Goal: Task Accomplishment & Management: Manage account settings

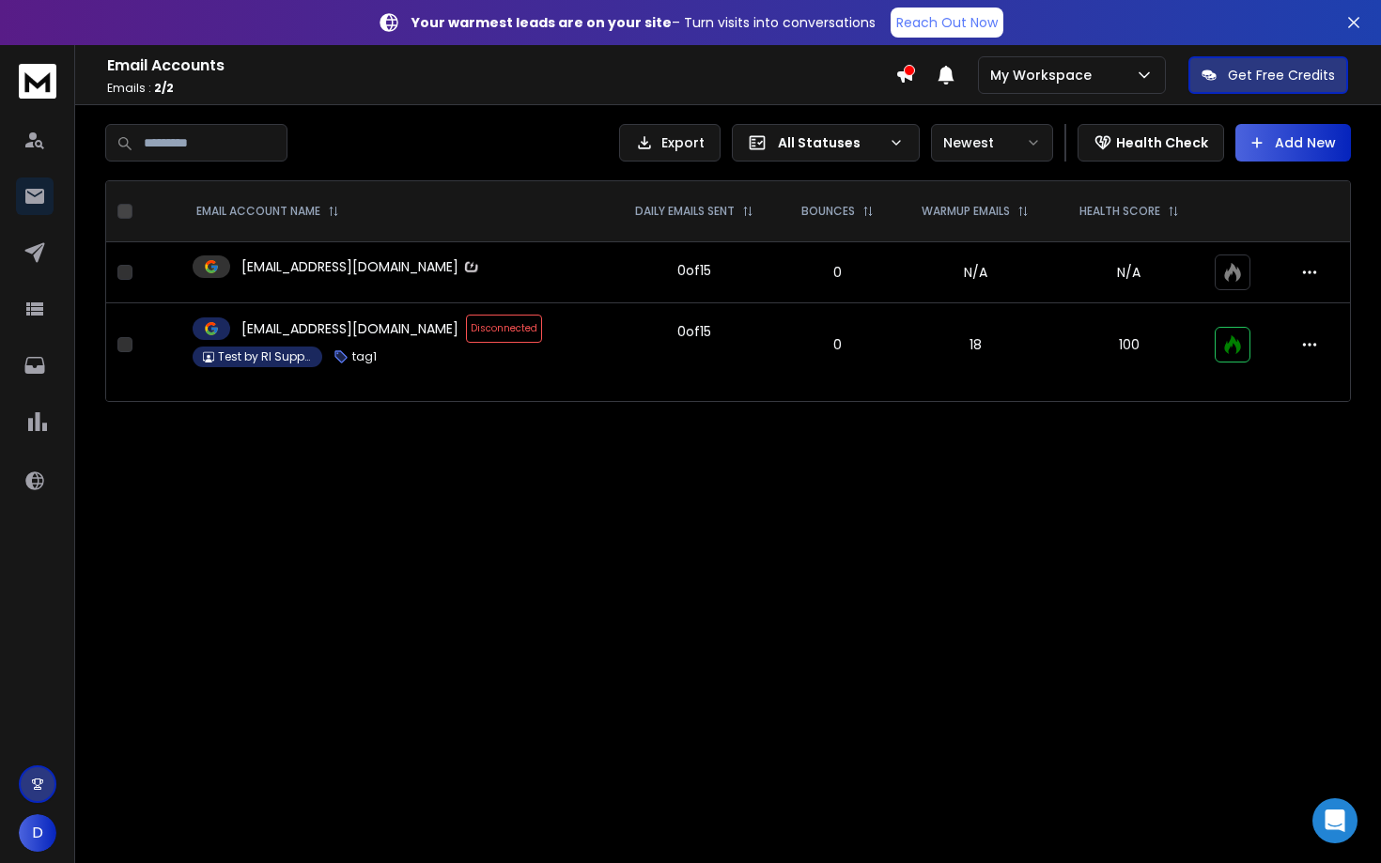
click at [61, 229] on div "D" at bounding box center [37, 458] width 75 height 826
click at [53, 240] on div at bounding box center [37, 256] width 43 height 45
click at [22, 273] on div at bounding box center [37, 256] width 43 height 45
click at [26, 265] on link at bounding box center [35, 253] width 38 height 38
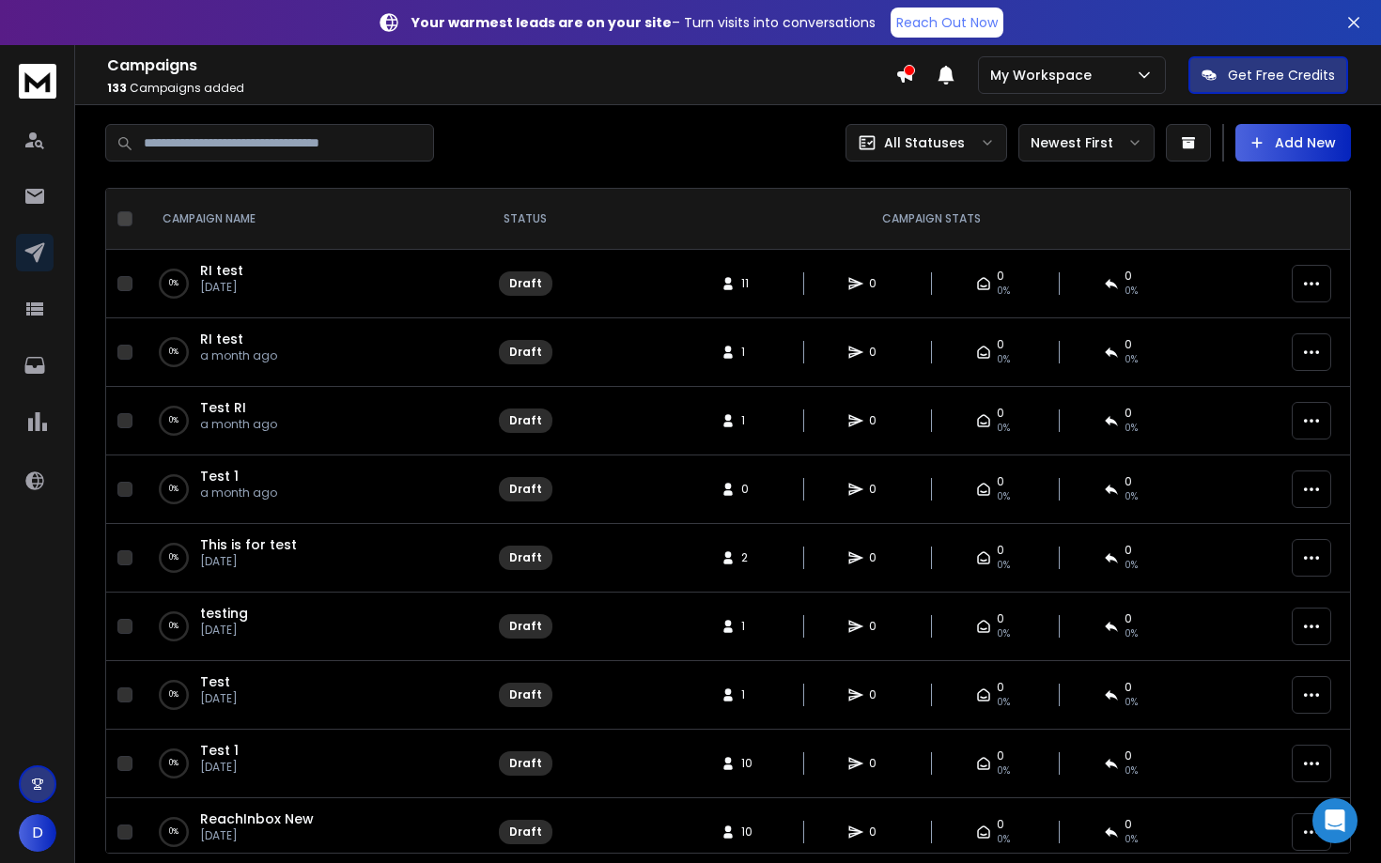
click at [251, 154] on input at bounding box center [269, 143] width 329 height 38
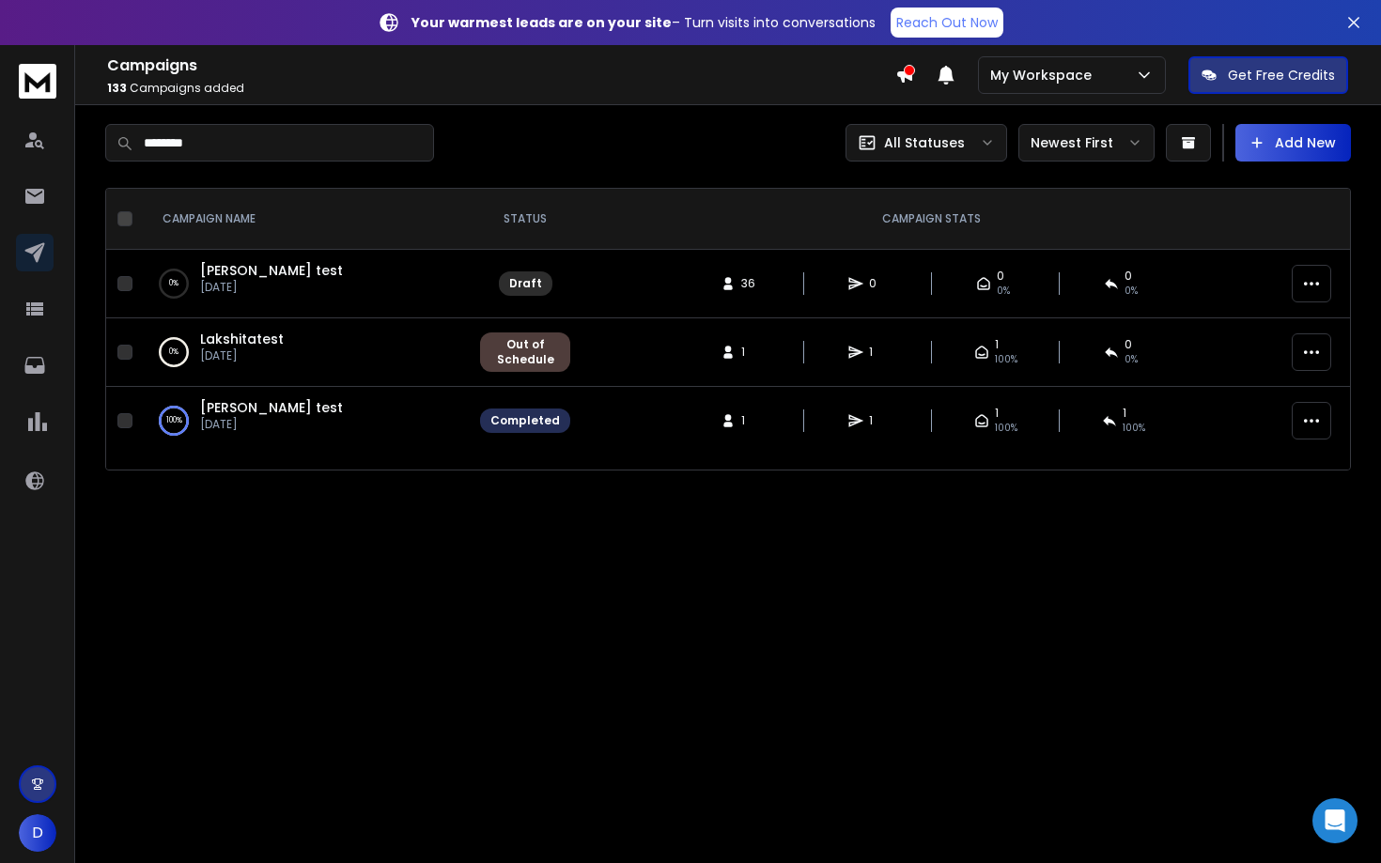
type input "********"
click at [254, 286] on p "[DATE]" at bounding box center [271, 287] width 143 height 15
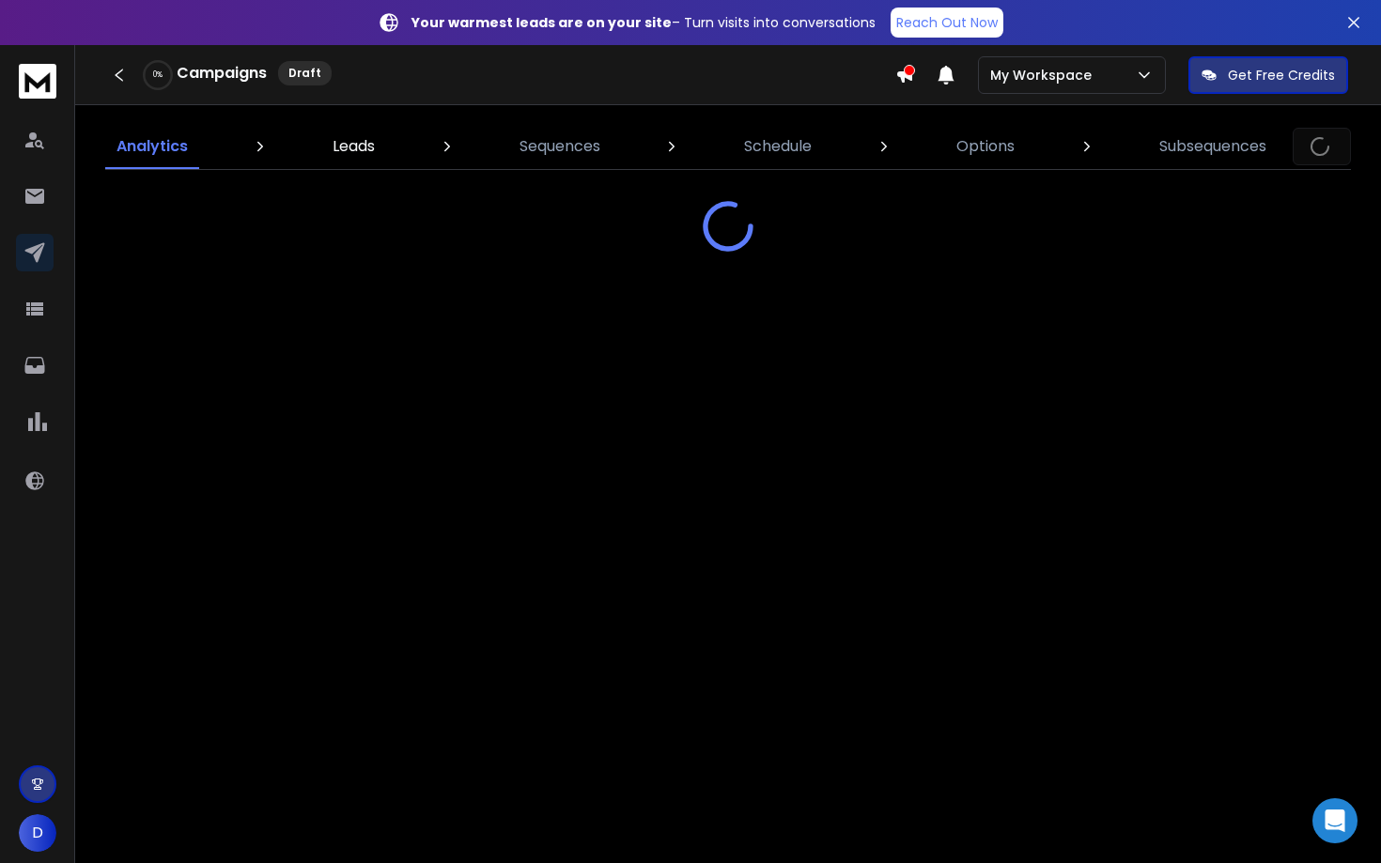
click at [343, 148] on p "Leads" at bounding box center [353, 146] width 42 height 23
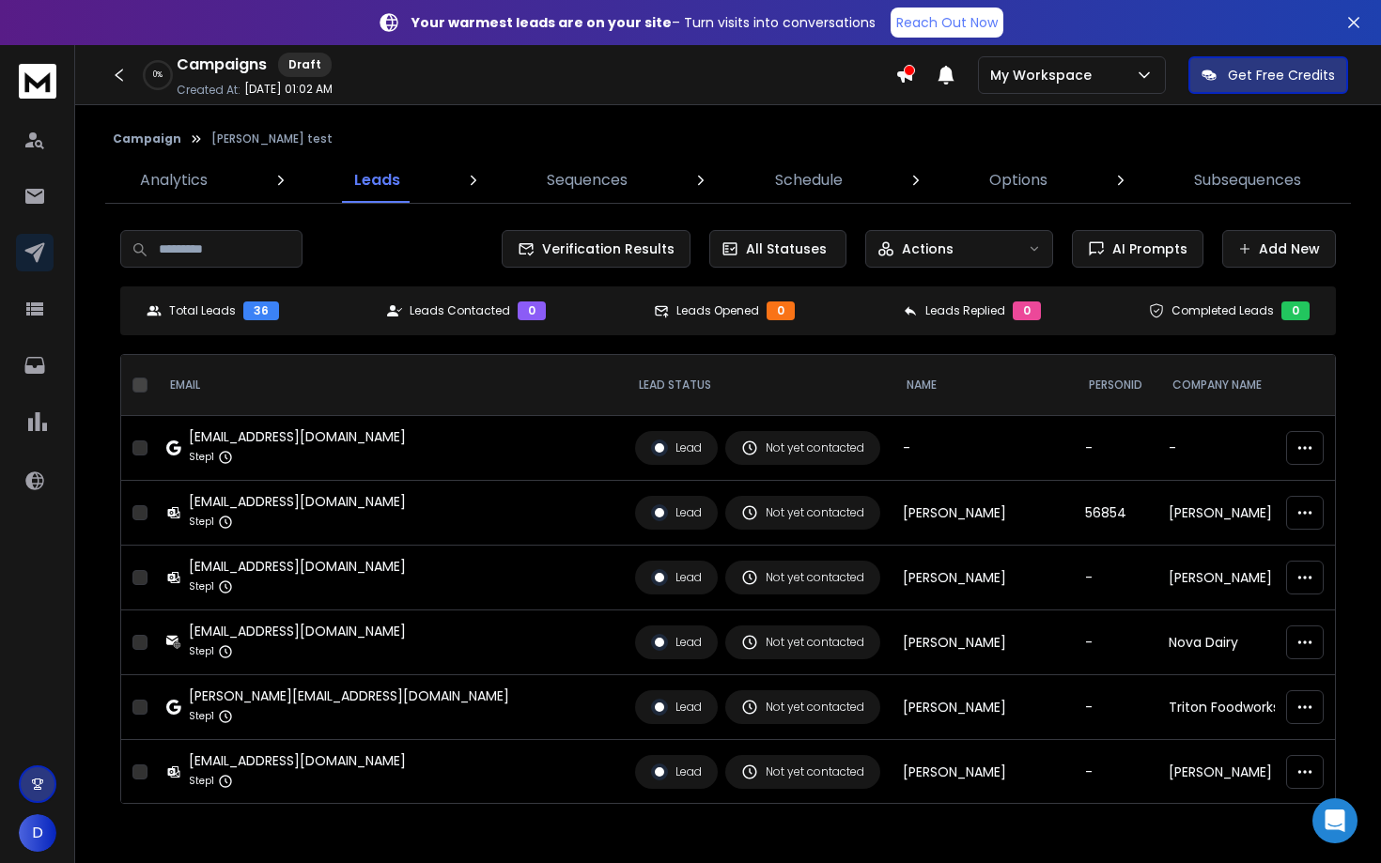
click at [132, 146] on button "Campaign" at bounding box center [147, 138] width 69 height 15
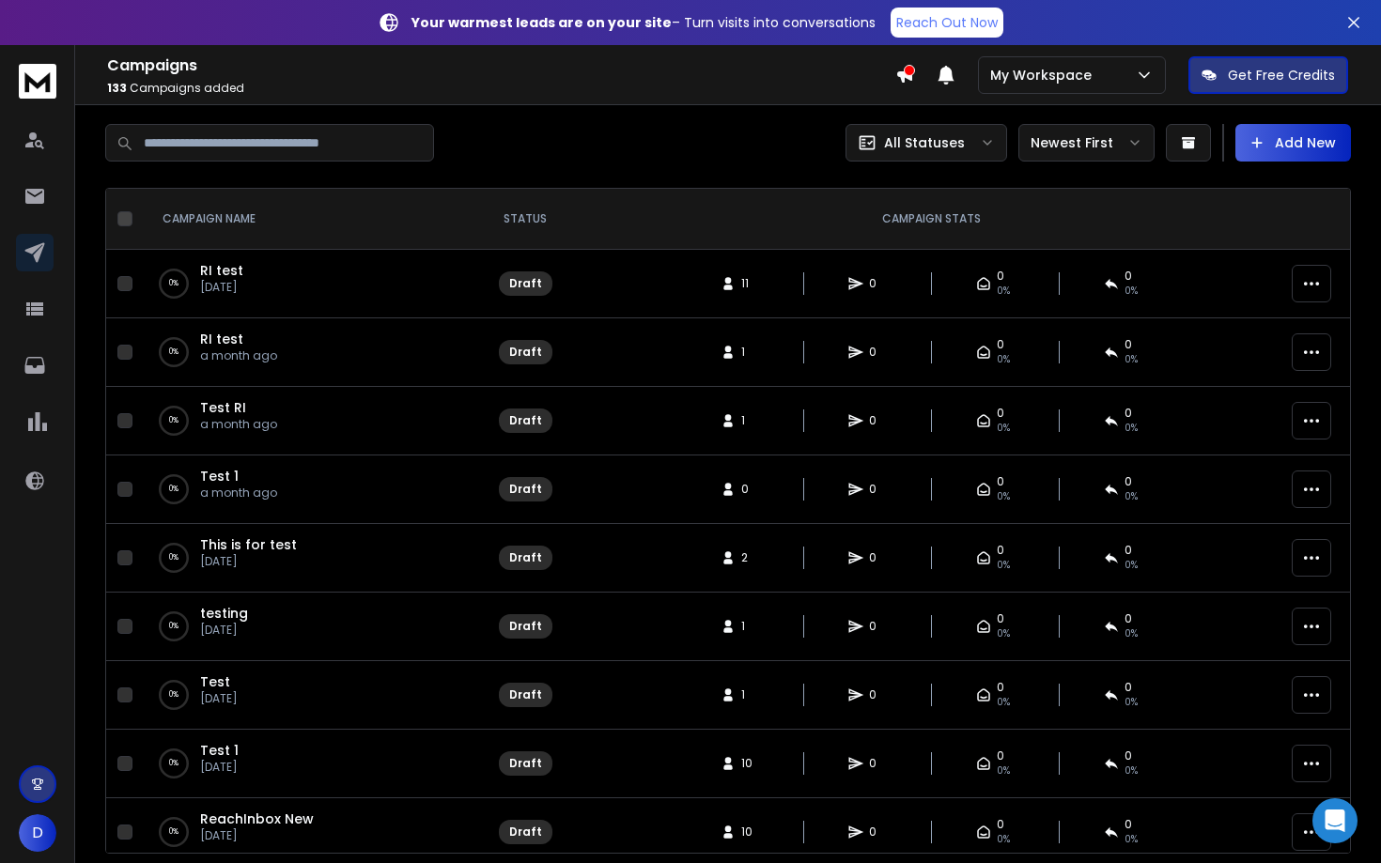
click at [199, 148] on input at bounding box center [269, 143] width 329 height 38
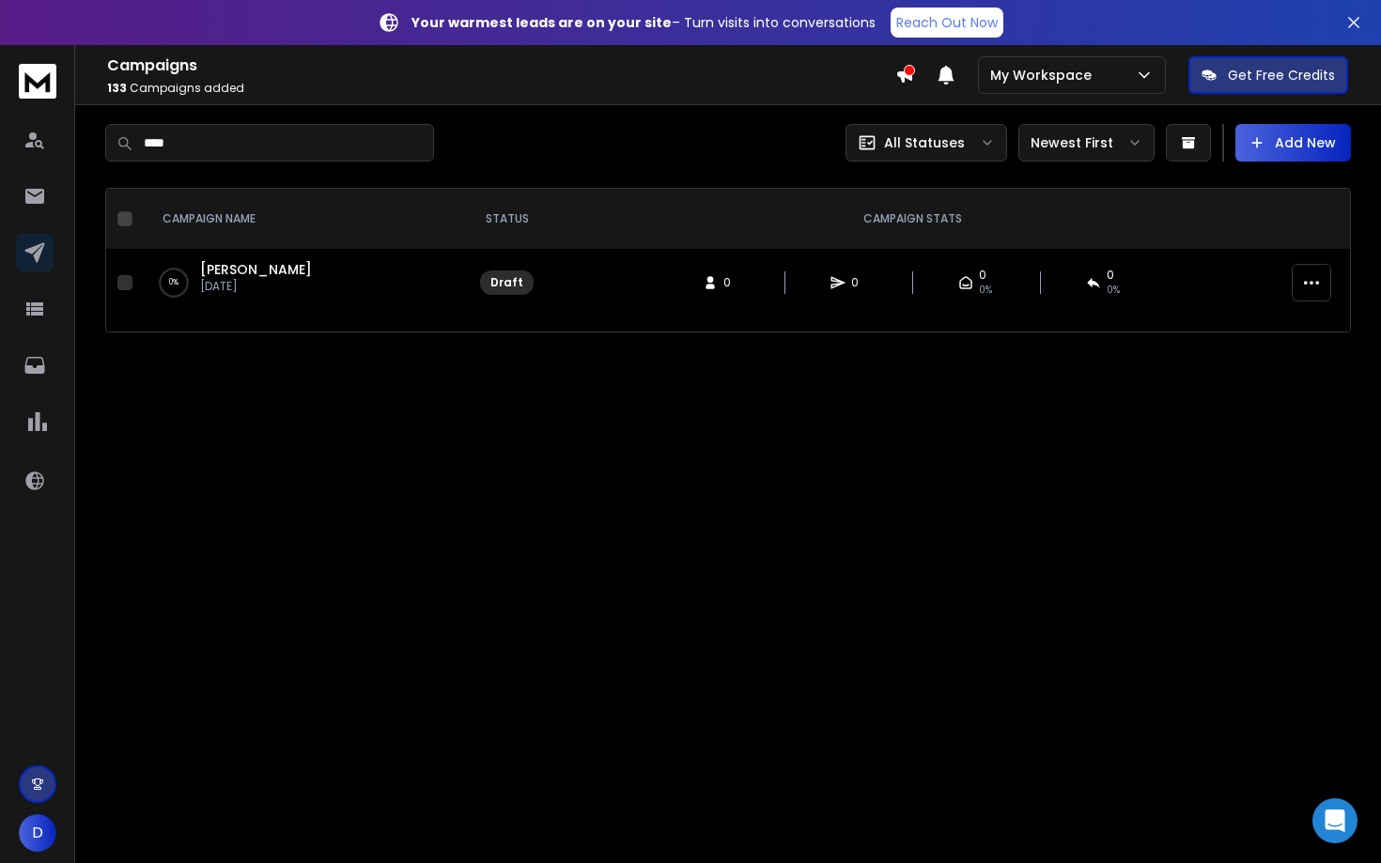
type input "****"
click at [253, 255] on td "0 % Juan Test 3 months ago" at bounding box center [304, 283] width 329 height 68
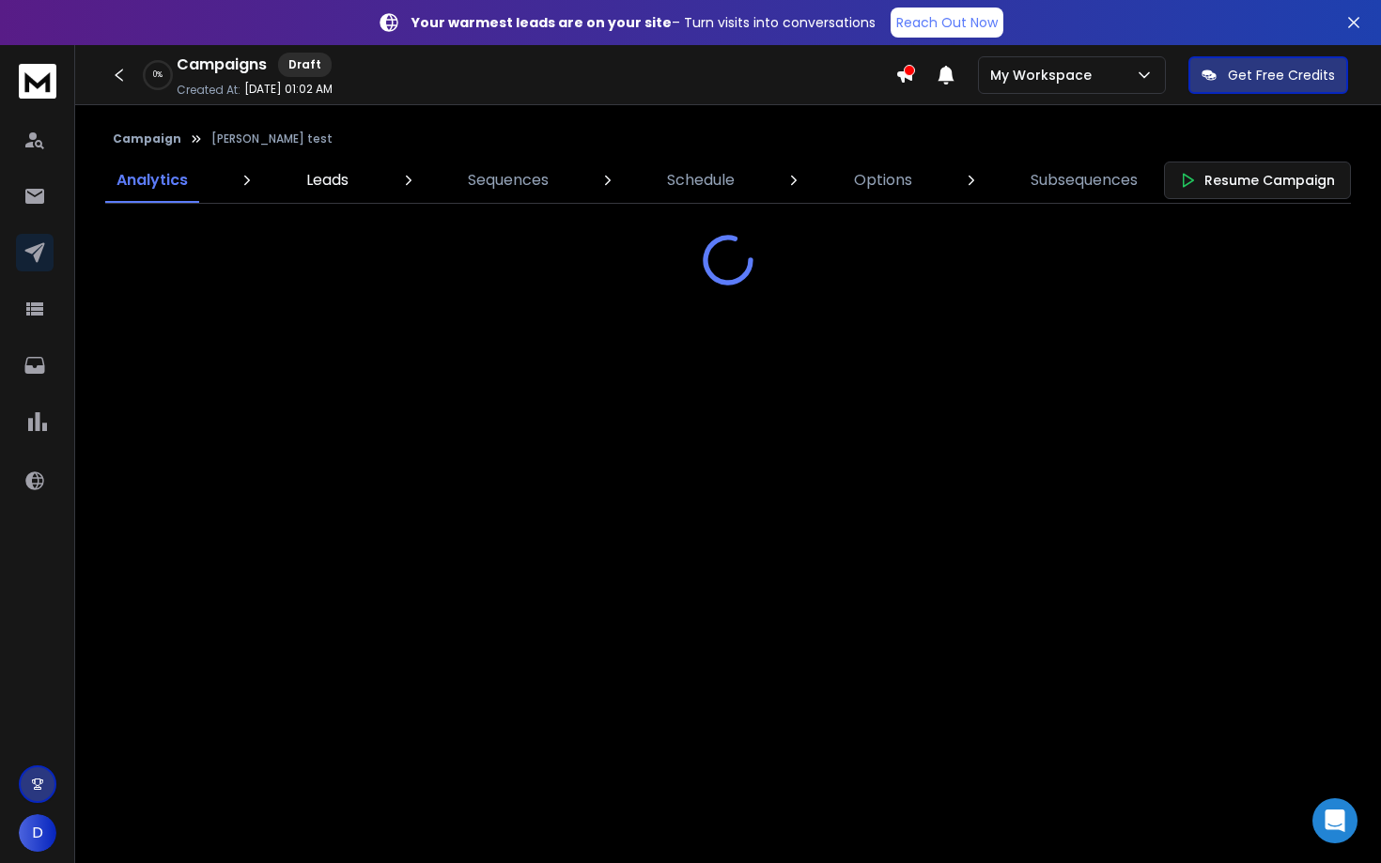
click at [313, 179] on p "Leads" at bounding box center [327, 180] width 42 height 23
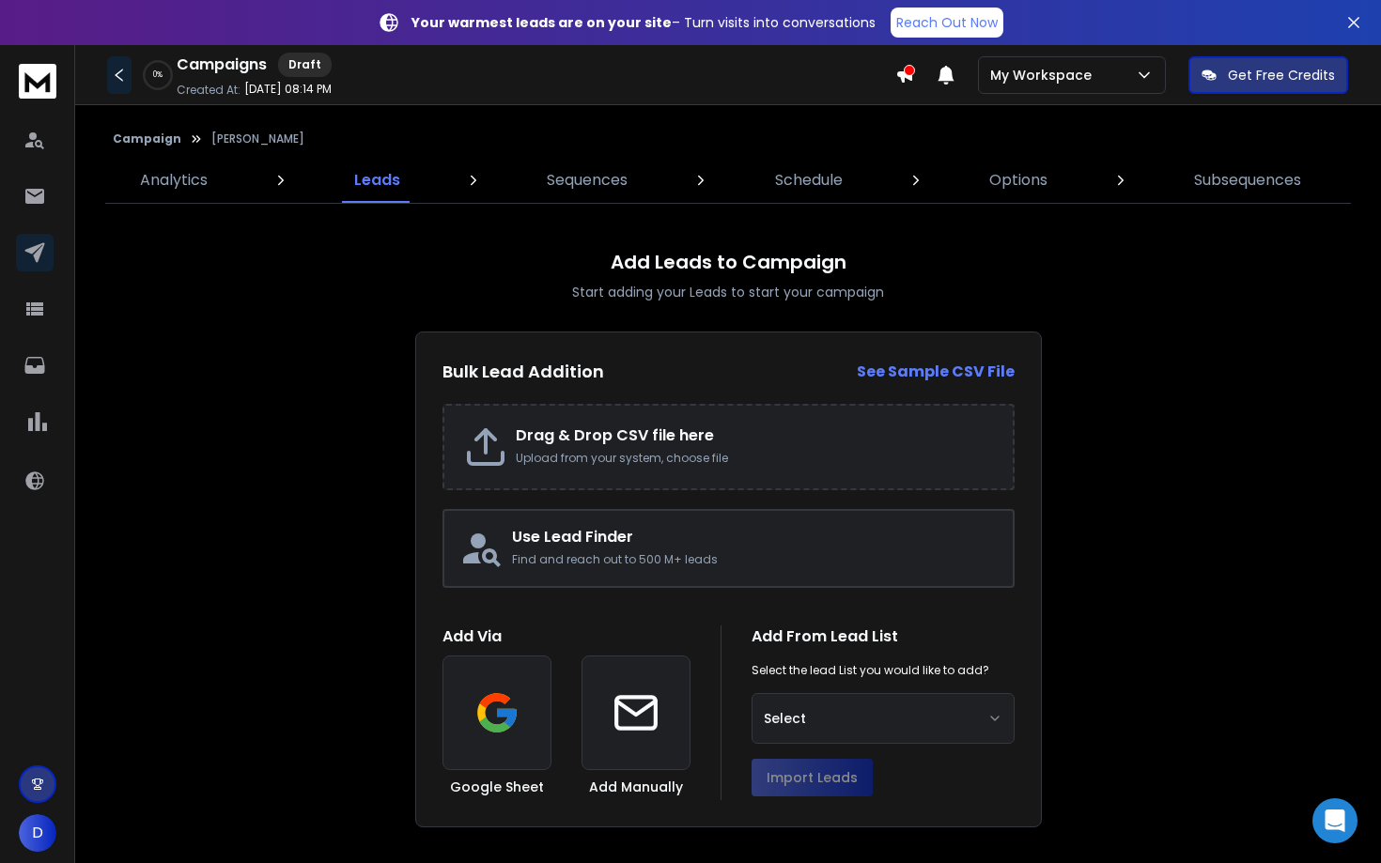
click at [126, 81] on icon at bounding box center [119, 75] width 17 height 17
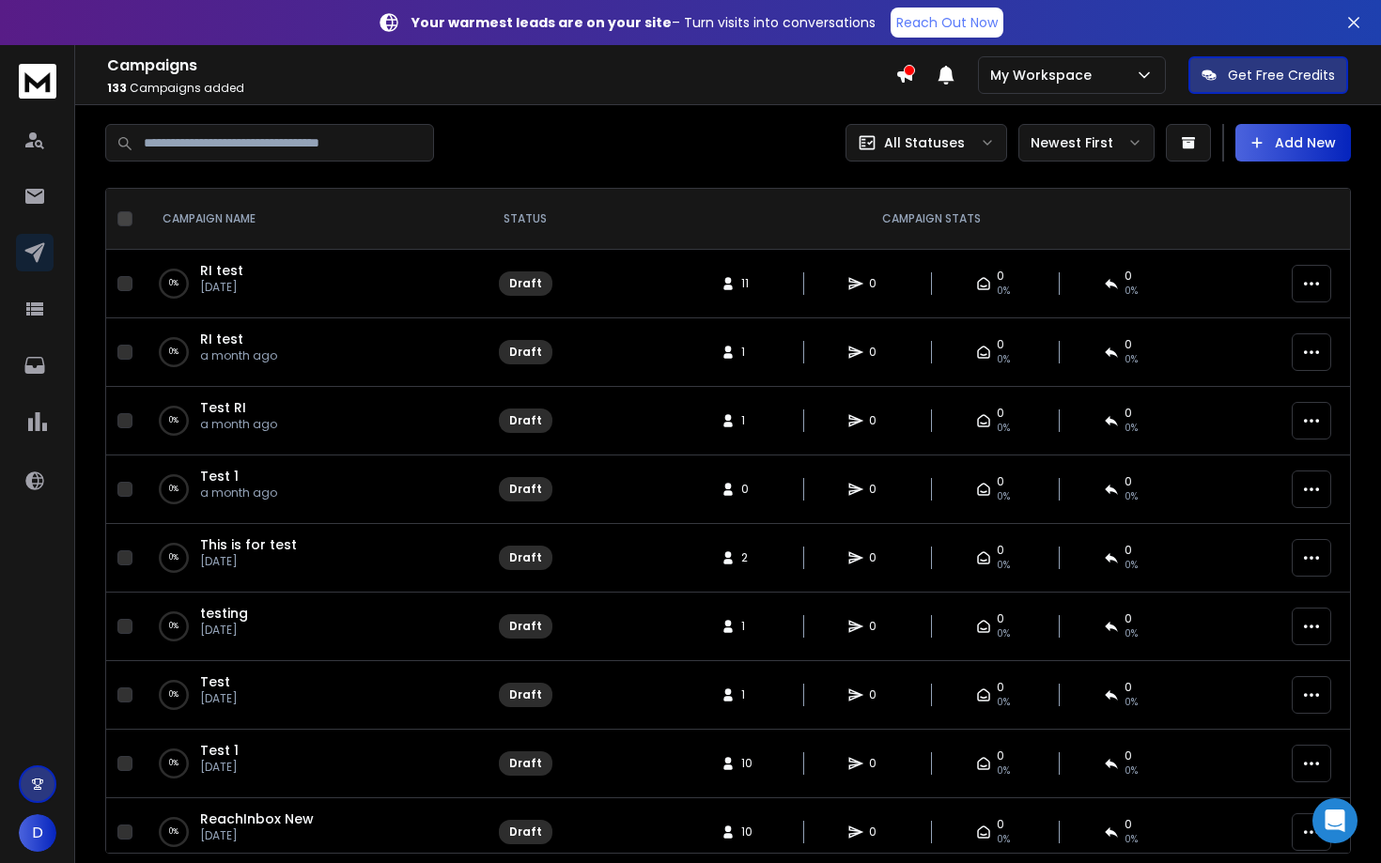
click at [300, 261] on div "0 % RI test 22 days ago" at bounding box center [304, 283] width 291 height 45
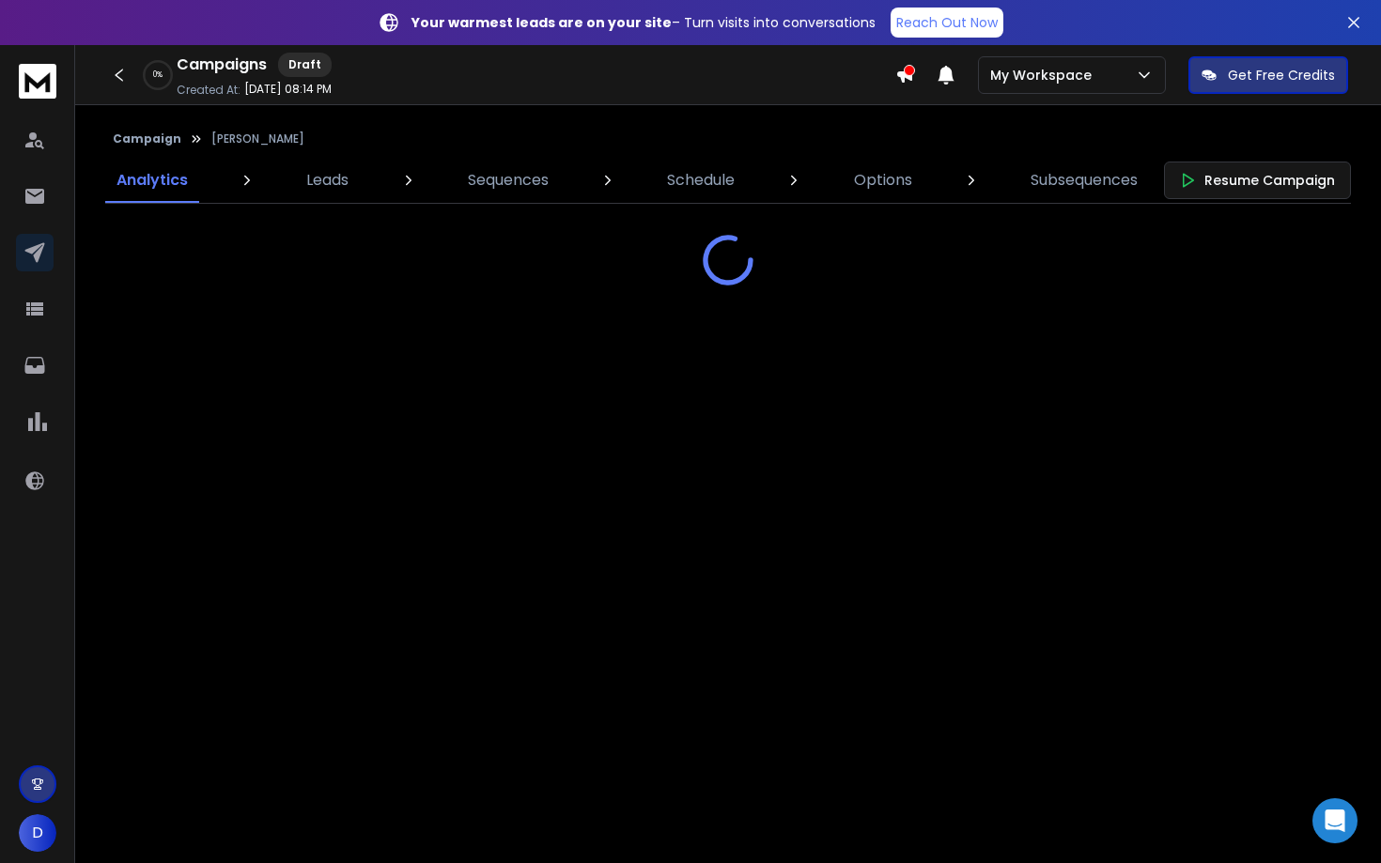
click at [302, 205] on div "Campaign Juan Test Analytics Leads Sequences Schedule Options Subsequences Resu…" at bounding box center [727, 211] width 1245 height 174
click at [320, 180] on p "Leads" at bounding box center [327, 180] width 42 height 23
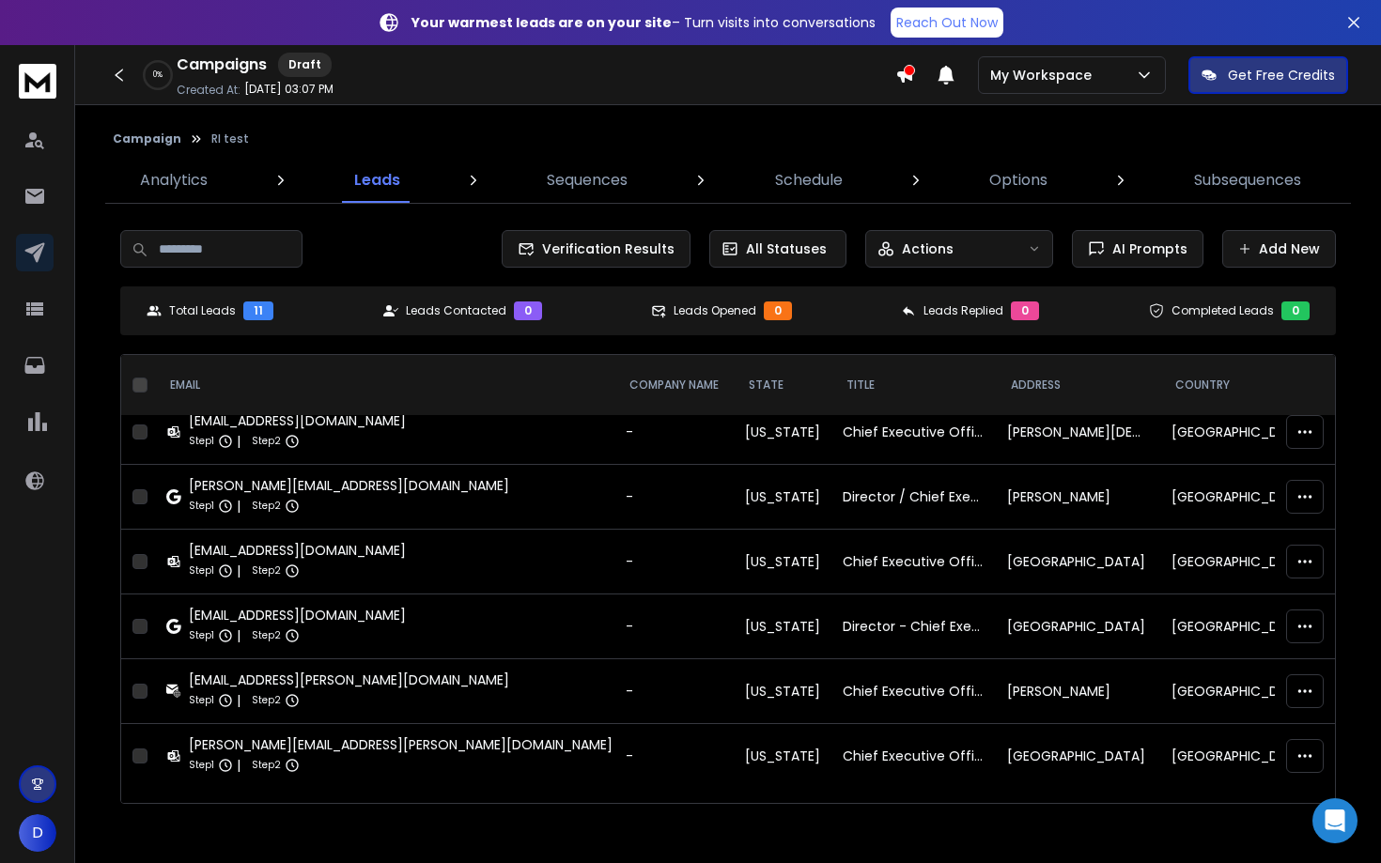
scroll to position [0, 403]
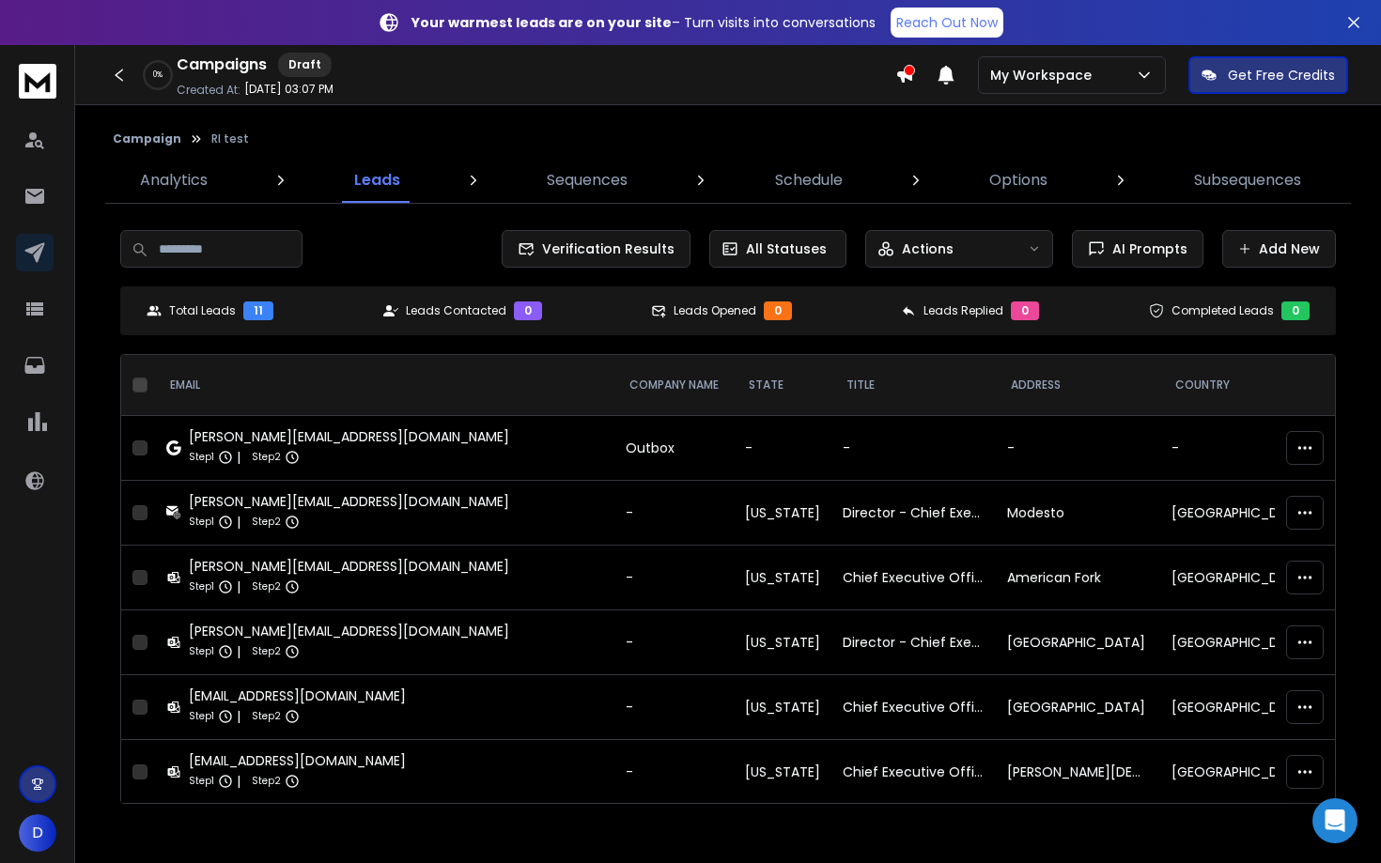
click at [141, 136] on button "Campaign" at bounding box center [147, 138] width 69 height 15
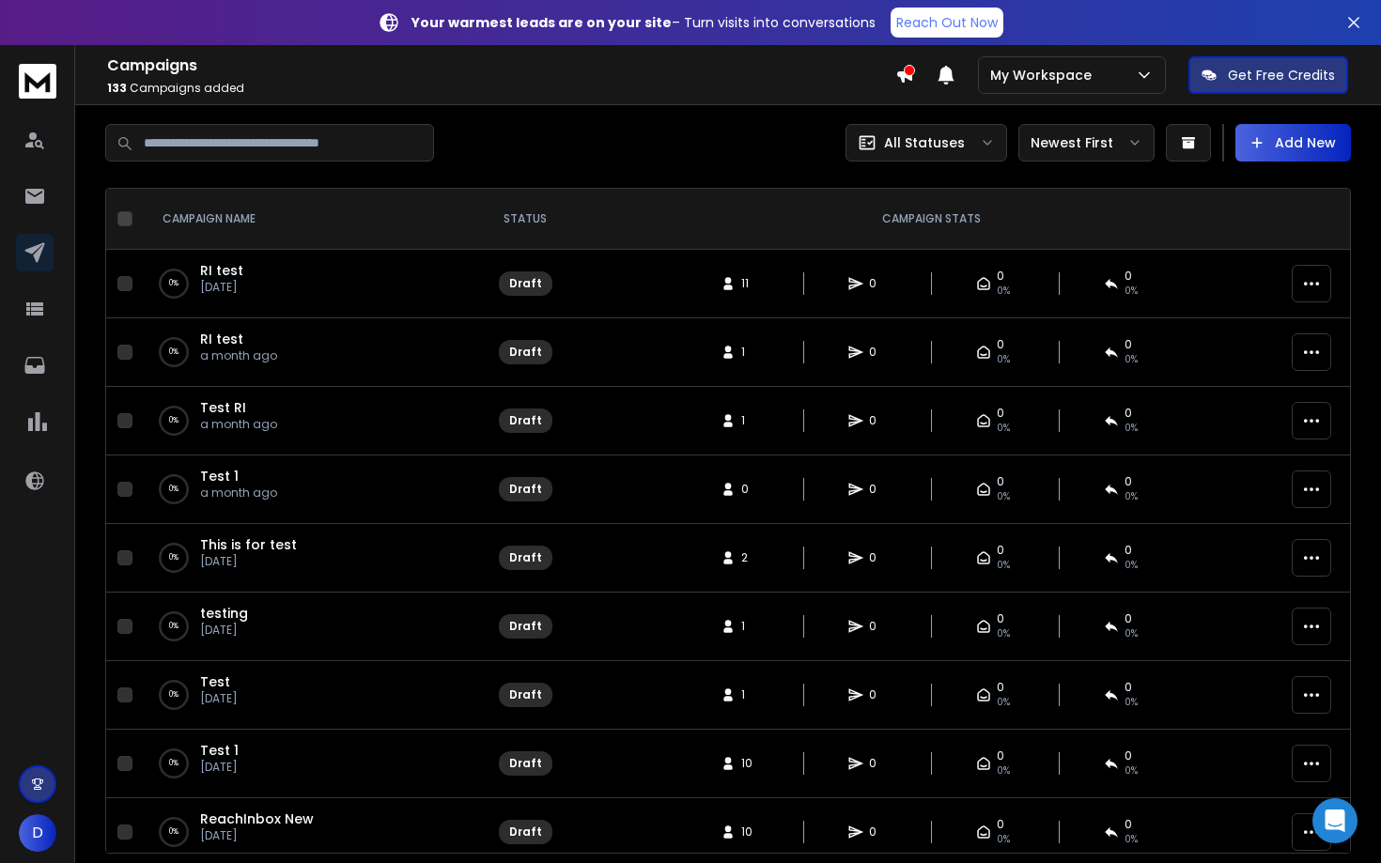
click at [211, 139] on input at bounding box center [269, 143] width 329 height 38
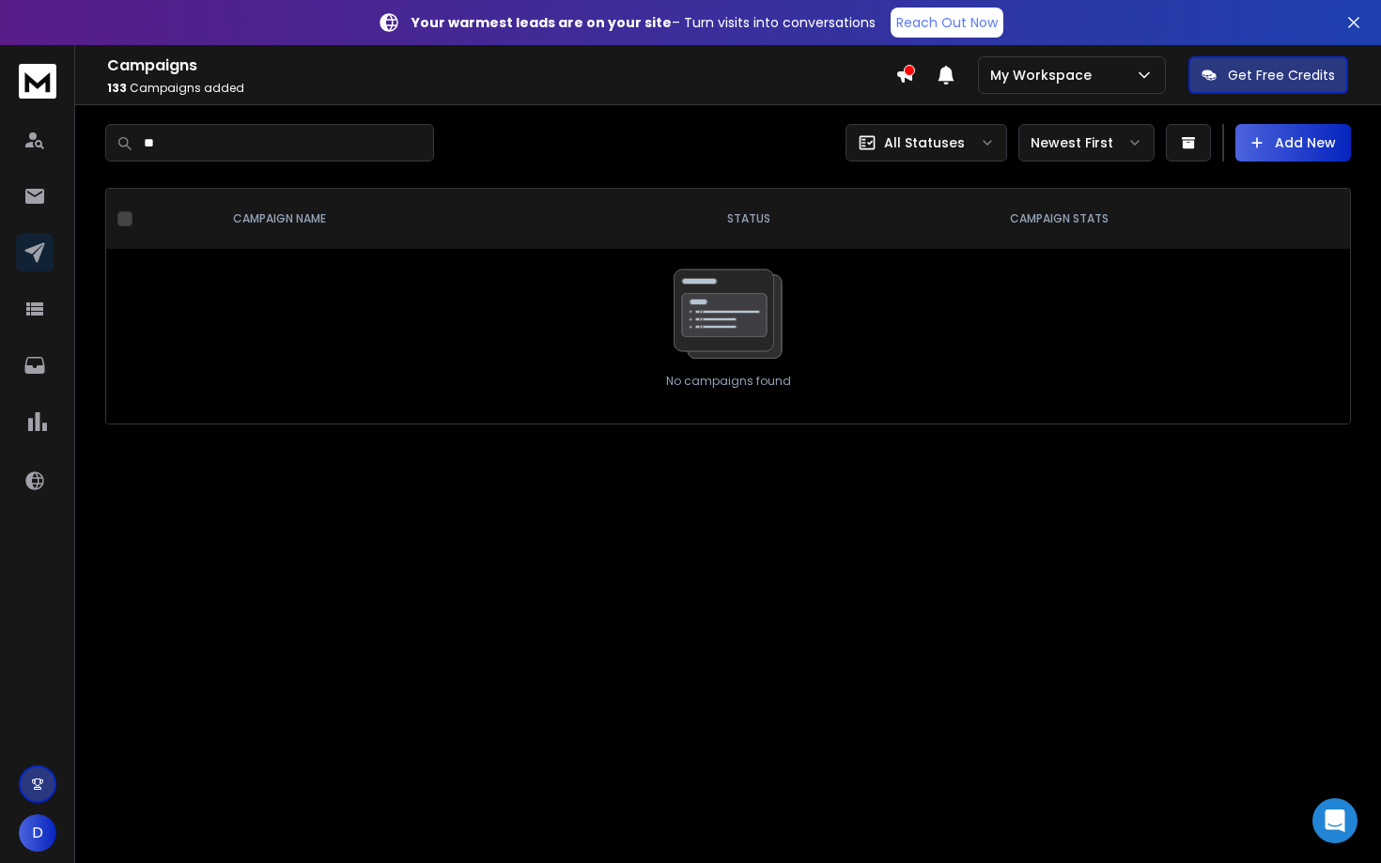
type input "*"
type input "*****"
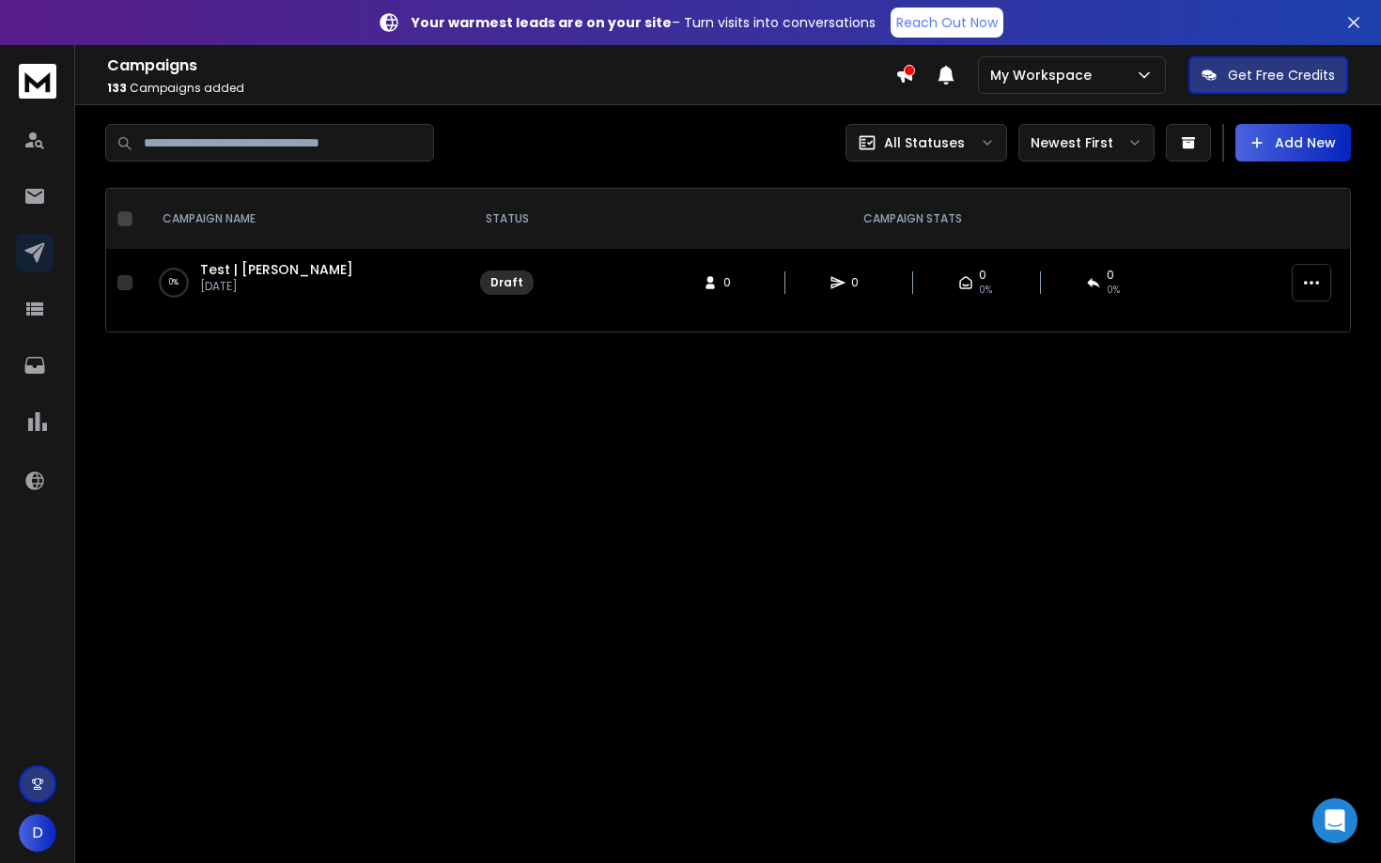
click at [636, 114] on div "Campaigns 133 Campaigns Added All Statuses Newest First Add New CAMPAIGN NAME S…" at bounding box center [728, 228] width 1306 height 246
click at [46, 234] on link at bounding box center [35, 253] width 38 height 38
click at [49, 247] on link at bounding box center [35, 253] width 38 height 38
click at [31, 259] on icon at bounding box center [34, 252] width 23 height 23
click at [215, 141] on input at bounding box center [269, 143] width 329 height 38
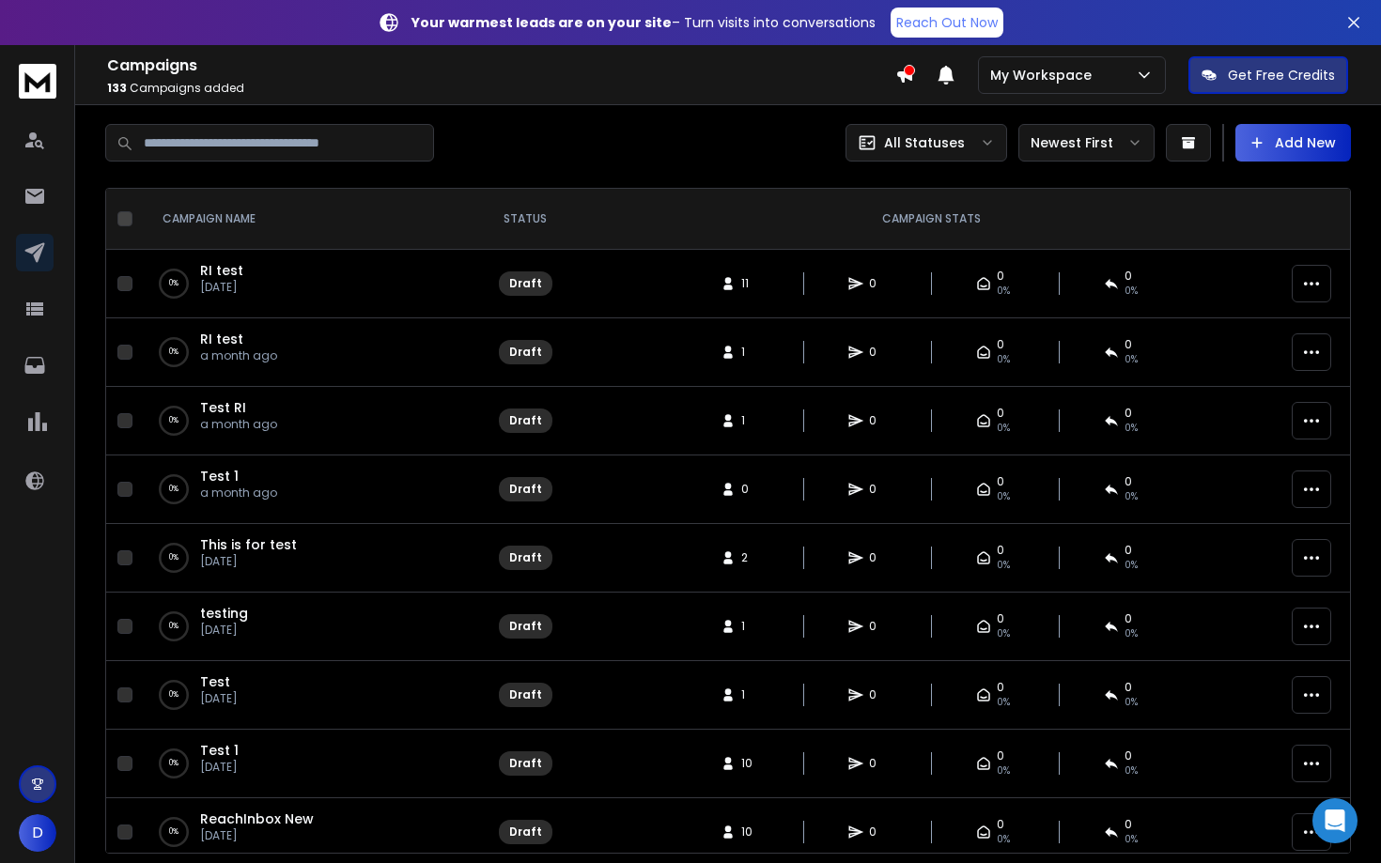
click at [240, 286] on p "22 days ago" at bounding box center [221, 287] width 43 height 15
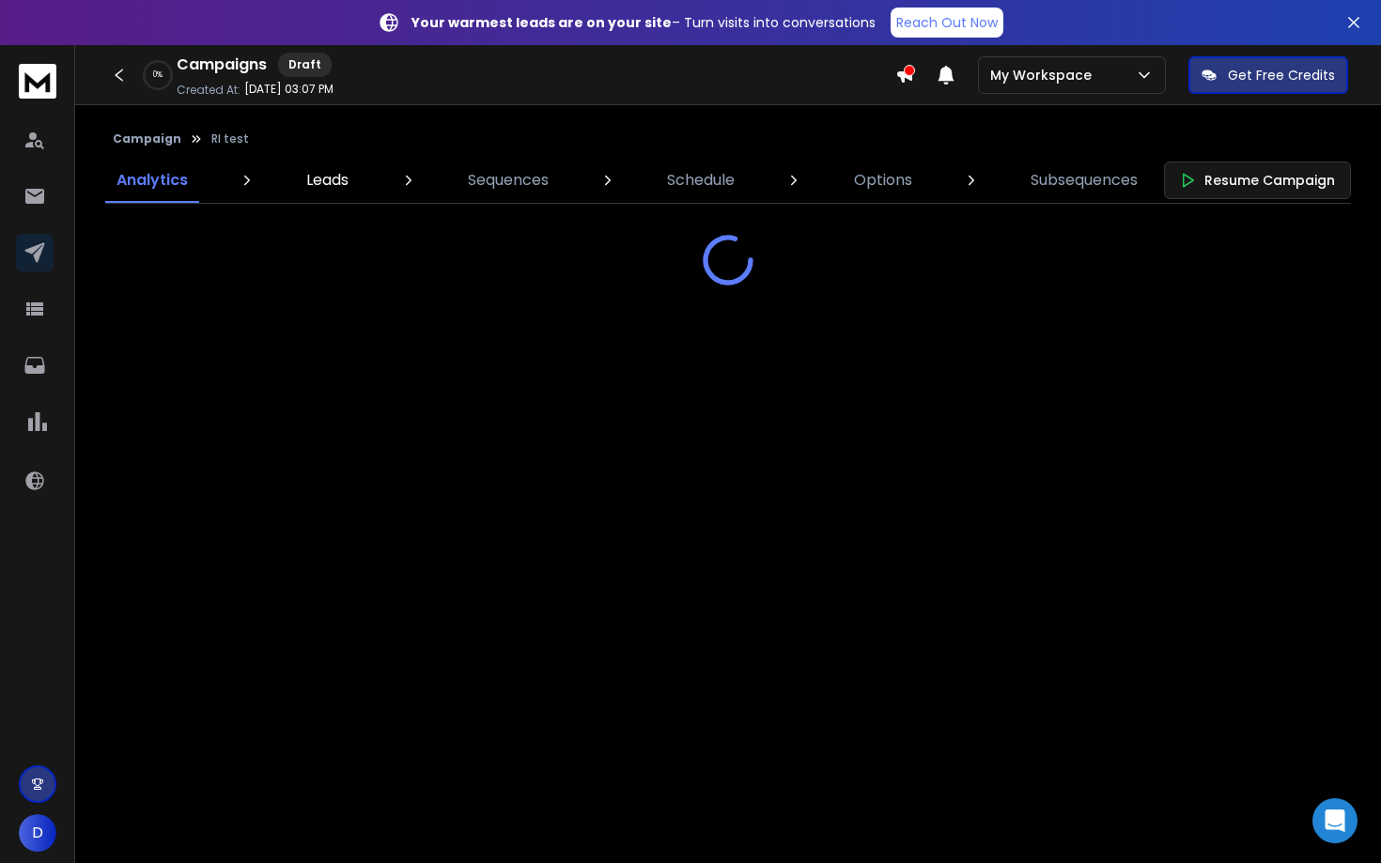
click at [333, 179] on p "Leads" at bounding box center [327, 180] width 42 height 23
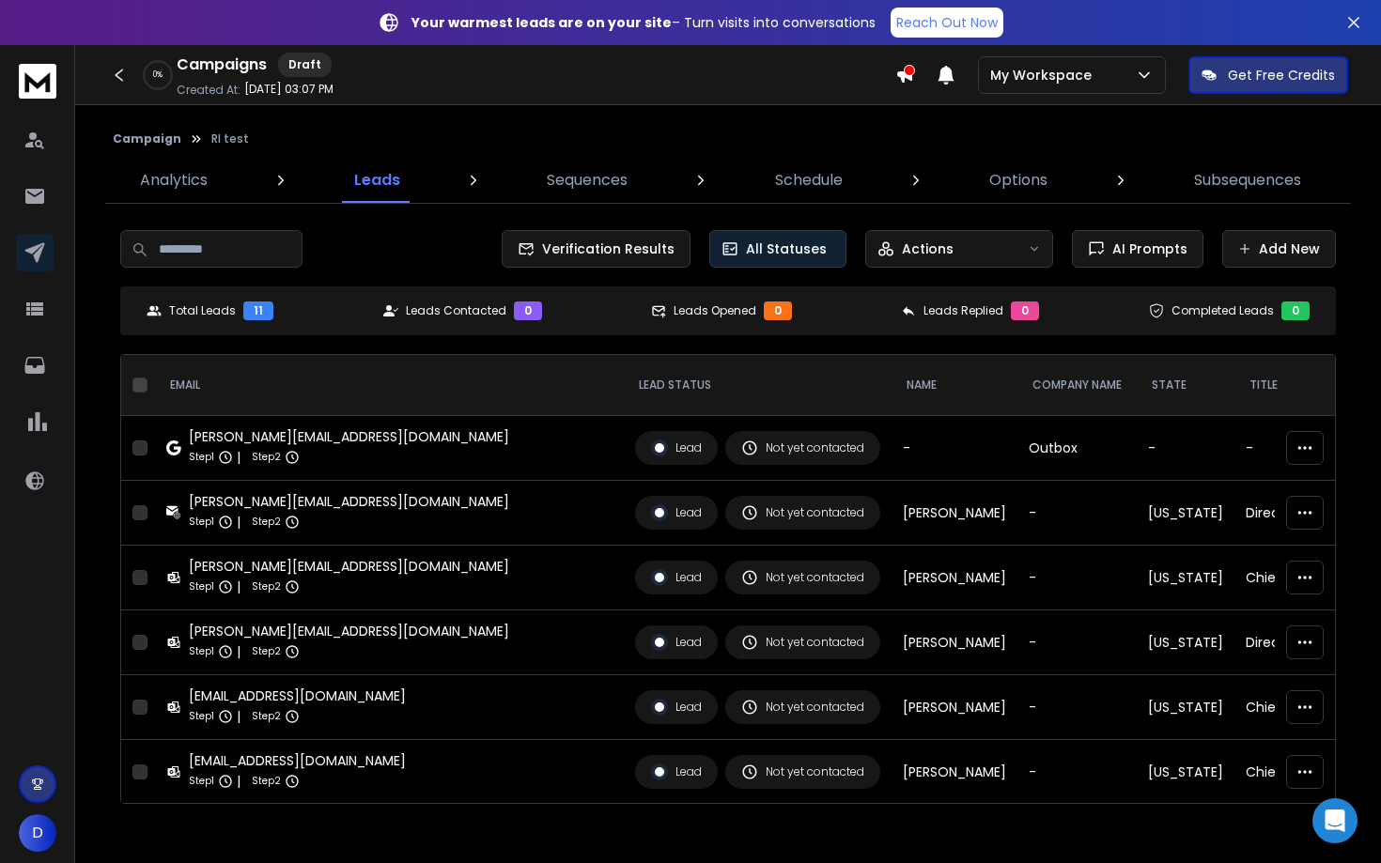
click at [811, 241] on p "All Statuses" at bounding box center [786, 249] width 81 height 19
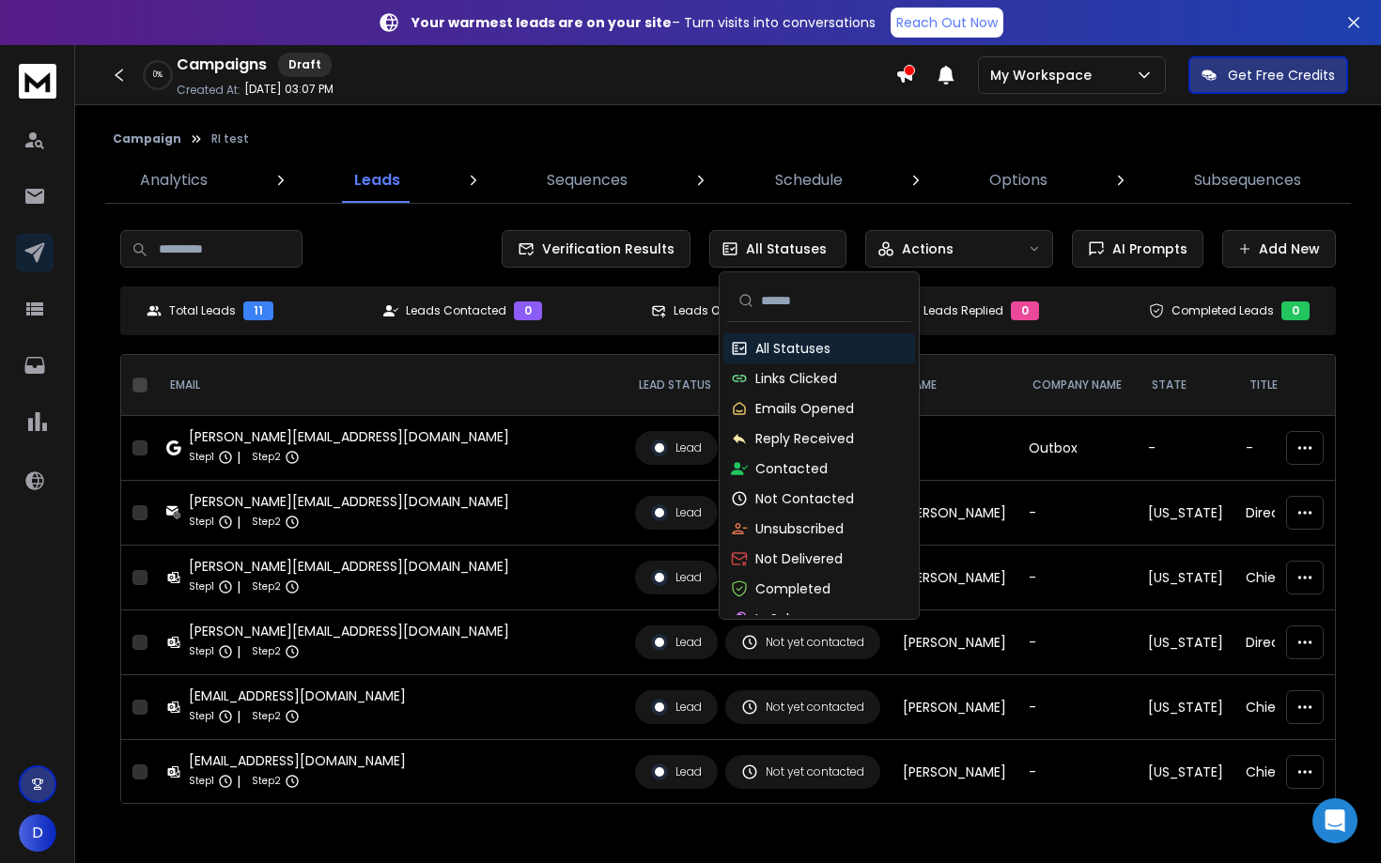
click at [931, 147] on div "Campaign RI test" at bounding box center [727, 139] width 1245 height 30
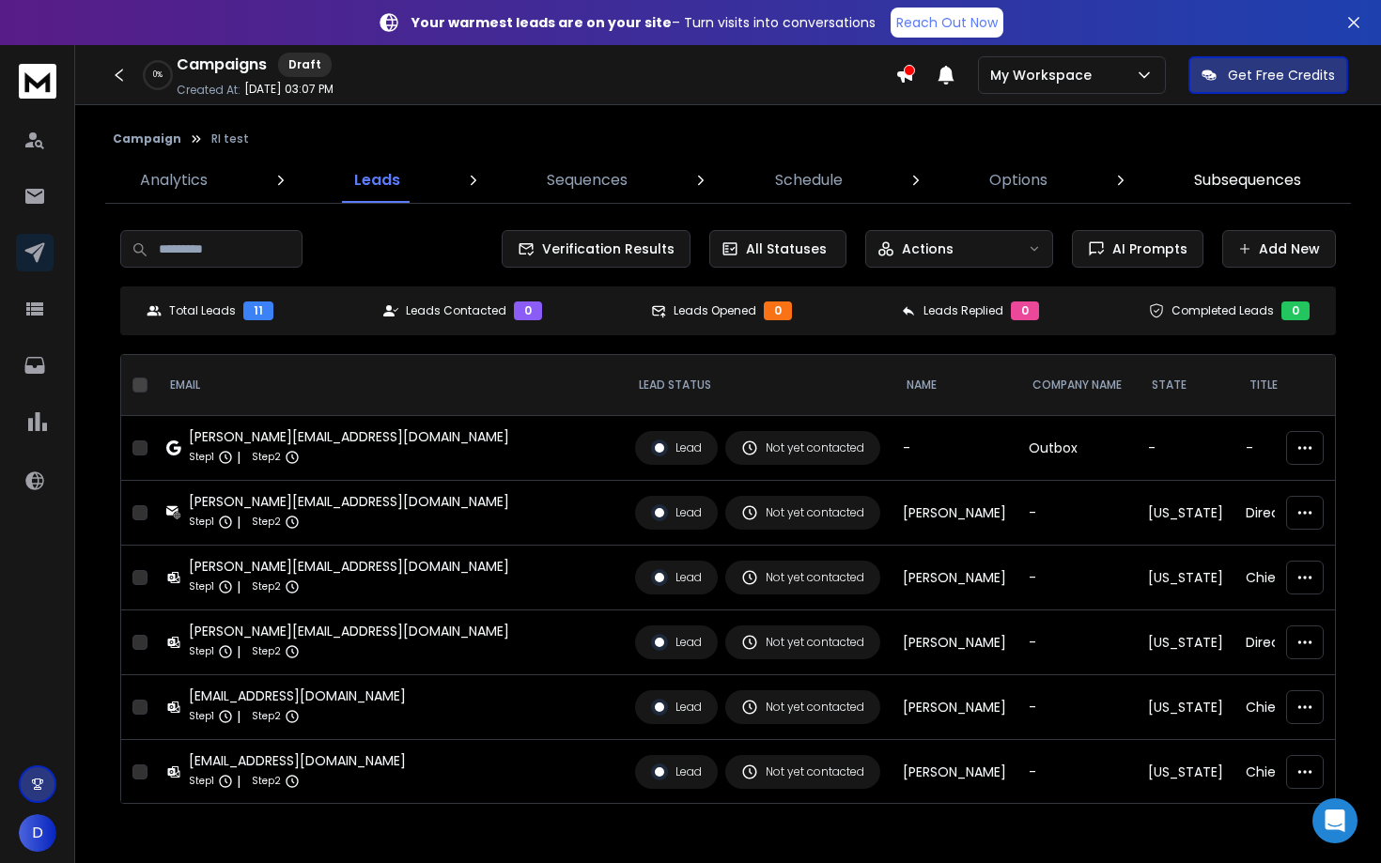
click at [1250, 190] on p "Subsequences" at bounding box center [1247, 180] width 107 height 23
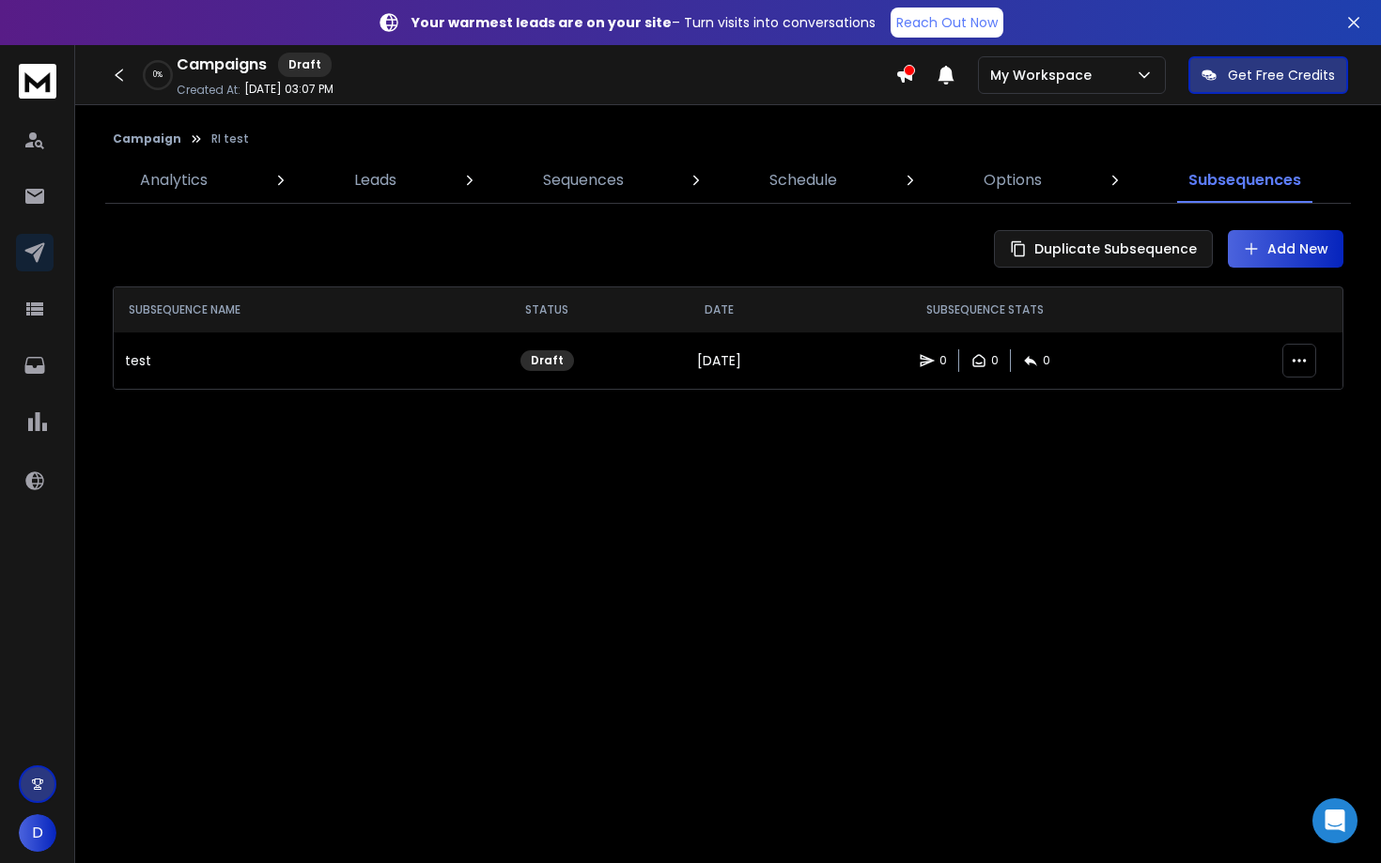
click at [1331, 245] on button "Add New" at bounding box center [1286, 249] width 116 height 38
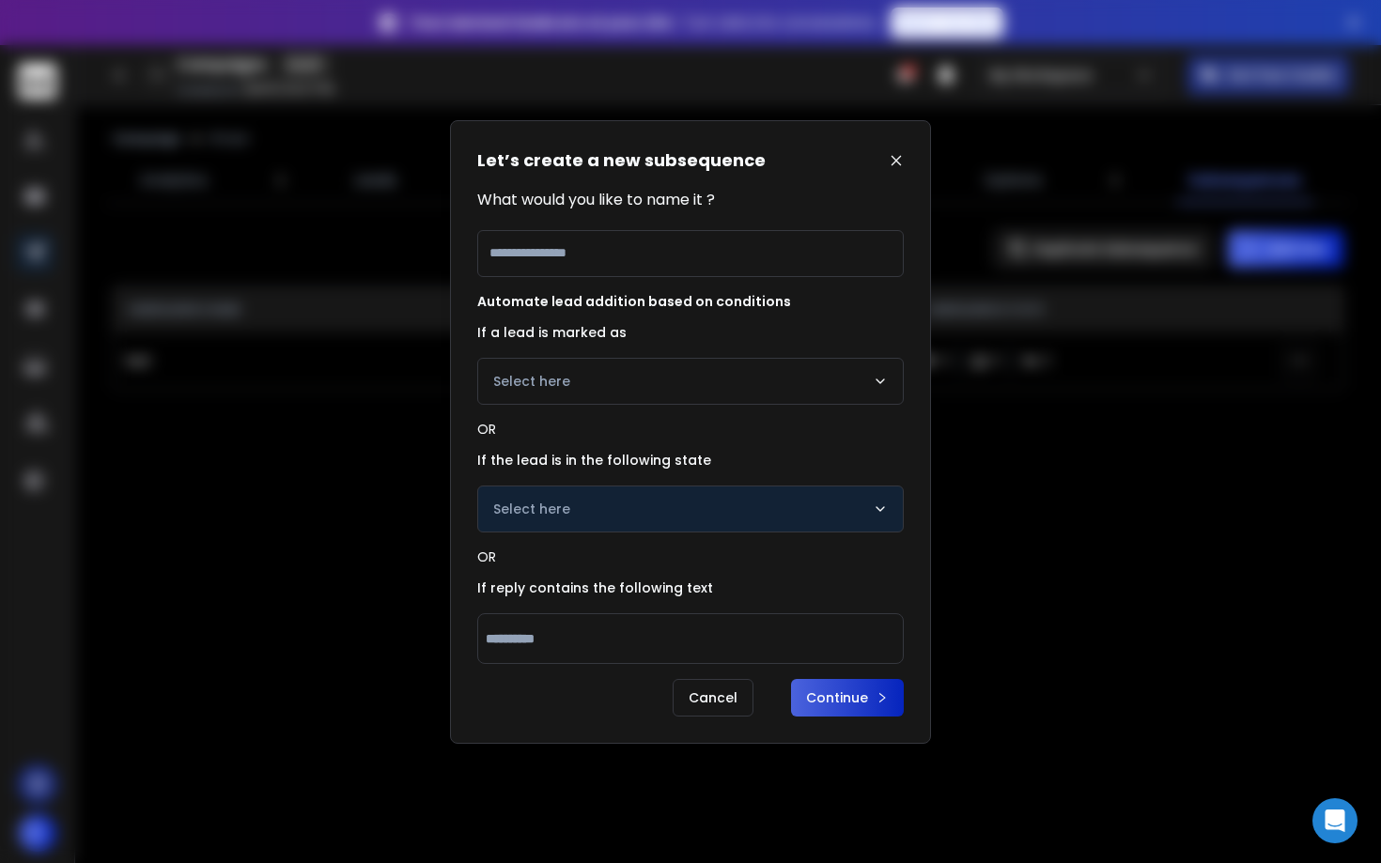
click at [592, 493] on button "Select here" at bounding box center [690, 509] width 426 height 47
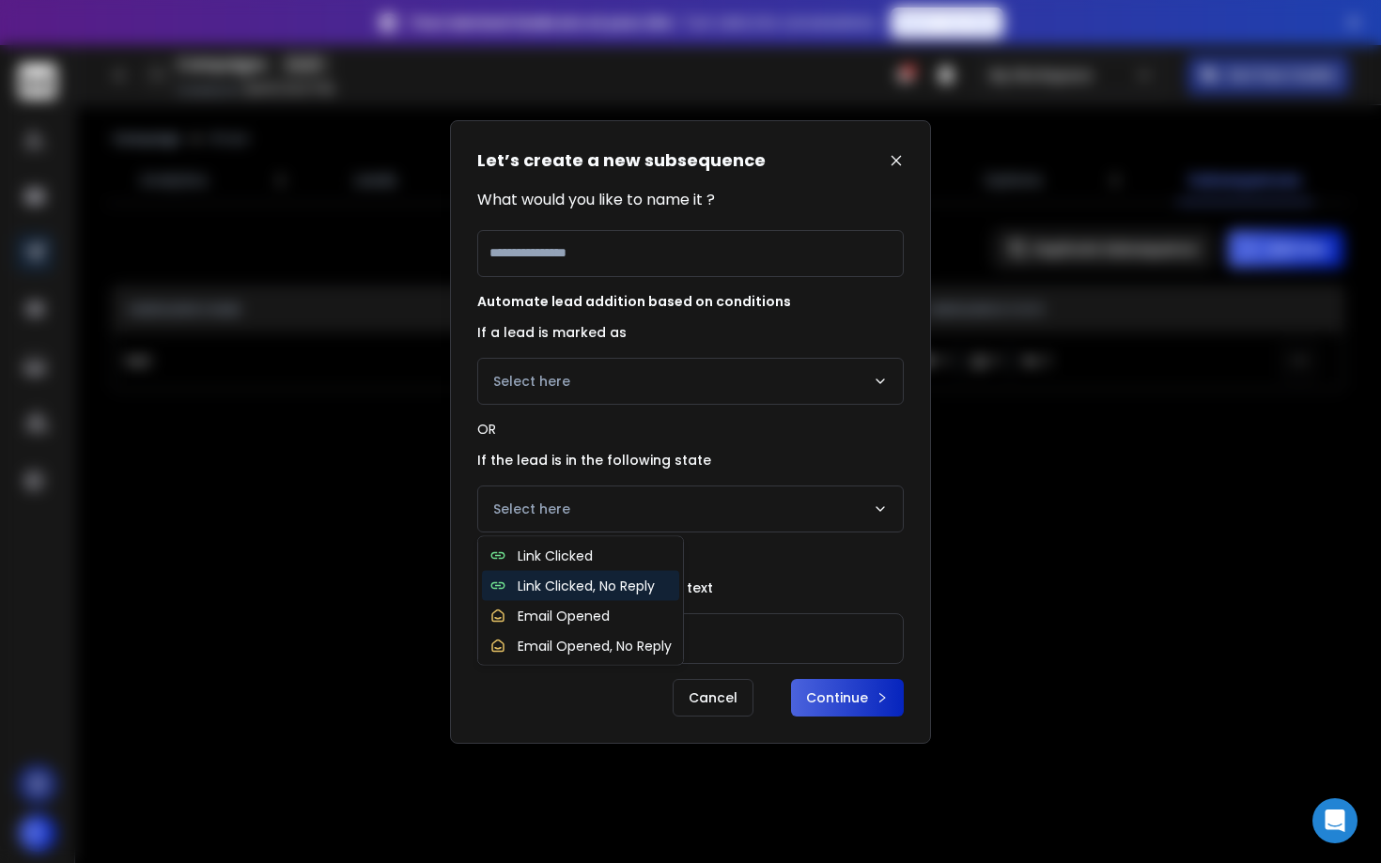
click at [901, 150] on div "Let’s create a new subsequence" at bounding box center [690, 160] width 426 height 26
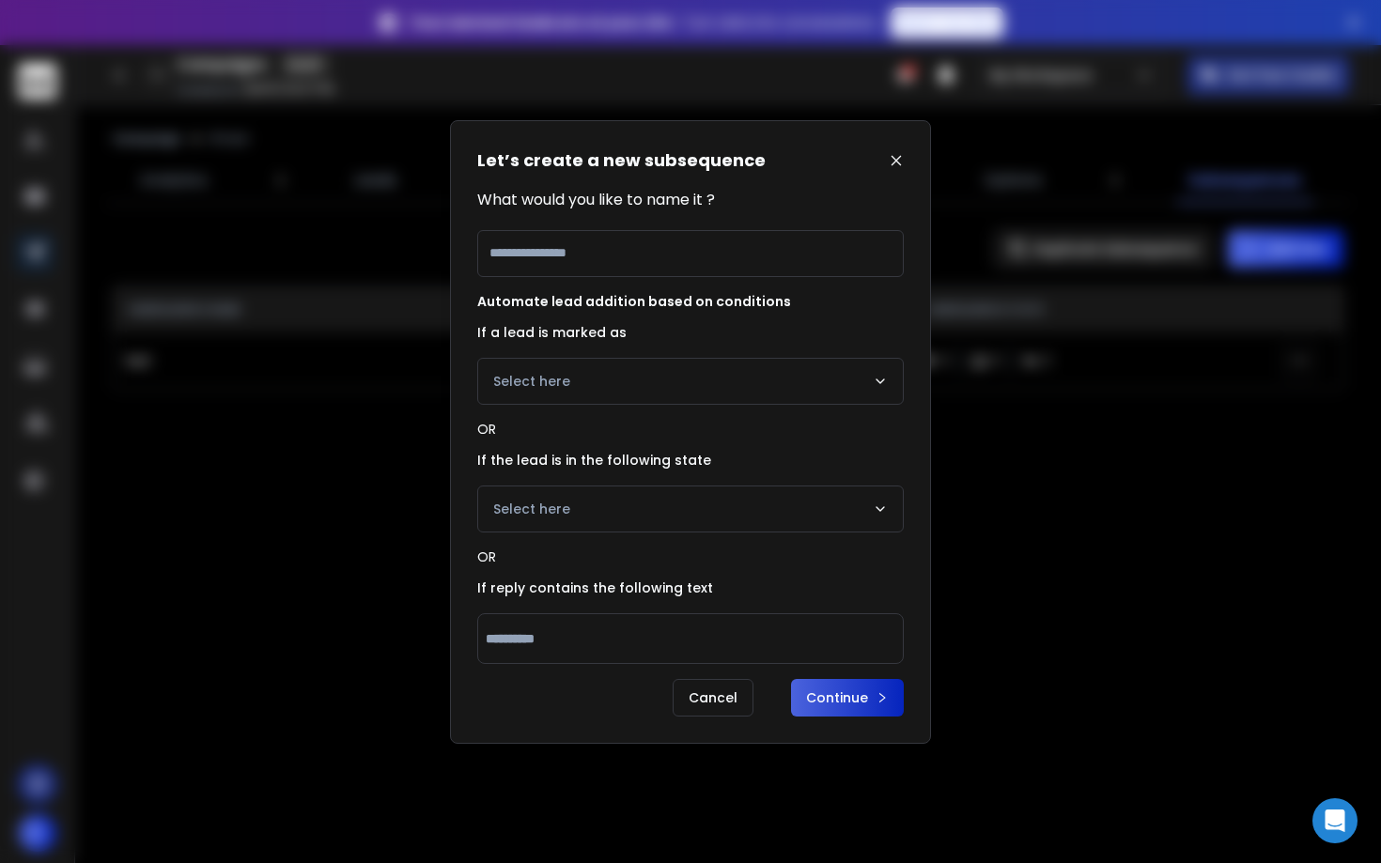
click at [898, 157] on icon at bounding box center [896, 160] width 10 height 10
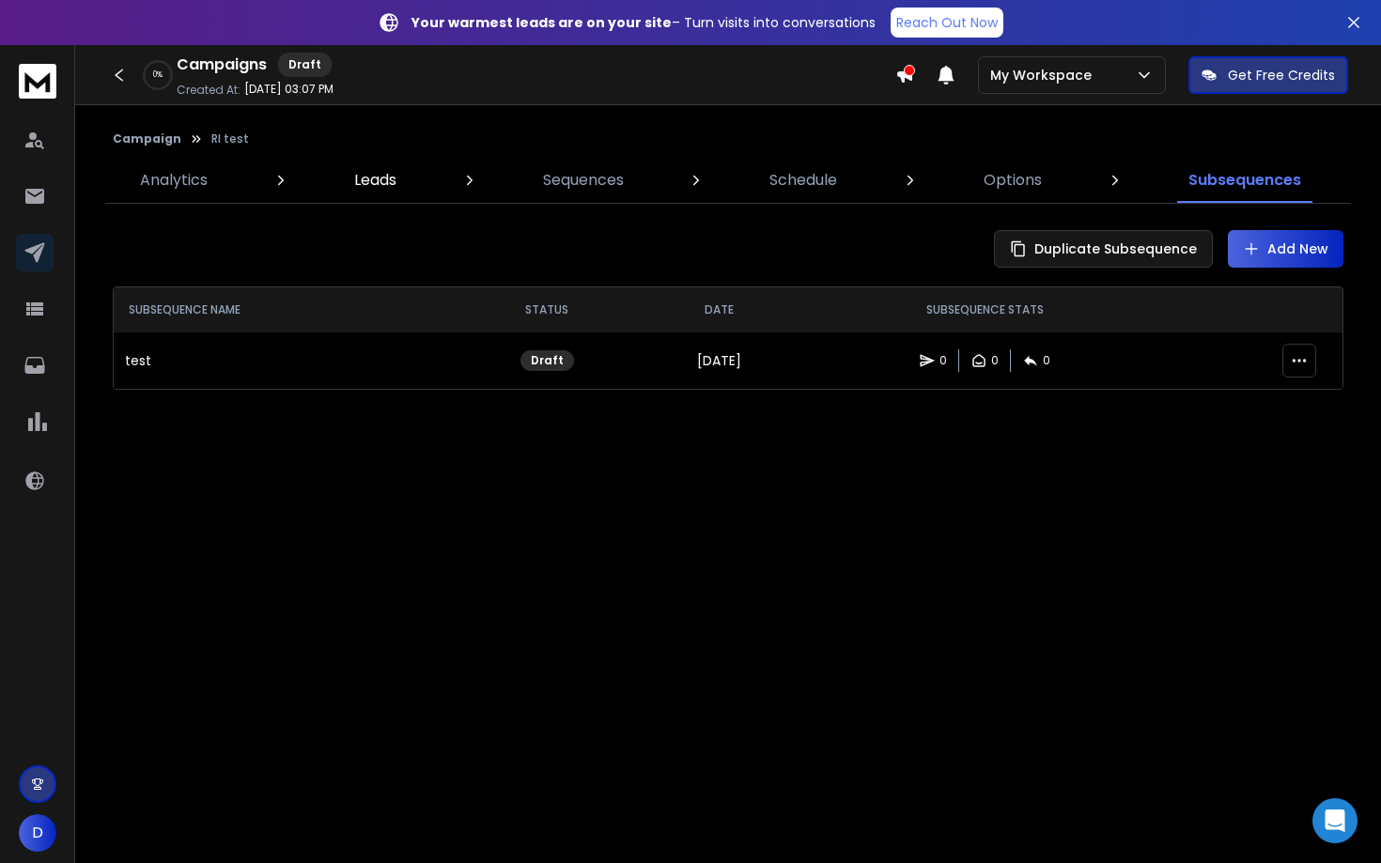
click at [378, 181] on p "Leads" at bounding box center [375, 180] width 42 height 23
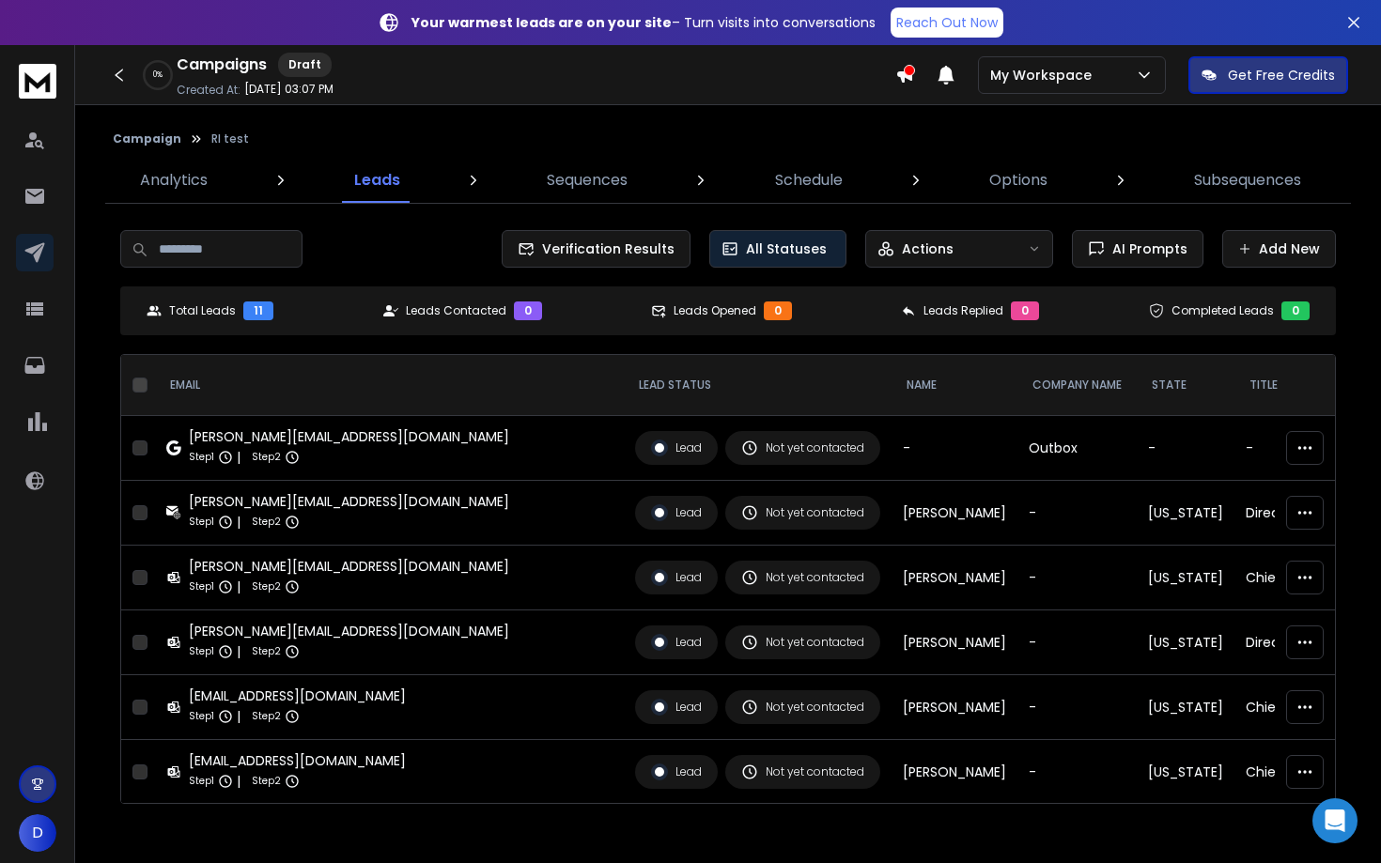
click at [809, 257] on p "All Statuses" at bounding box center [786, 249] width 81 height 19
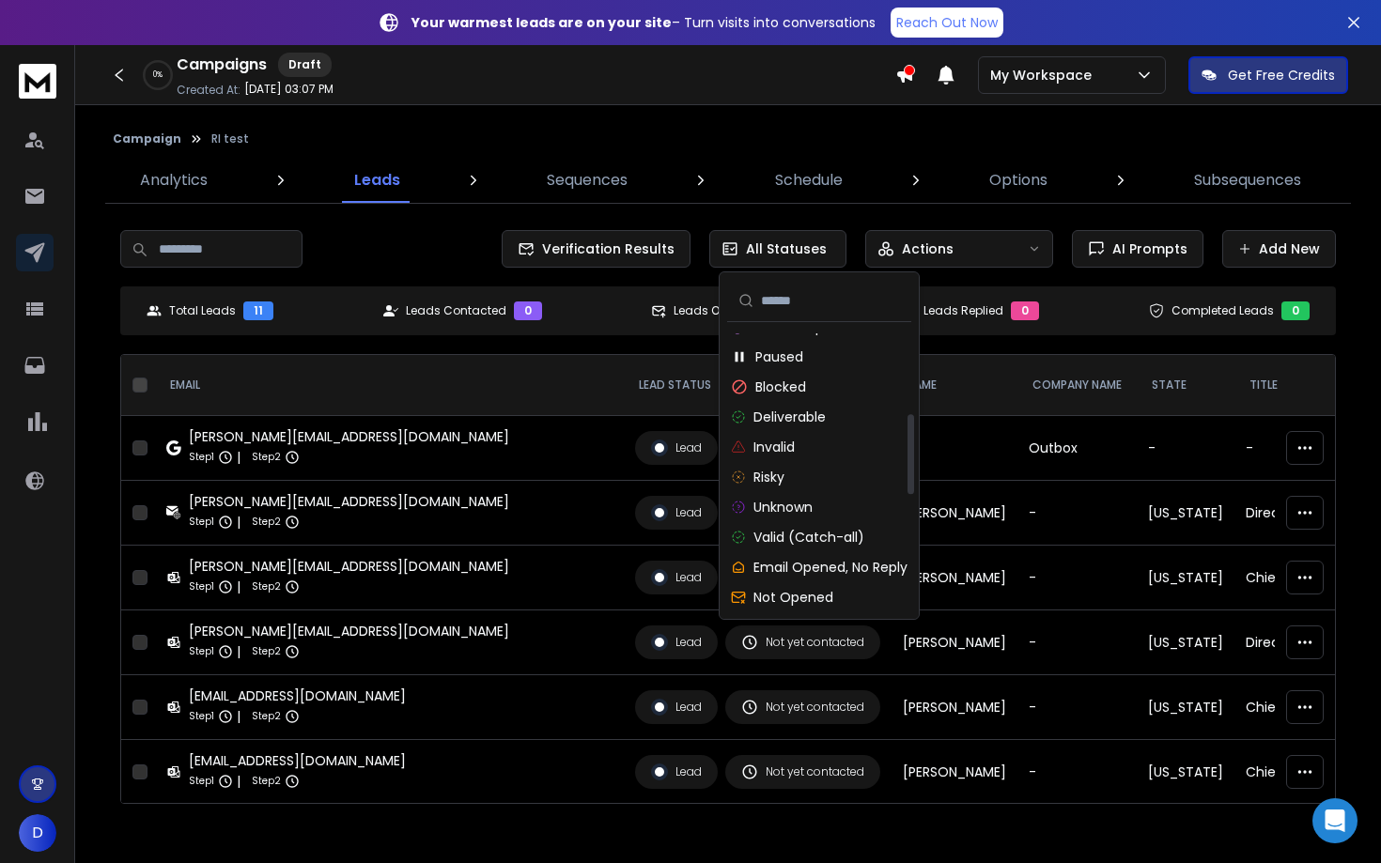
scroll to position [309, 0]
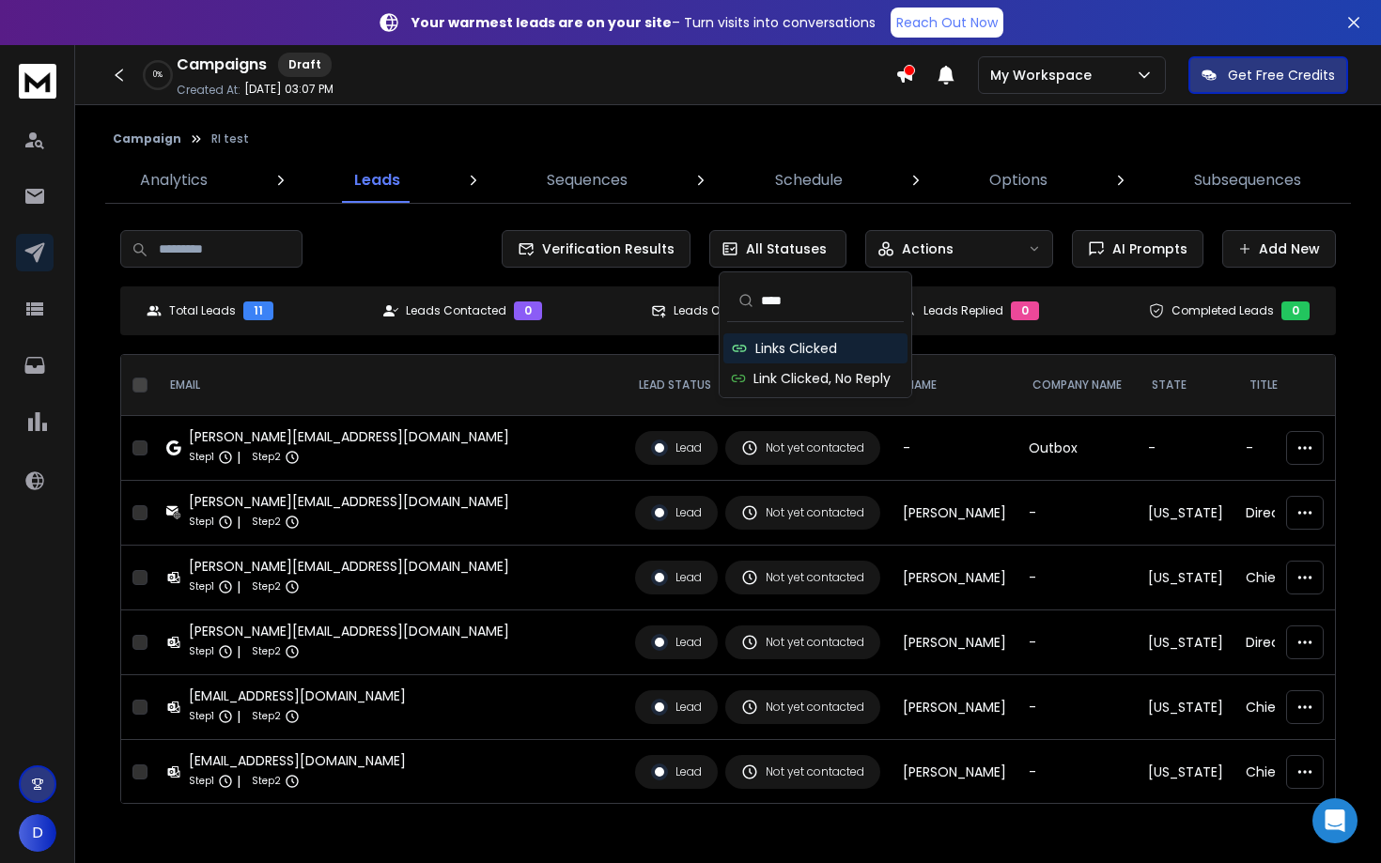
drag, startPoint x: 820, startPoint y: 306, endPoint x: 747, endPoint y: 302, distance: 73.4
click at [747, 302] on div "****" at bounding box center [815, 301] width 177 height 42
type input "****"
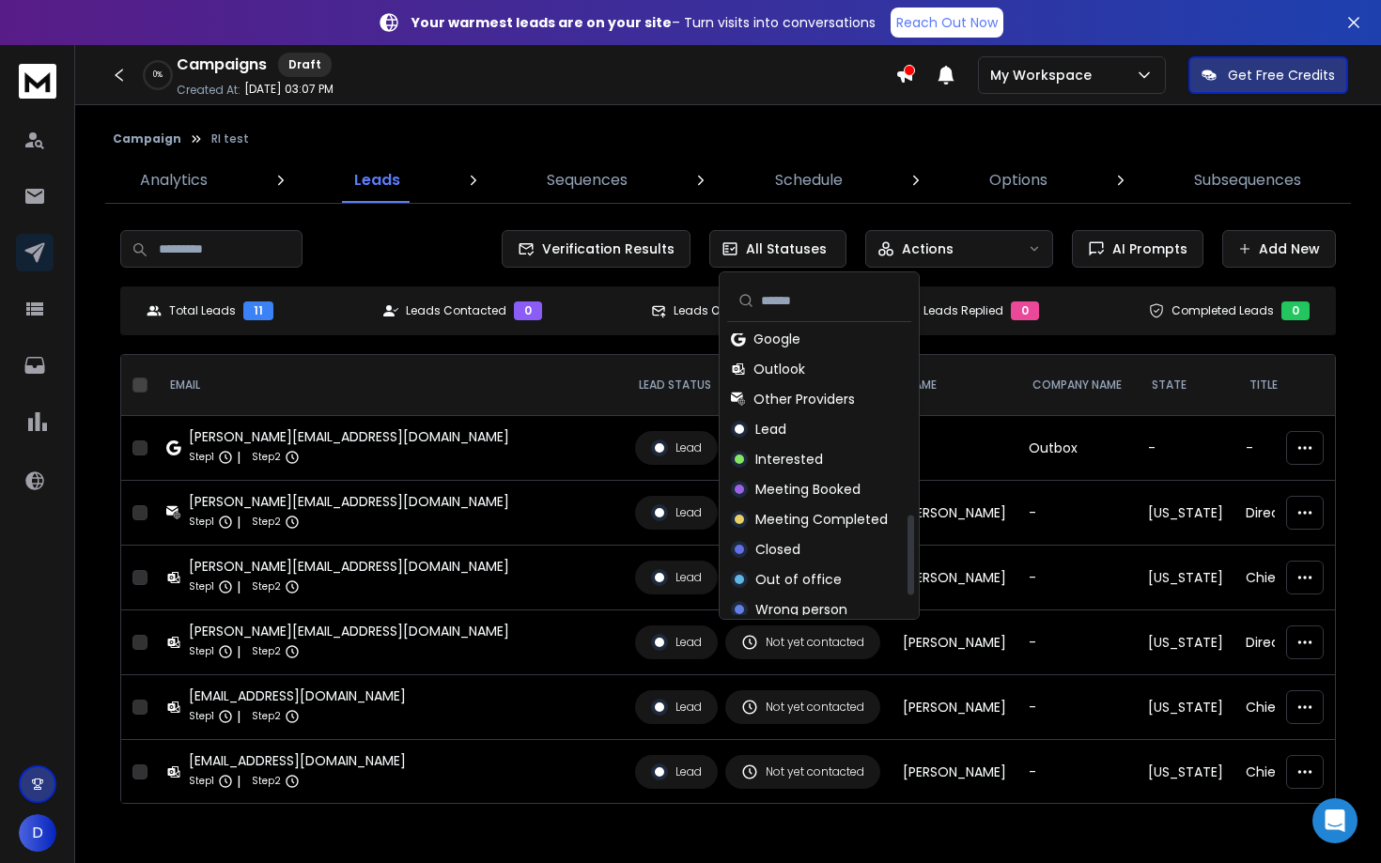
scroll to position [710, 0]
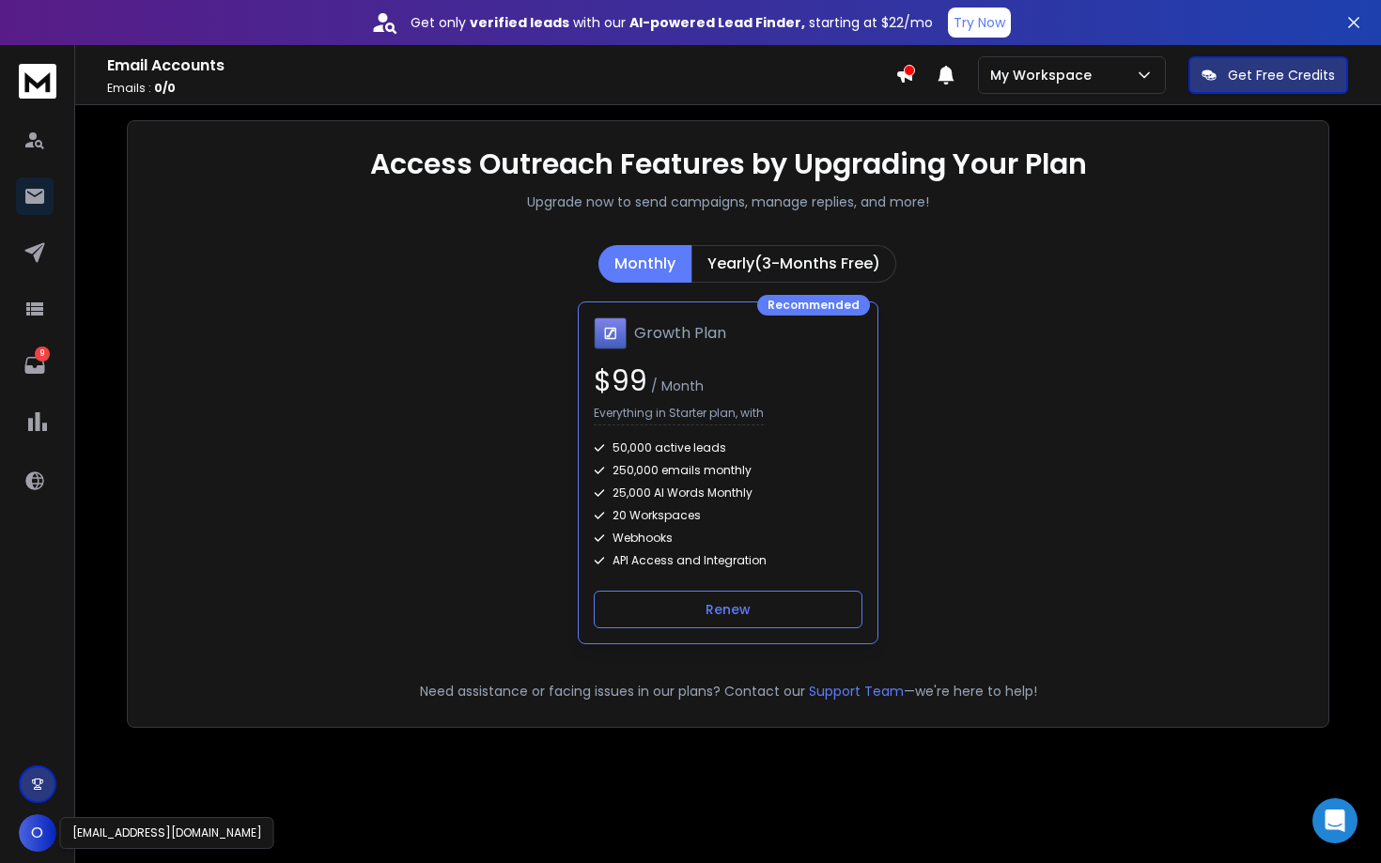
click at [31, 837] on span "O" at bounding box center [38, 833] width 38 height 38
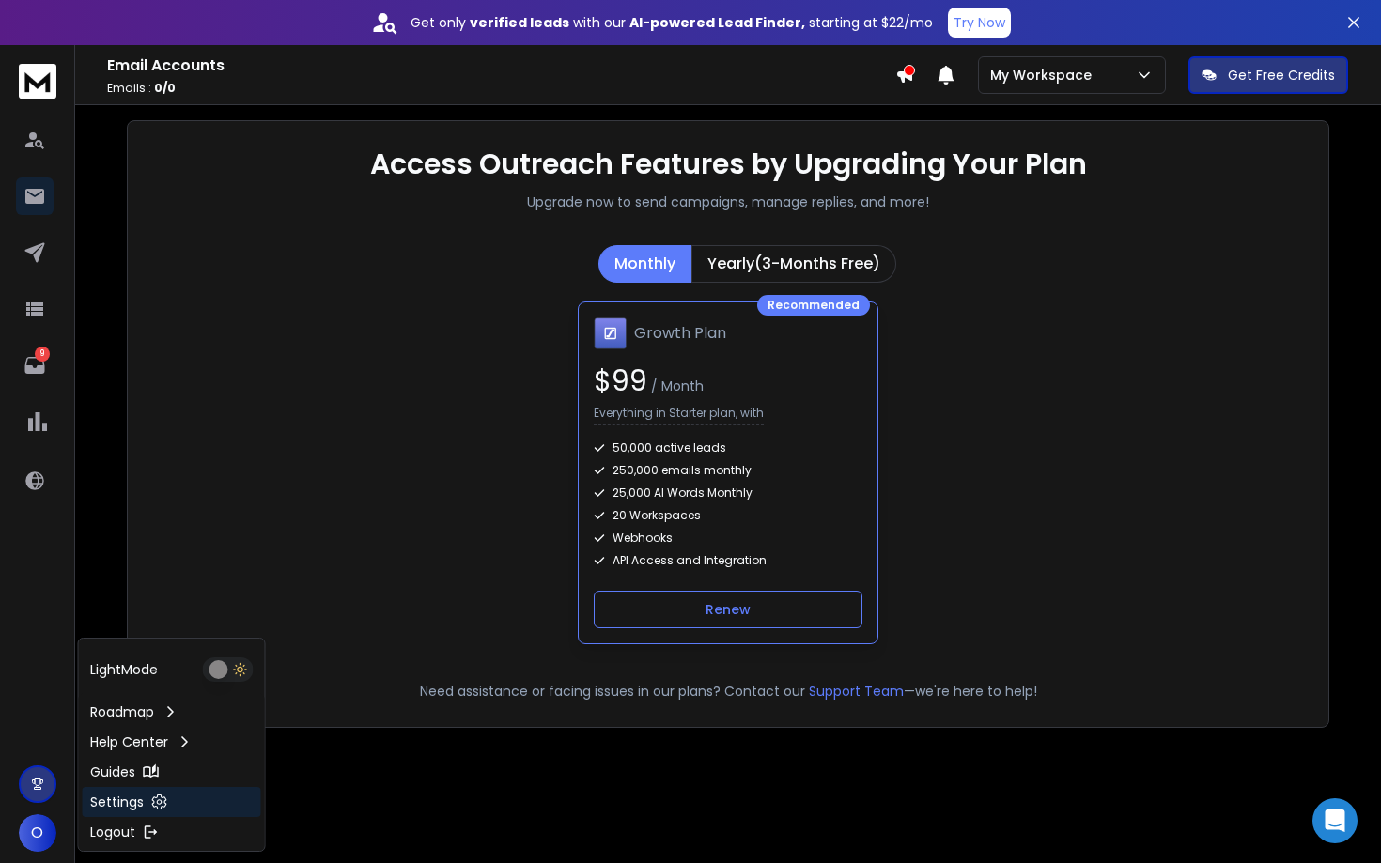
click at [133, 805] on p "Settings" at bounding box center [117, 802] width 54 height 19
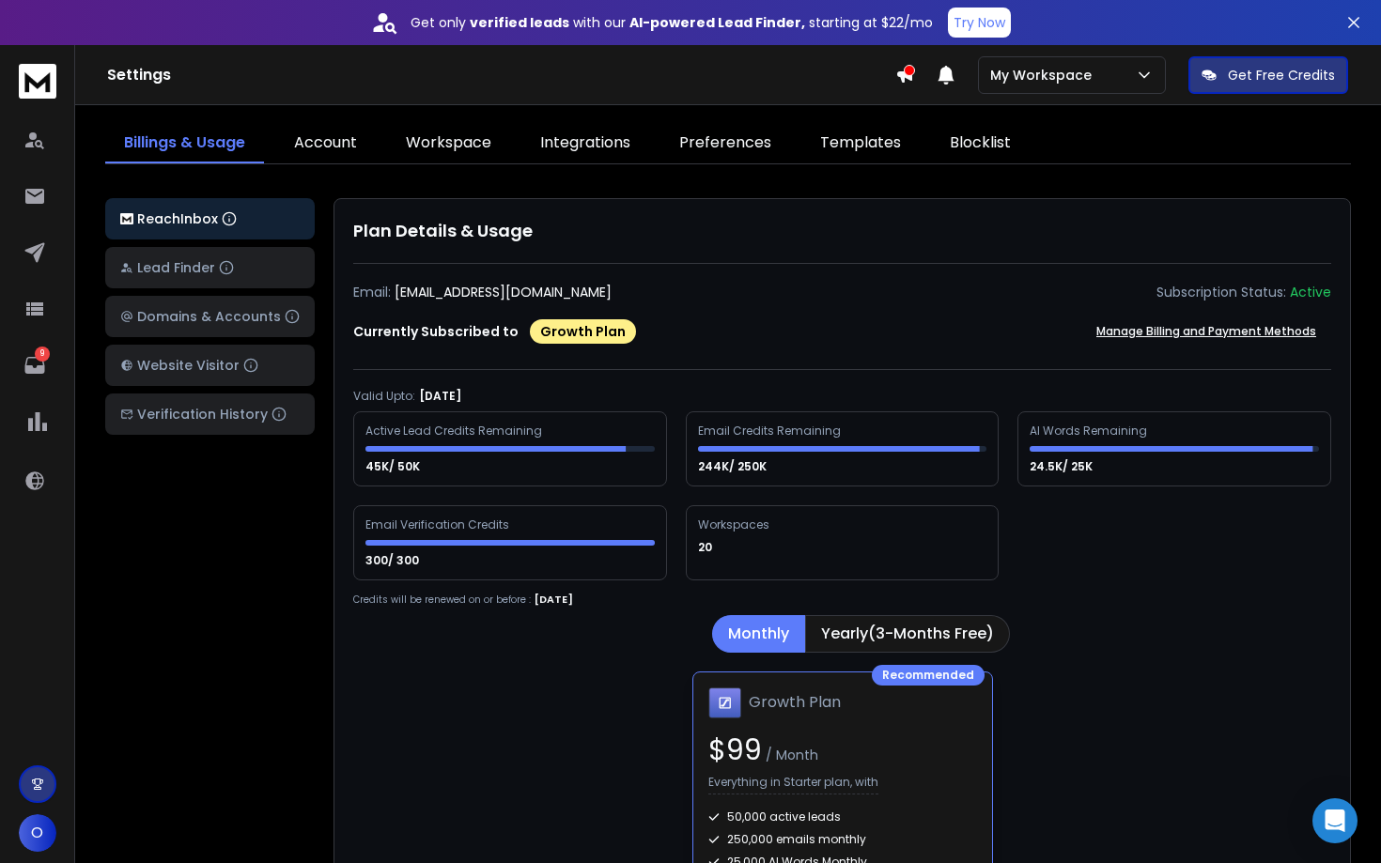
click at [1177, 322] on button "Manage Billing and Payment Methods" at bounding box center [1206, 332] width 250 height 38
click at [36, 223] on div "9" at bounding box center [37, 314] width 43 height 386
click at [35, 200] on icon at bounding box center [34, 196] width 19 height 15
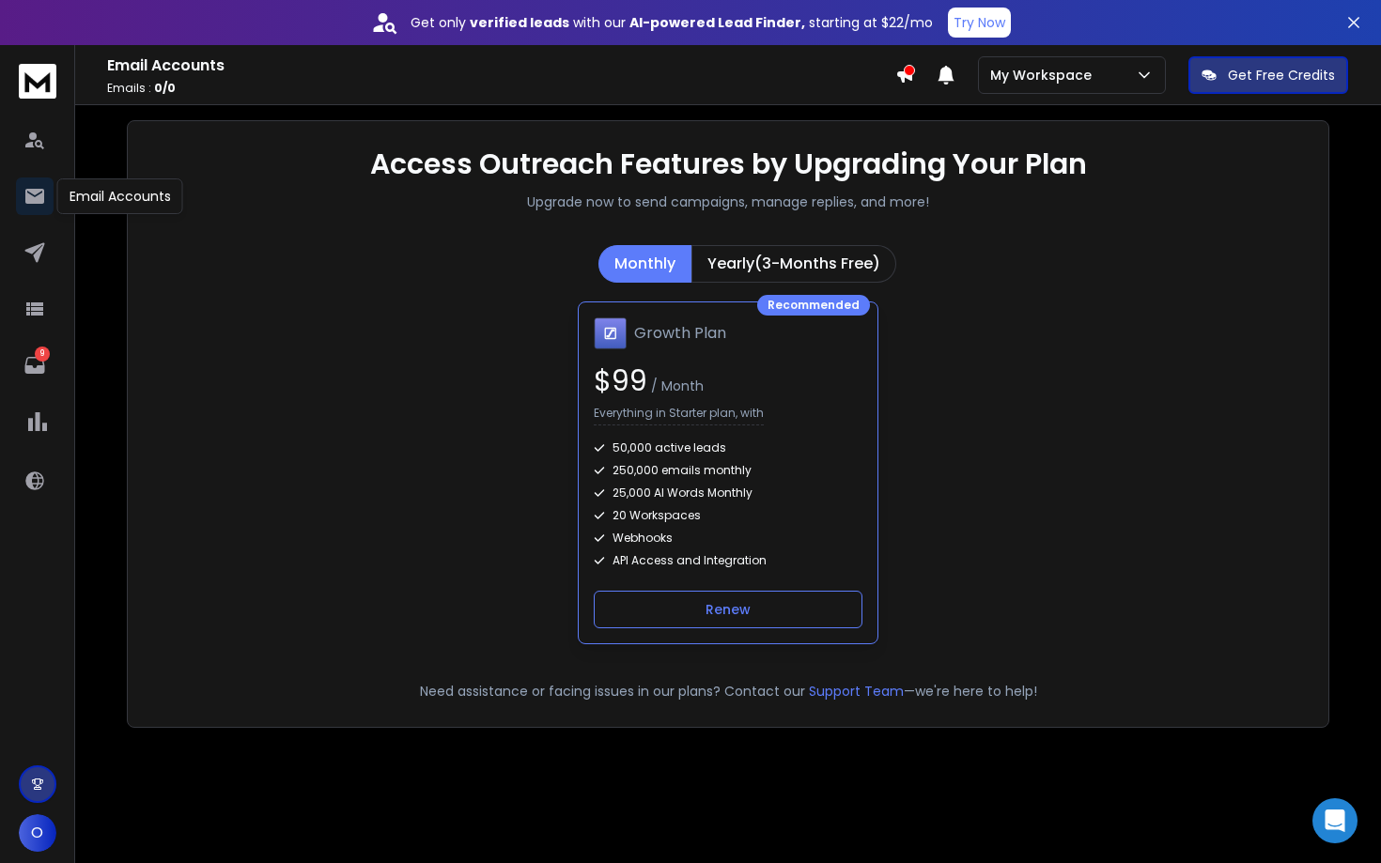
click at [28, 230] on div "9" at bounding box center [37, 314] width 43 height 386
click at [35, 237] on link at bounding box center [35, 253] width 38 height 38
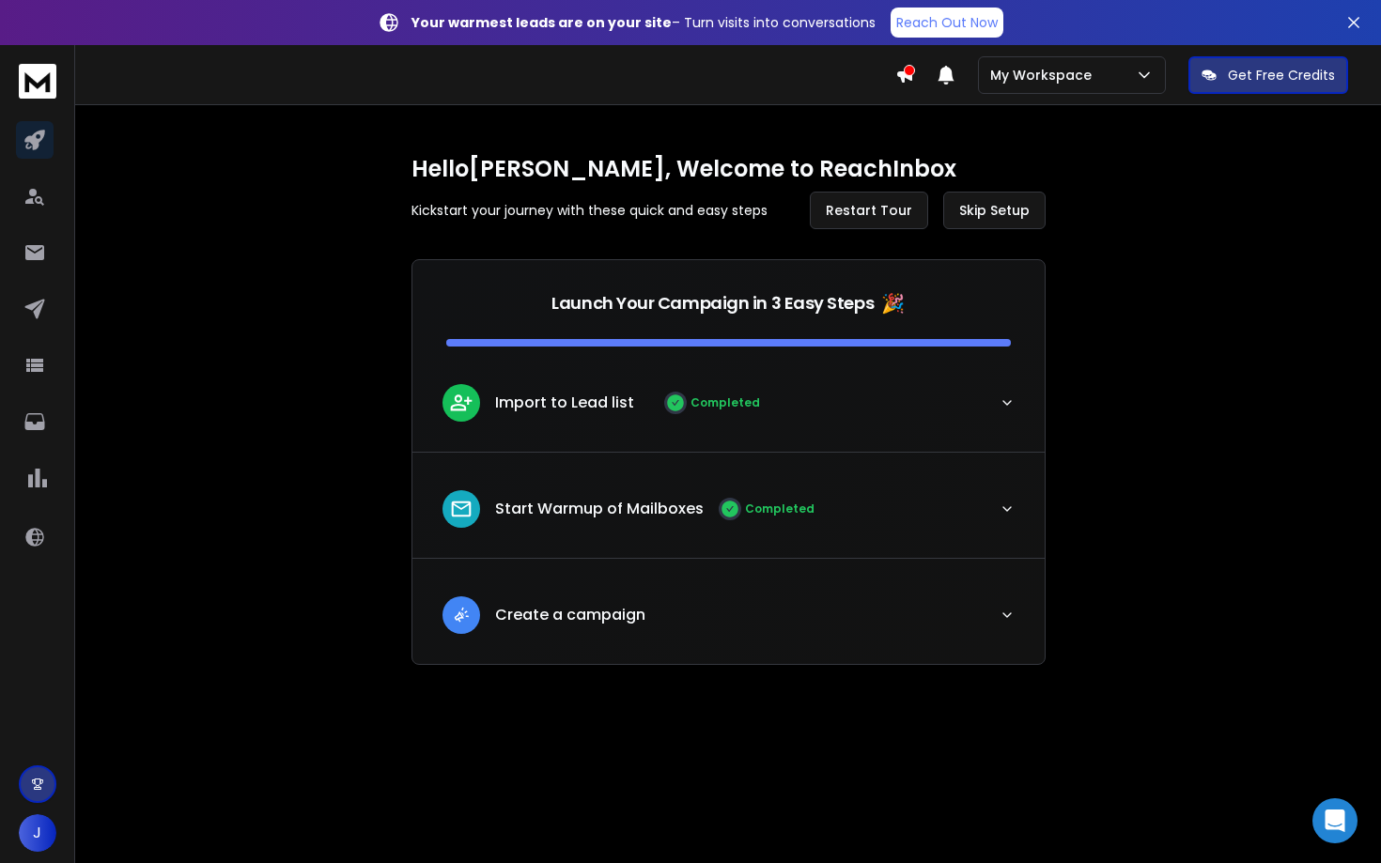
click at [39, 807] on div "J" at bounding box center [38, 808] width 38 height 86
click at [36, 827] on span "J" at bounding box center [38, 833] width 38 height 38
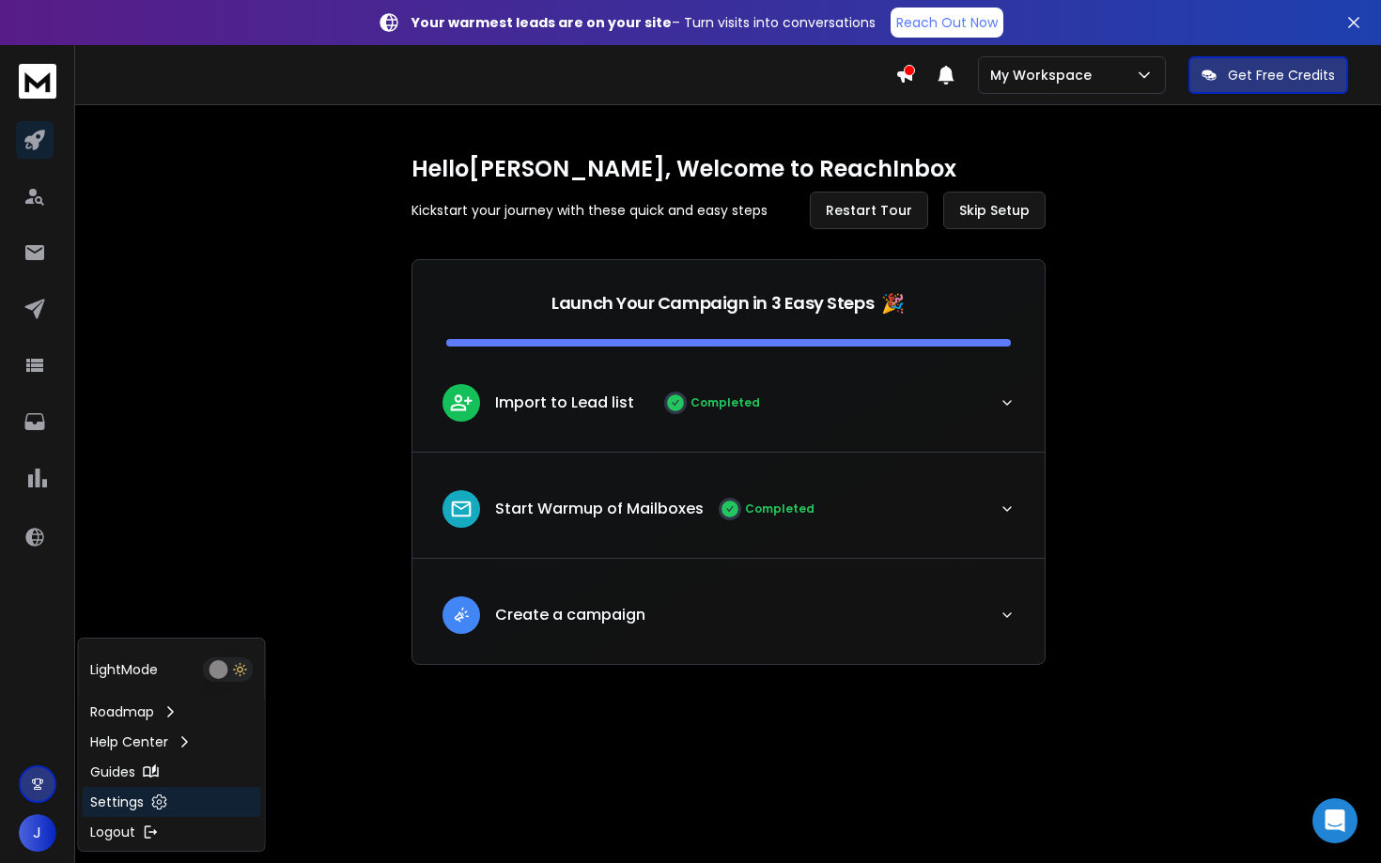
click at [114, 796] on p "Settings" at bounding box center [117, 802] width 54 height 19
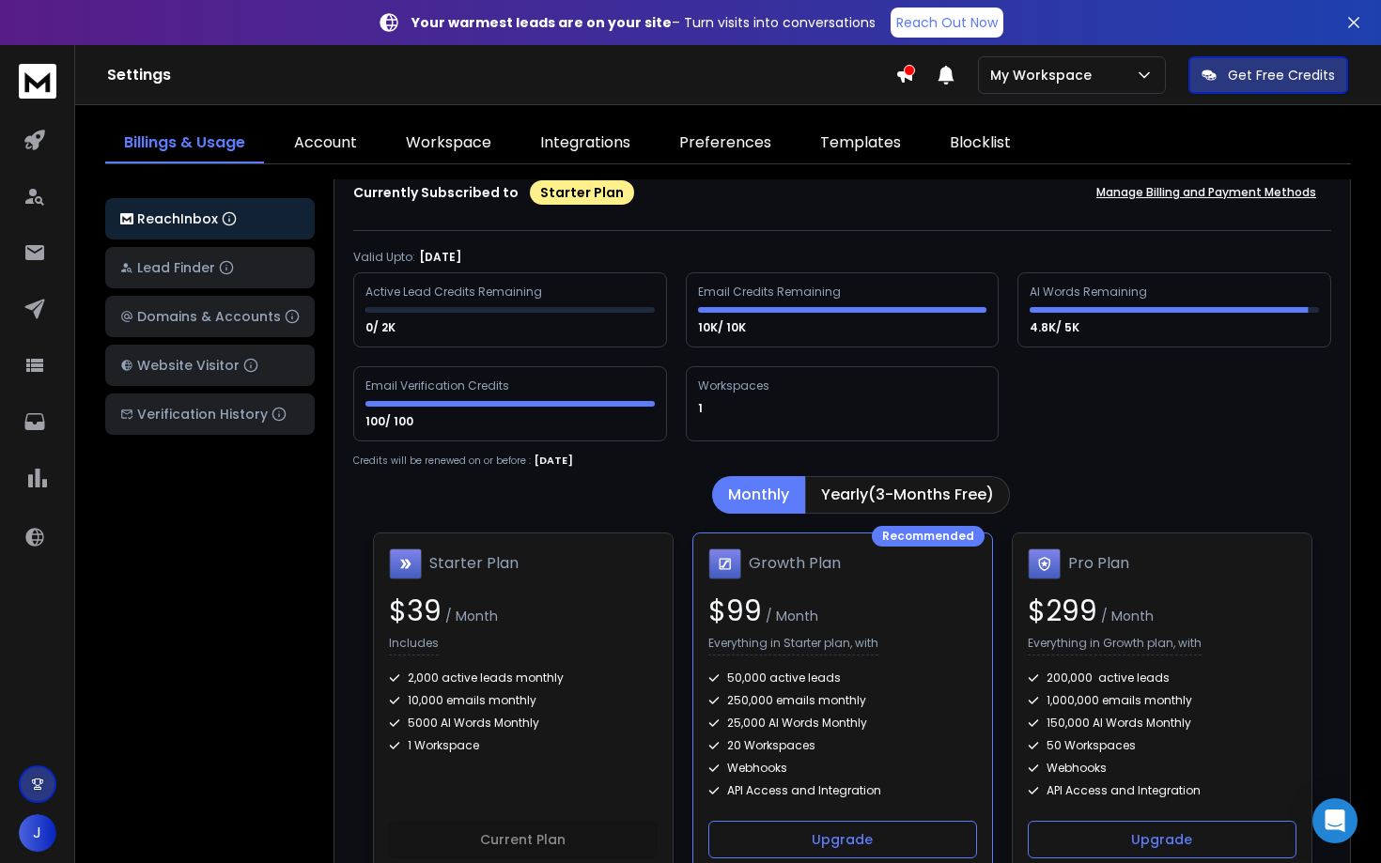
scroll to position [182, 0]
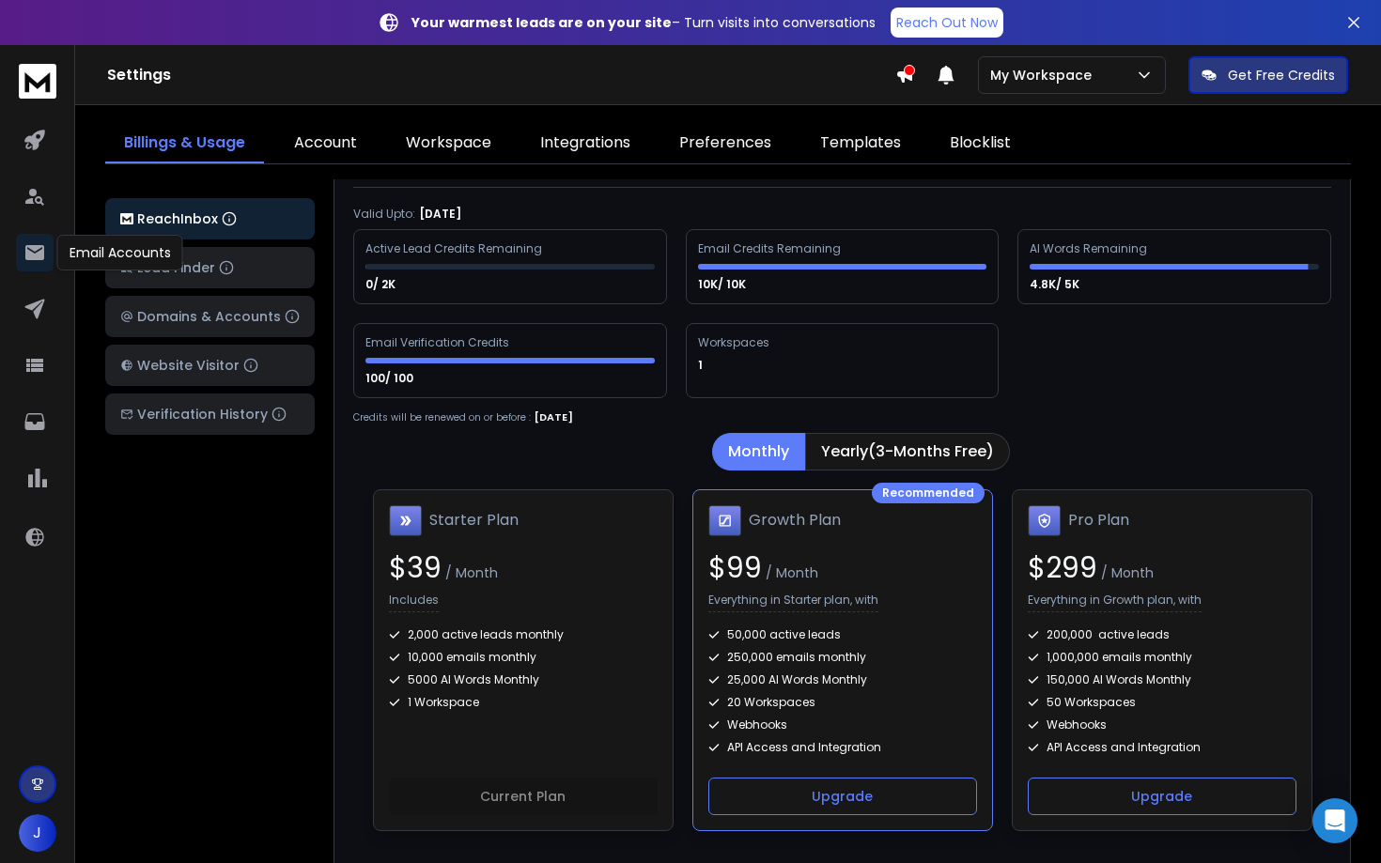
click at [42, 248] on icon at bounding box center [34, 252] width 19 height 15
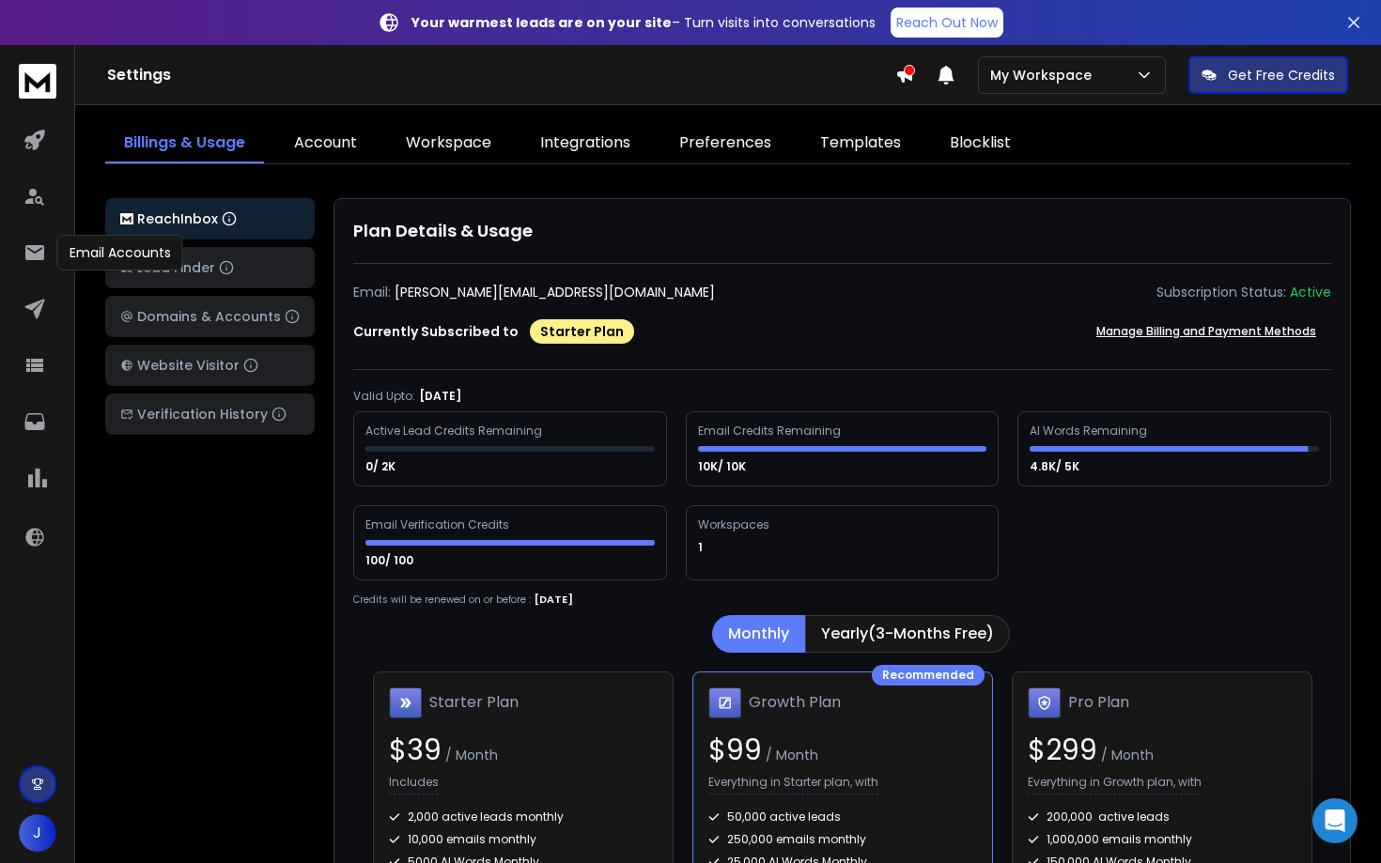
scroll to position [78, 0]
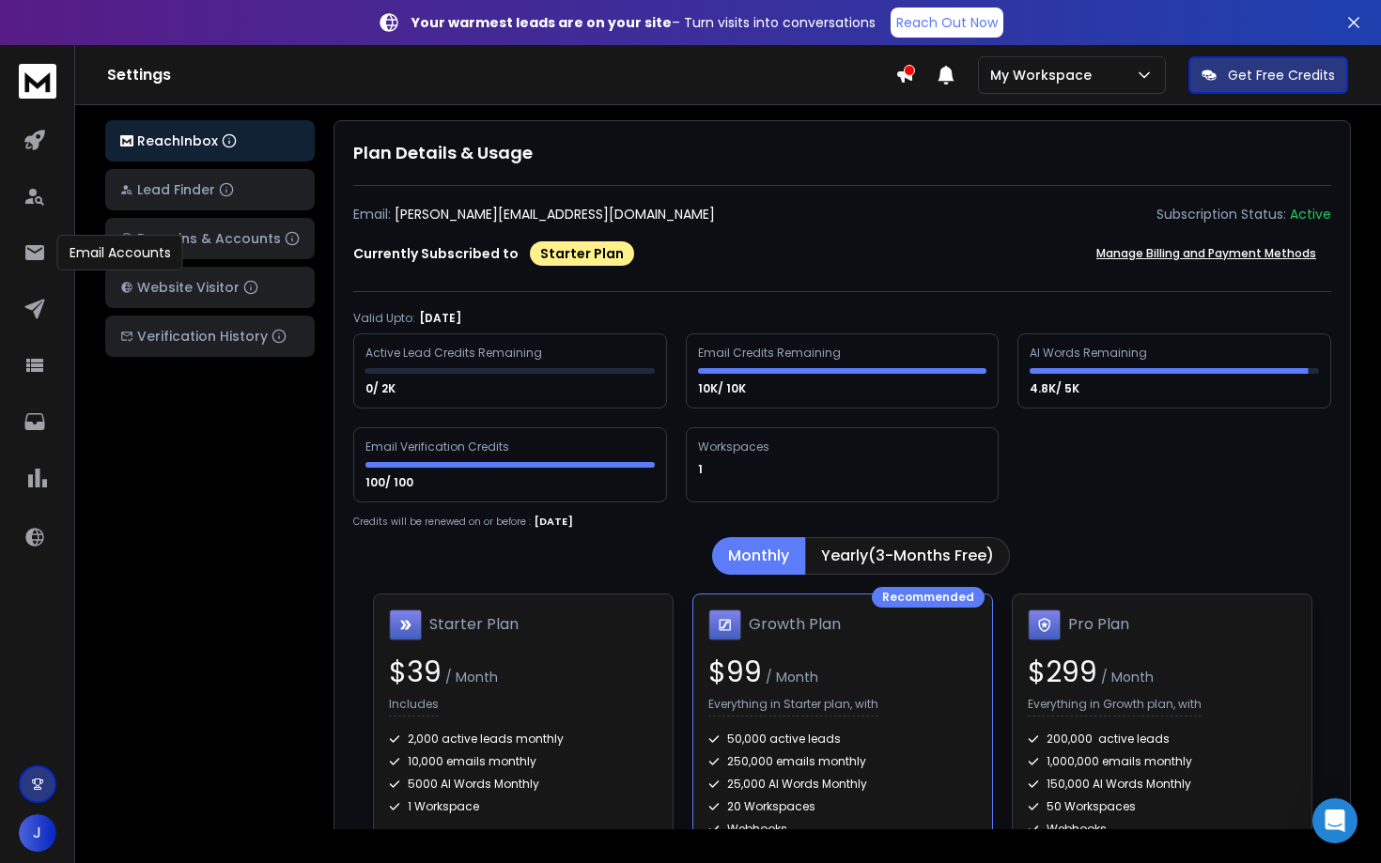
click at [235, 723] on div "ReachInbox Lead Finder Domains & Accounts Website Visitor Verification History …" at bounding box center [727, 465] width 1245 height 728
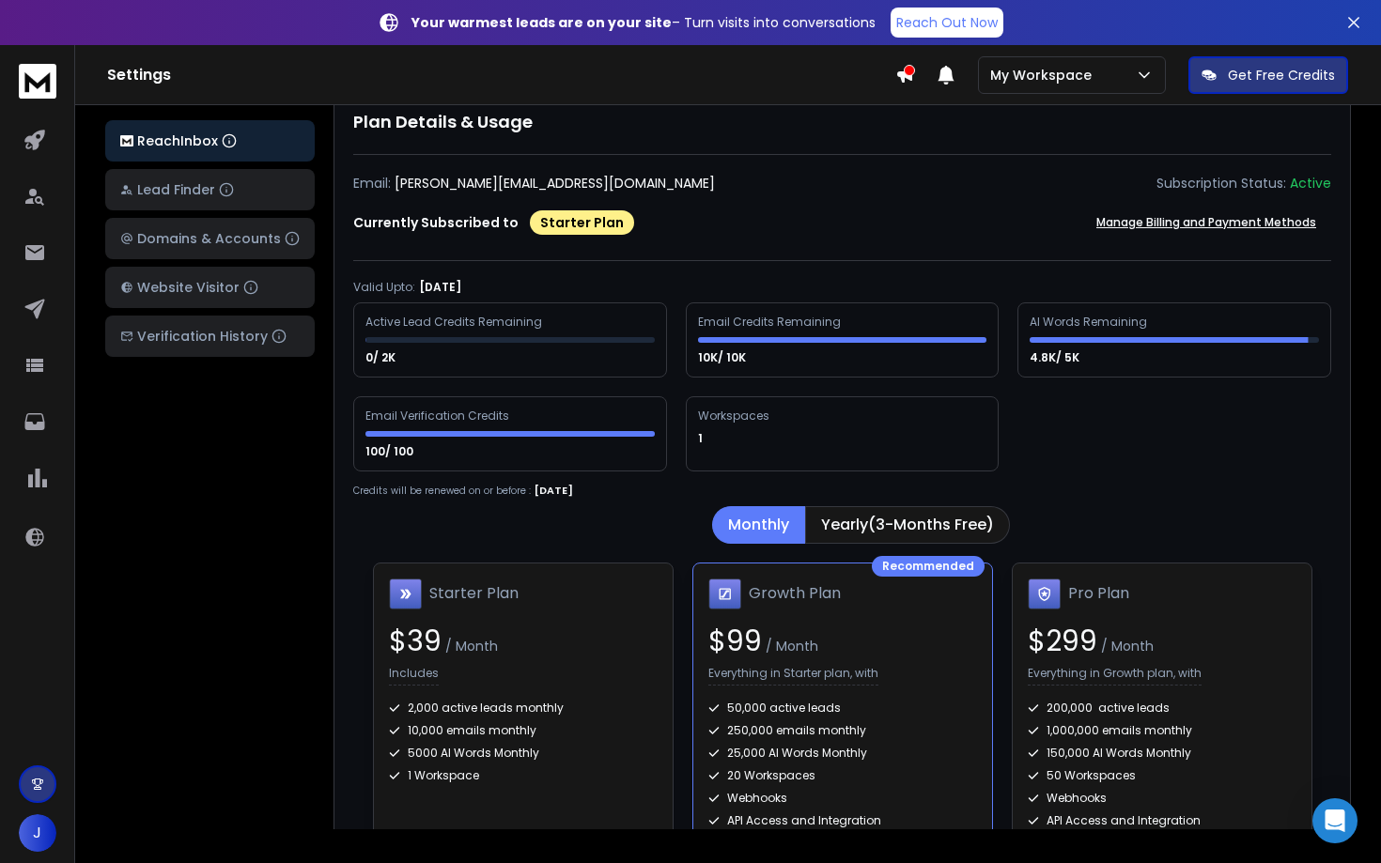
scroll to position [38, 0]
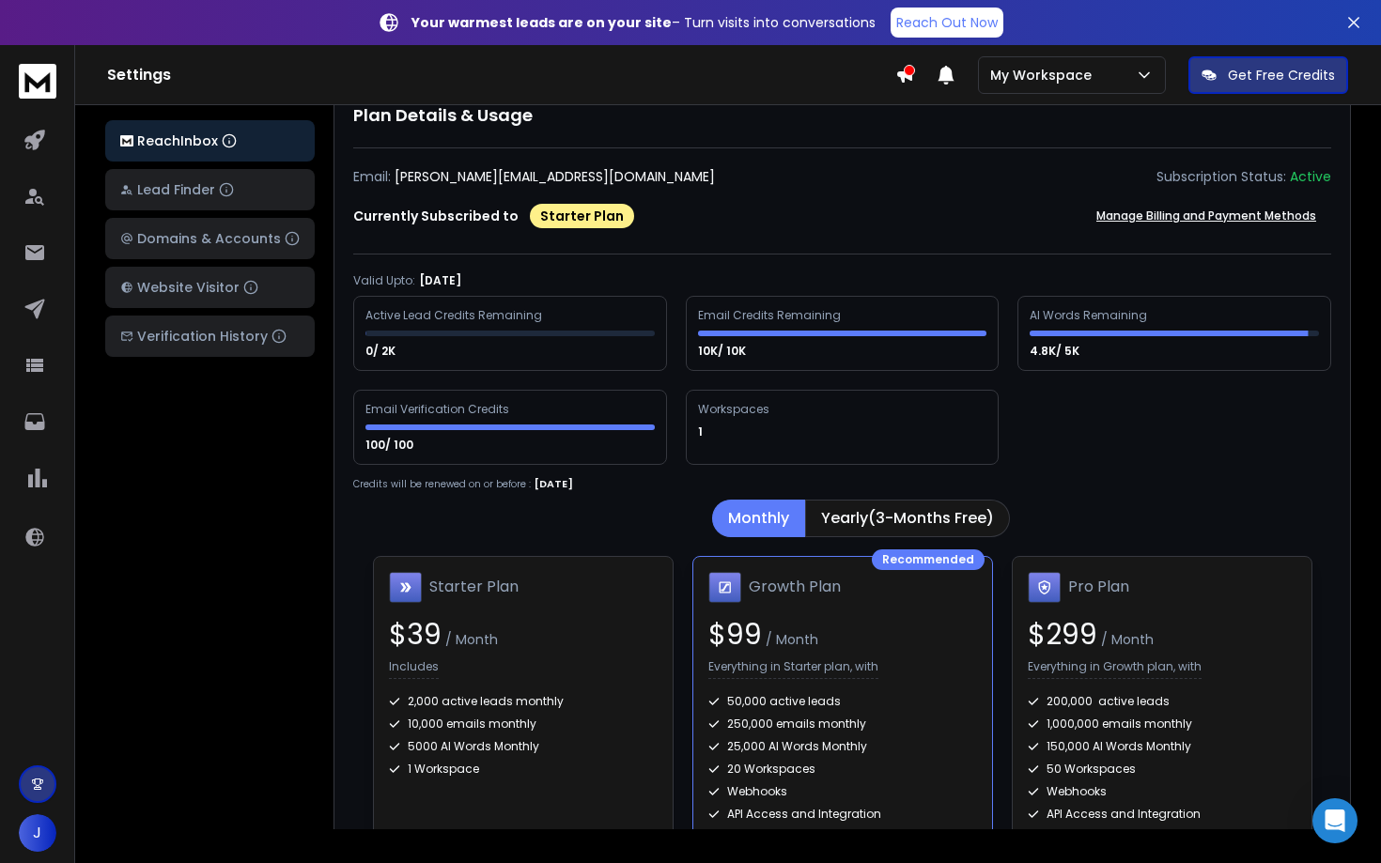
click at [164, 788] on div "ReachInbox Lead Finder Domains & Accounts Website Visitor Verification History …" at bounding box center [727, 465] width 1245 height 728
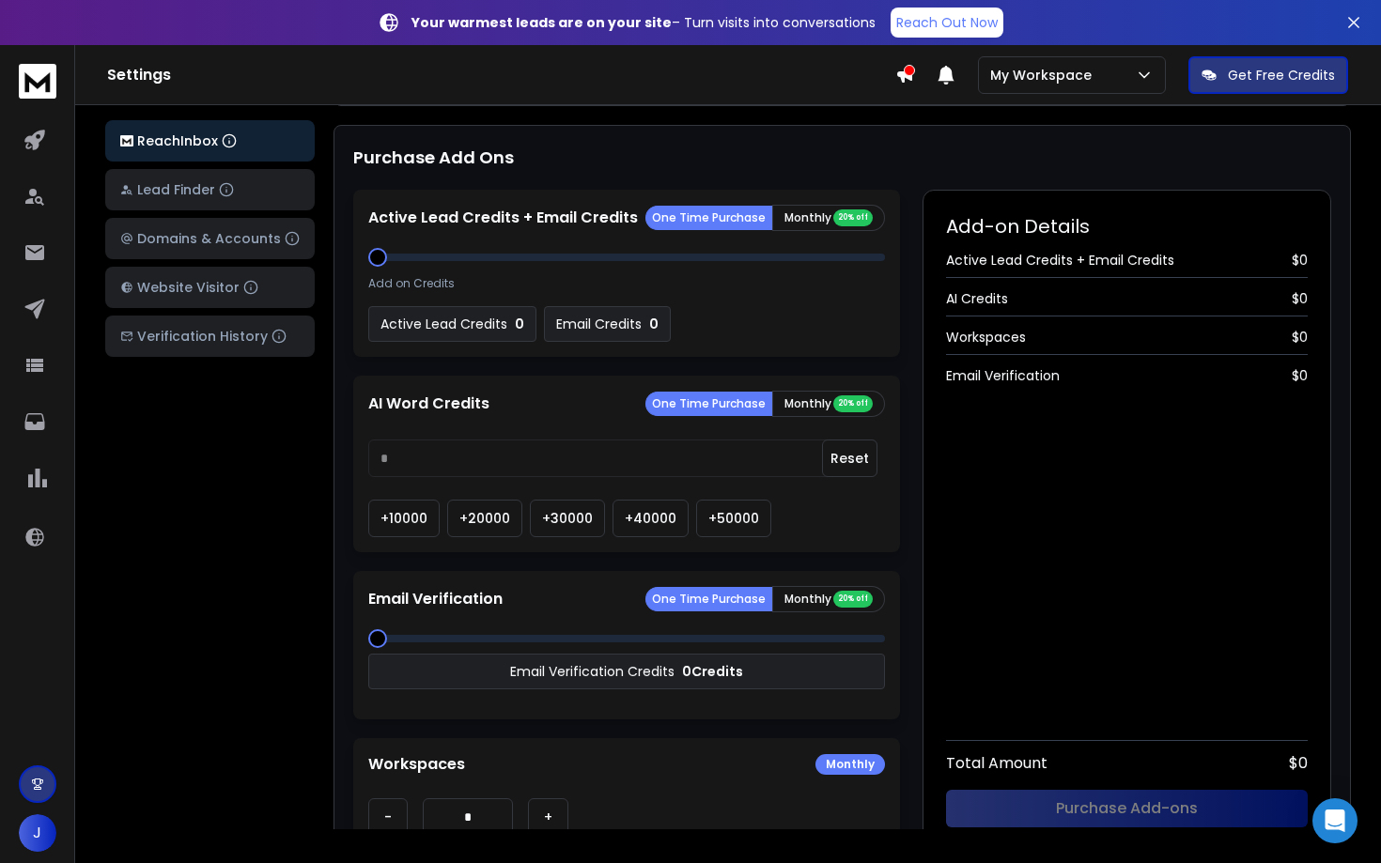
scroll to position [871, 0]
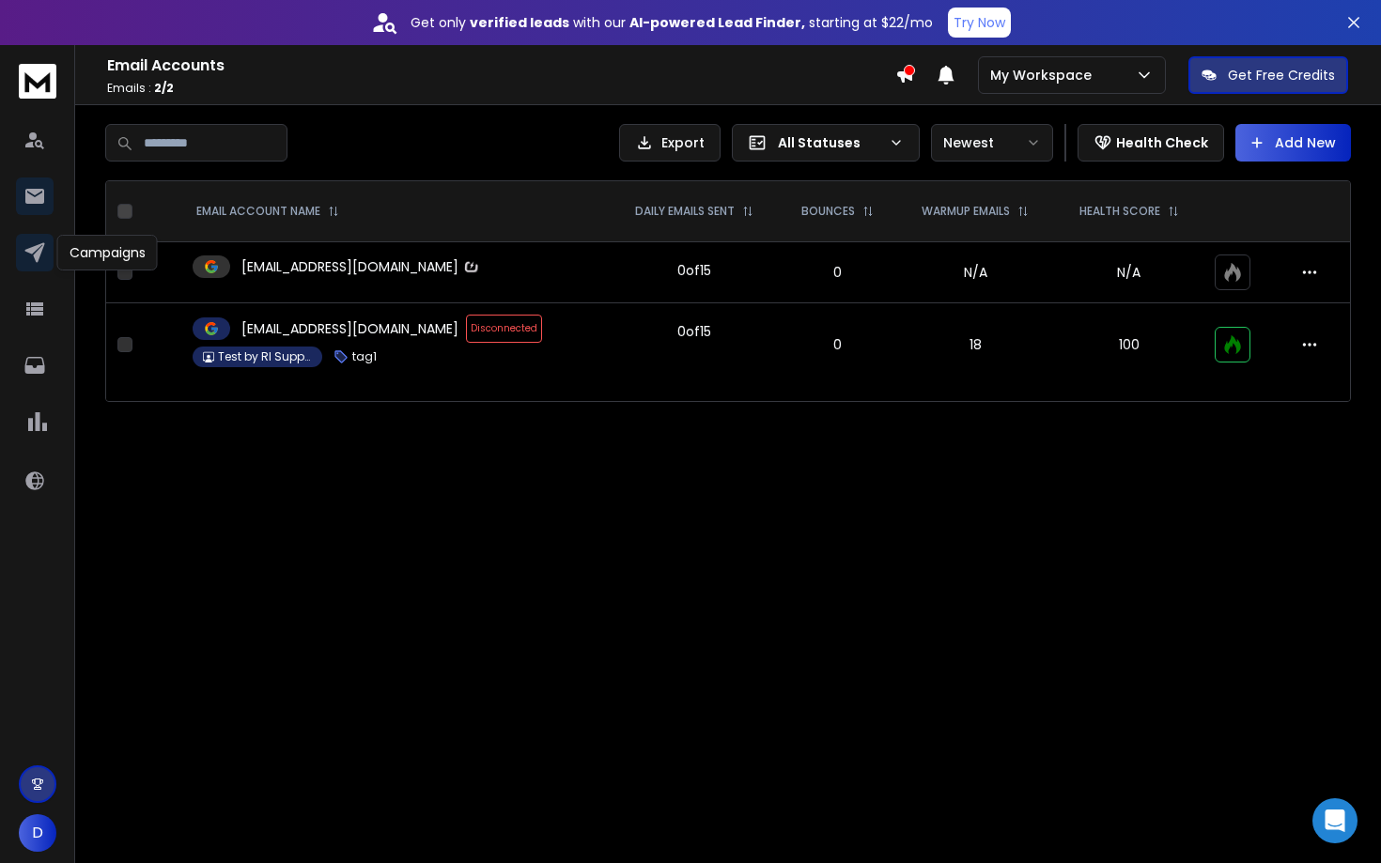
click at [20, 261] on link at bounding box center [35, 253] width 38 height 38
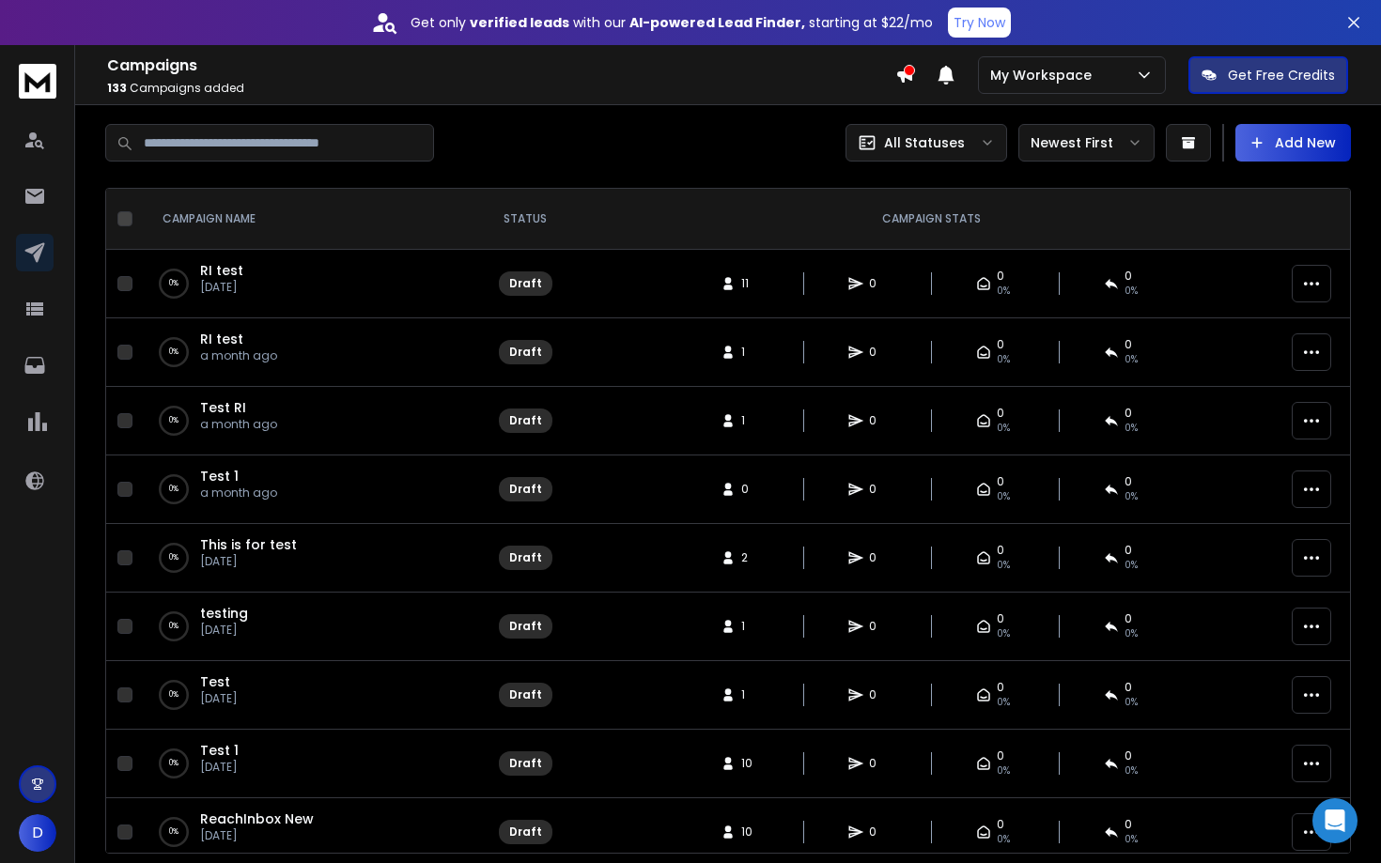
click at [288, 272] on div "0 % RI test 22 days ago" at bounding box center [304, 283] width 291 height 45
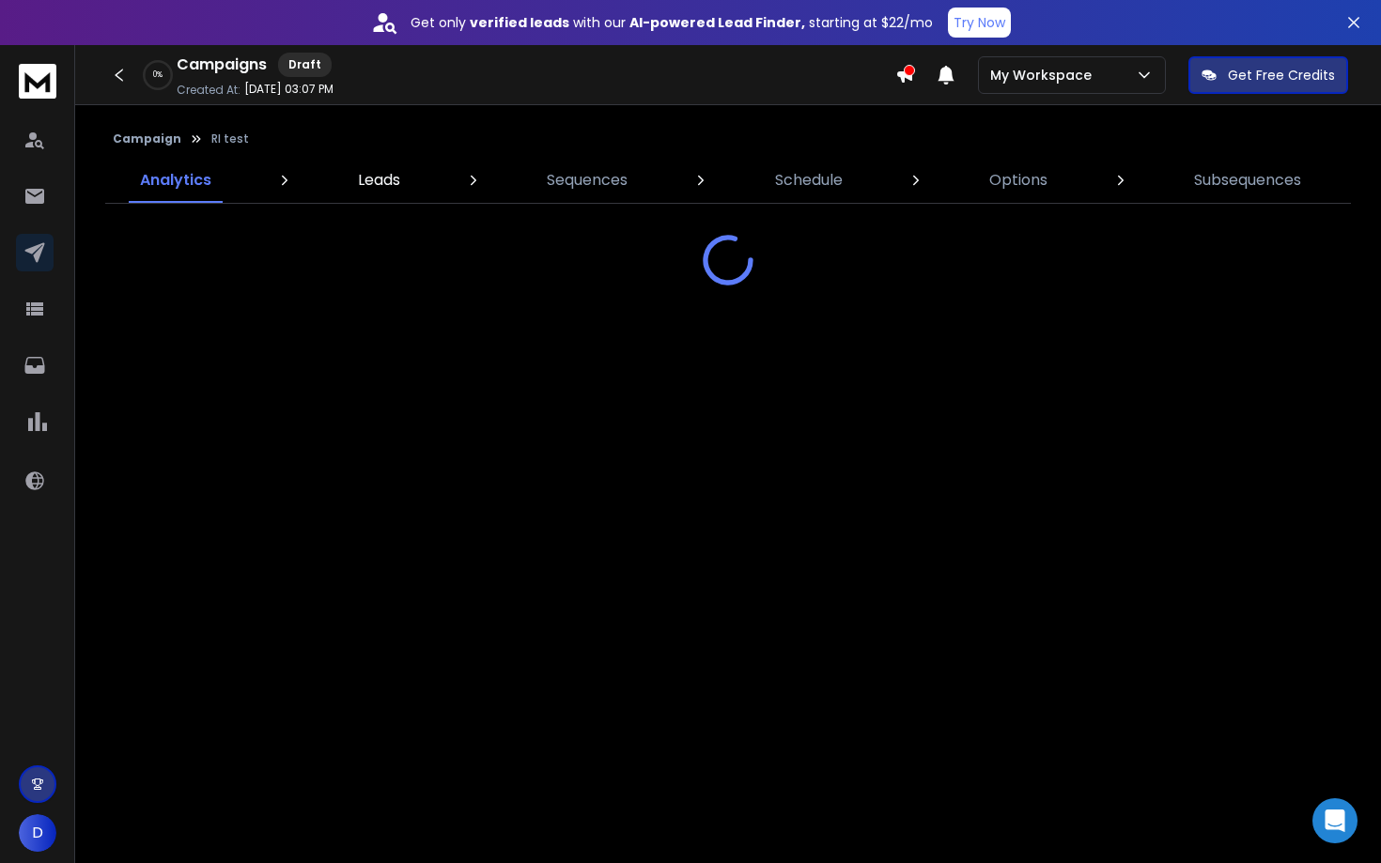
click at [367, 178] on p "Leads" at bounding box center [379, 180] width 42 height 23
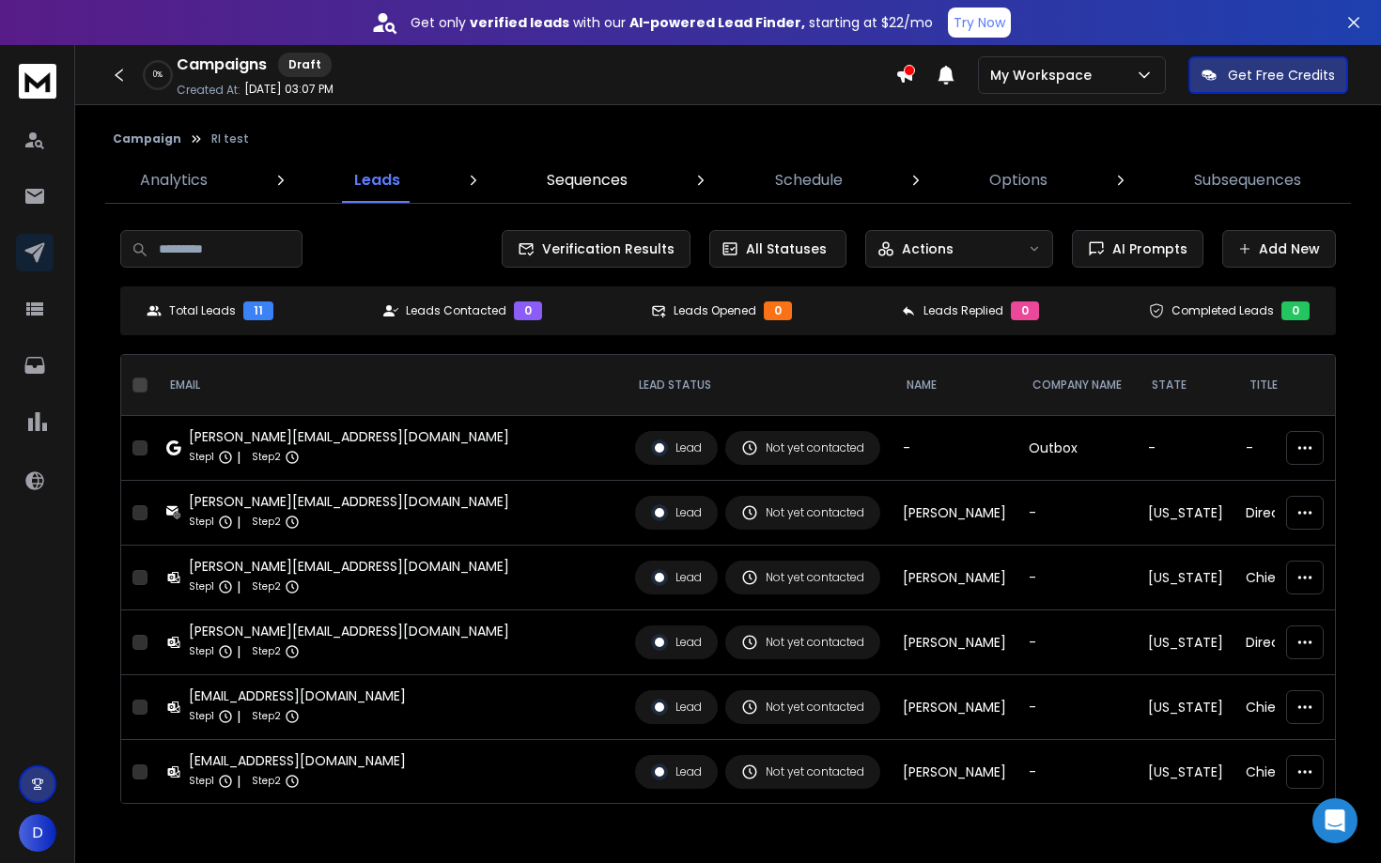
click at [587, 186] on p "Sequences" at bounding box center [587, 180] width 81 height 23
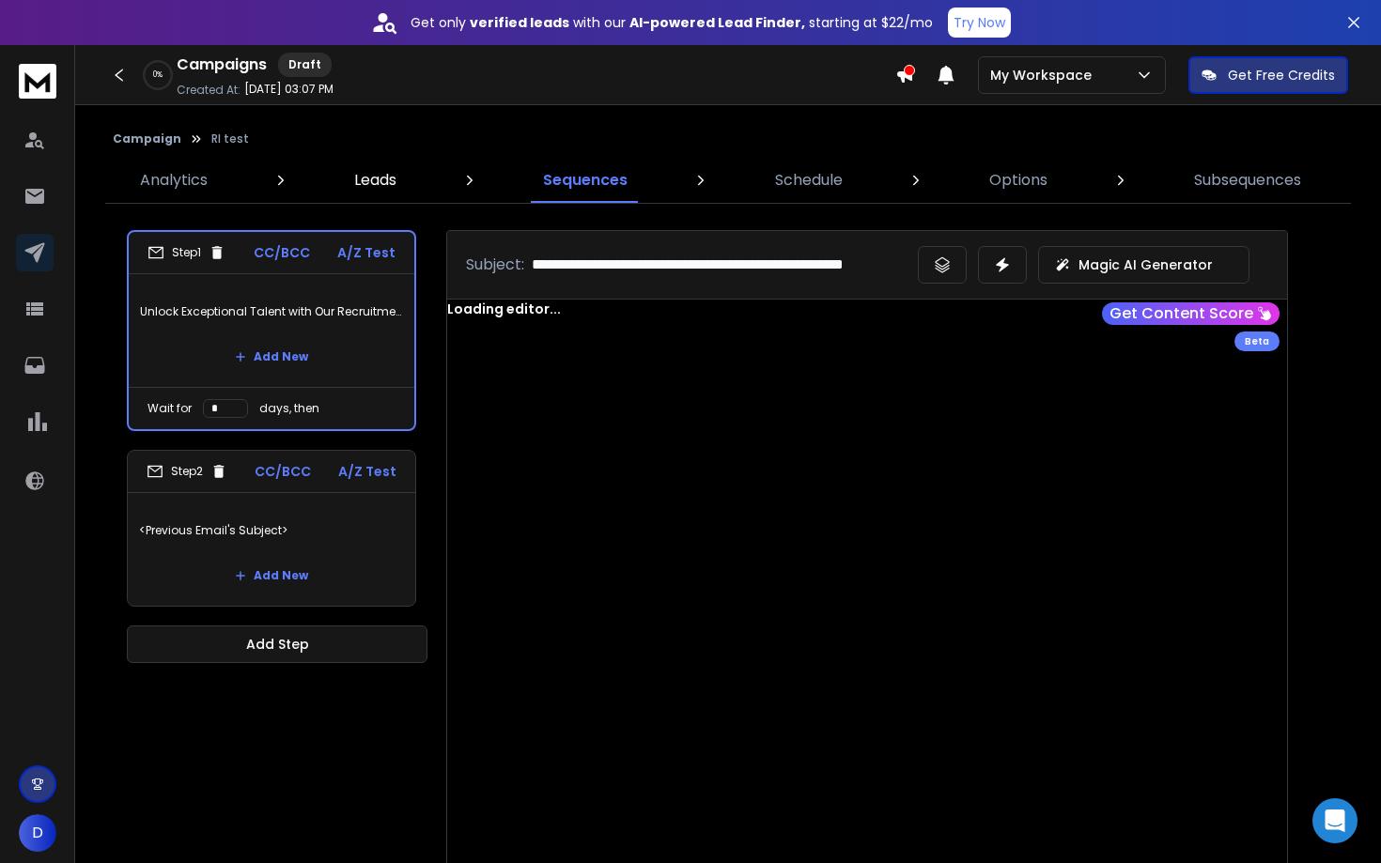
click at [402, 166] on link "Leads" at bounding box center [375, 180] width 65 height 45
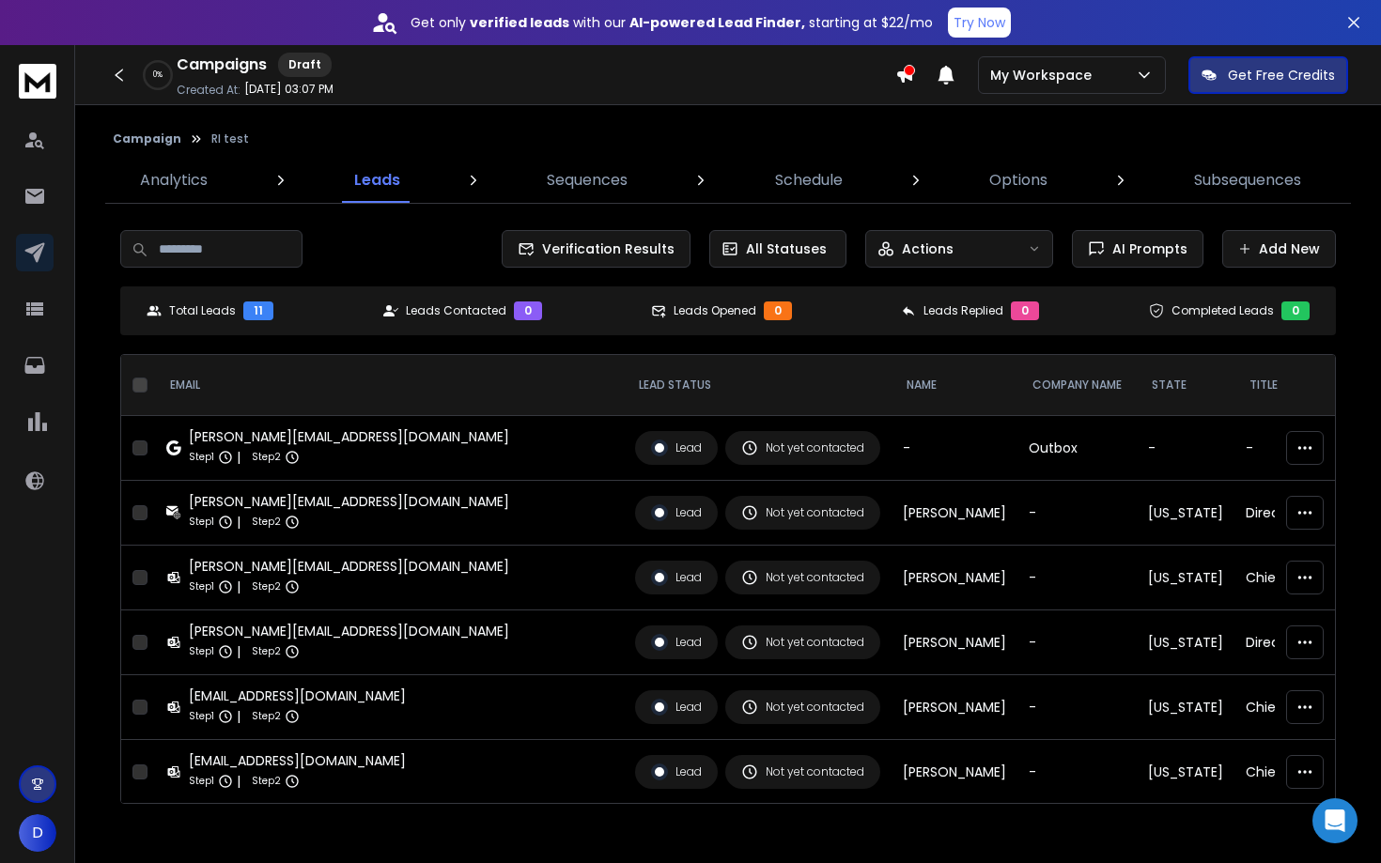
click at [1239, 140] on div "Campaign RI test" at bounding box center [727, 139] width 1245 height 30
click at [1264, 83] on p "Get Free Credits" at bounding box center [1281, 75] width 107 height 19
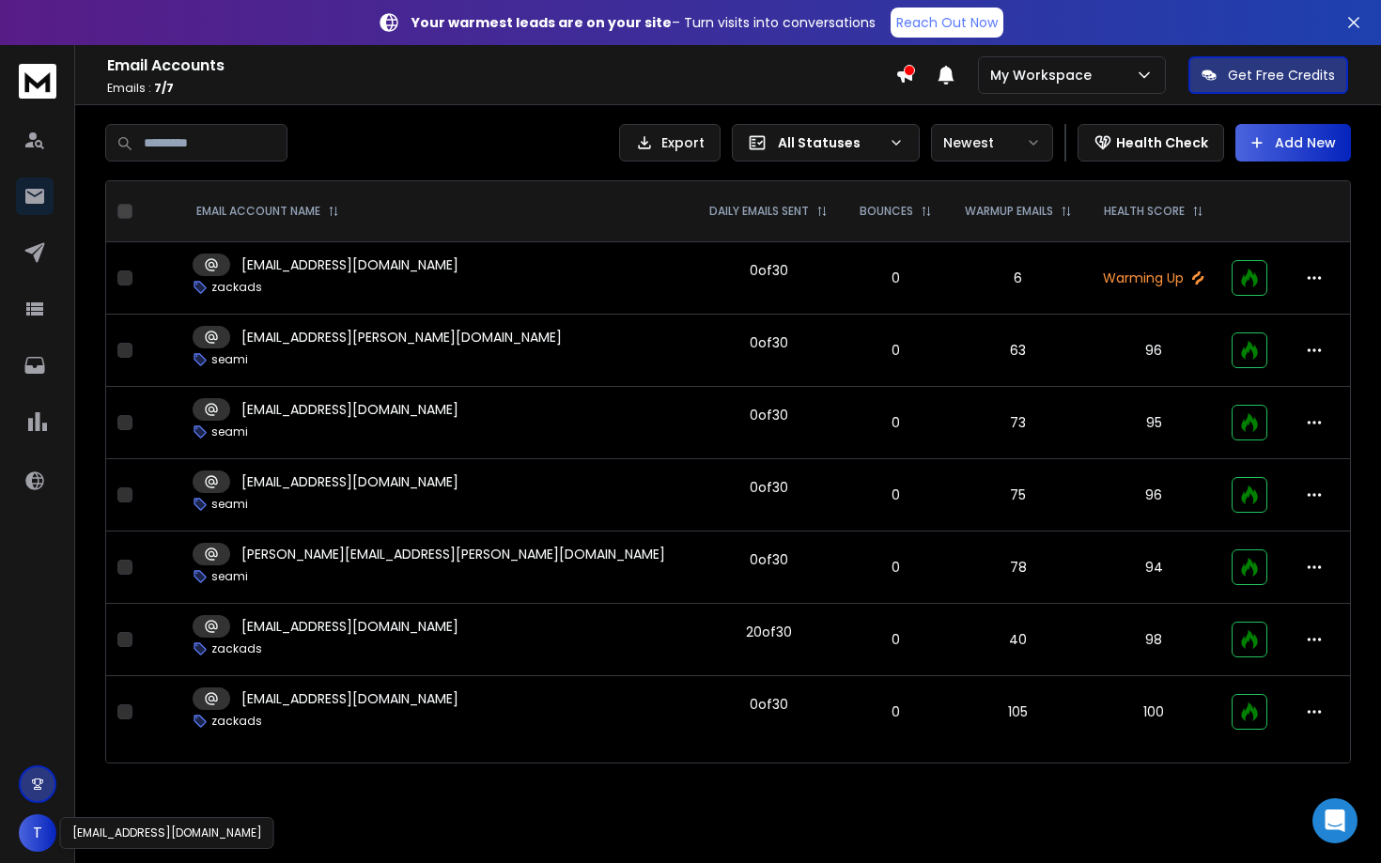
click at [39, 830] on span "T" at bounding box center [38, 833] width 38 height 38
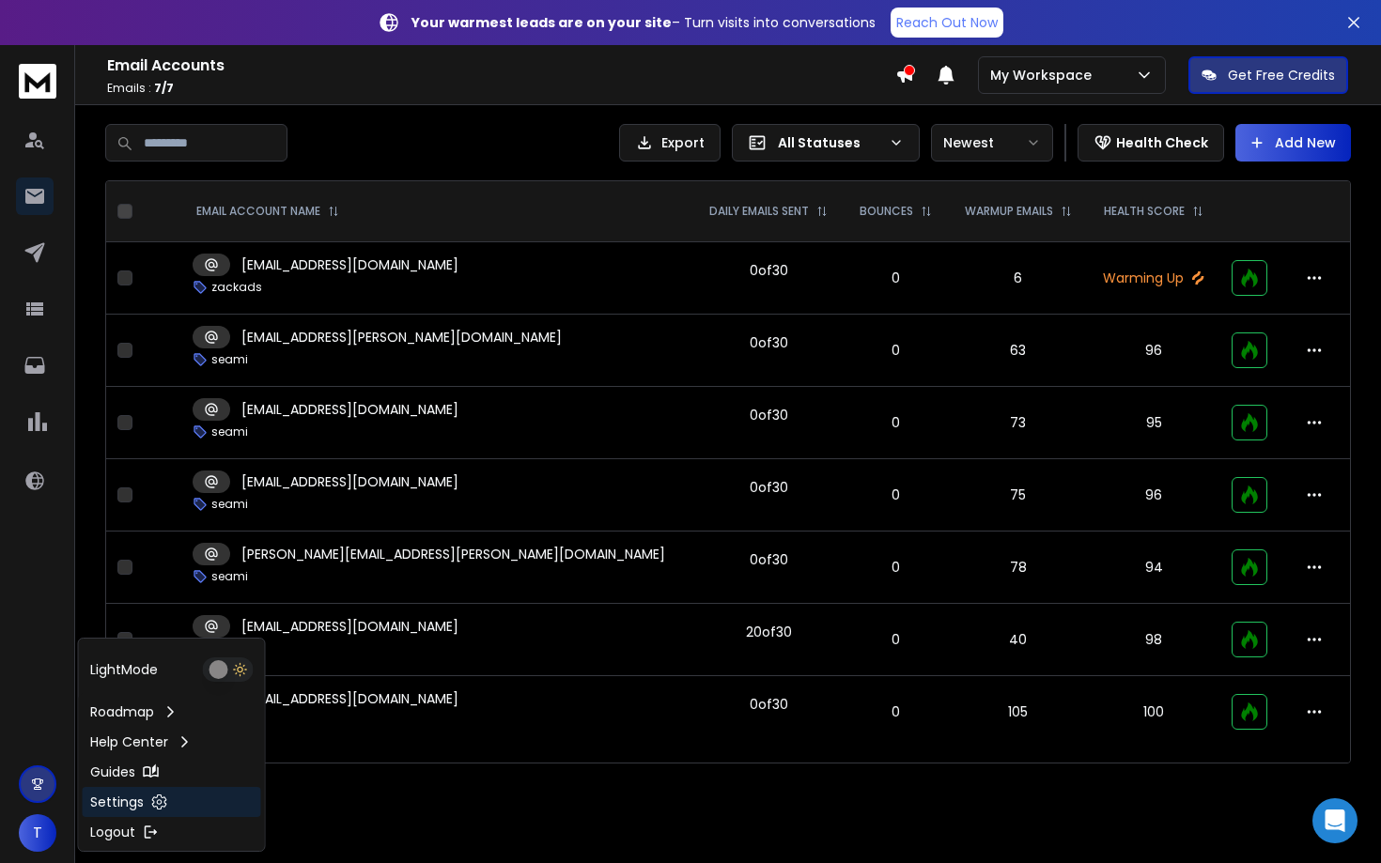
click at [155, 795] on icon at bounding box center [159, 802] width 17 height 17
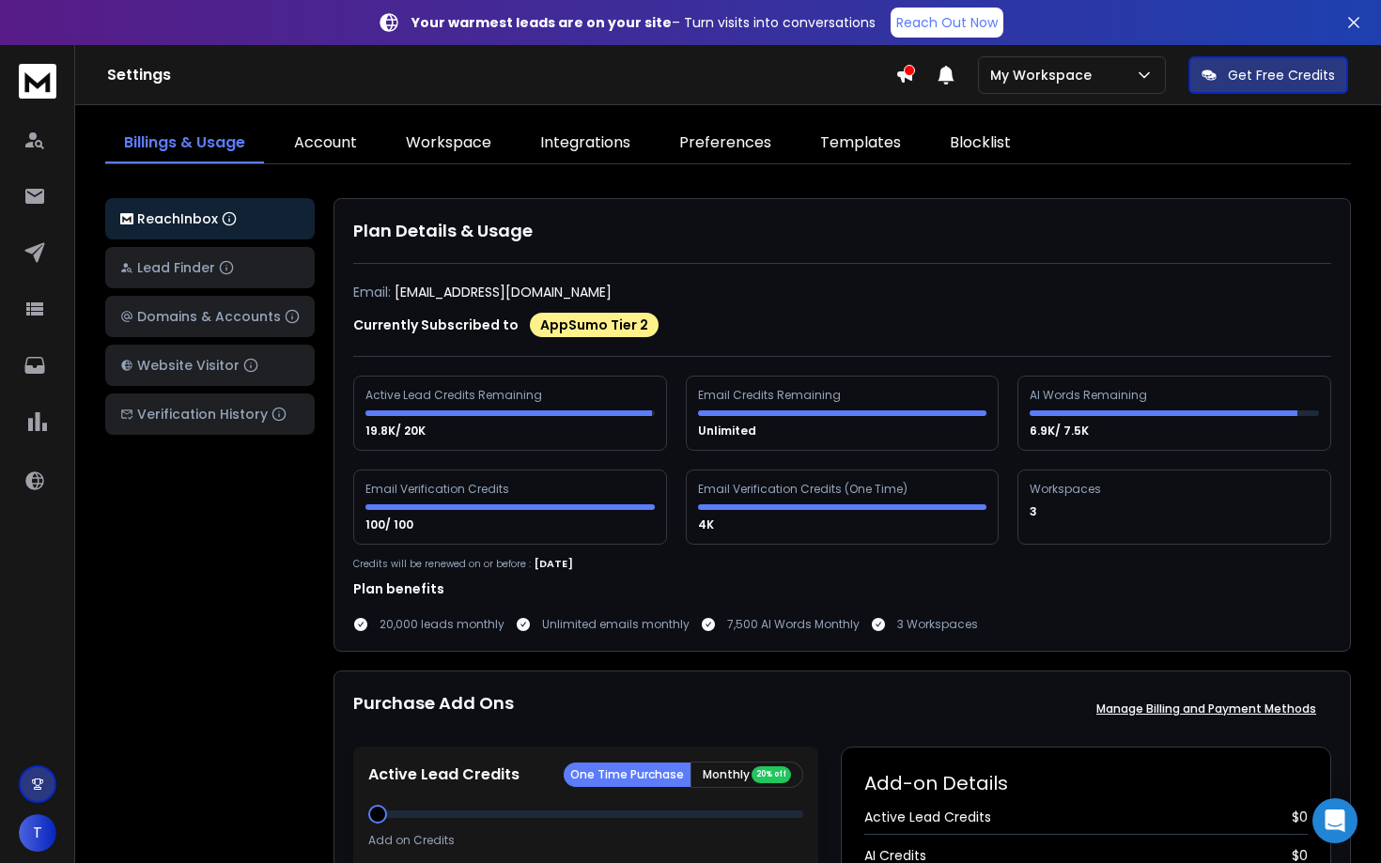
click at [147, 734] on div "ReachInbox Lead Finder Domains & Accounts Website Visitor Verification History …" at bounding box center [727, 543] width 1245 height 728
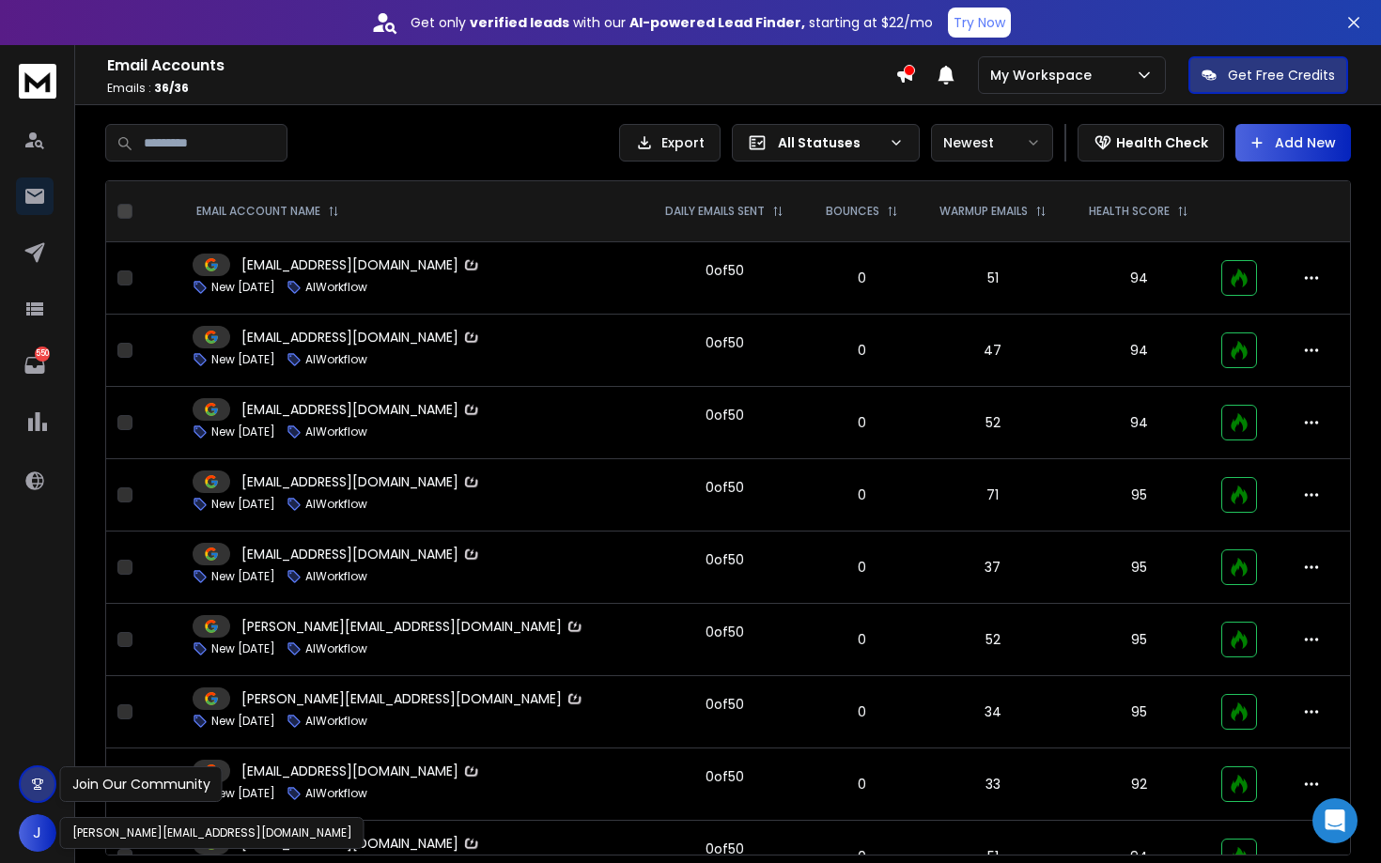
click at [50, 825] on span "J" at bounding box center [38, 833] width 38 height 38
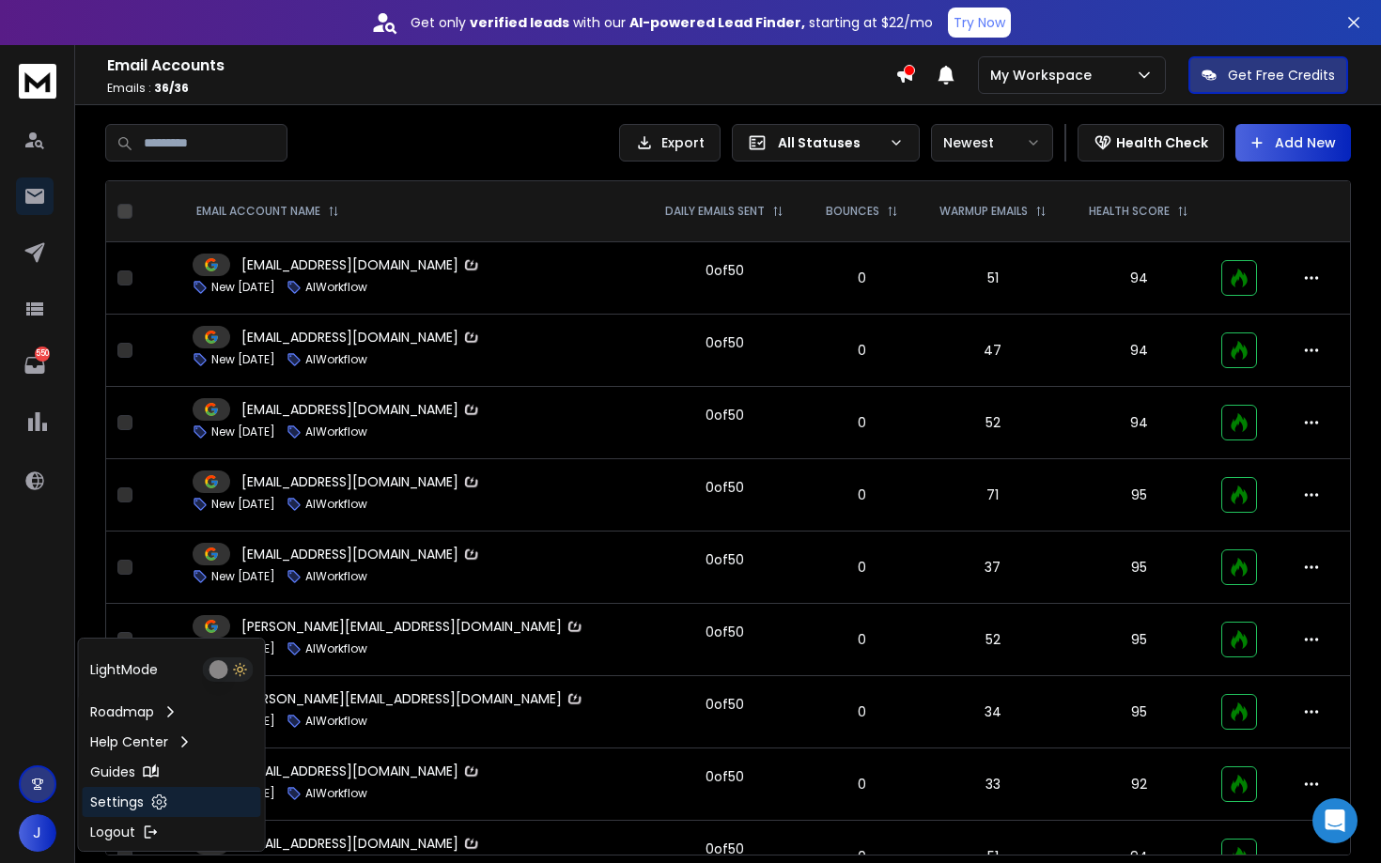
click at [119, 805] on p "Settings" at bounding box center [117, 802] width 54 height 19
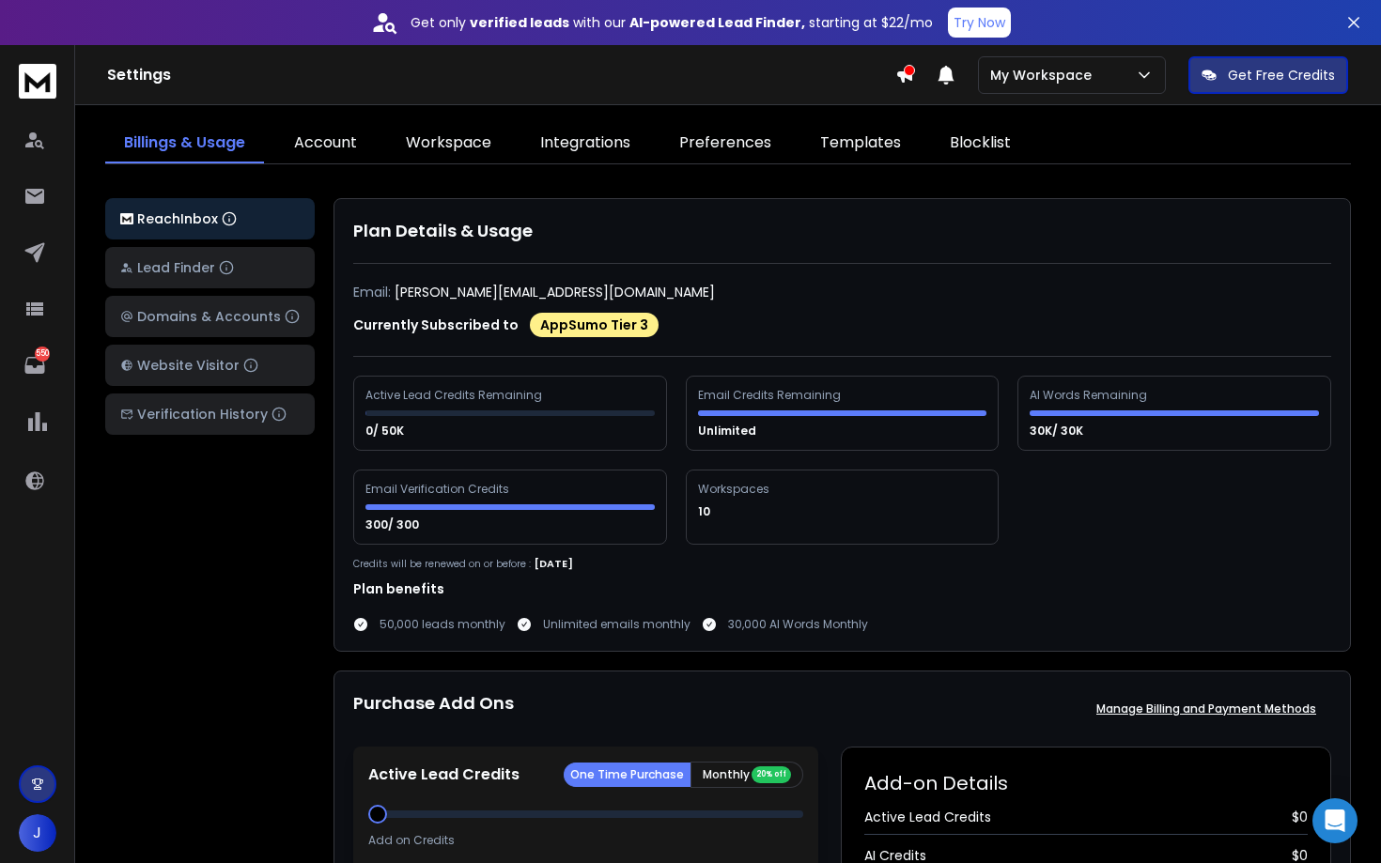
click at [176, 533] on div "ReachInbox Lead Finder Domains & Accounts Website Visitor Verification History …" at bounding box center [727, 543] width 1245 height 728
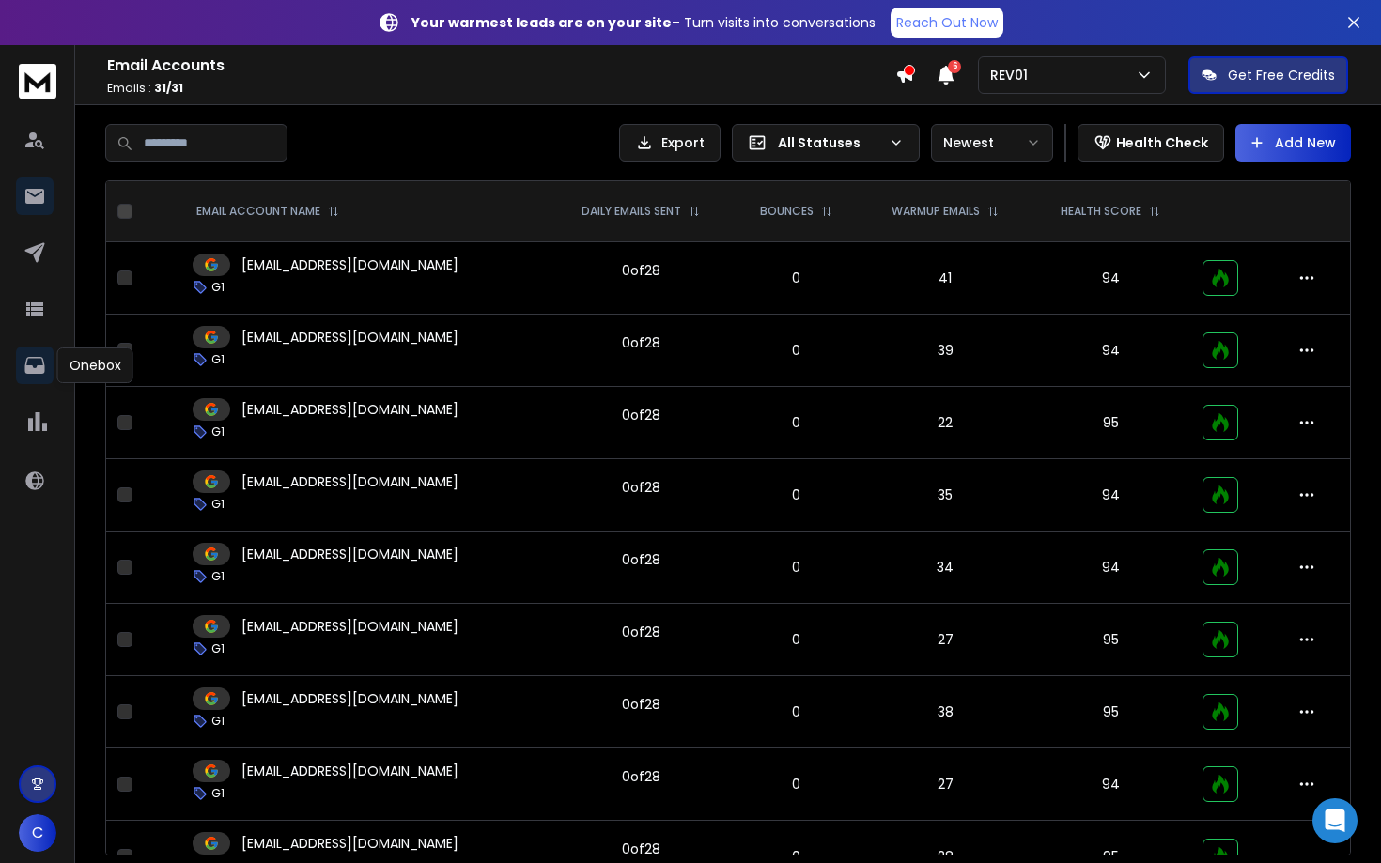
click at [39, 368] on icon at bounding box center [34, 365] width 20 height 17
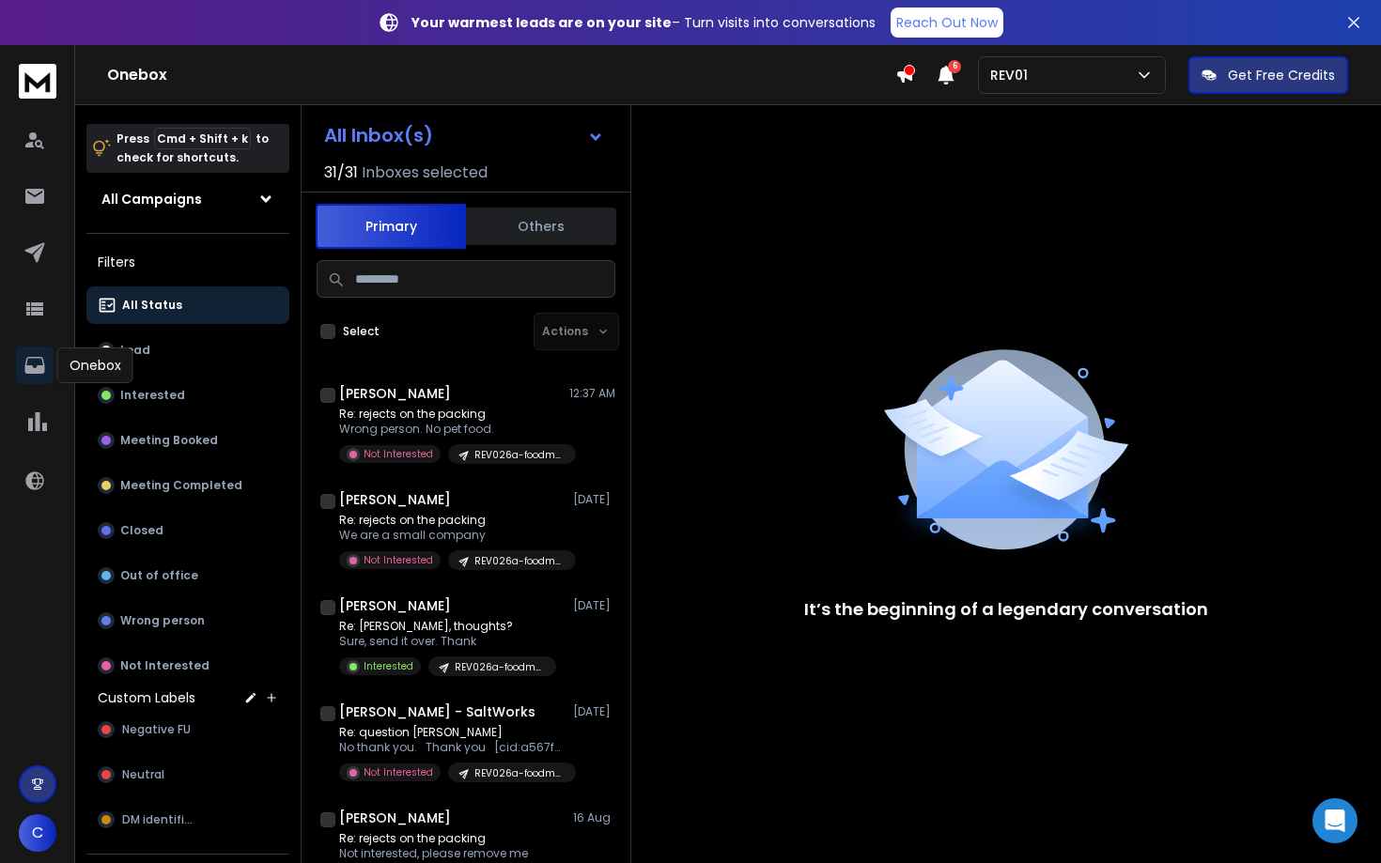
click at [435, 295] on input at bounding box center [466, 279] width 299 height 38
paste input "**********"
type input "**********"
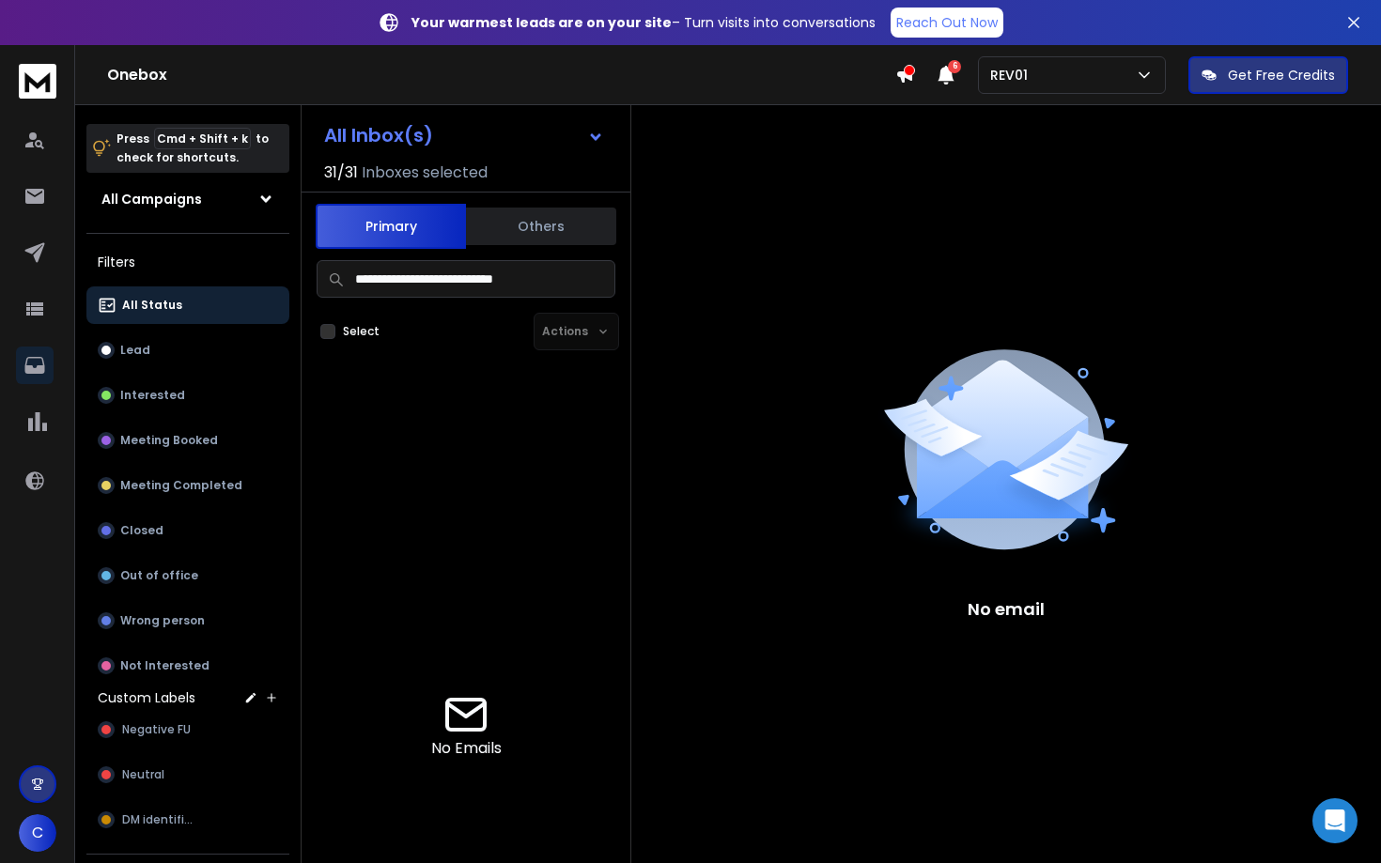
click at [524, 216] on button "Others" at bounding box center [541, 226] width 150 height 41
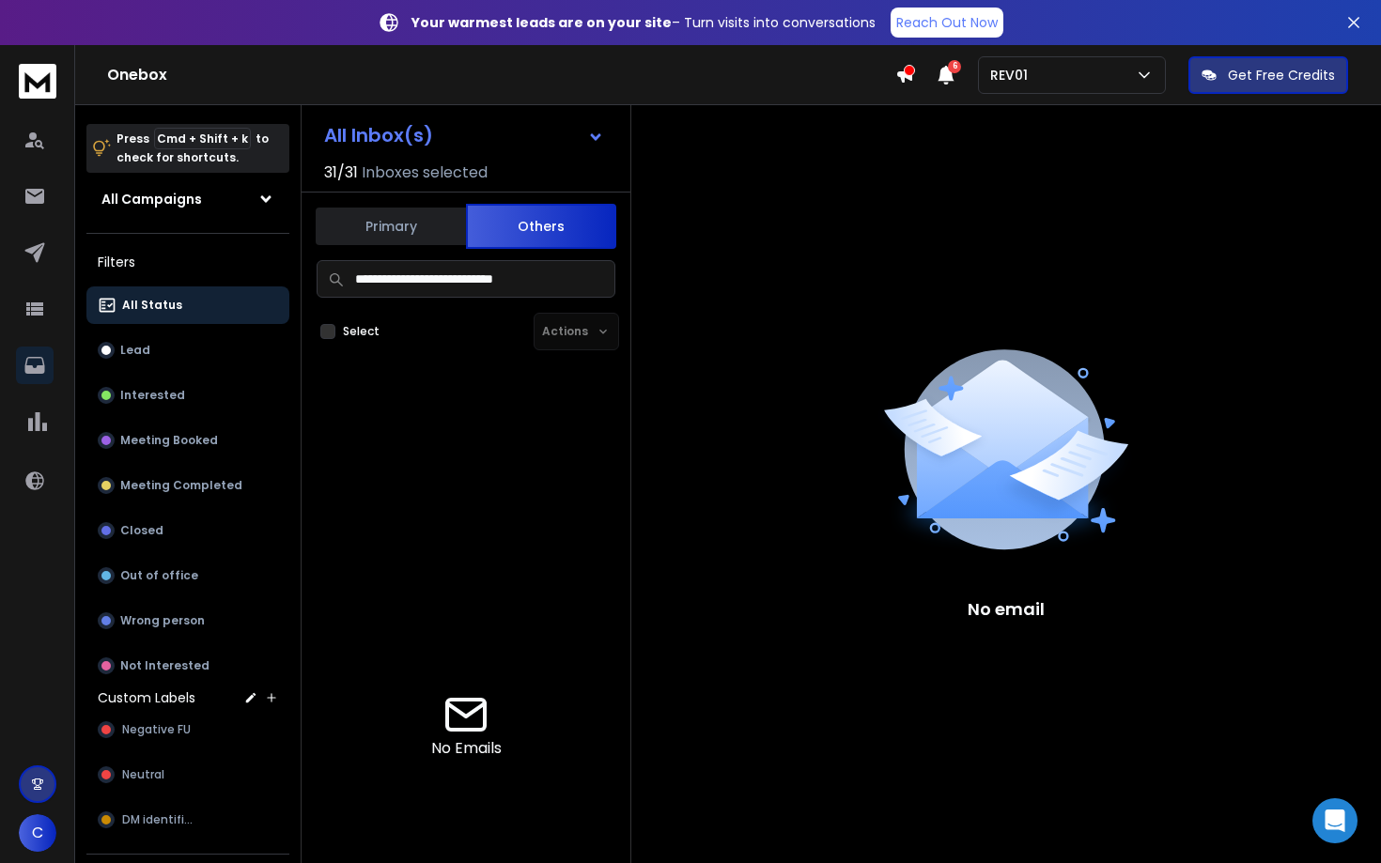
click at [355, 225] on button "Primary" at bounding box center [391, 226] width 150 height 41
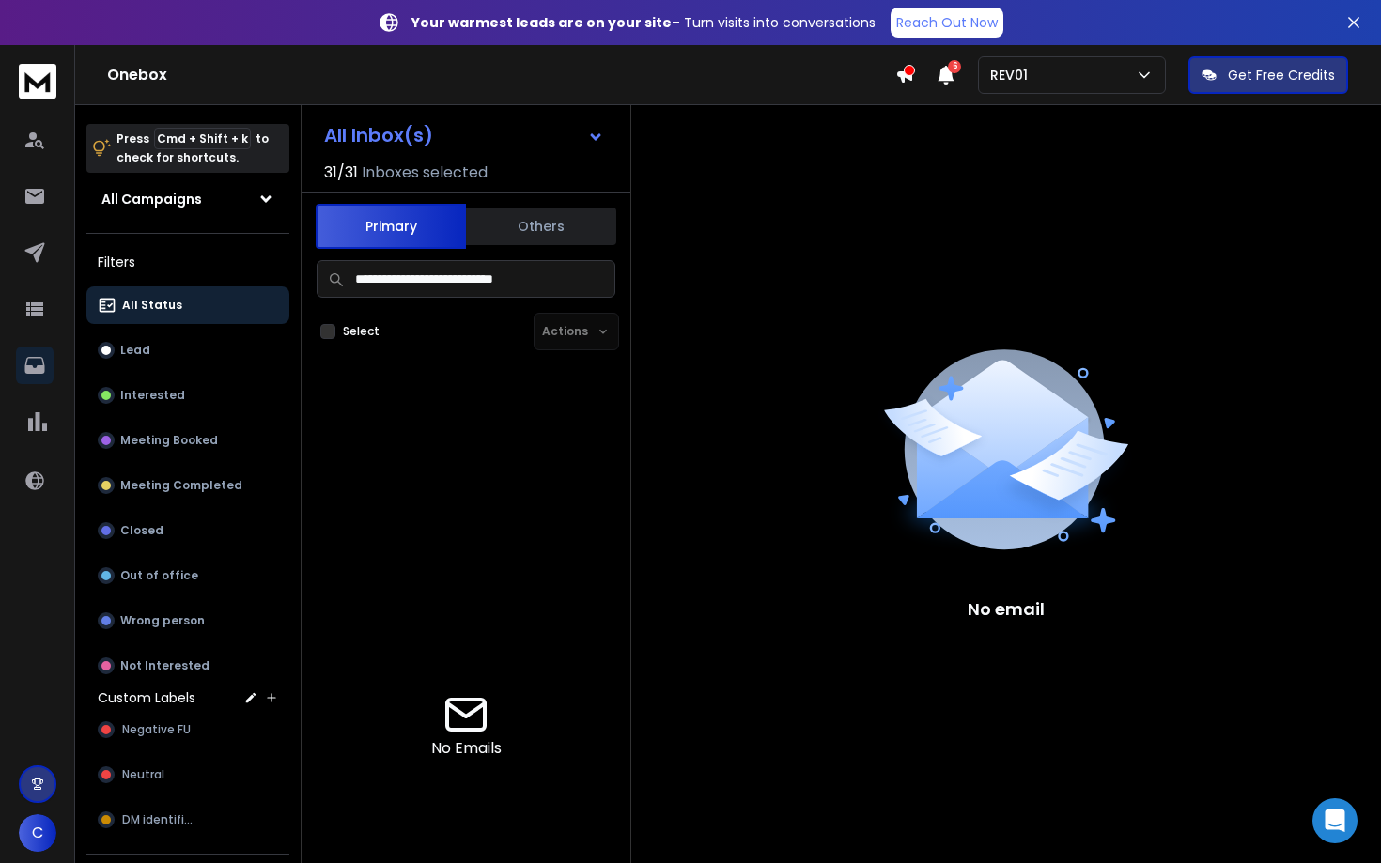
scroll to position [345, 0]
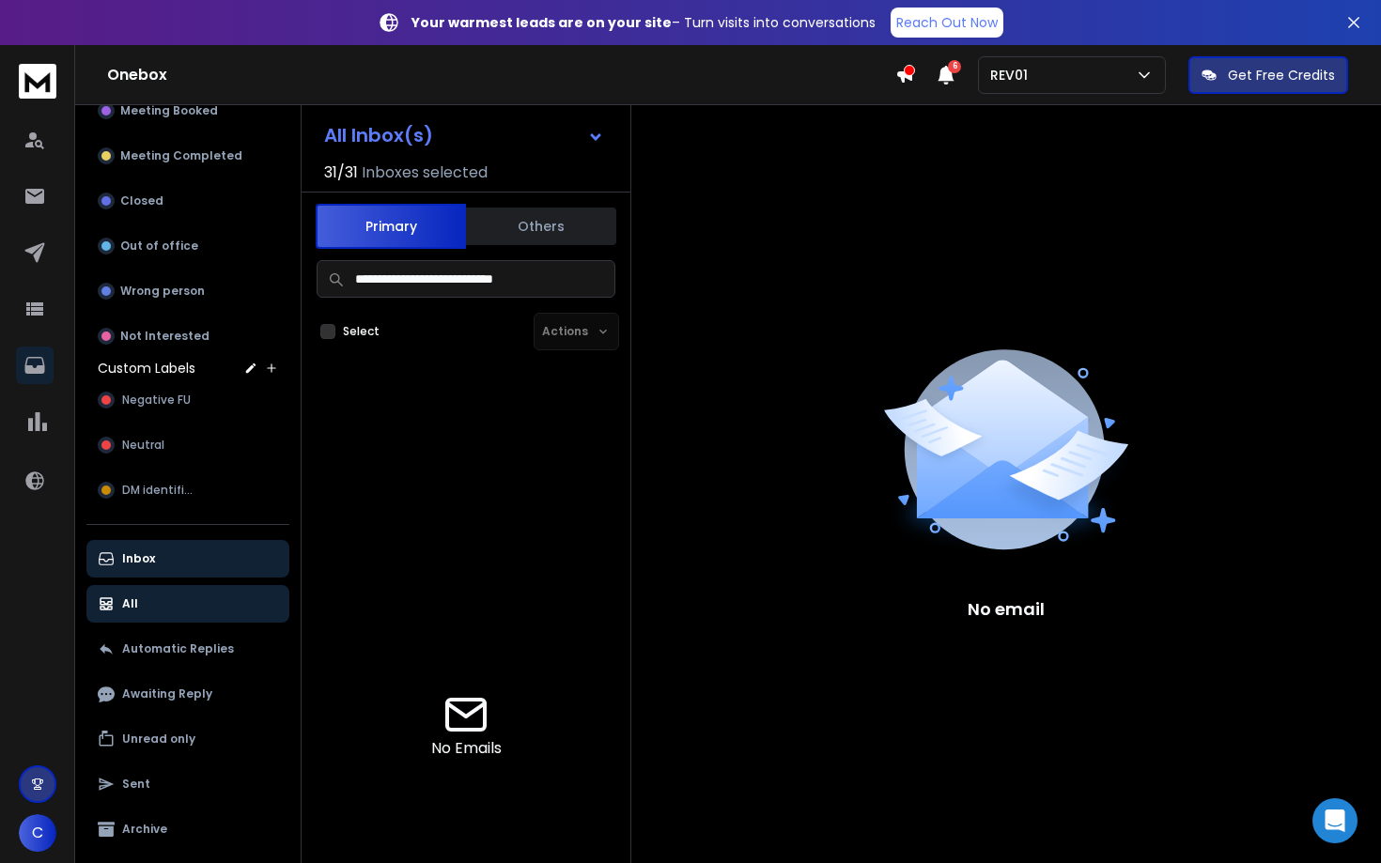
click at [199, 596] on button "All" at bounding box center [187, 604] width 203 height 38
click at [525, 231] on button "Others" at bounding box center [541, 226] width 150 height 41
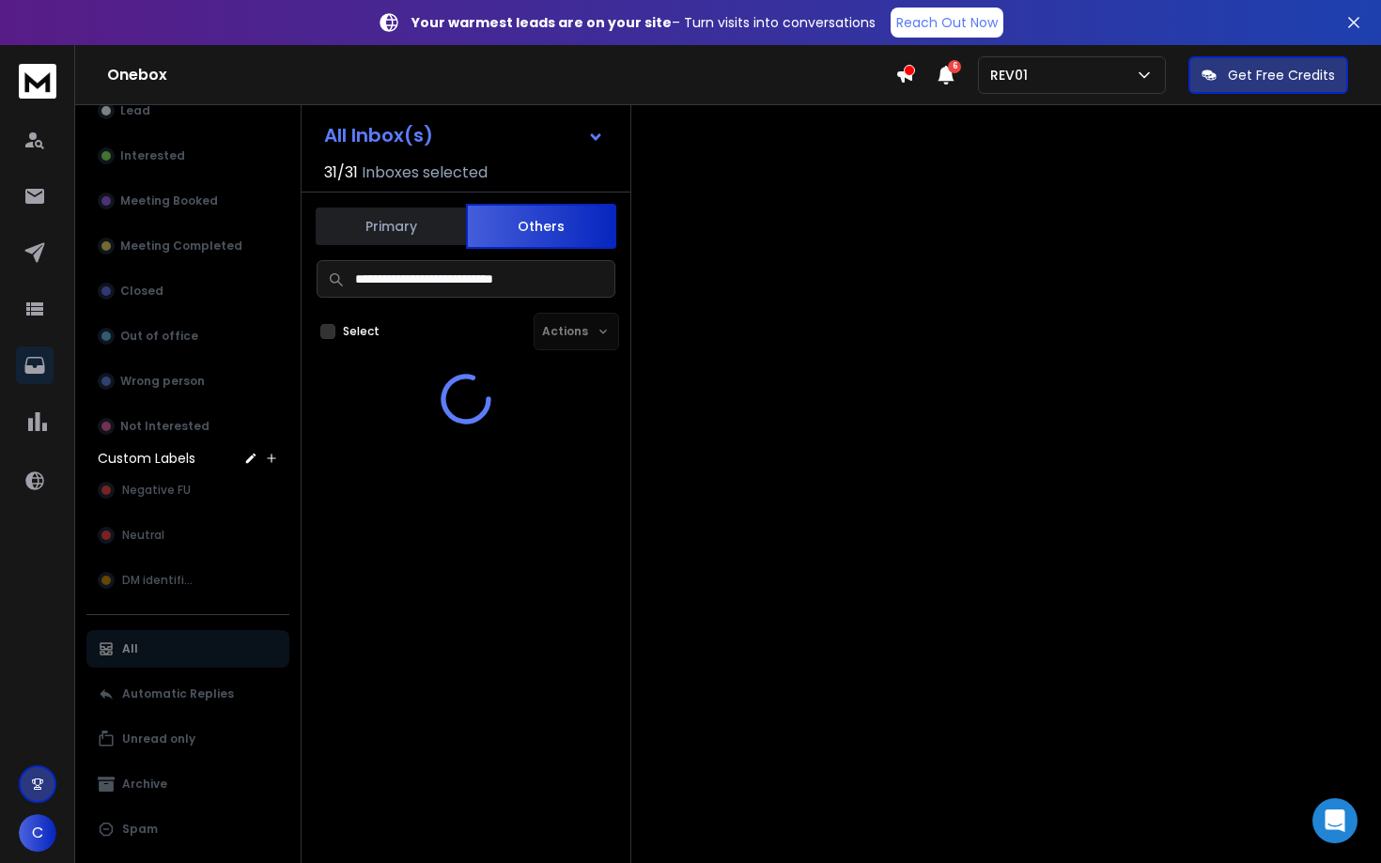
scroll to position [255, 0]
click at [451, 283] on input "**********" at bounding box center [466, 279] width 299 height 38
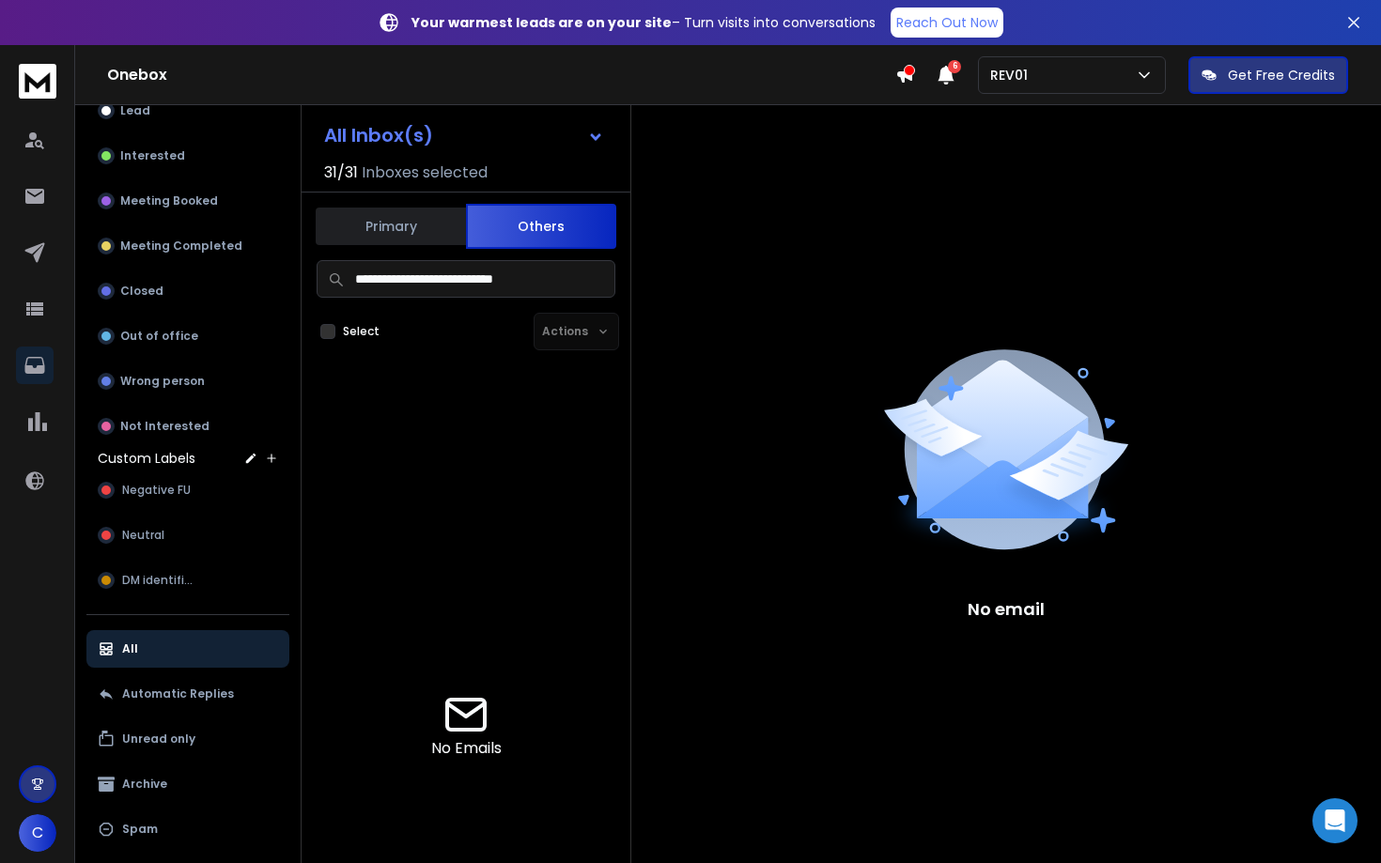
paste input
type input "**********"
click at [428, 225] on button "Primary" at bounding box center [391, 226] width 150 height 41
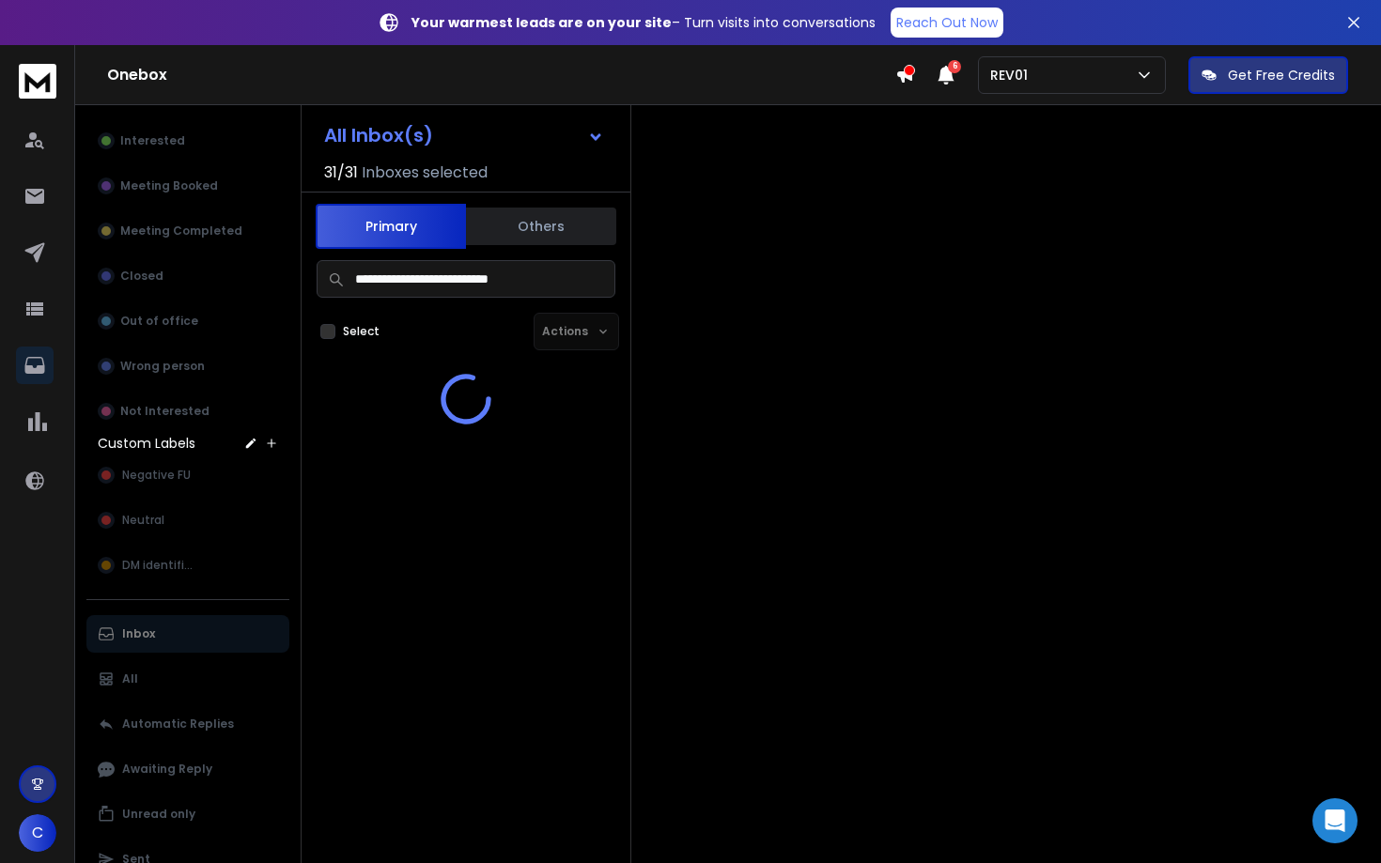
scroll to position [345, 0]
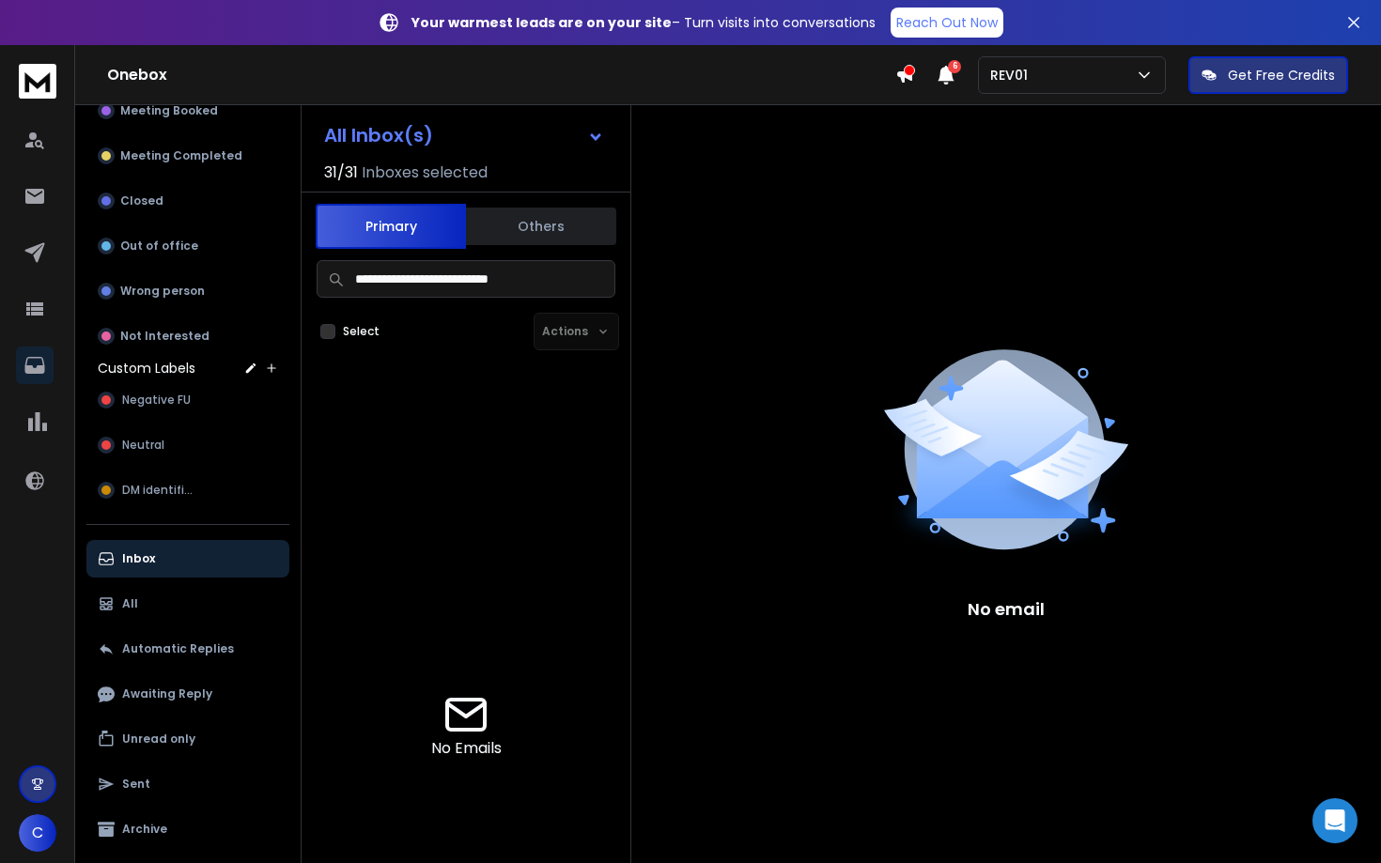
click at [183, 569] on div "Inbox All Automatic Replies Awaiting Reply Unread only Sent Archive" at bounding box center [187, 716] width 203 height 353
click at [154, 585] on button "All" at bounding box center [187, 604] width 203 height 38
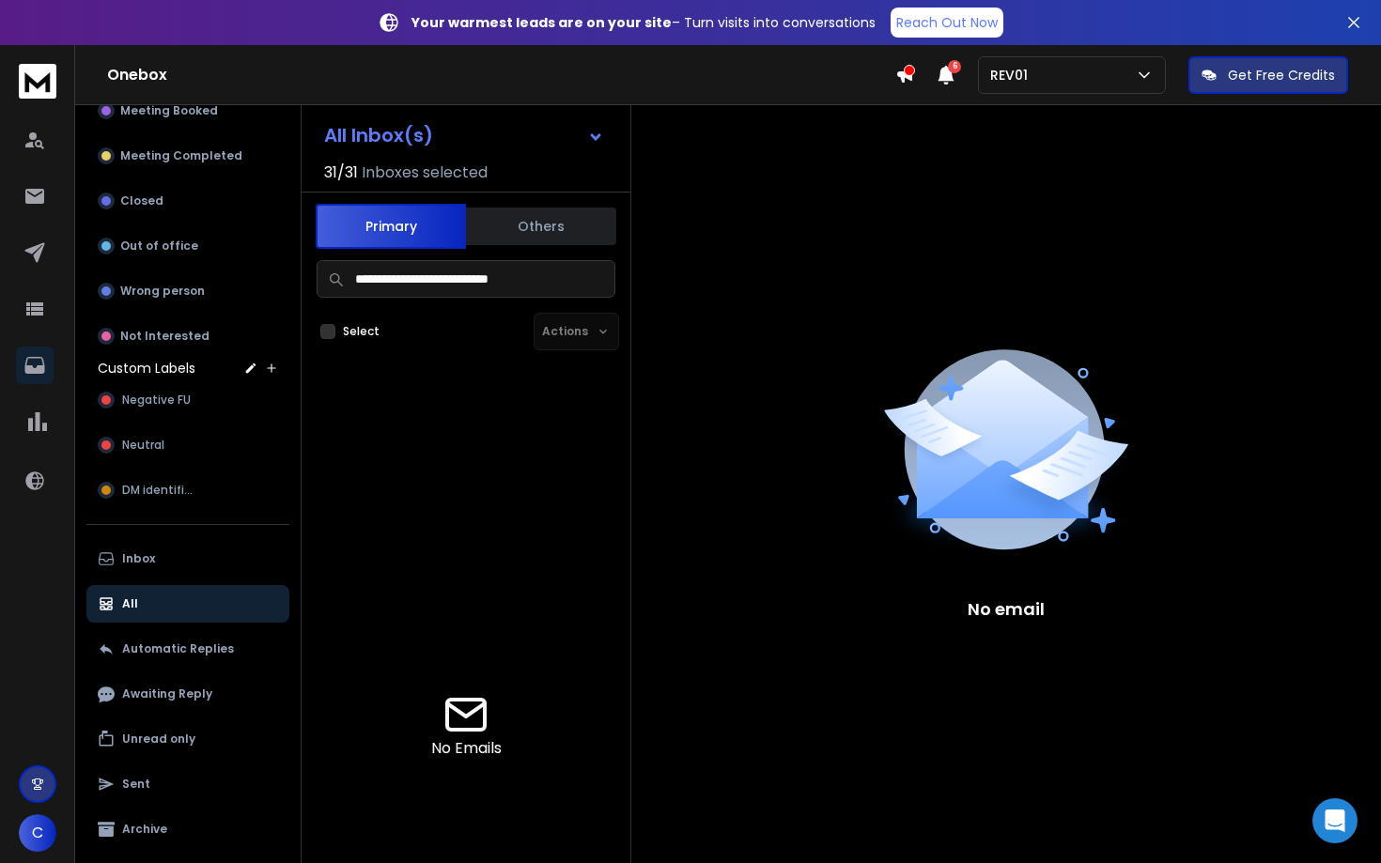
click at [539, 212] on button "Others" at bounding box center [541, 226] width 150 height 41
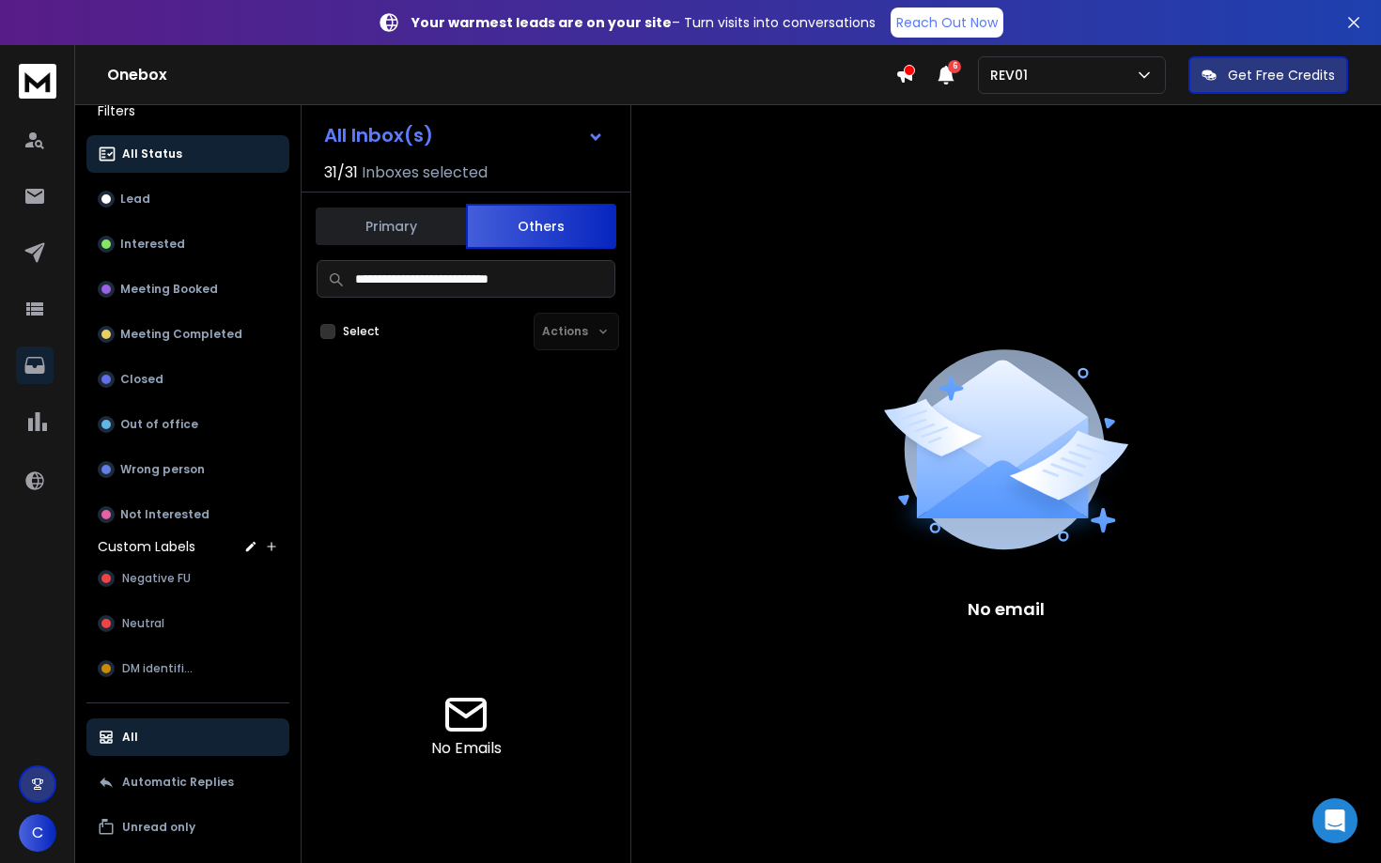
scroll to position [0, 0]
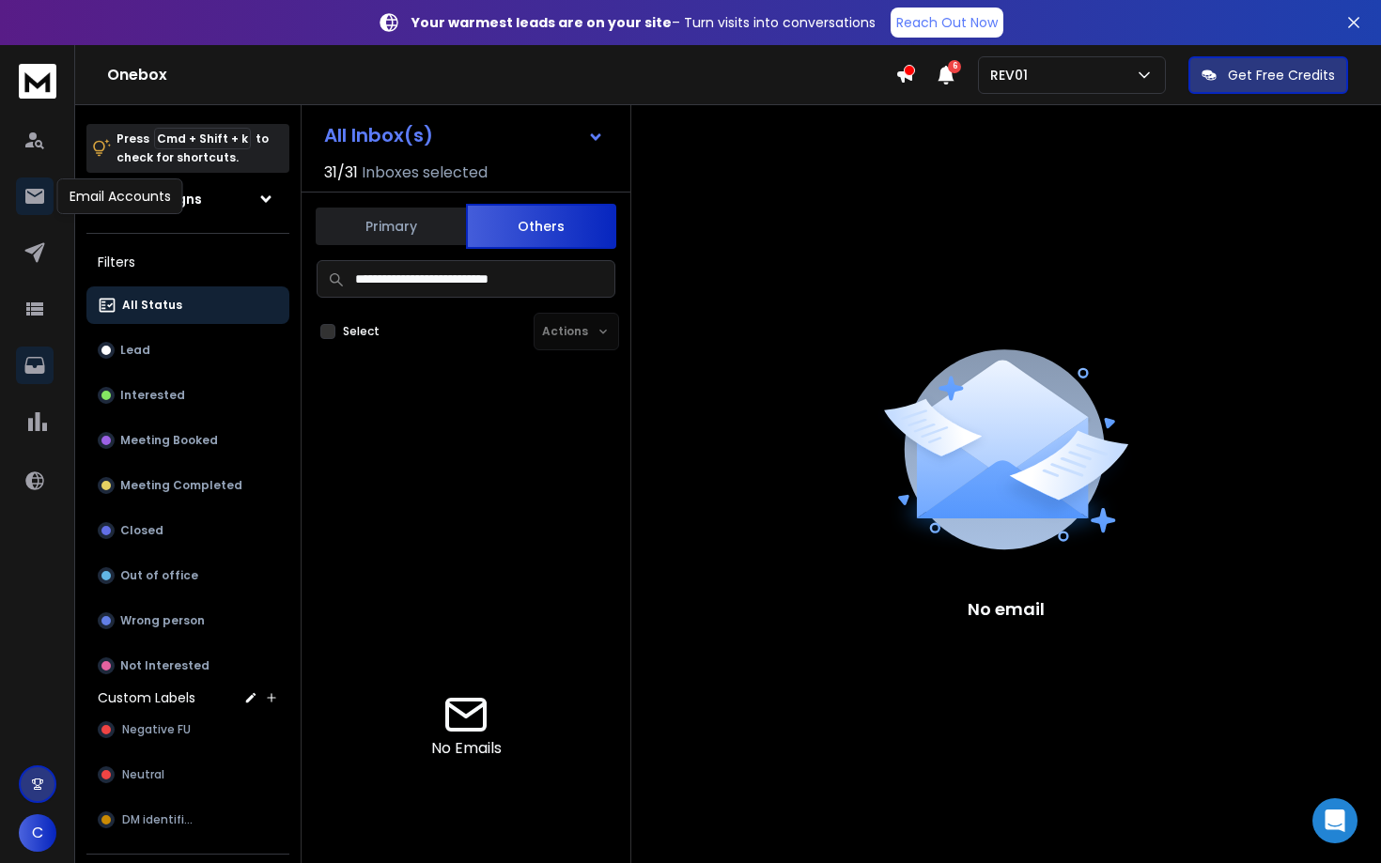
click at [30, 209] on link at bounding box center [35, 197] width 38 height 38
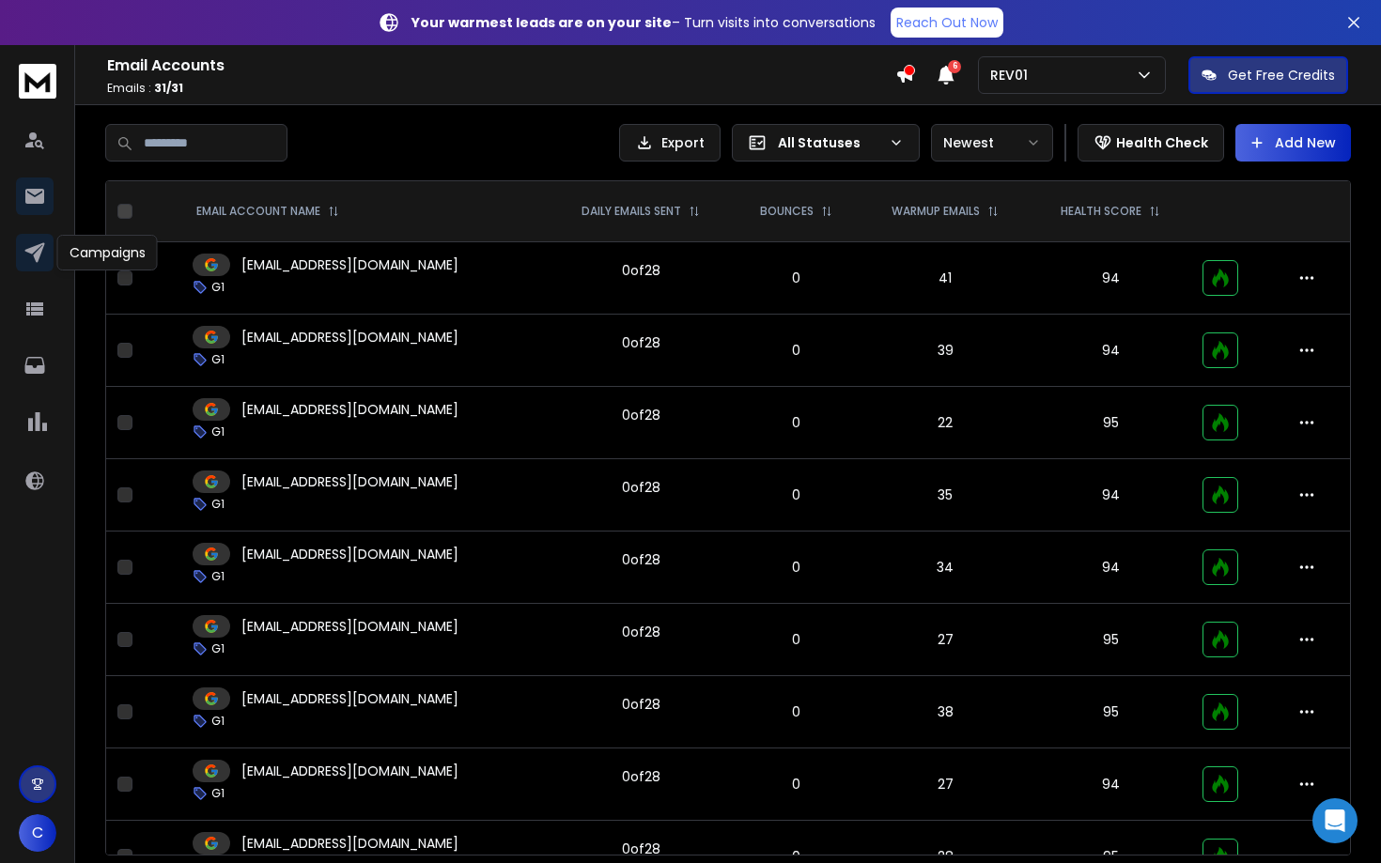
click at [39, 246] on icon at bounding box center [34, 252] width 23 height 23
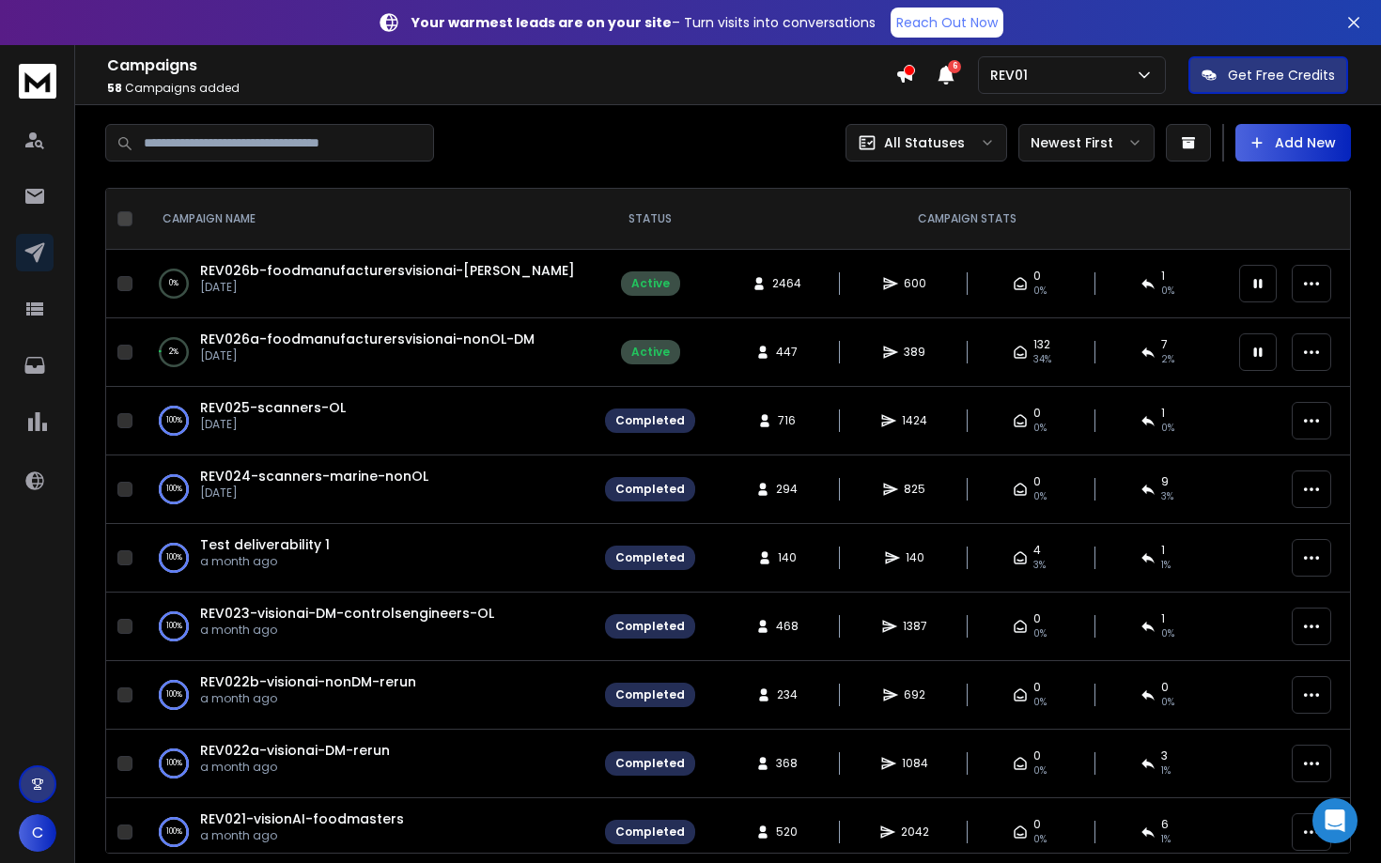
click at [348, 138] on input at bounding box center [269, 143] width 329 height 38
paste input "**********"
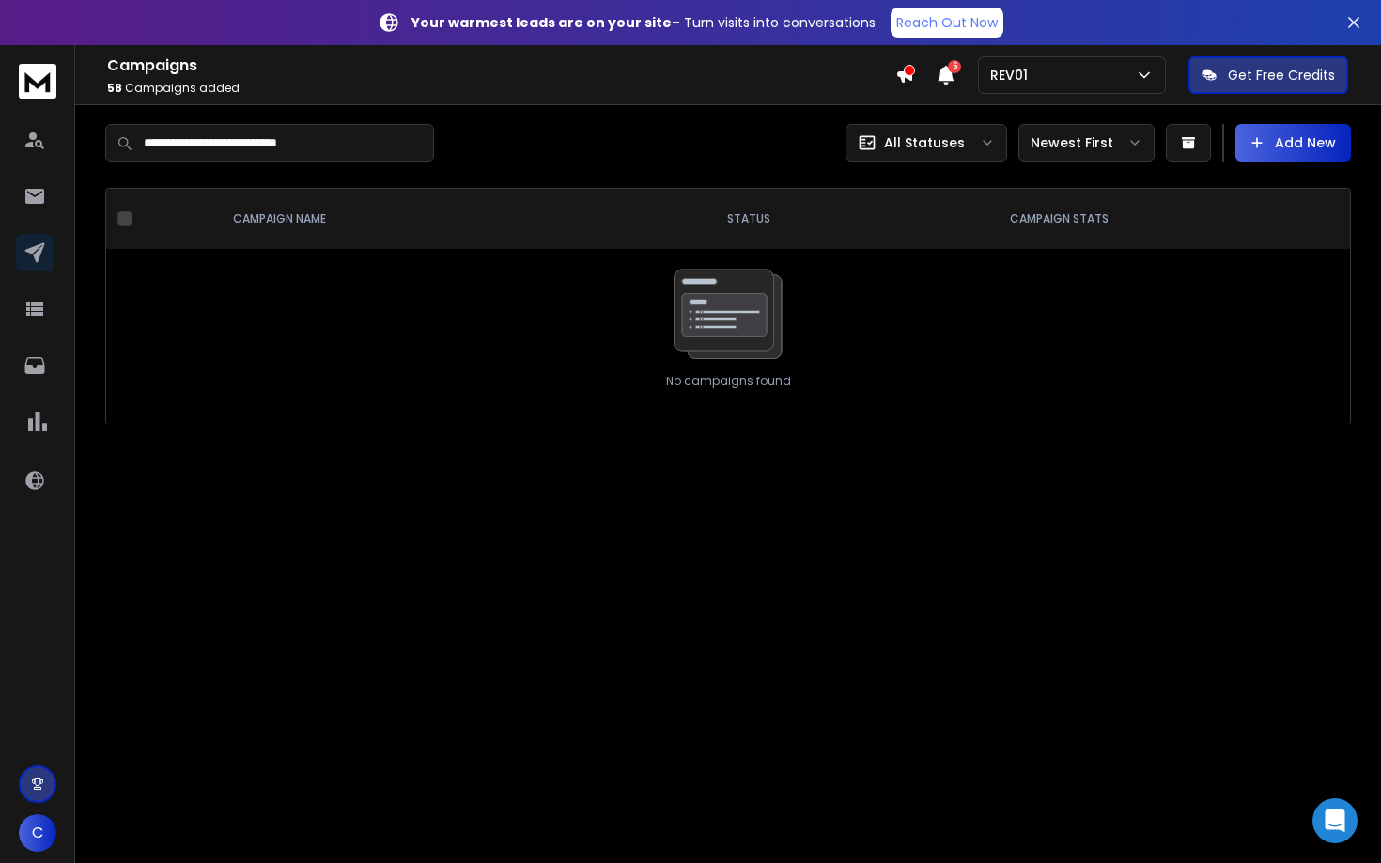
paste input "*"
type input "**********"
click at [1033, 57] on button "REV01" at bounding box center [1072, 75] width 188 height 38
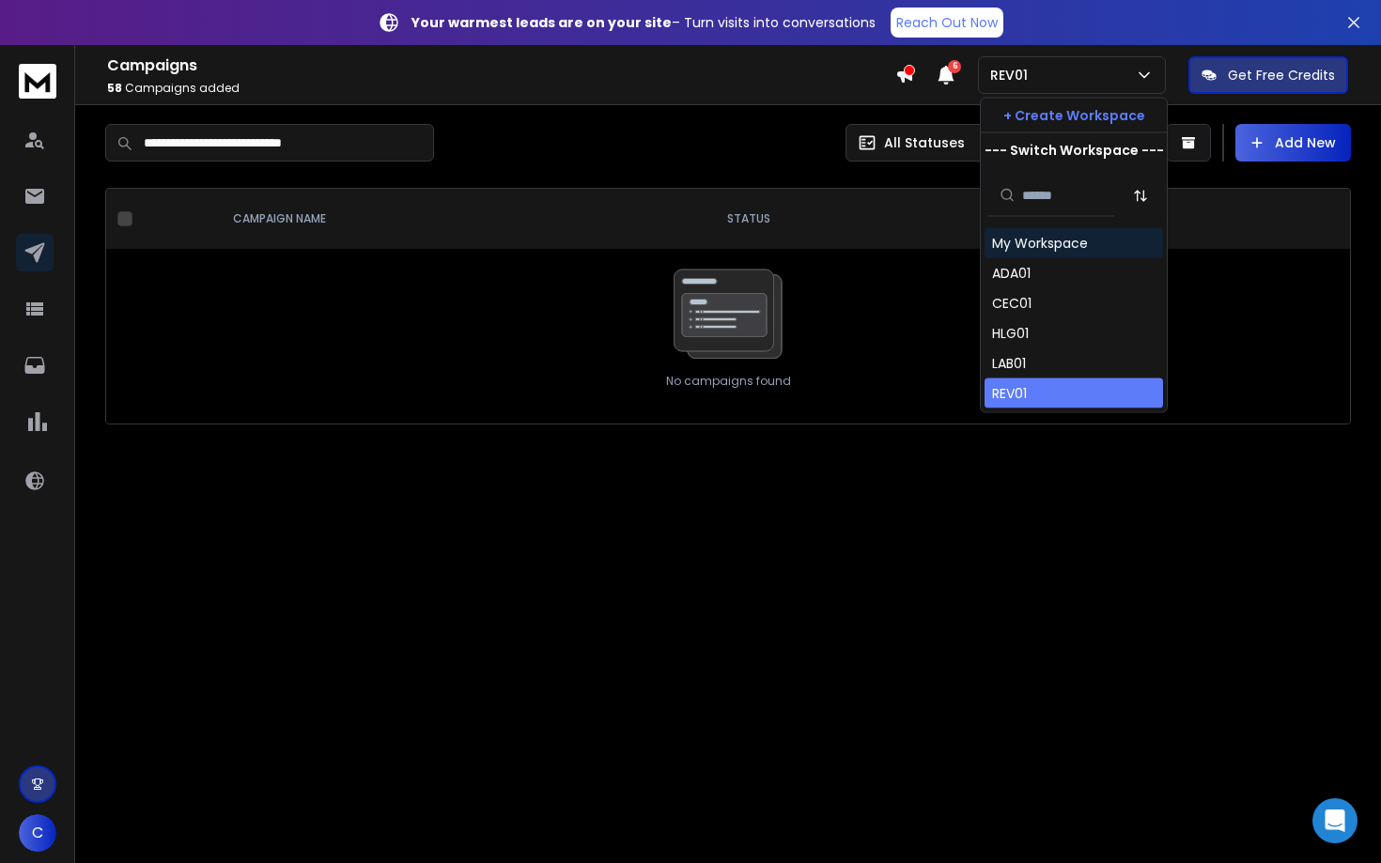
click at [1023, 240] on div "My Workspace" at bounding box center [1040, 243] width 96 height 19
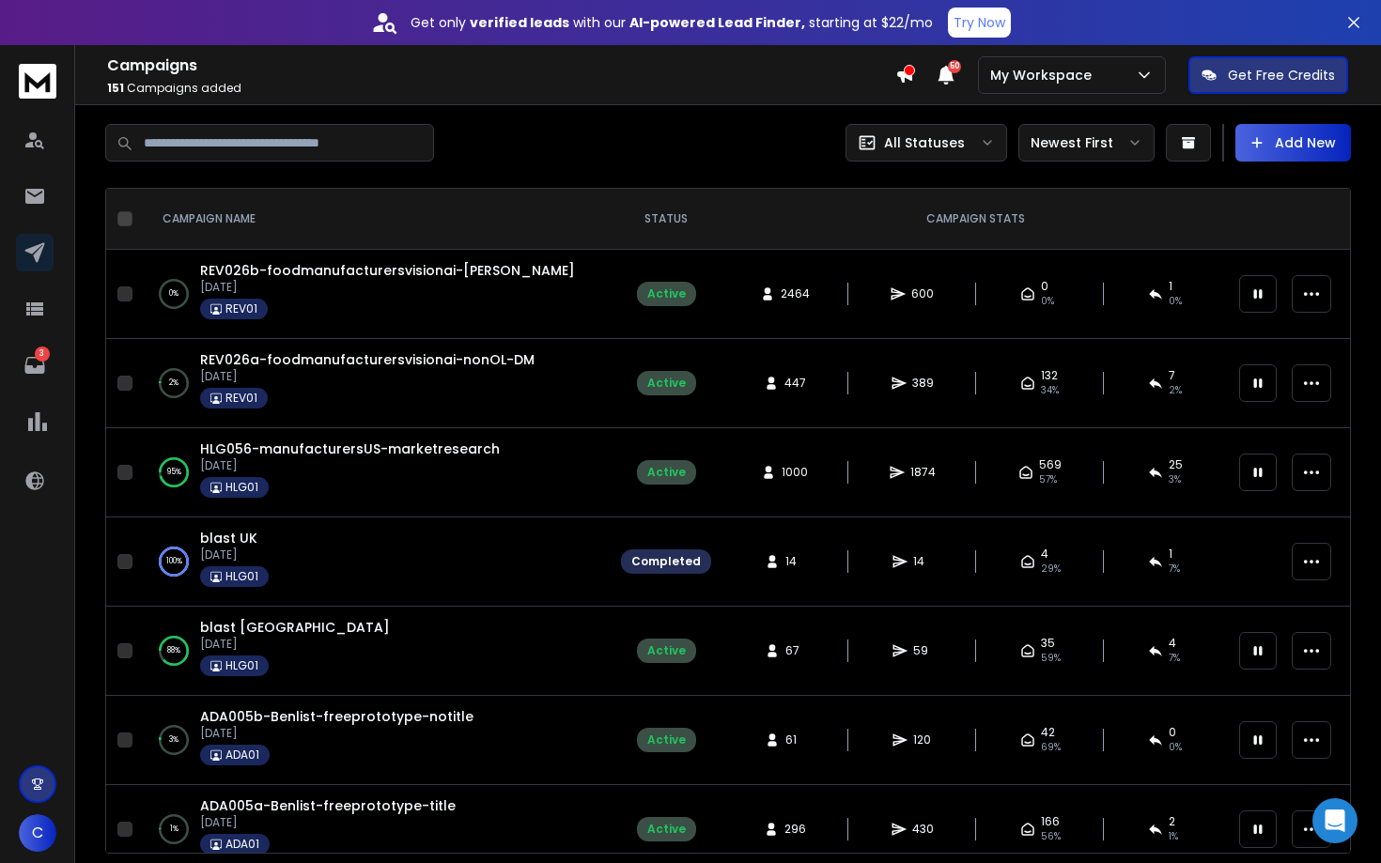
click at [281, 134] on input at bounding box center [269, 143] width 329 height 38
paste input "**********"
type input "**********"
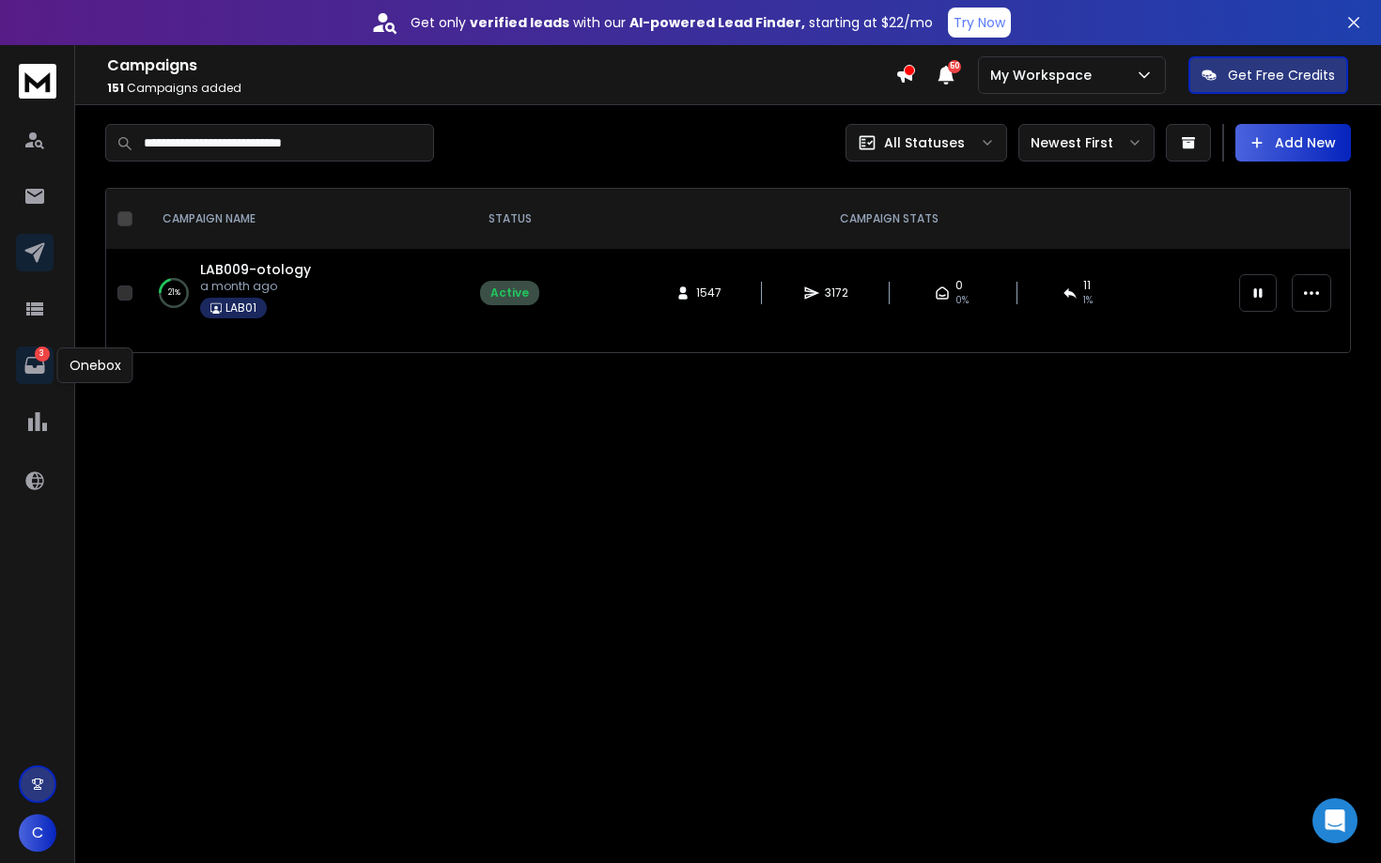
click at [29, 348] on link "3" at bounding box center [35, 366] width 38 height 38
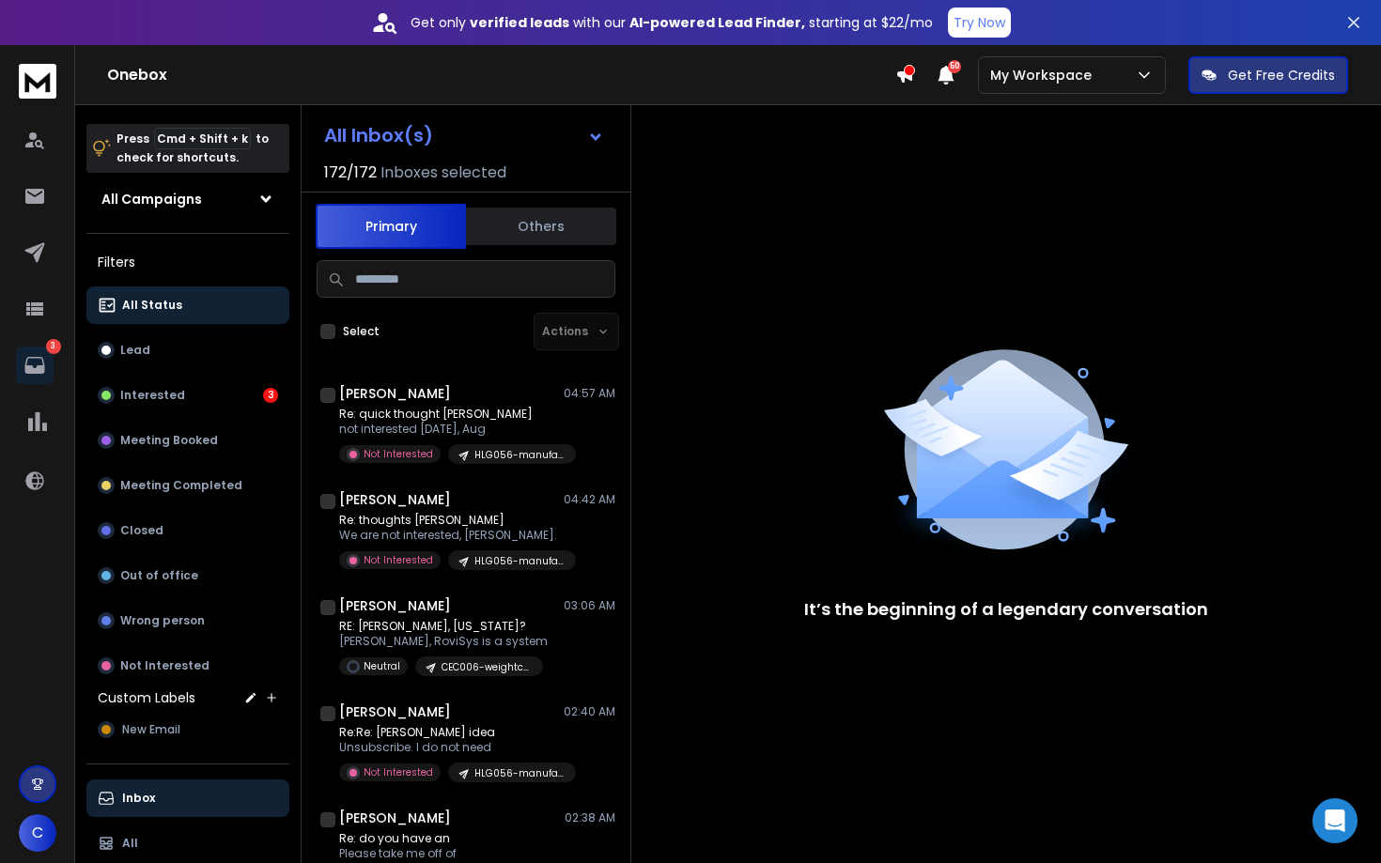
click at [403, 295] on input at bounding box center [466, 279] width 299 height 38
paste input "**********"
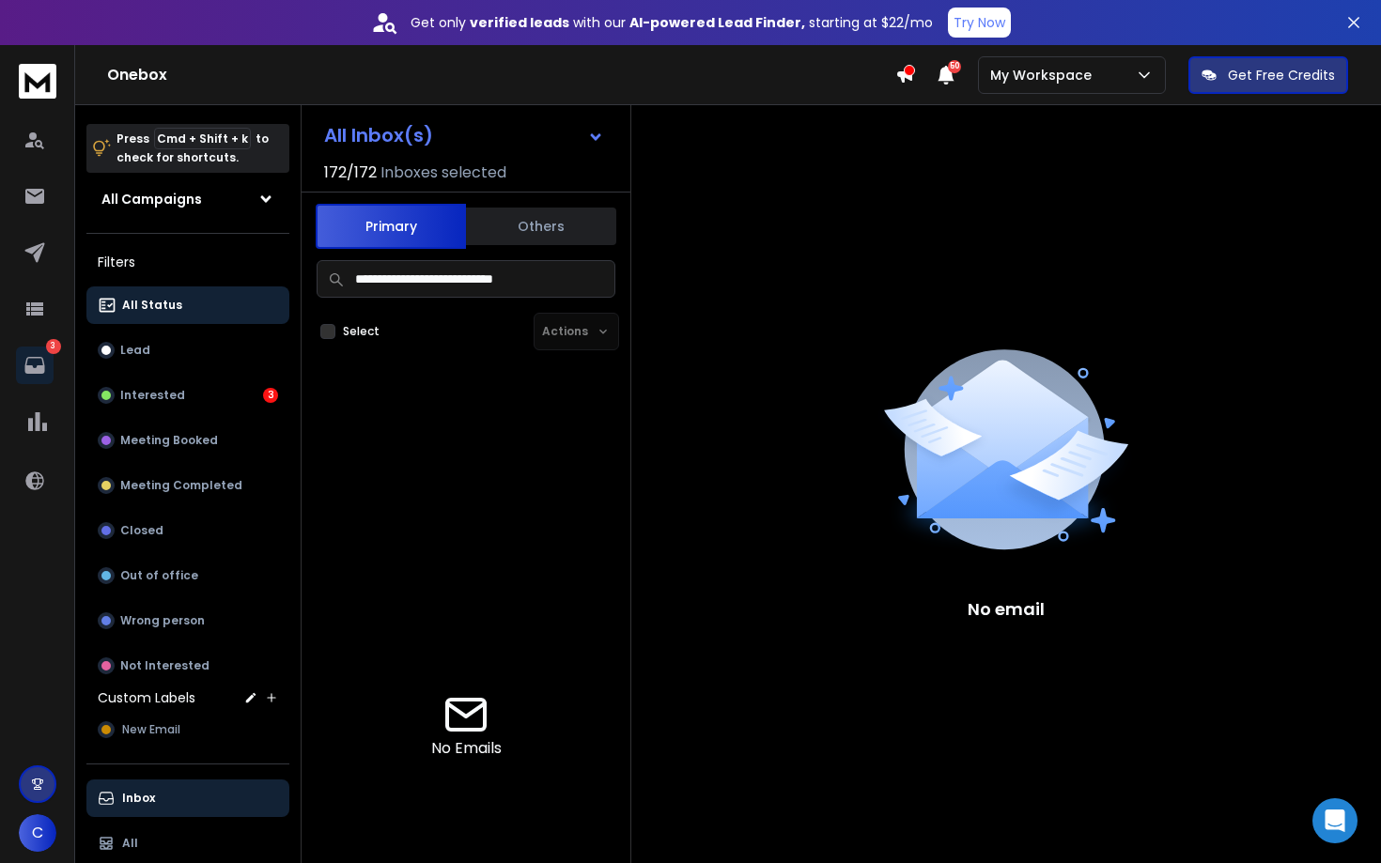
type input "**********"
click at [540, 232] on button "Others" at bounding box center [541, 226] width 150 height 41
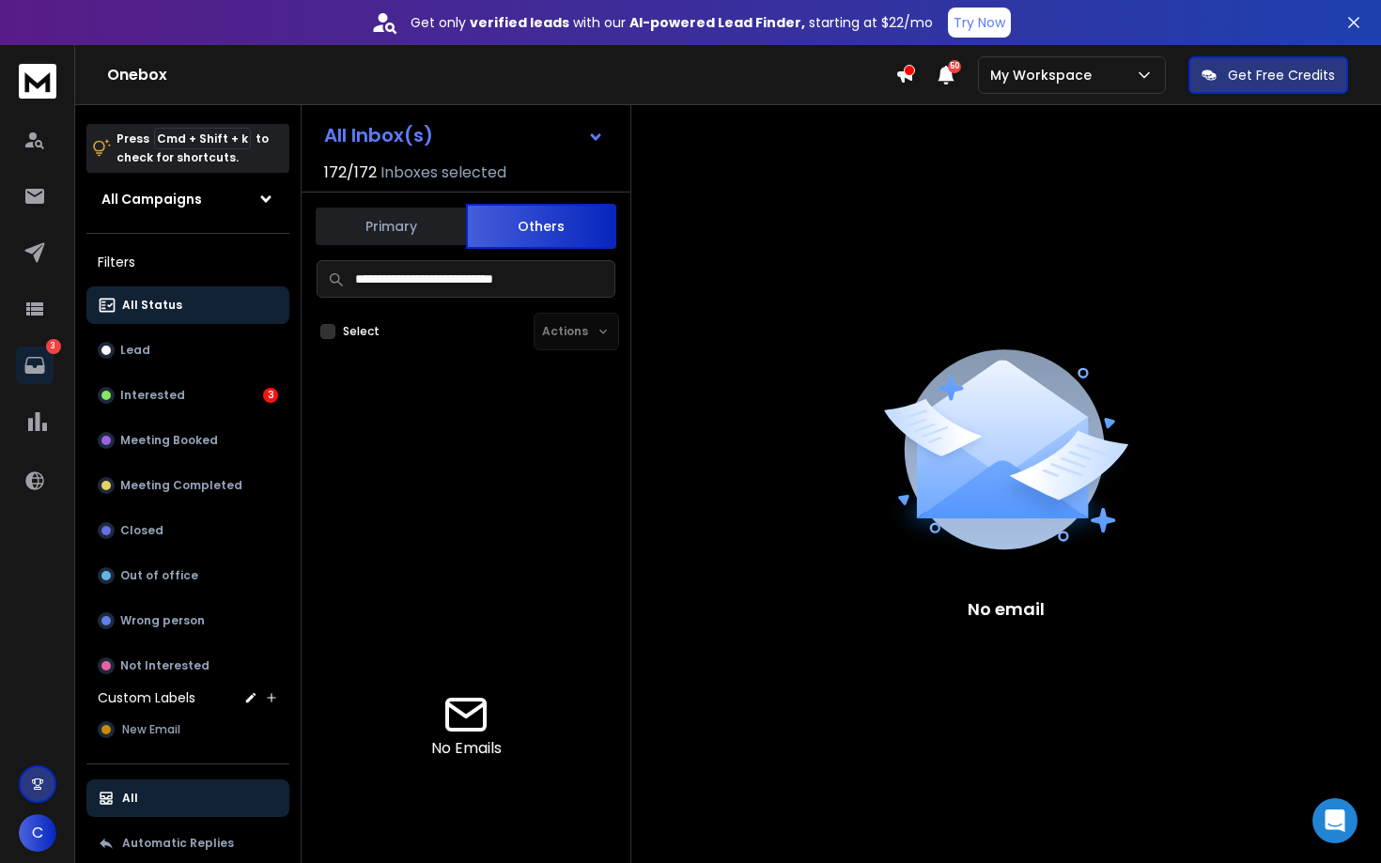
click at [450, 274] on input "**********" at bounding box center [466, 279] width 299 height 38
paste input
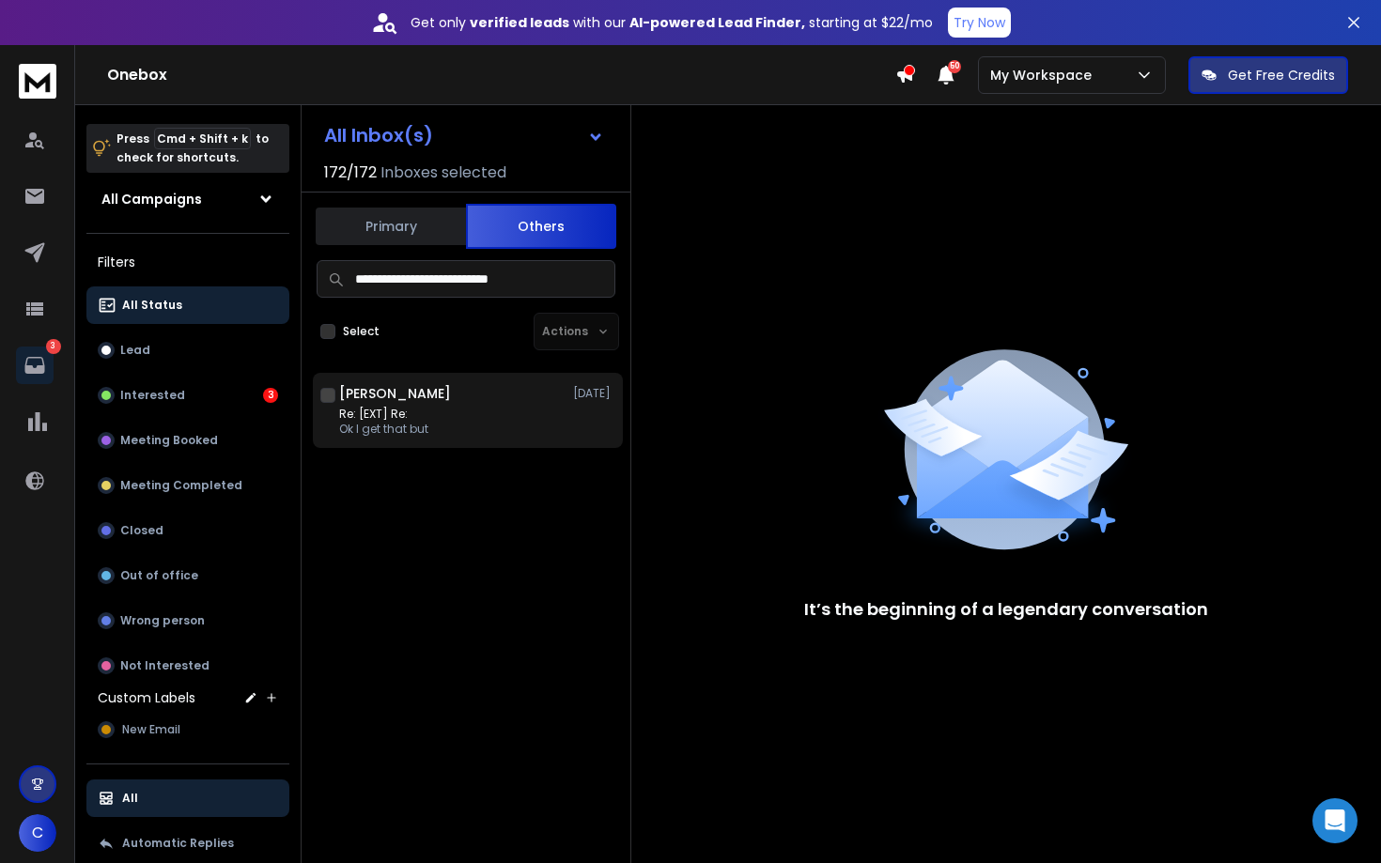
type input "**********"
click at [446, 407] on div "Re: [EXT] Re: Ok I get that but" at bounding box center [477, 422] width 276 height 30
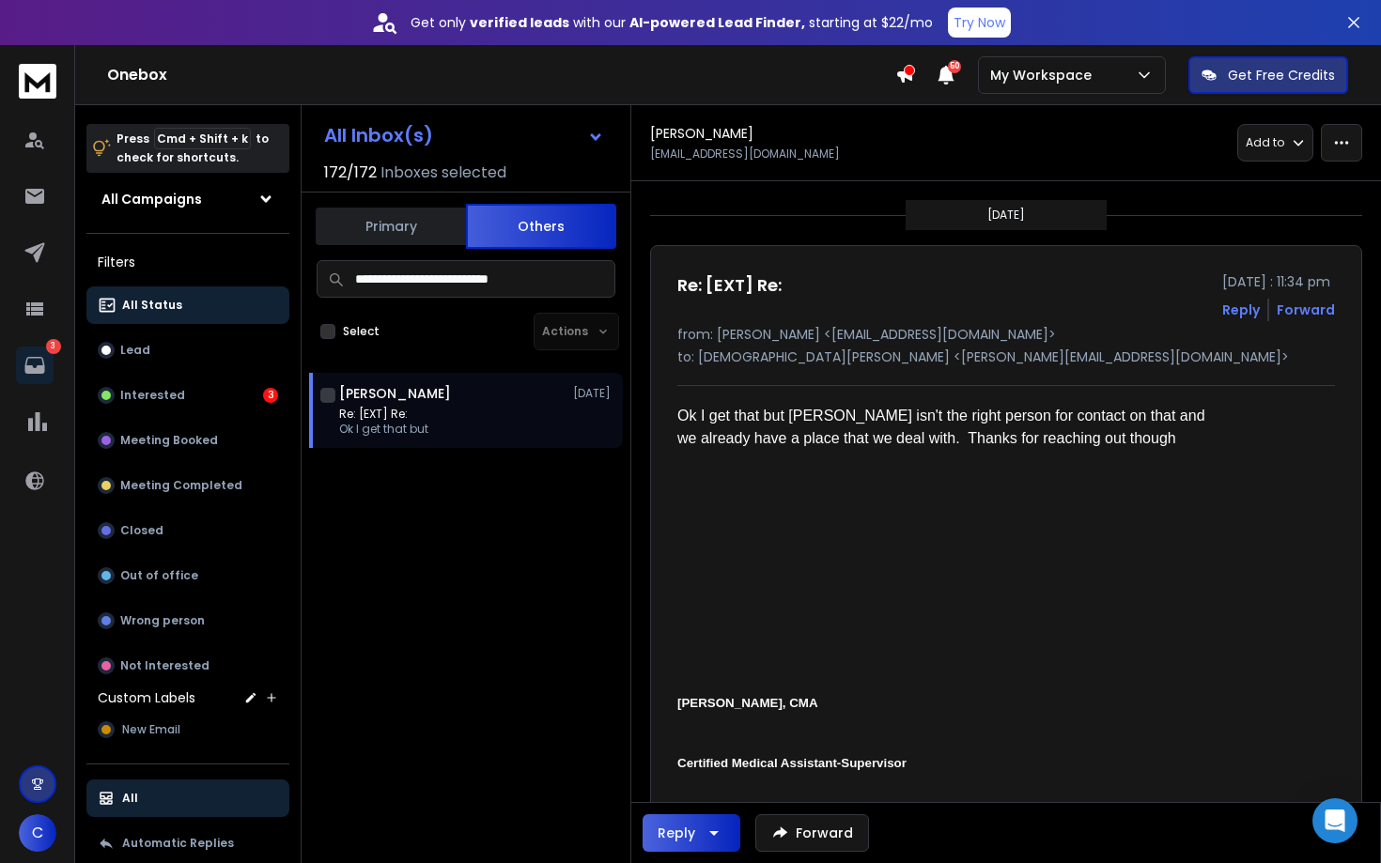
click at [1352, 144] on button "button" at bounding box center [1341, 143] width 41 height 38
click at [1281, 151] on div "Add to" at bounding box center [1275, 143] width 74 height 36
click at [1323, 155] on button "button" at bounding box center [1341, 143] width 41 height 38
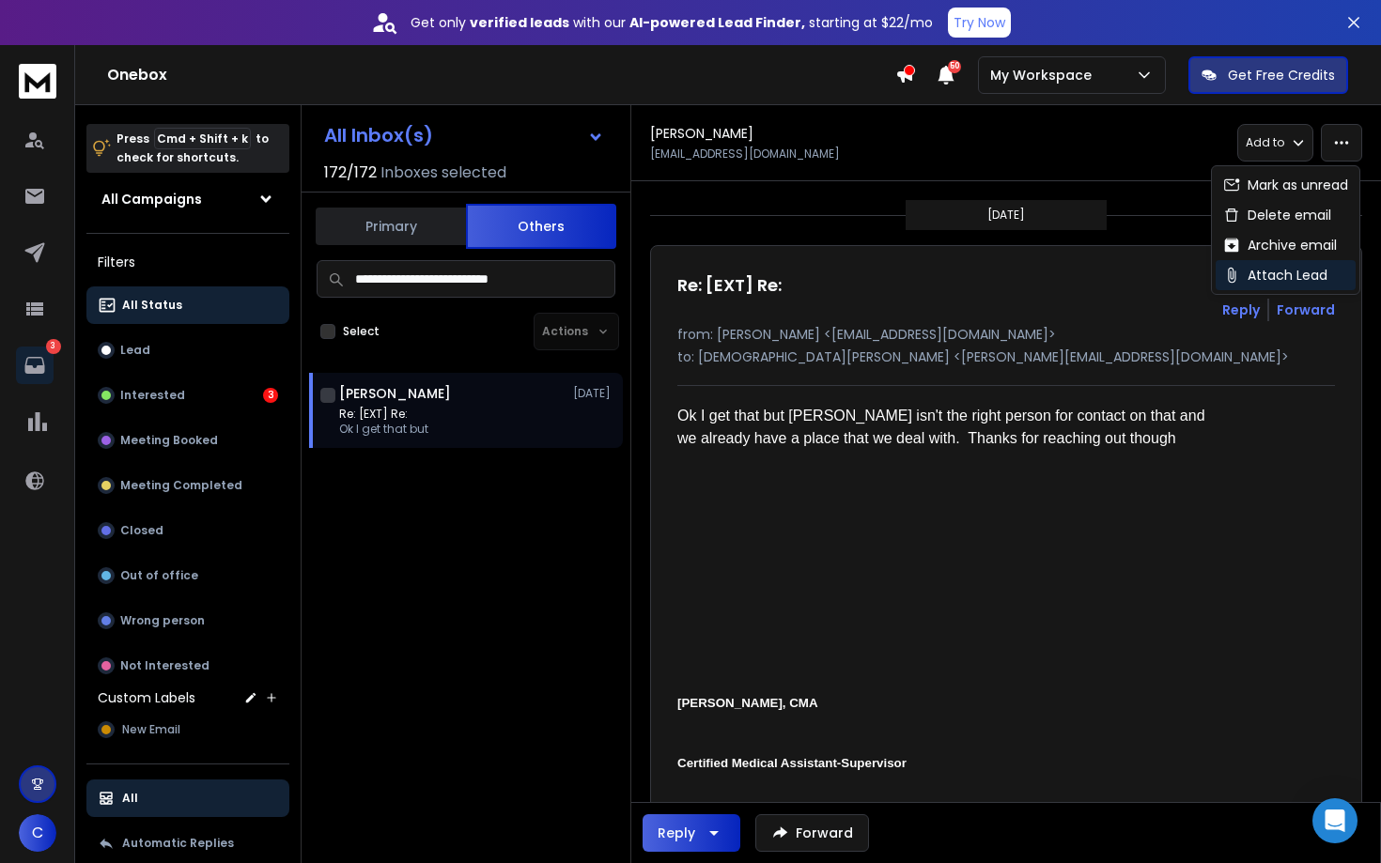
click at [1274, 272] on div "Attach Lead" at bounding box center [1275, 275] width 104 height 19
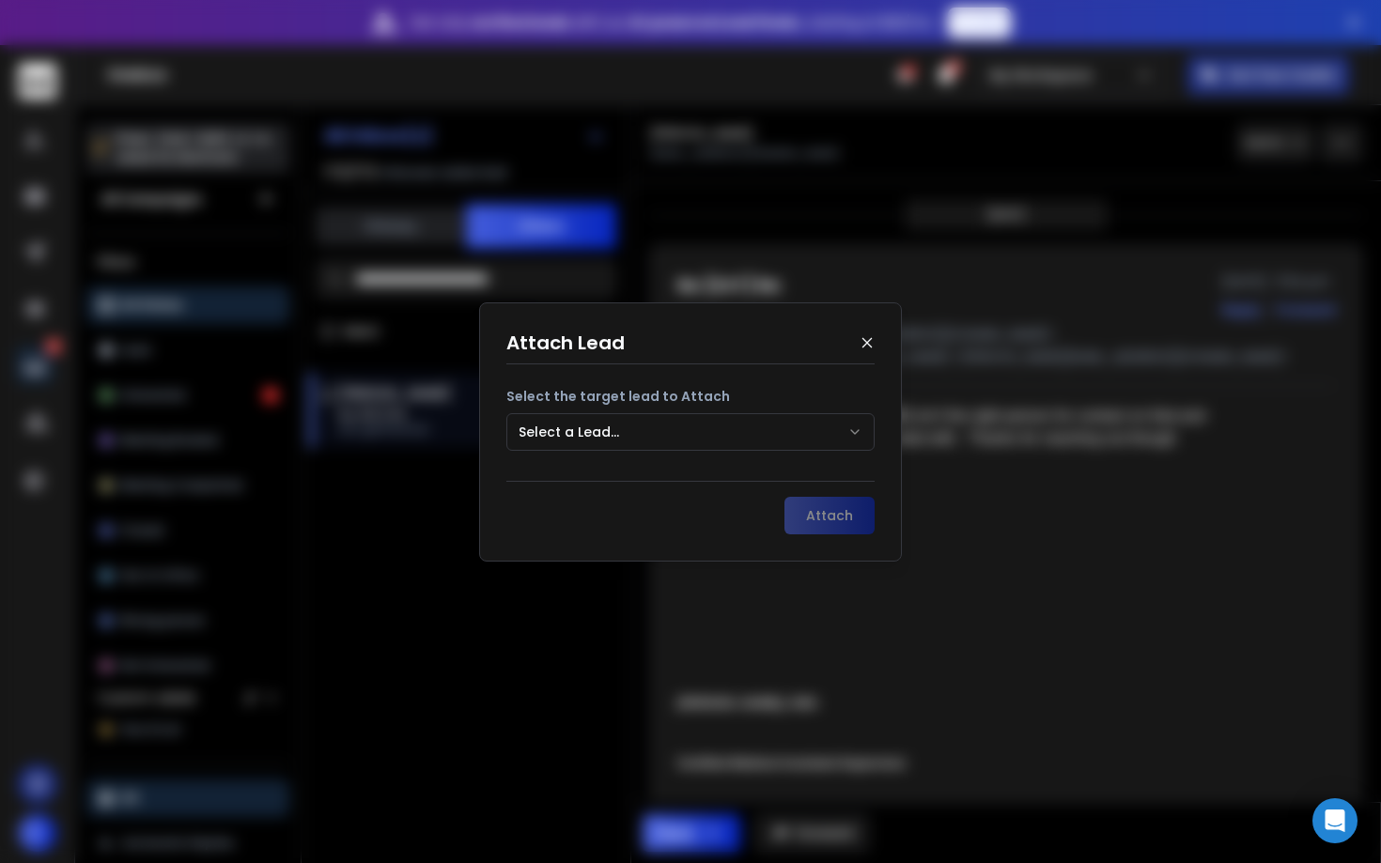
click at [701, 417] on button "Select a Lead..." at bounding box center [690, 432] width 368 height 38
click at [579, 425] on button "Select a Lead..." at bounding box center [690, 432] width 368 height 38
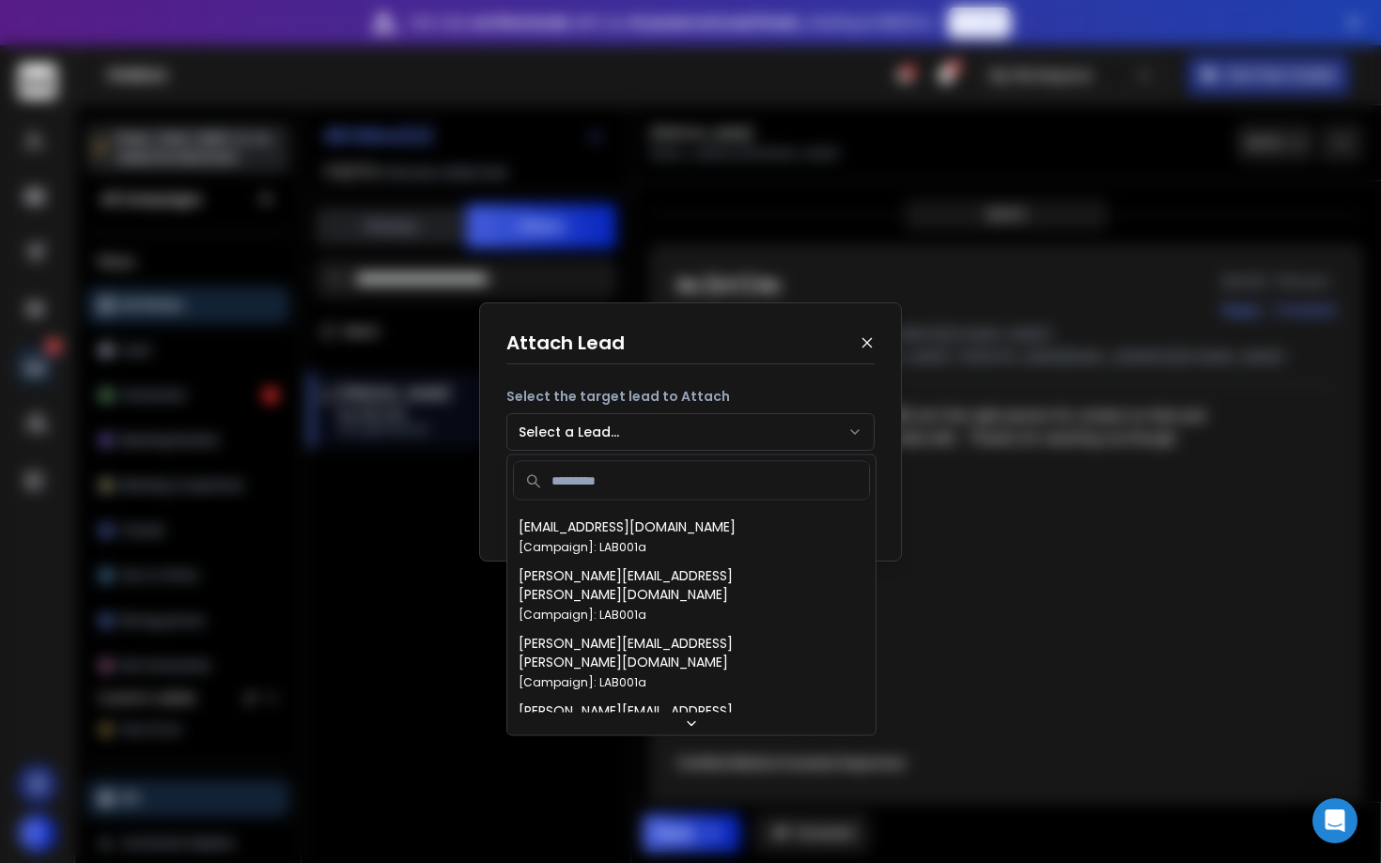
click at [579, 485] on input at bounding box center [691, 481] width 355 height 38
paste input "**********"
type input "**********"
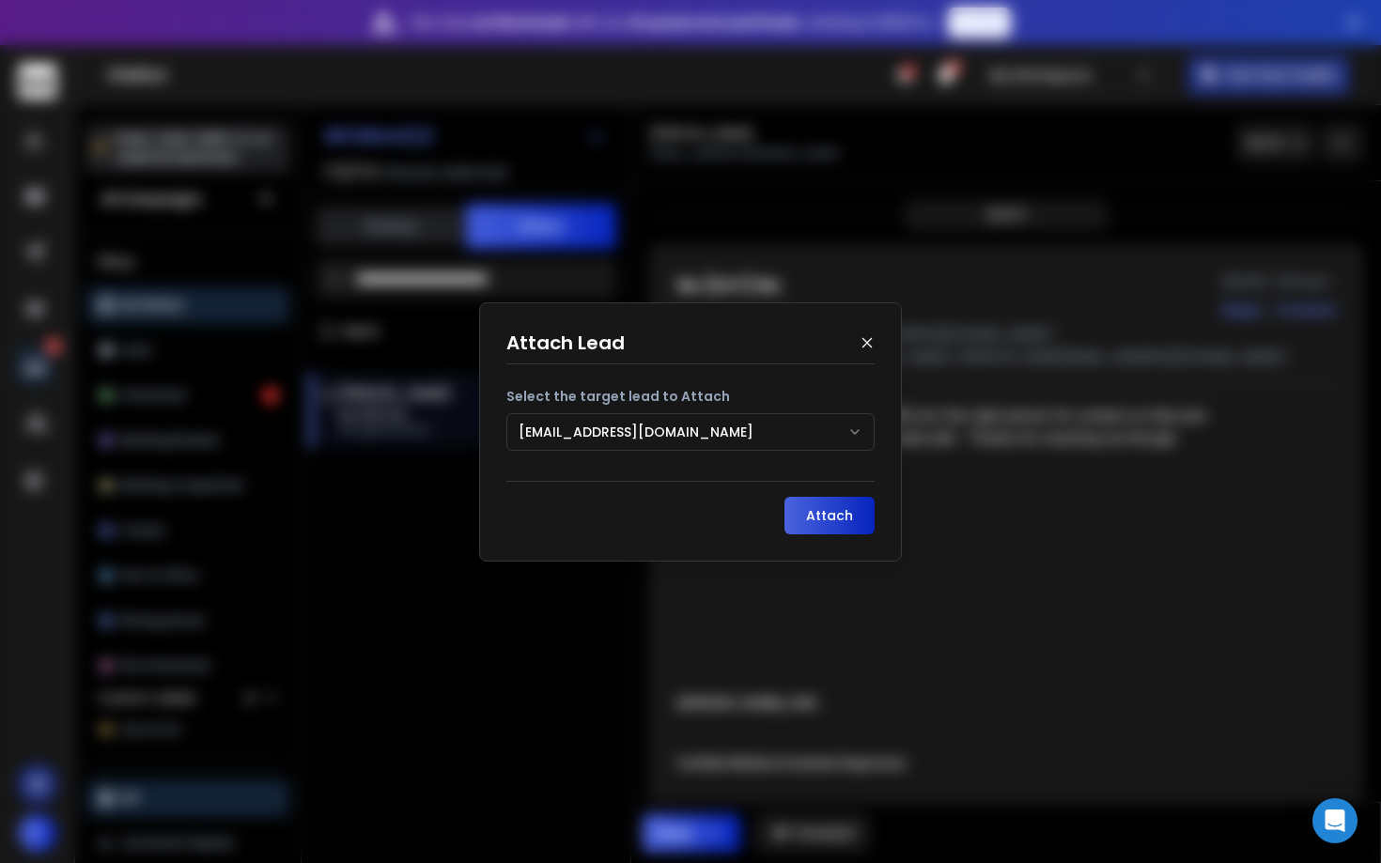
click at [825, 521] on button "Attach" at bounding box center [829, 516] width 90 height 38
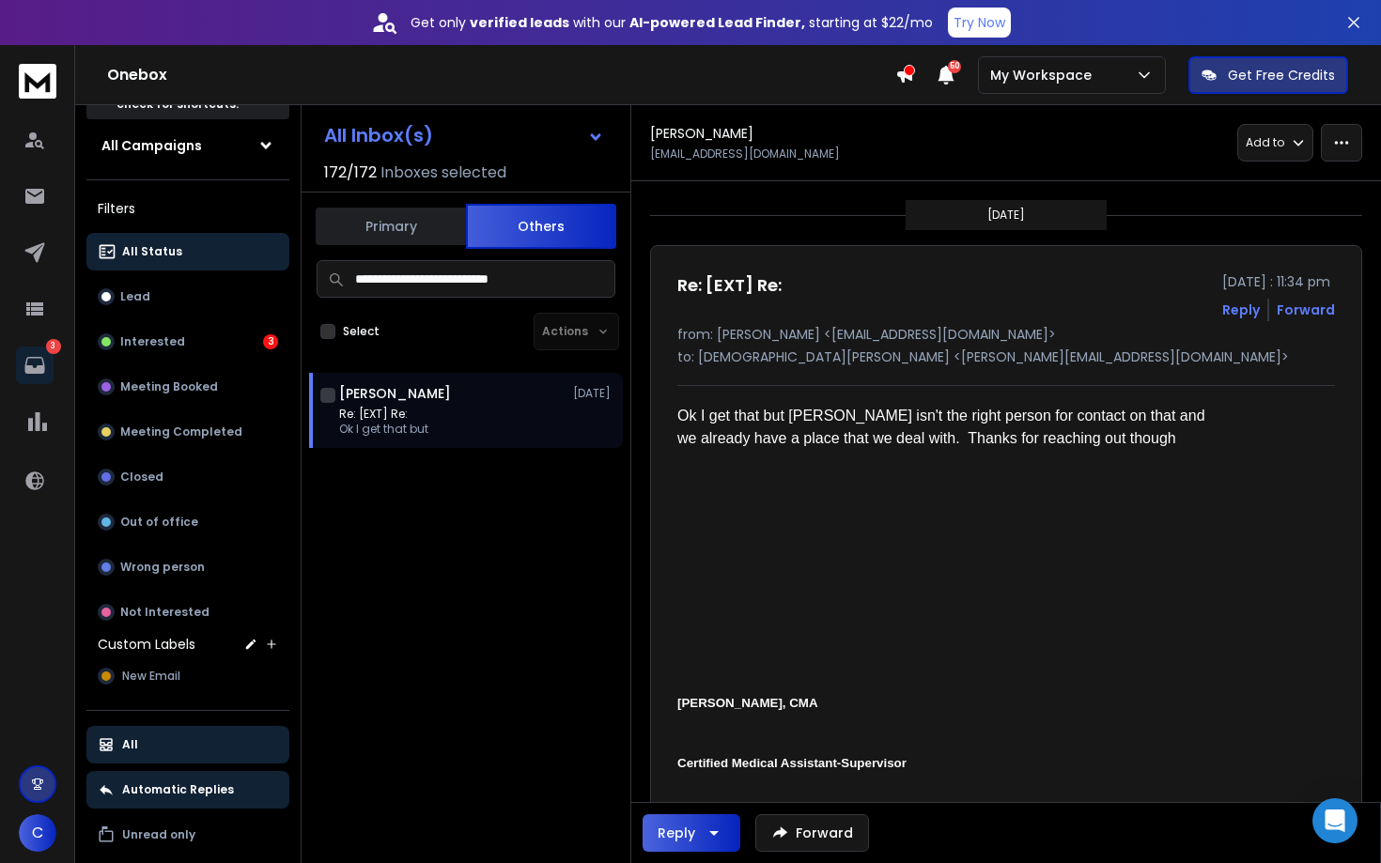
scroll to position [100, 0]
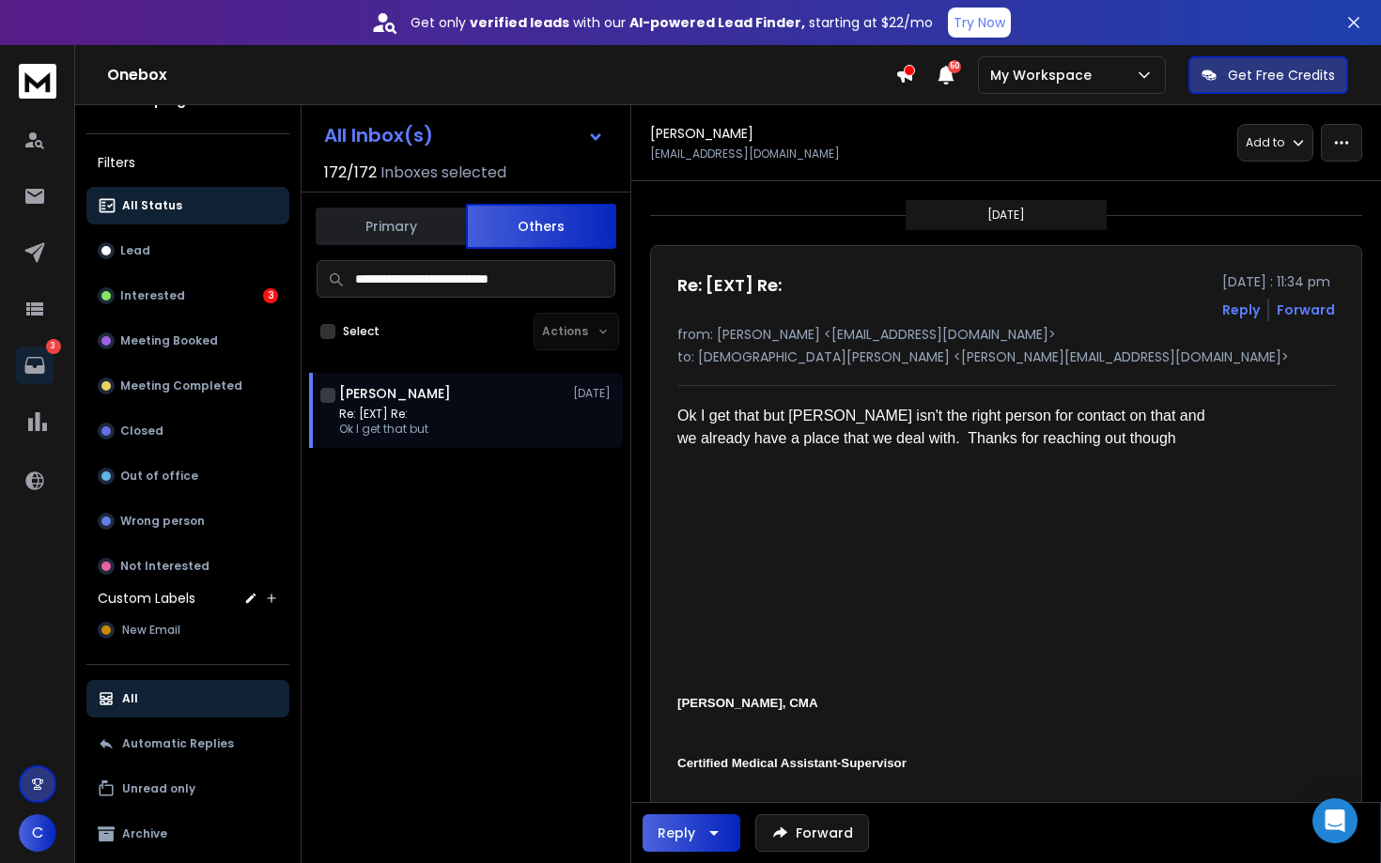
click at [374, 253] on div "**********" at bounding box center [466, 275] width 314 height 45
click at [380, 241] on button "Primary" at bounding box center [391, 226] width 150 height 41
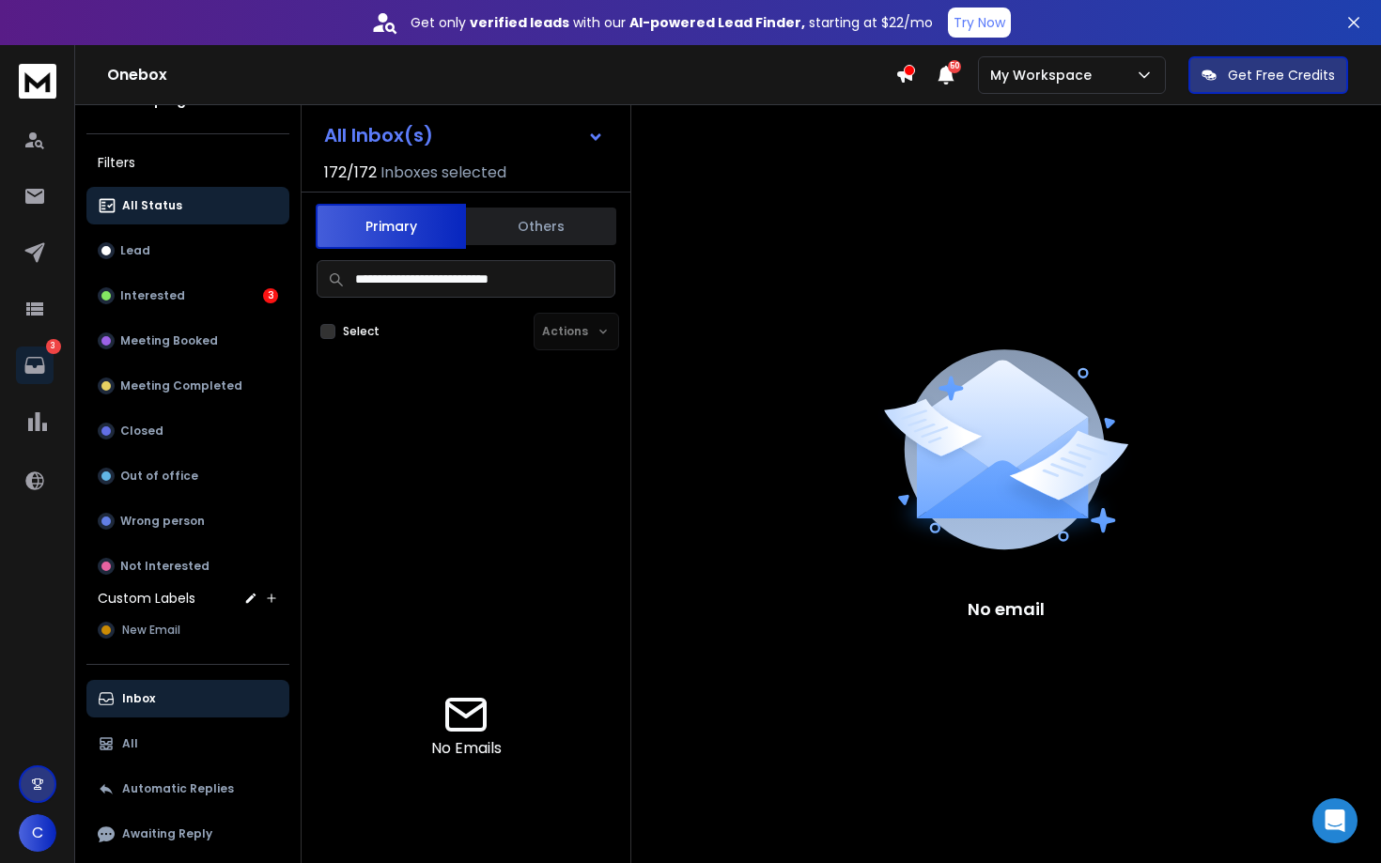
click at [439, 280] on input "**********" at bounding box center [466, 279] width 299 height 38
paste input "*"
type input "**********"
click at [144, 733] on button "All" at bounding box center [187, 744] width 203 height 38
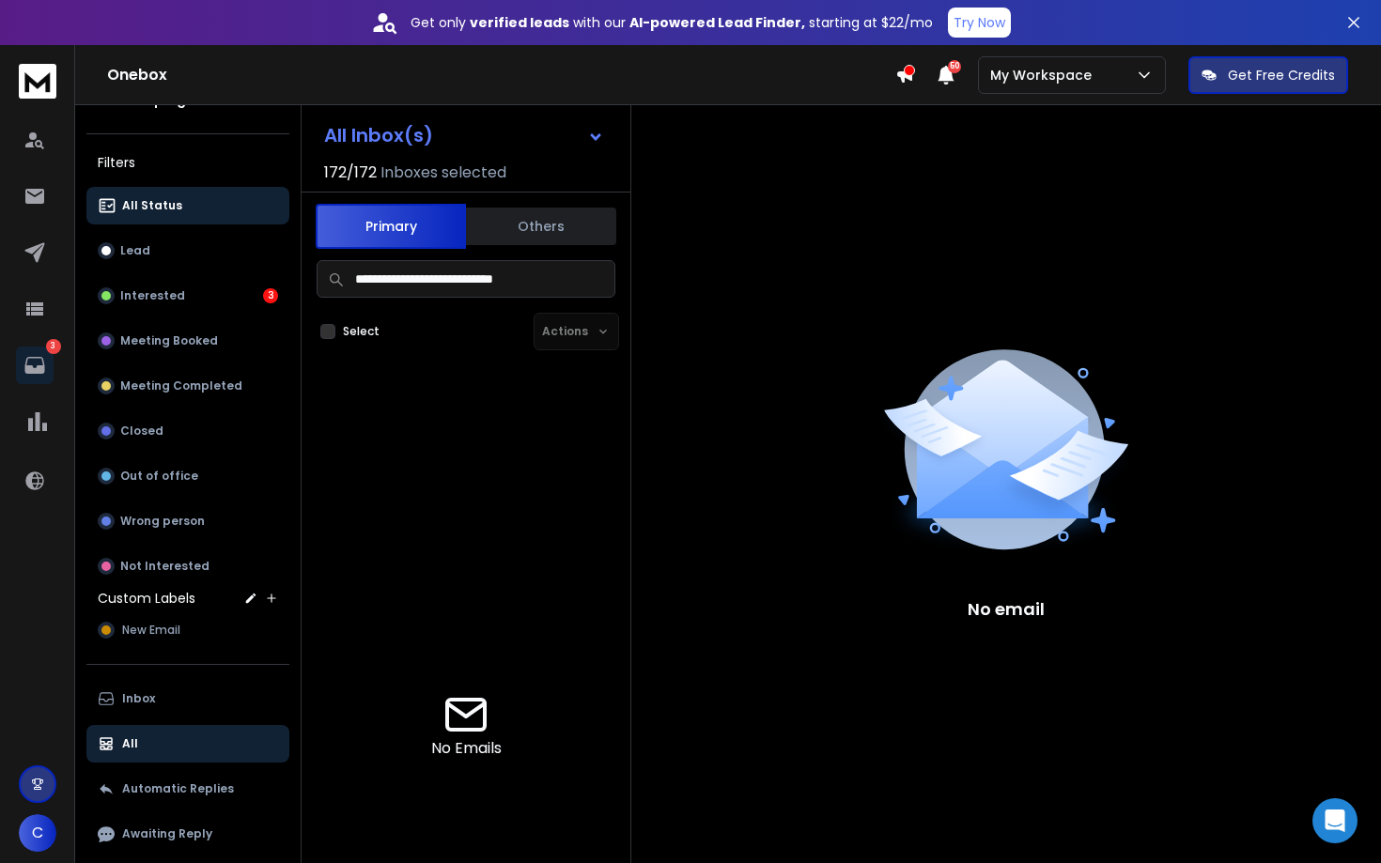
scroll to position [255, 0]
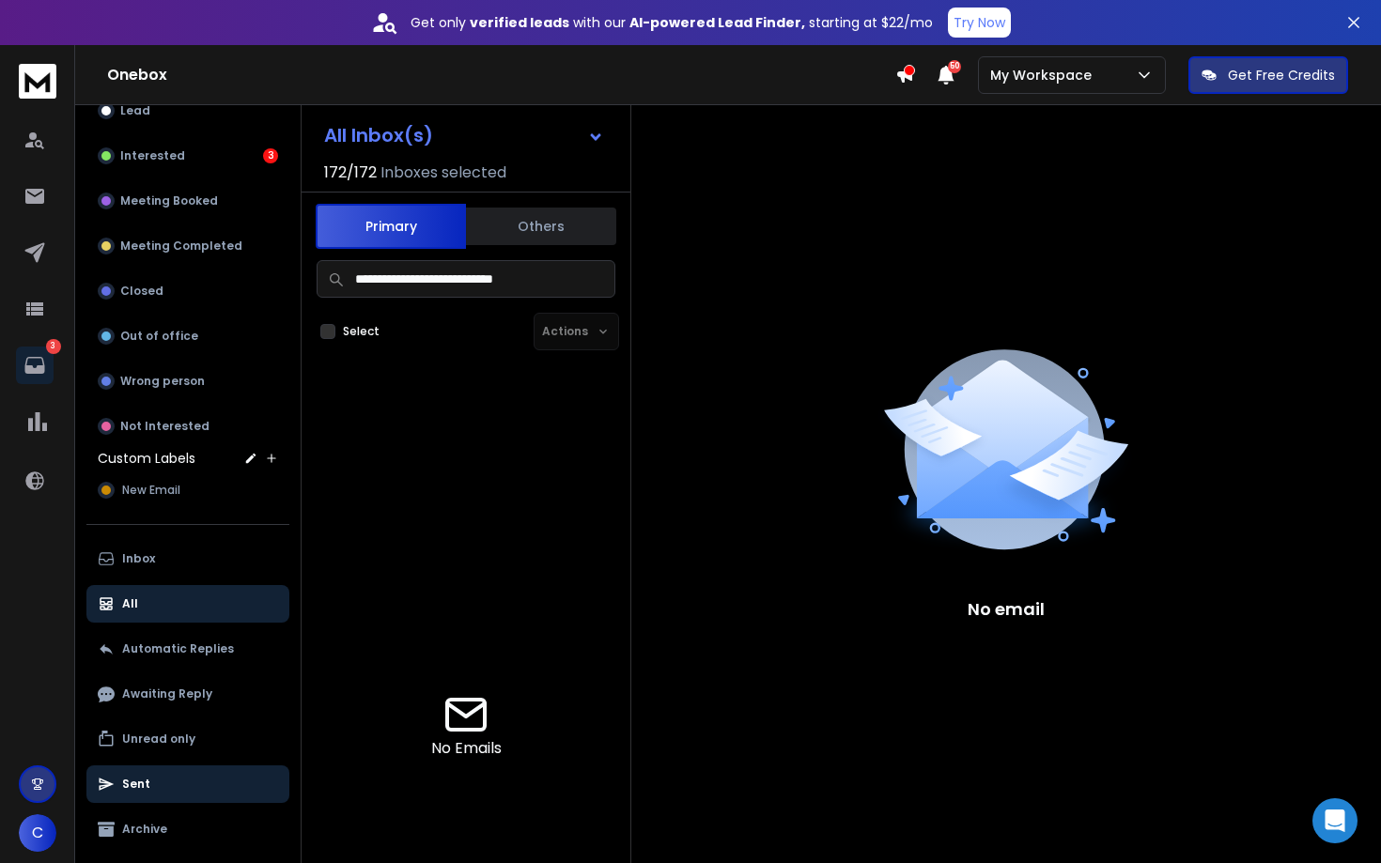
click at [137, 777] on p "Sent" at bounding box center [136, 784] width 28 height 15
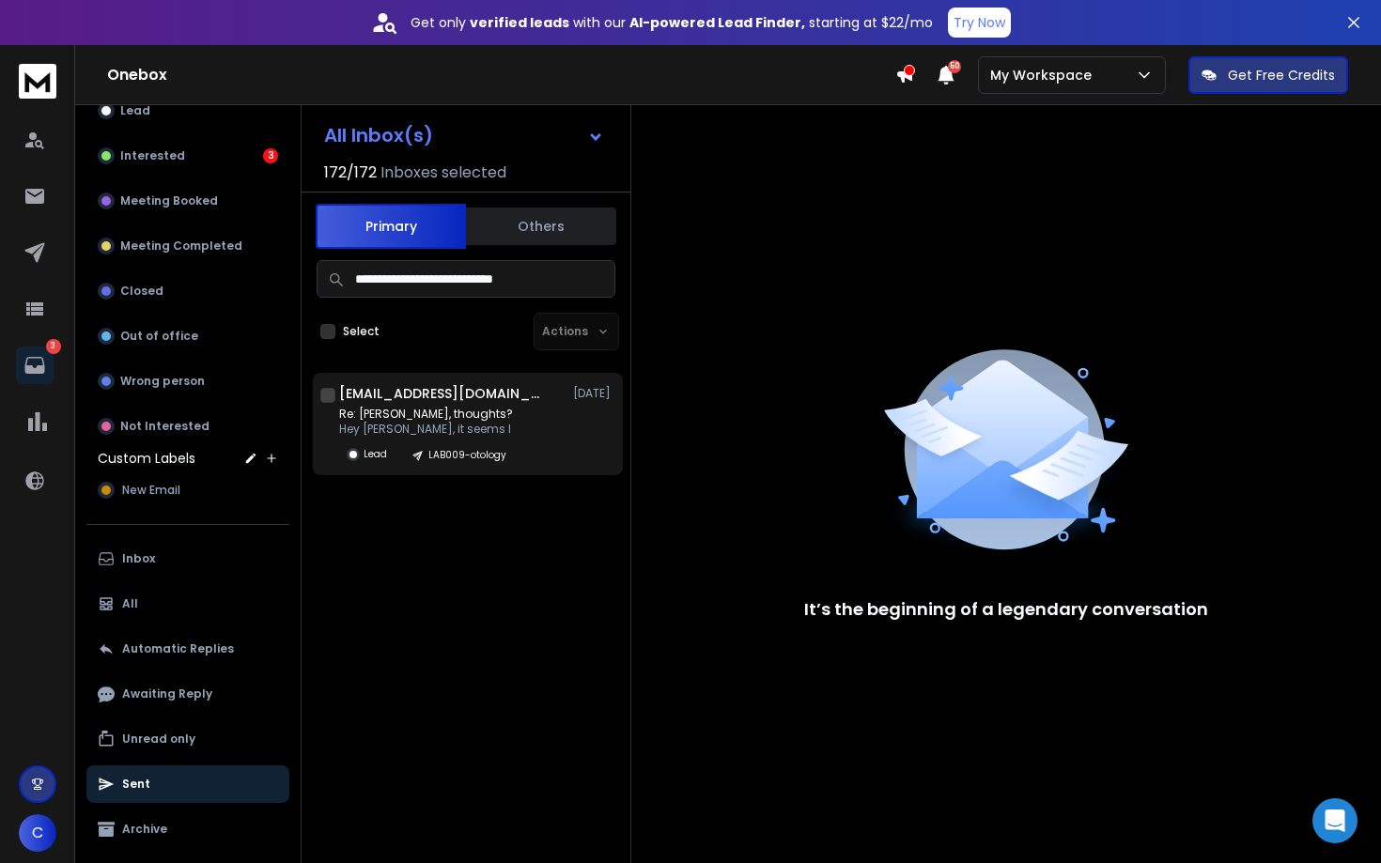
click at [437, 421] on p "Re: Elizabeth, thoughts?" at bounding box center [428, 414] width 178 height 15
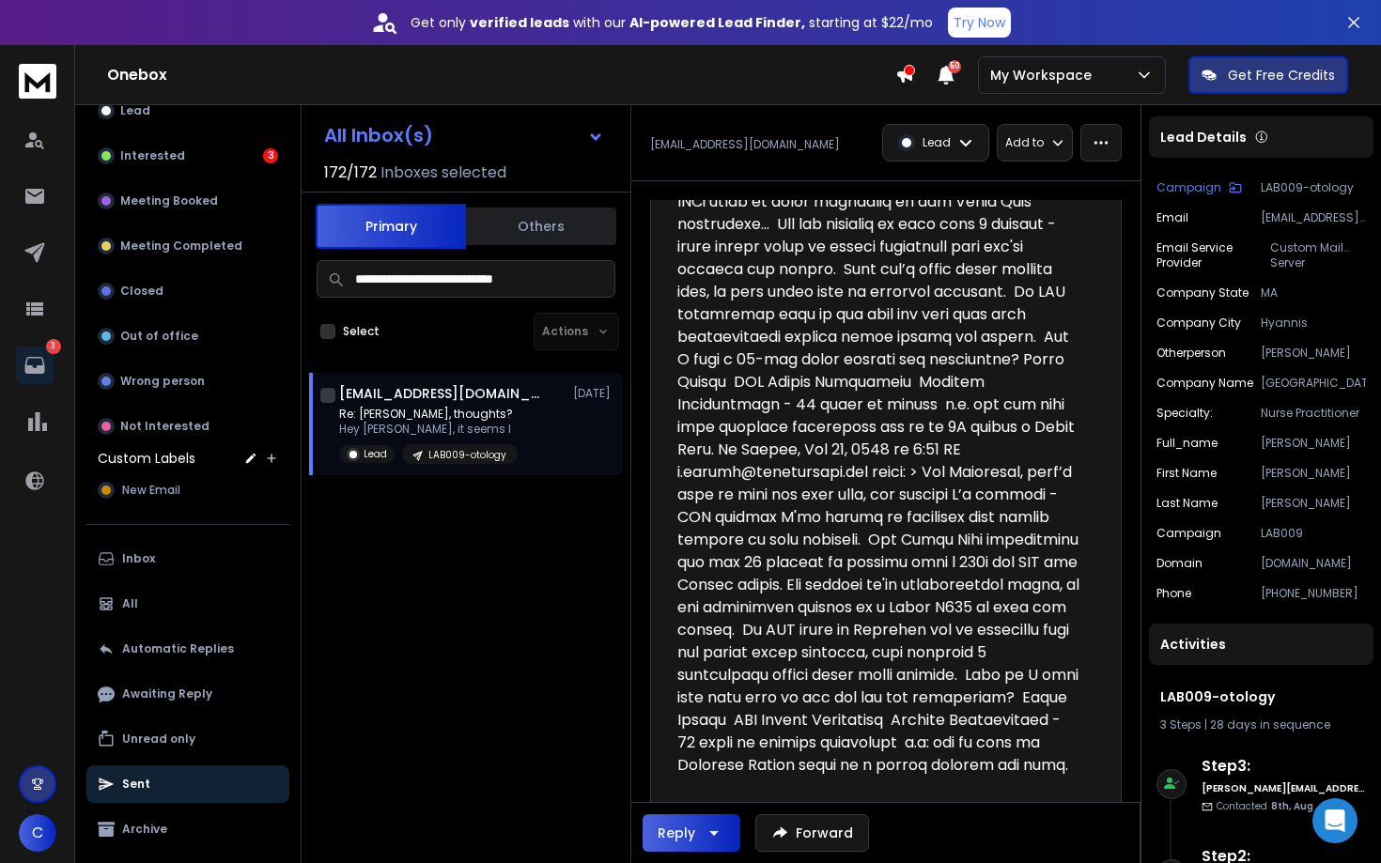
scroll to position [658, 0]
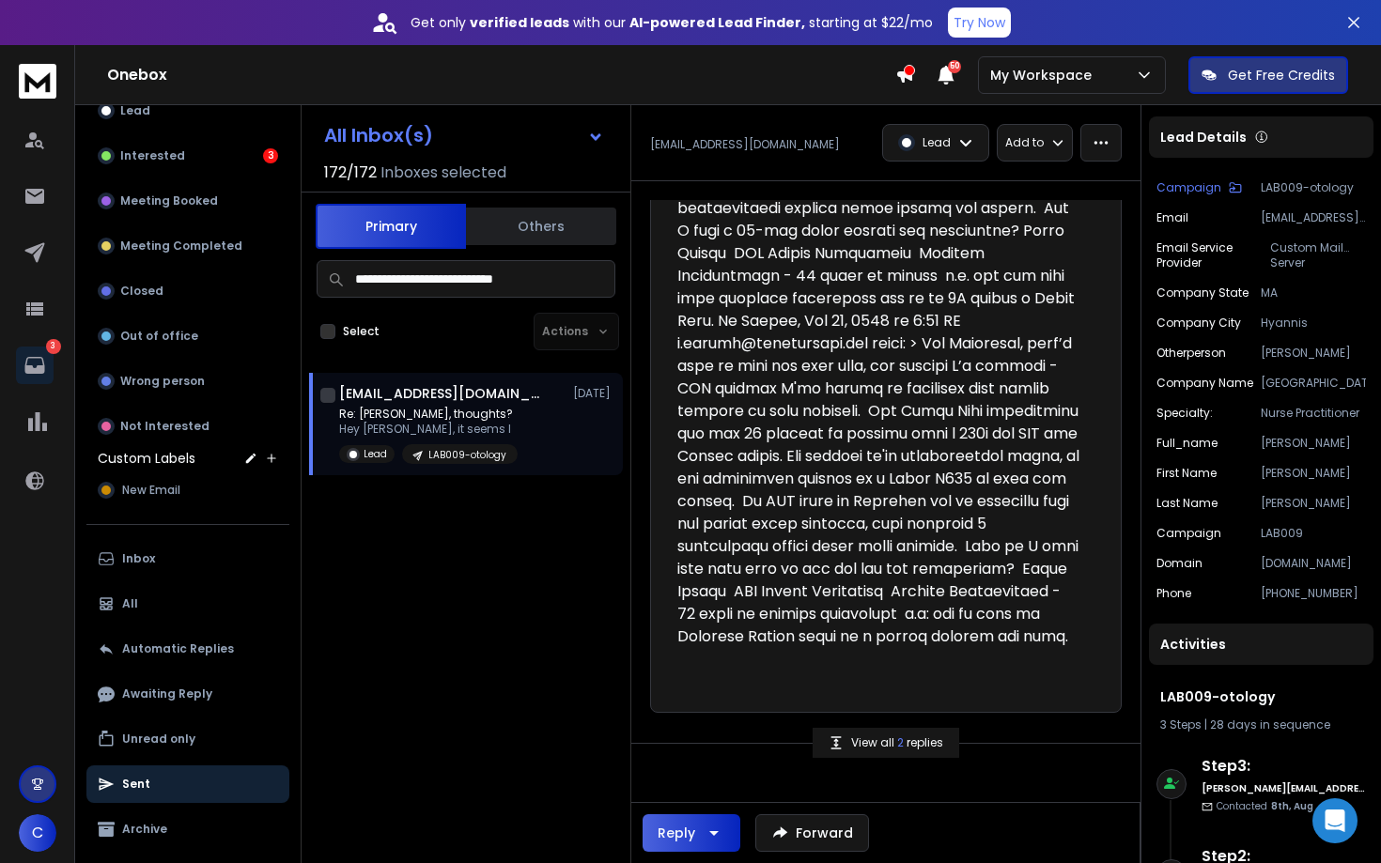
click at [902, 739] on span "2" at bounding box center [901, 742] width 9 height 16
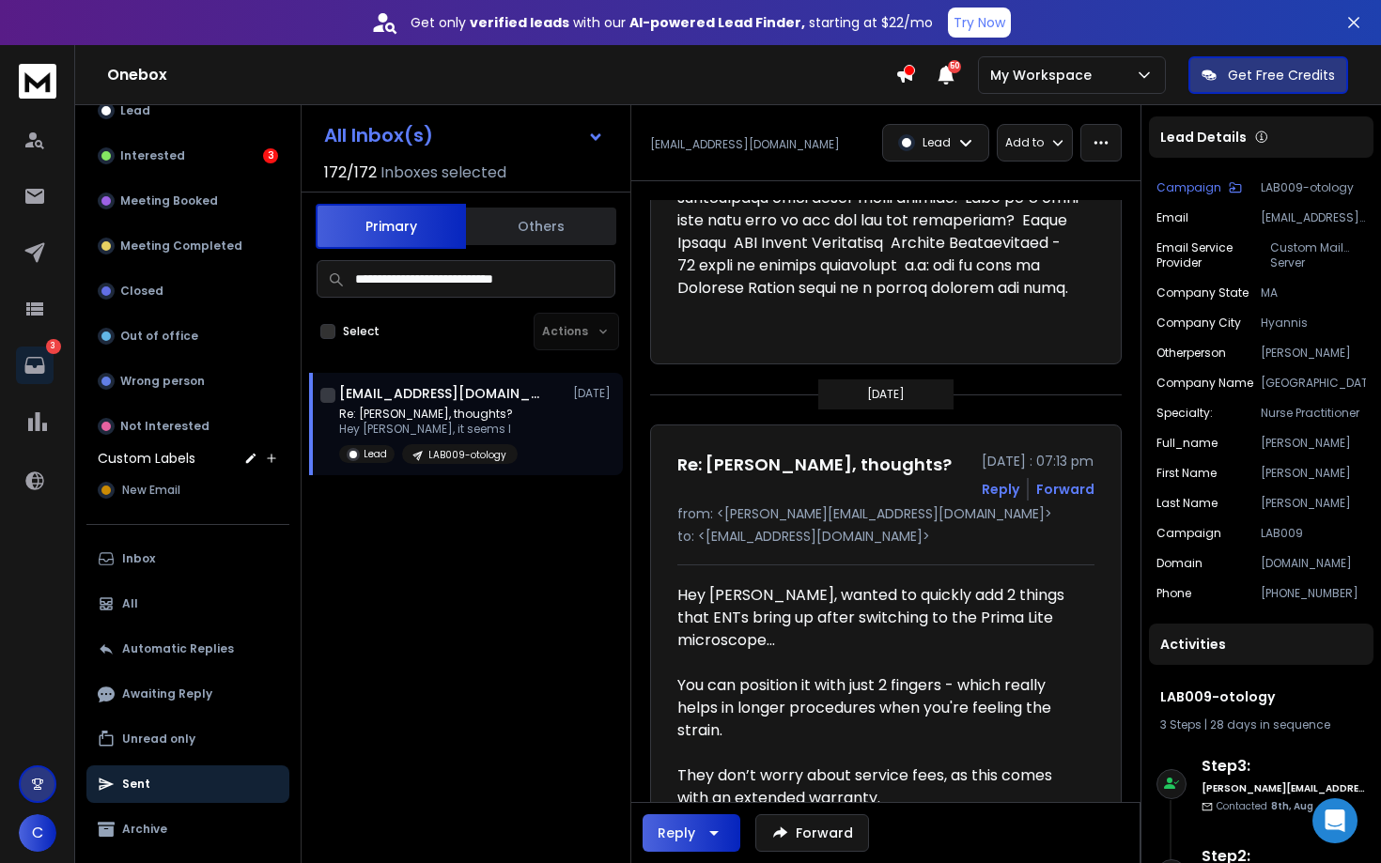
scroll to position [0, 0]
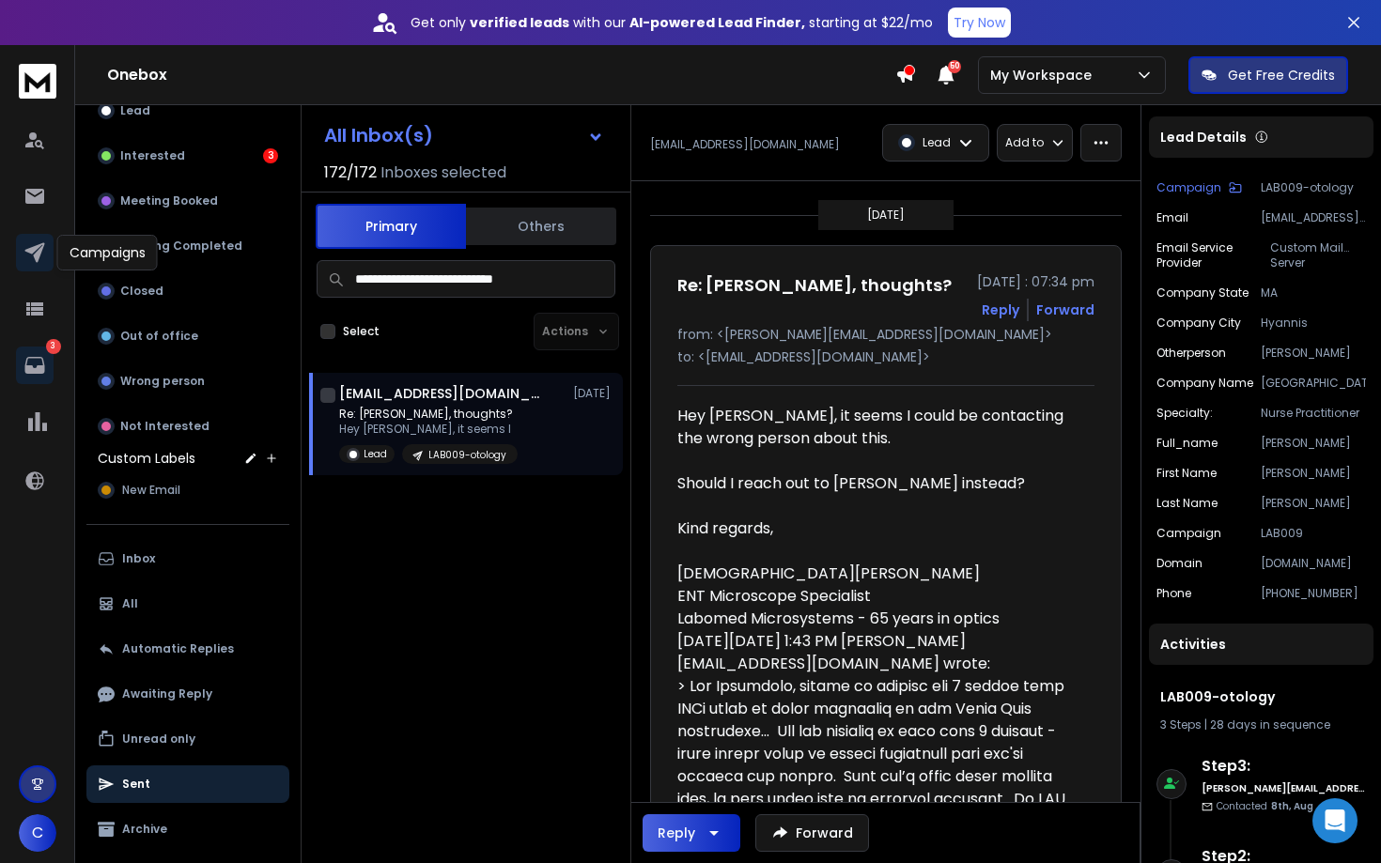
click at [30, 256] on icon at bounding box center [34, 252] width 23 height 23
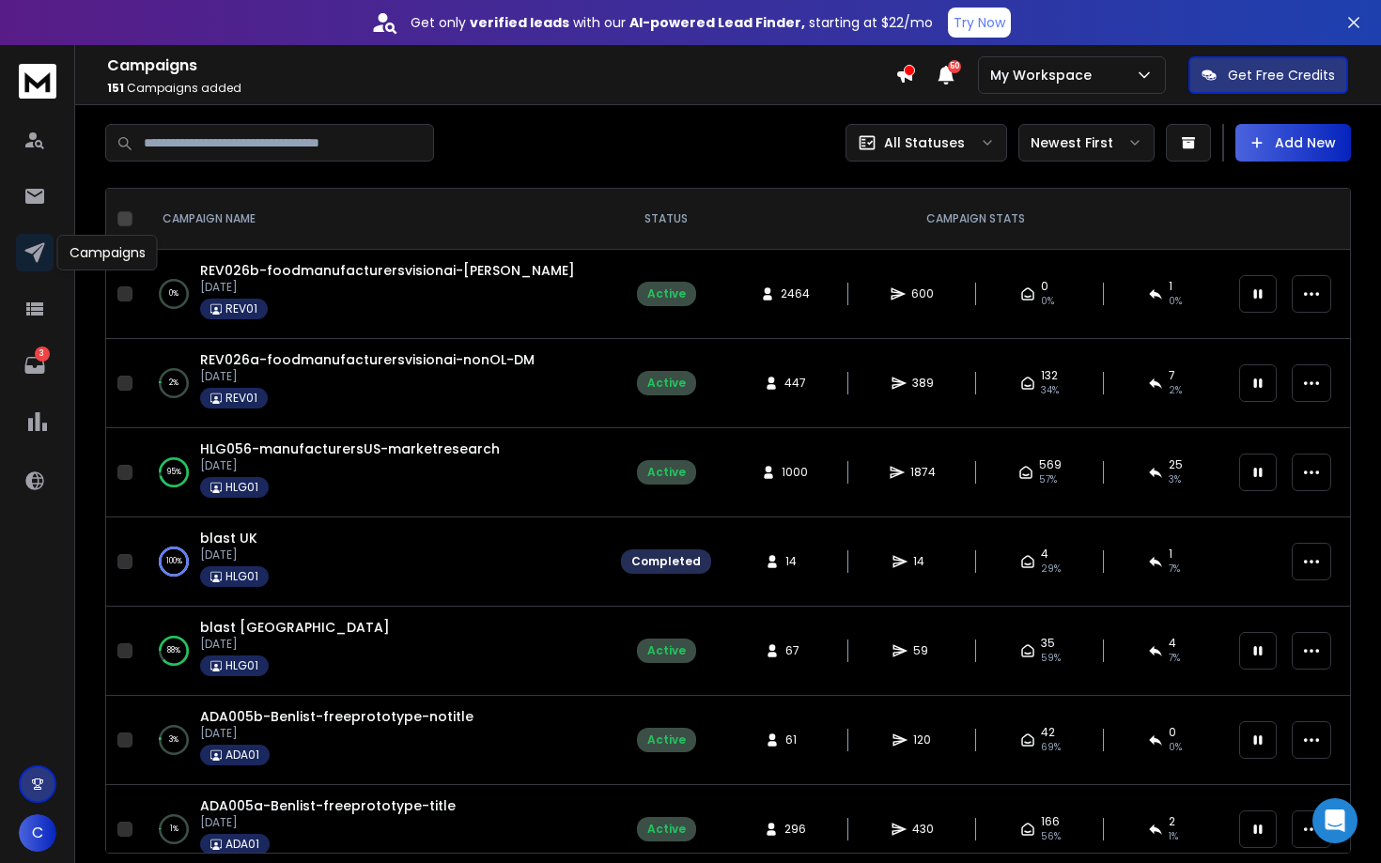
click at [185, 152] on input at bounding box center [269, 143] width 329 height 38
paste input "**********"
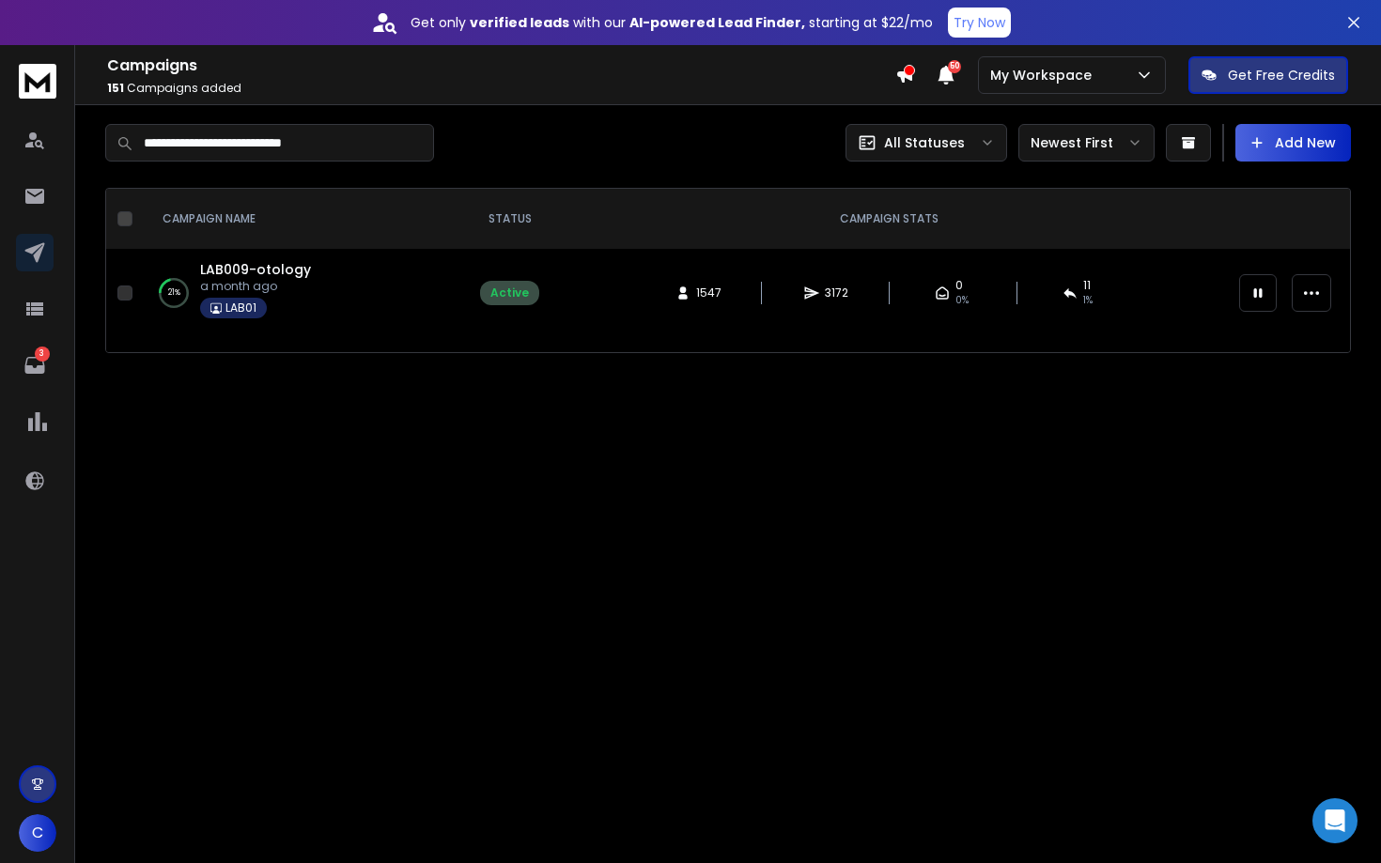
type input "**********"
click at [305, 266] on span "LAB009-otology" at bounding box center [255, 269] width 111 height 19
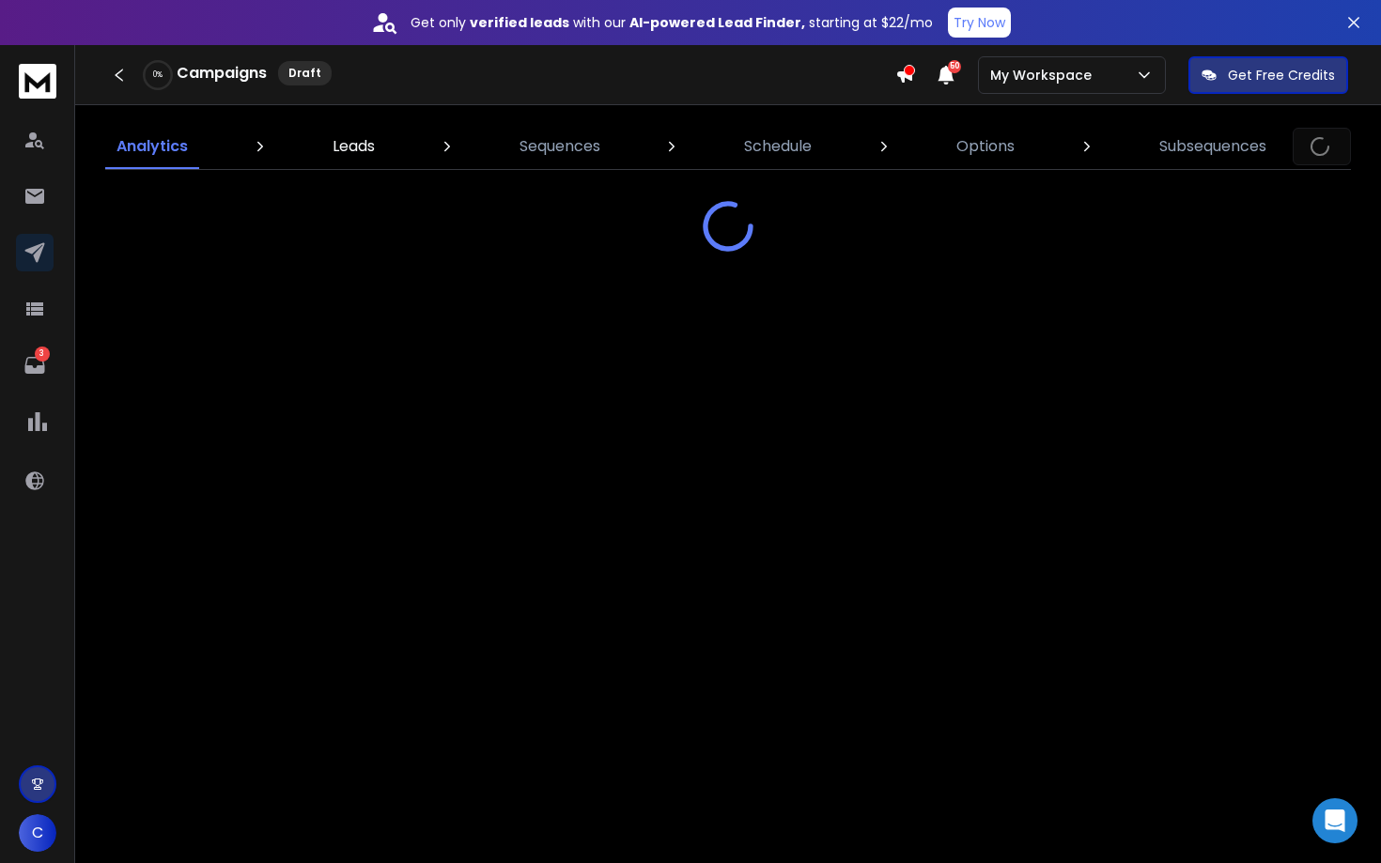
click at [378, 152] on link "Leads" at bounding box center [353, 146] width 65 height 45
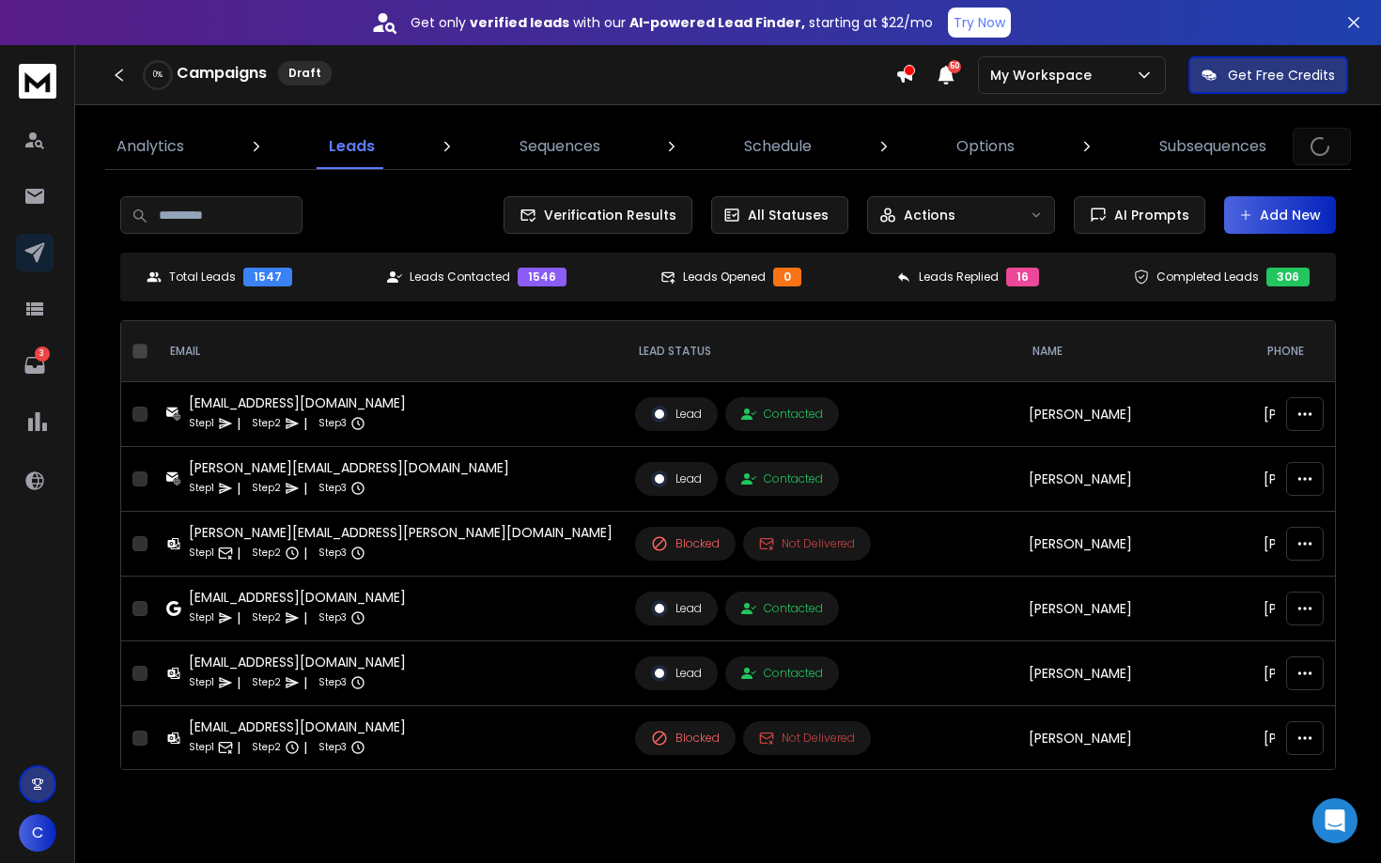
click at [245, 224] on input at bounding box center [211, 215] width 182 height 38
paste input "**********"
type input "**********"
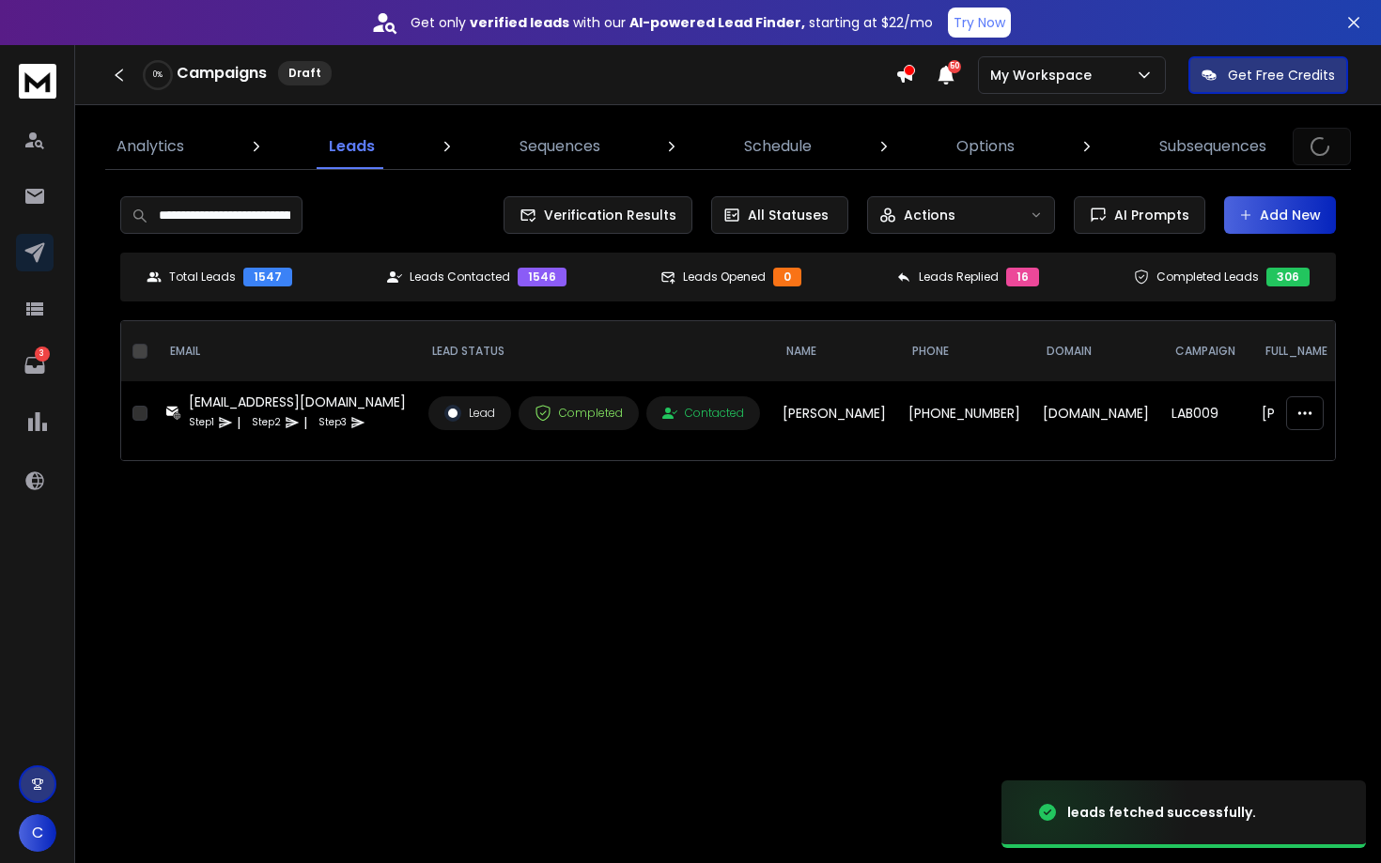
click at [525, 437] on td "Lead Completed Contacted" at bounding box center [594, 413] width 354 height 64
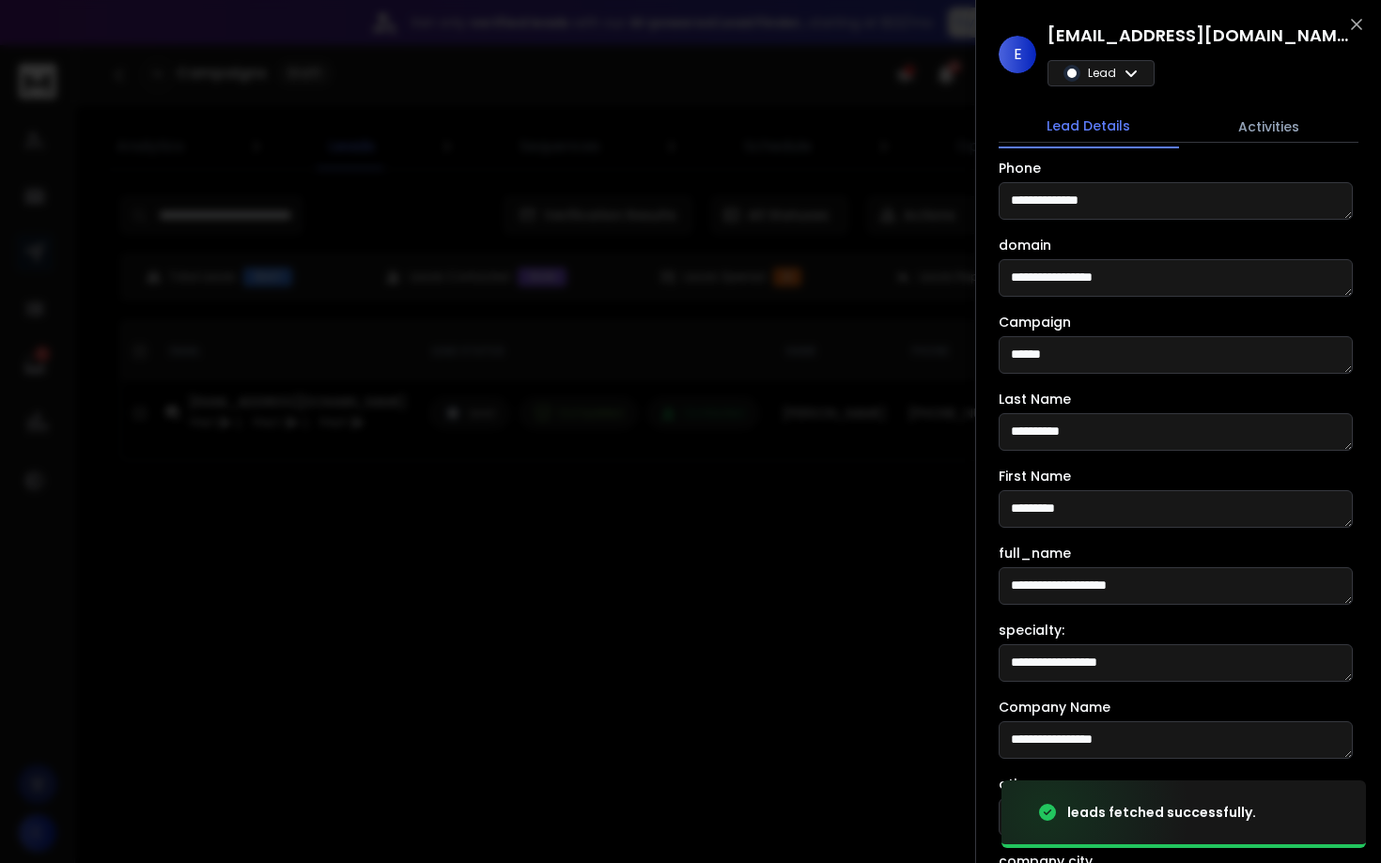
click at [1266, 129] on button "Activities" at bounding box center [1269, 126] width 180 height 41
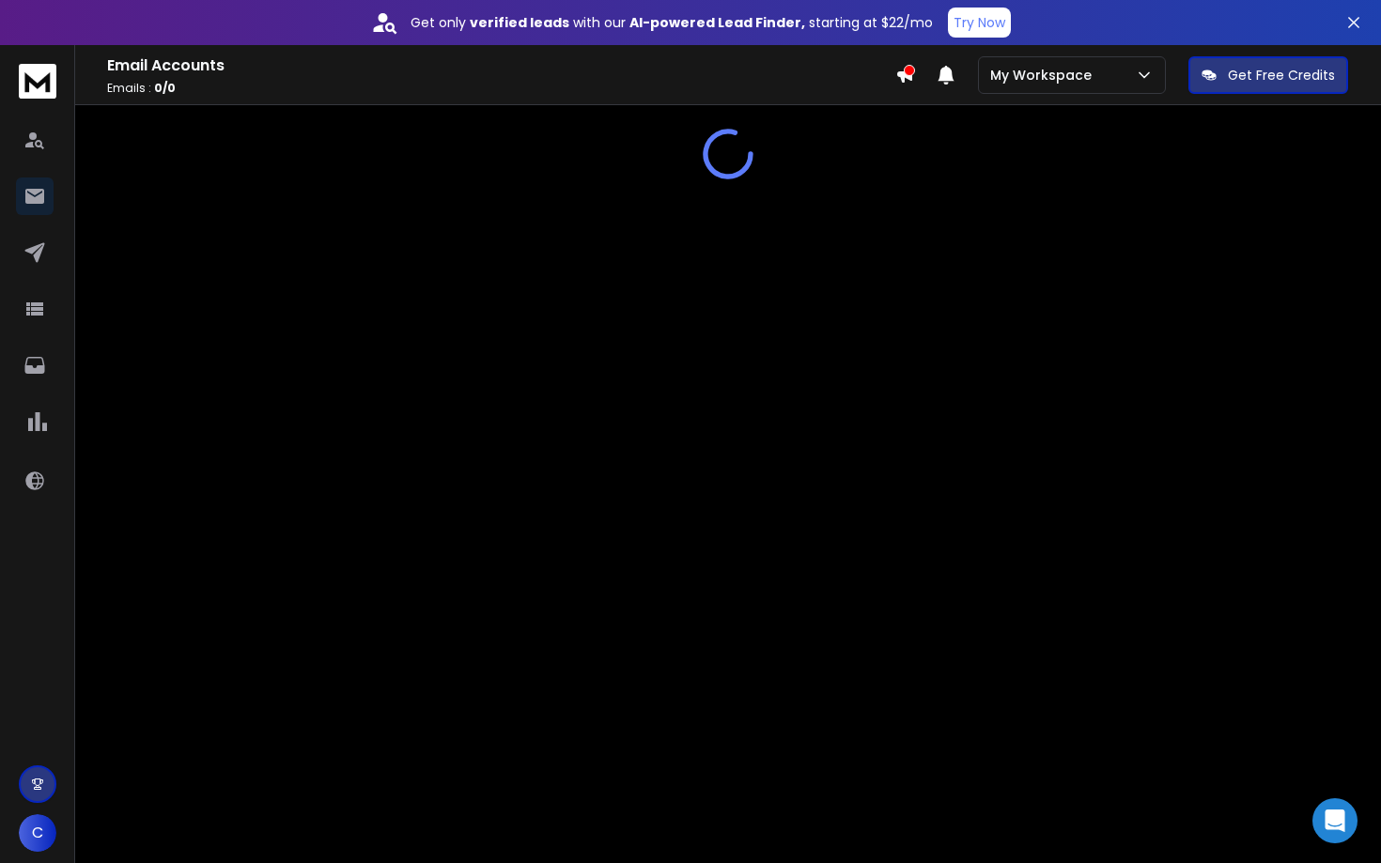
click at [34, 853] on div "C" at bounding box center [37, 458] width 75 height 826
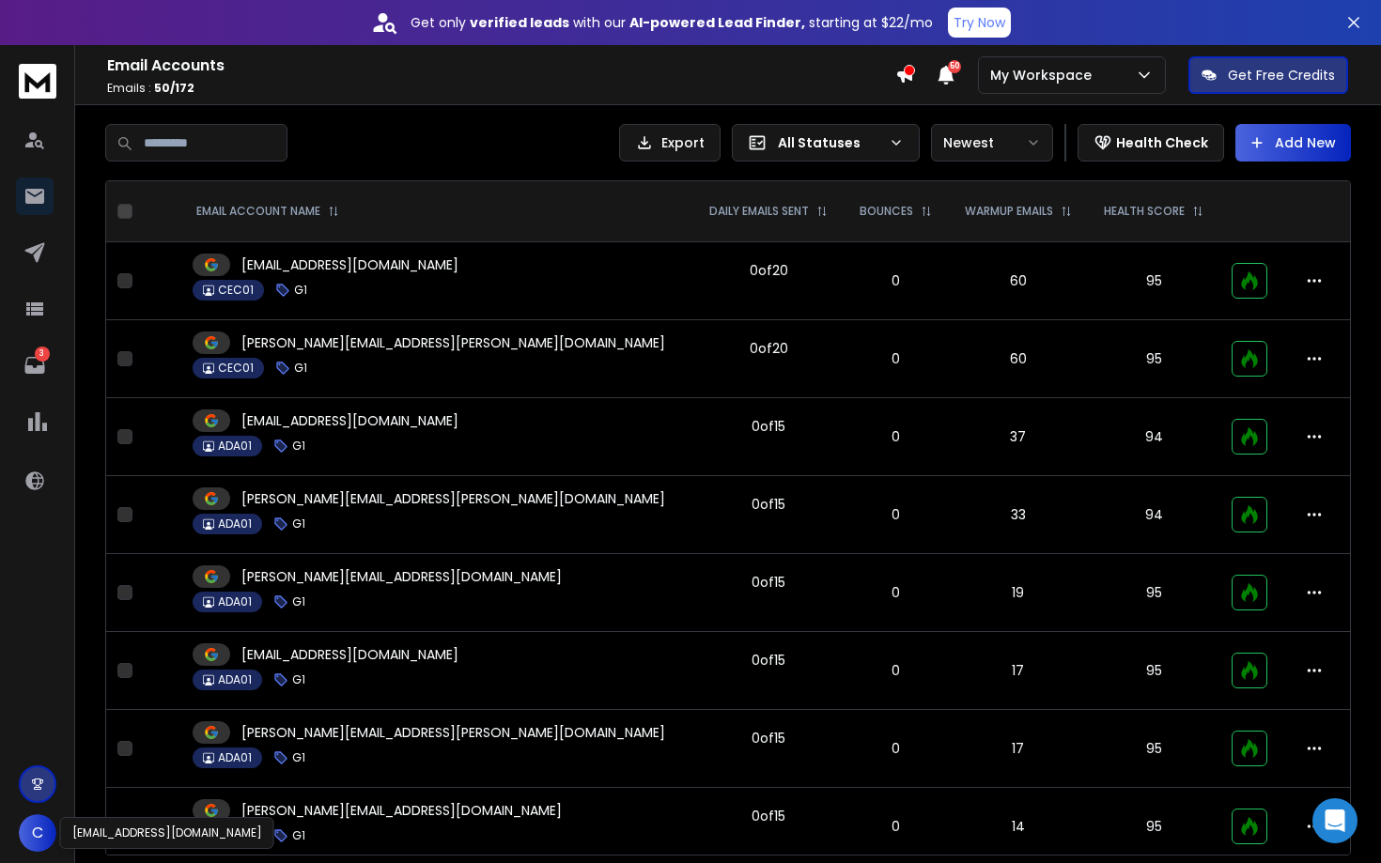
click at [43, 825] on span "C" at bounding box center [38, 833] width 38 height 38
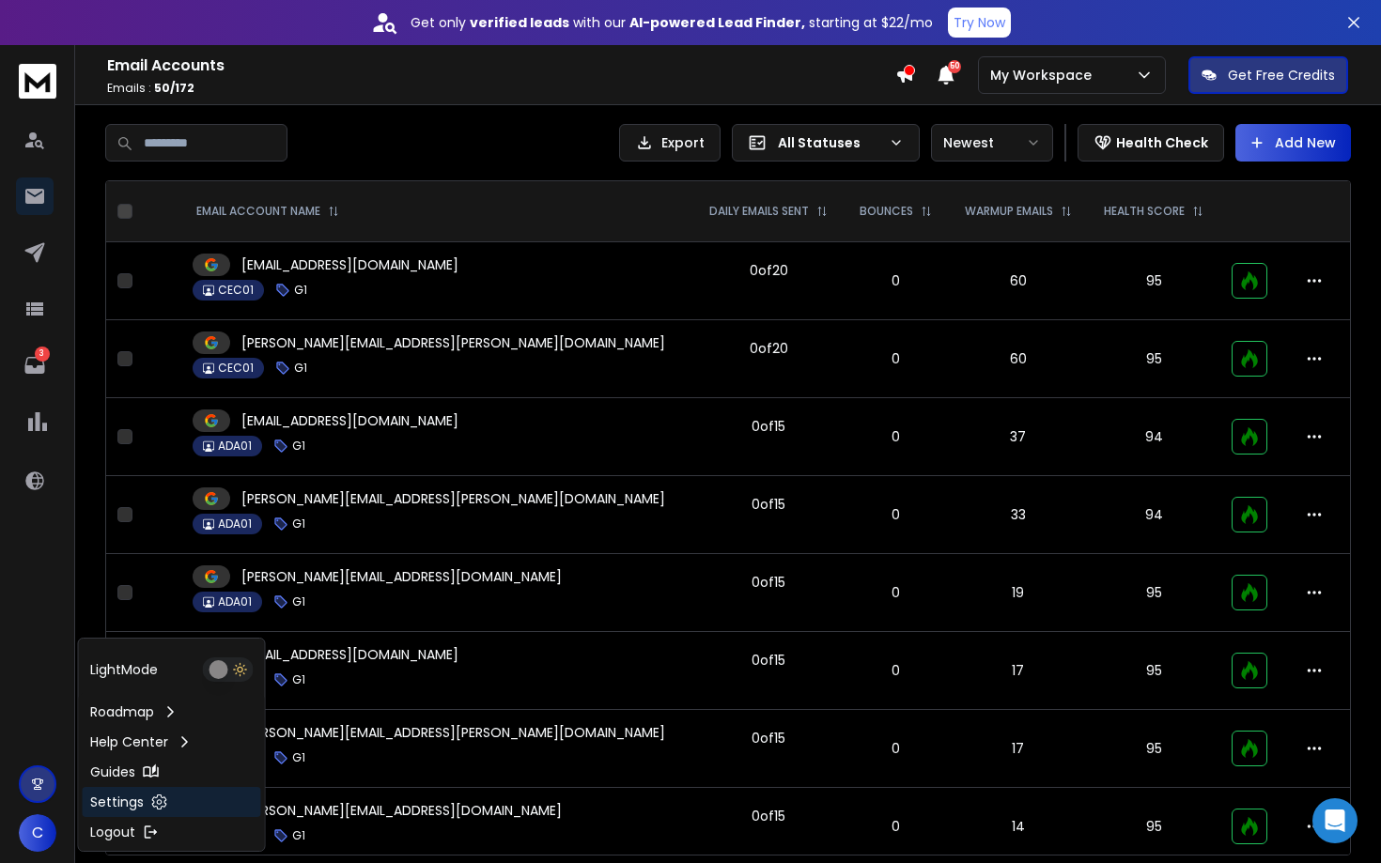
click at [141, 800] on p "Settings" at bounding box center [117, 802] width 54 height 19
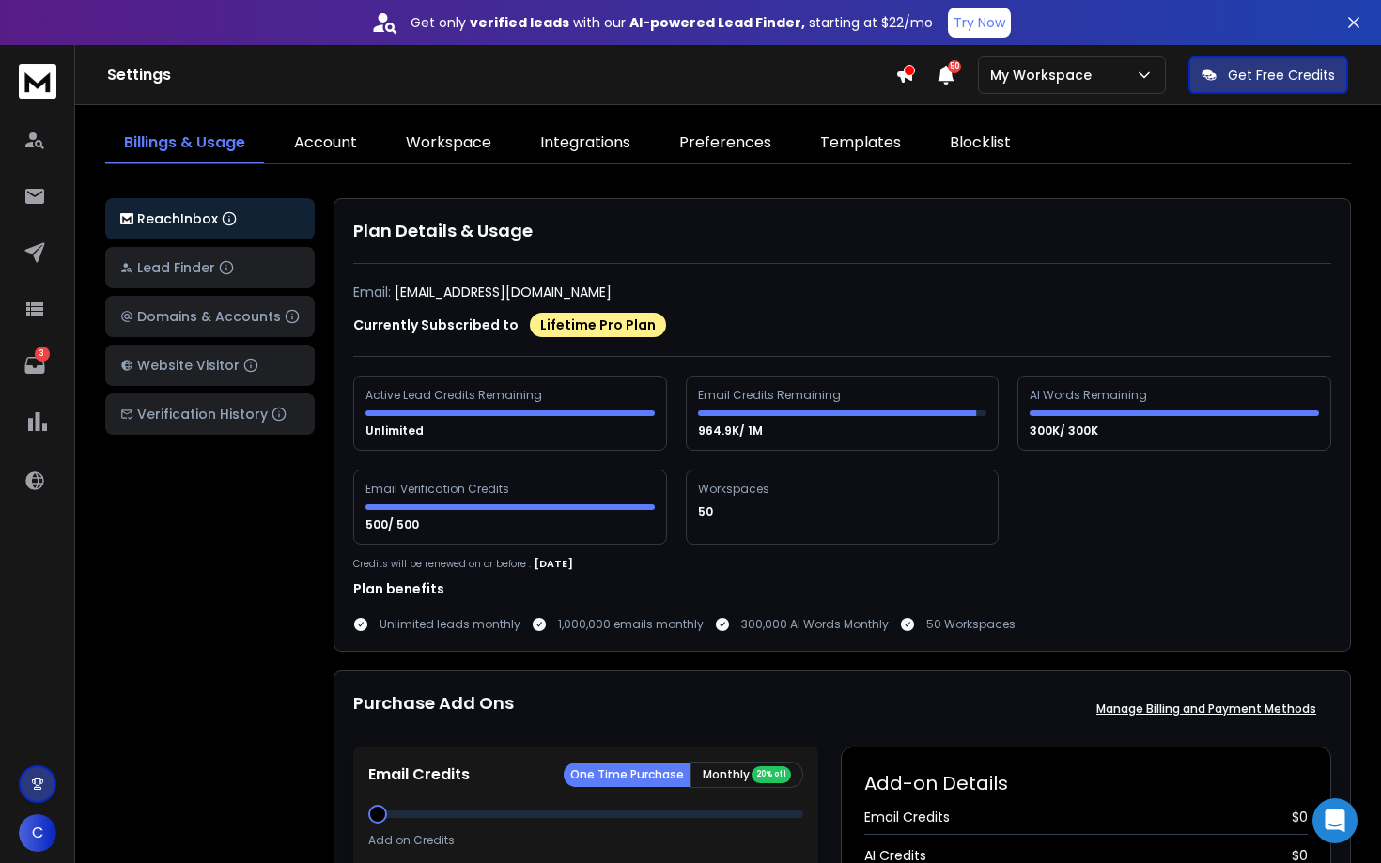
click at [1006, 96] on div "Settings 50 My Workspace Get Free Credits" at bounding box center [690, 75] width 1381 height 60
click at [1021, 70] on p "My Workspace" at bounding box center [1044, 75] width 109 height 19
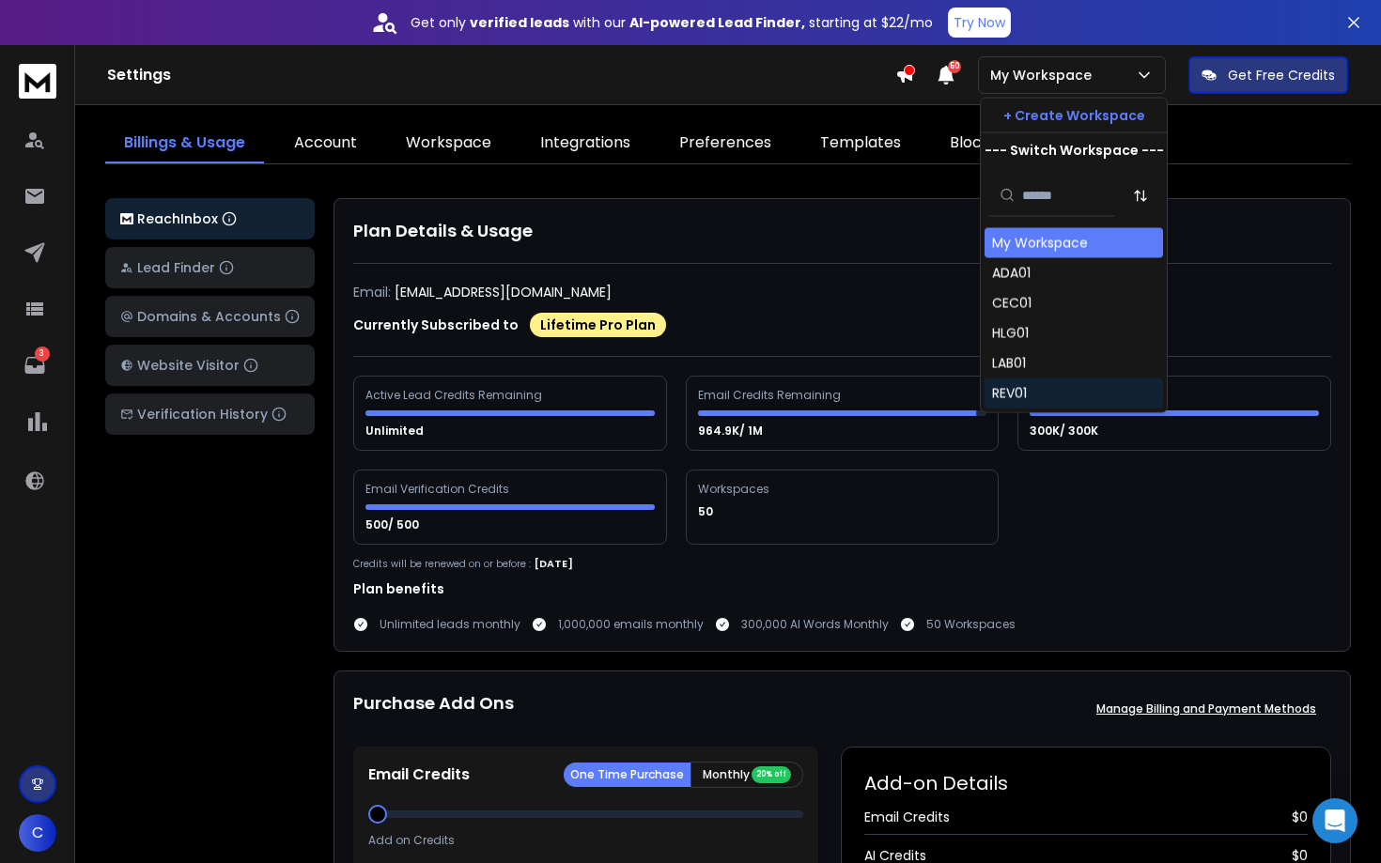
click at [1000, 379] on div "REV01" at bounding box center [1073, 394] width 178 height 30
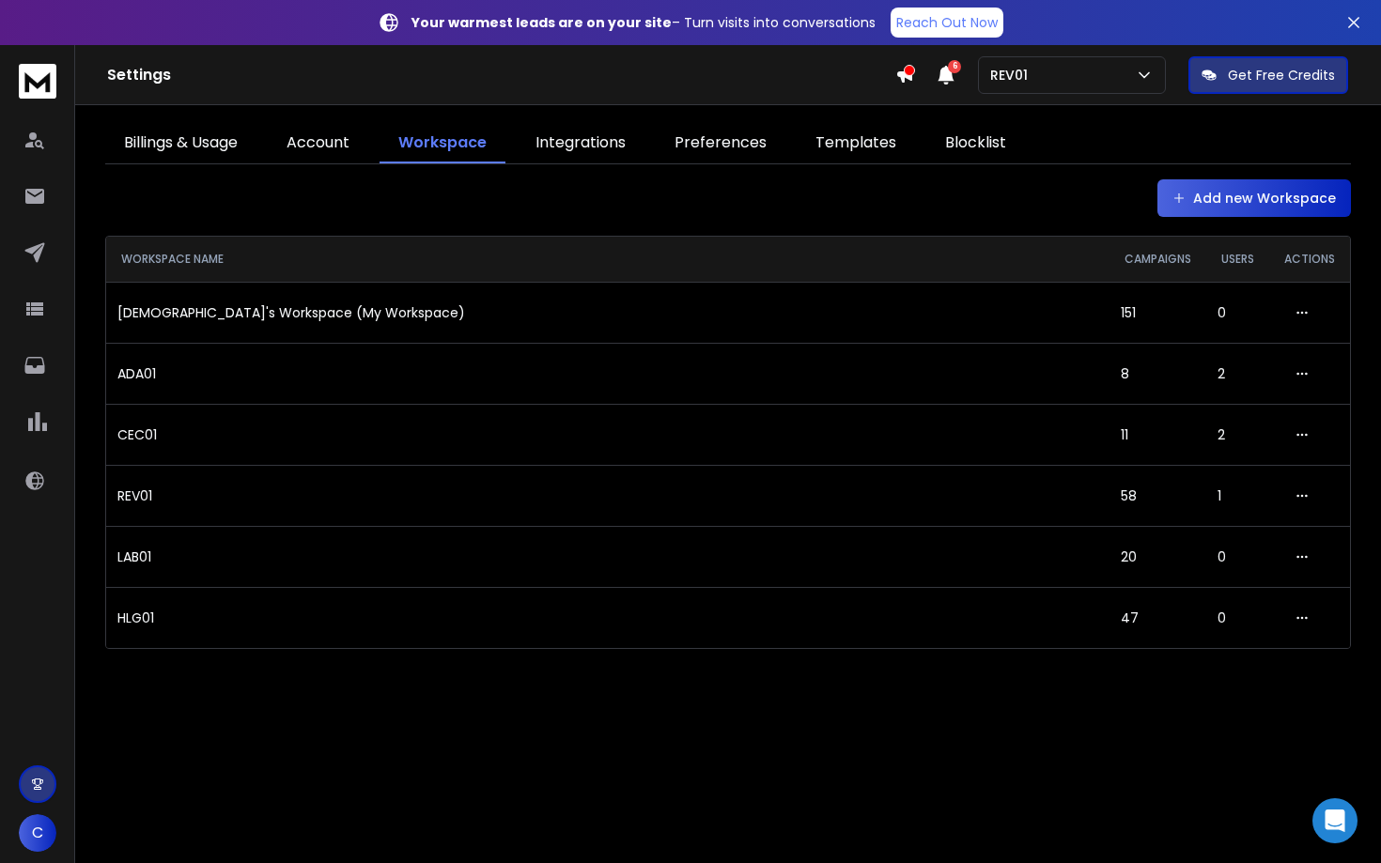
click at [594, 132] on link "Integrations" at bounding box center [581, 143] width 128 height 39
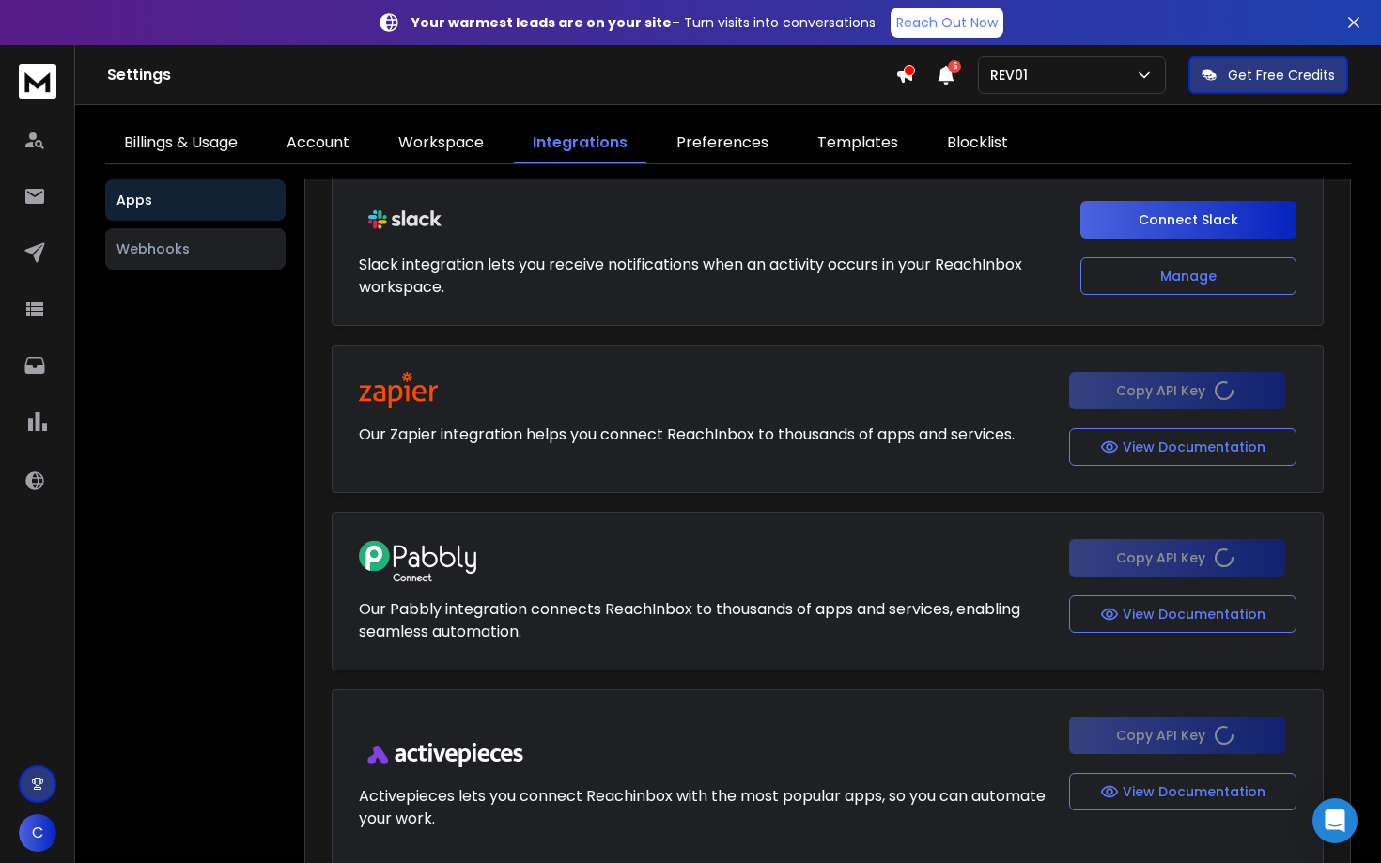
scroll to position [107, 0]
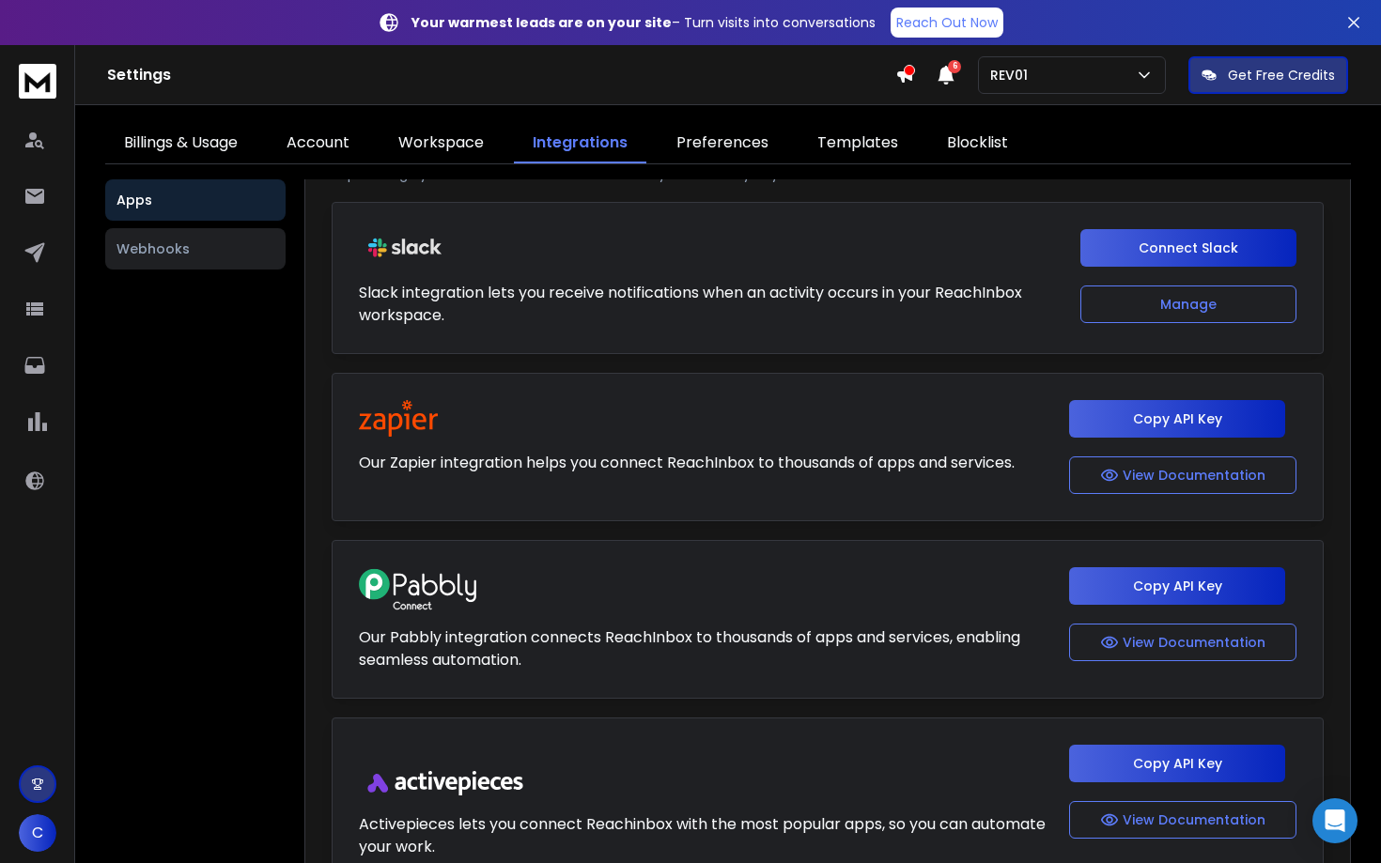
click at [1161, 249] on button "Connect Slack" at bounding box center [1188, 248] width 216 height 38
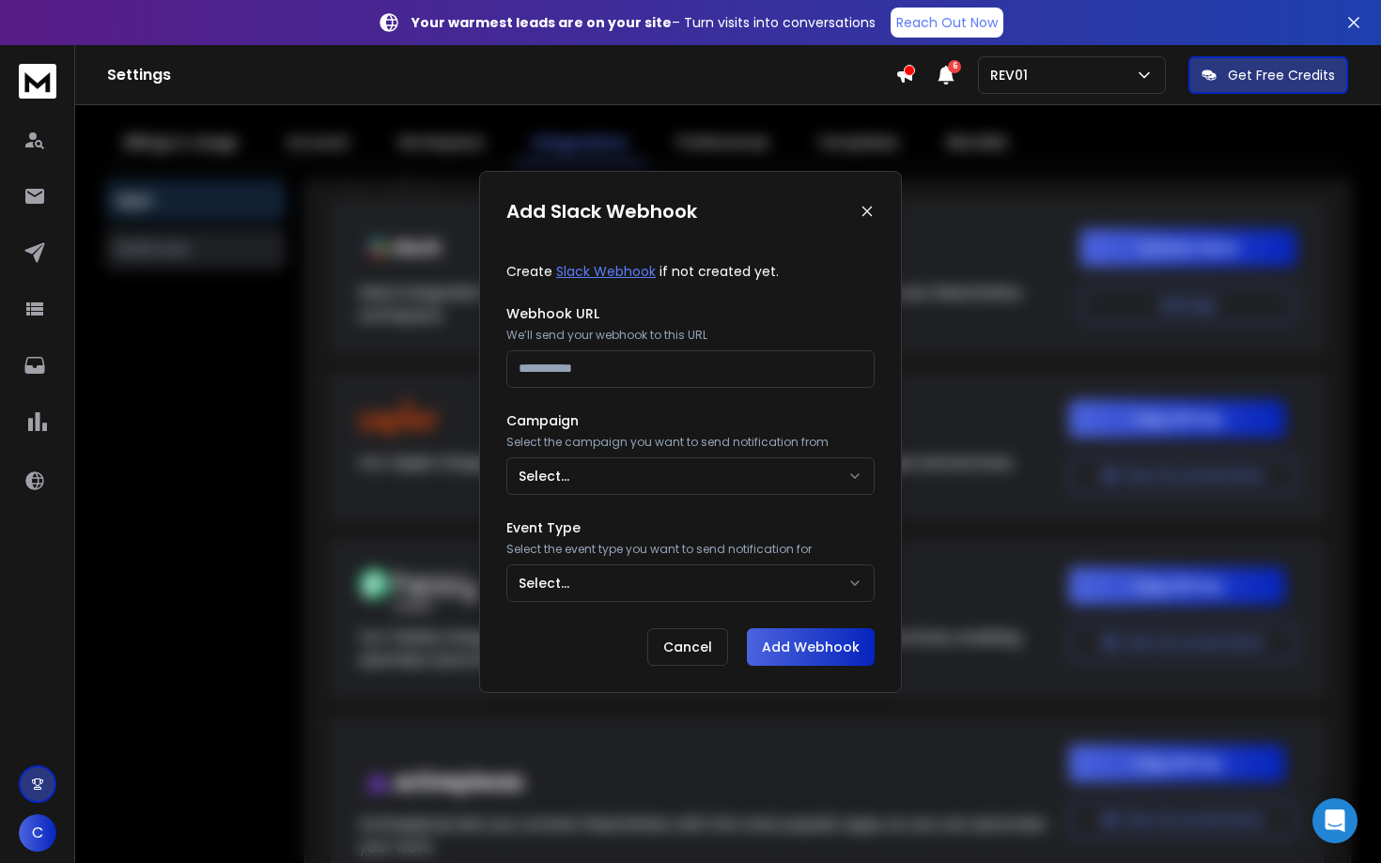
click at [861, 216] on icon at bounding box center [866, 211] width 15 height 15
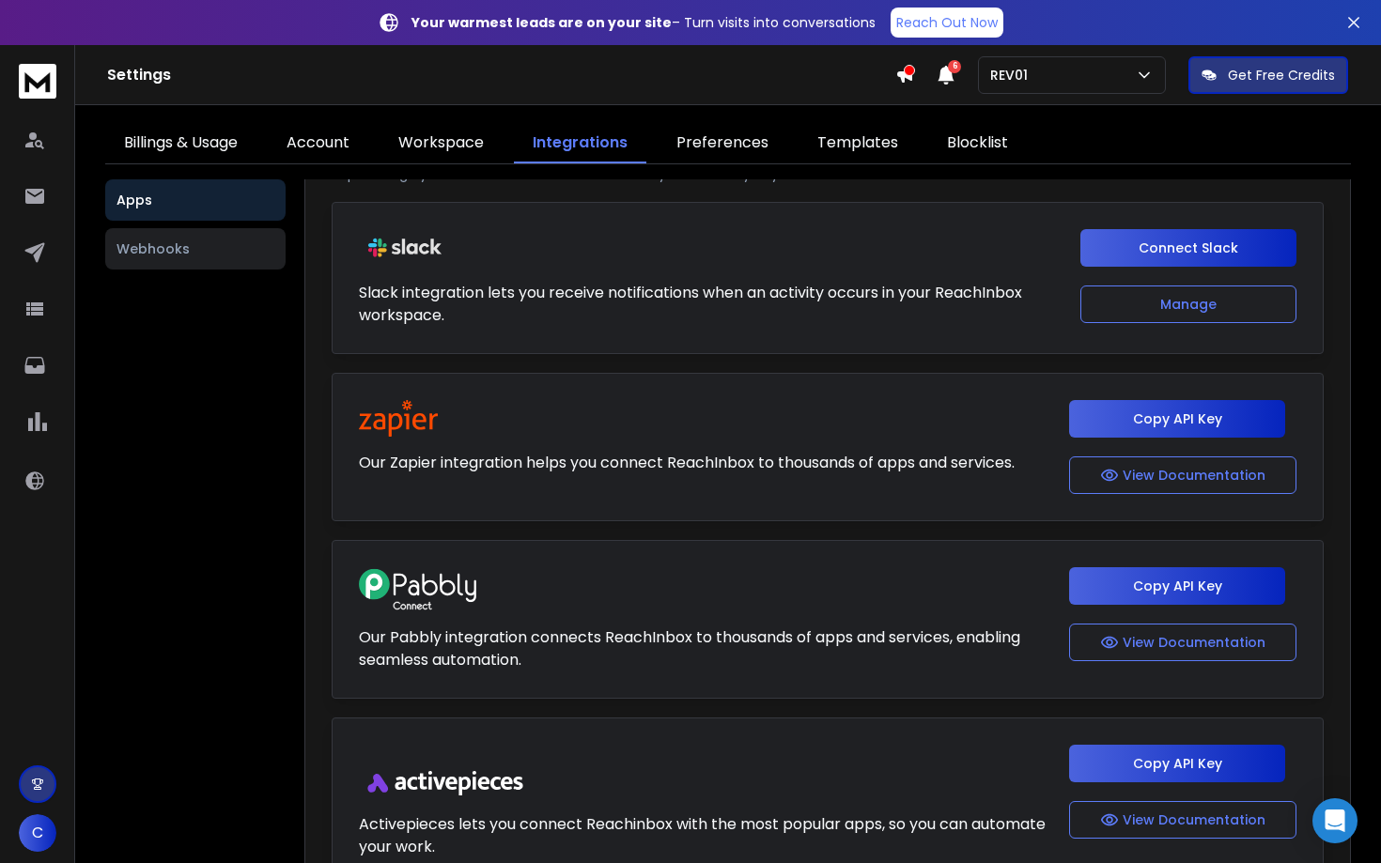
click at [185, 273] on div "Apps Webhooks Integrate With Popular Apps Supercharge your workflow and connect…" at bounding box center [727, 543] width 1245 height 728
click at [189, 235] on button "Webhooks" at bounding box center [195, 248] width 180 height 41
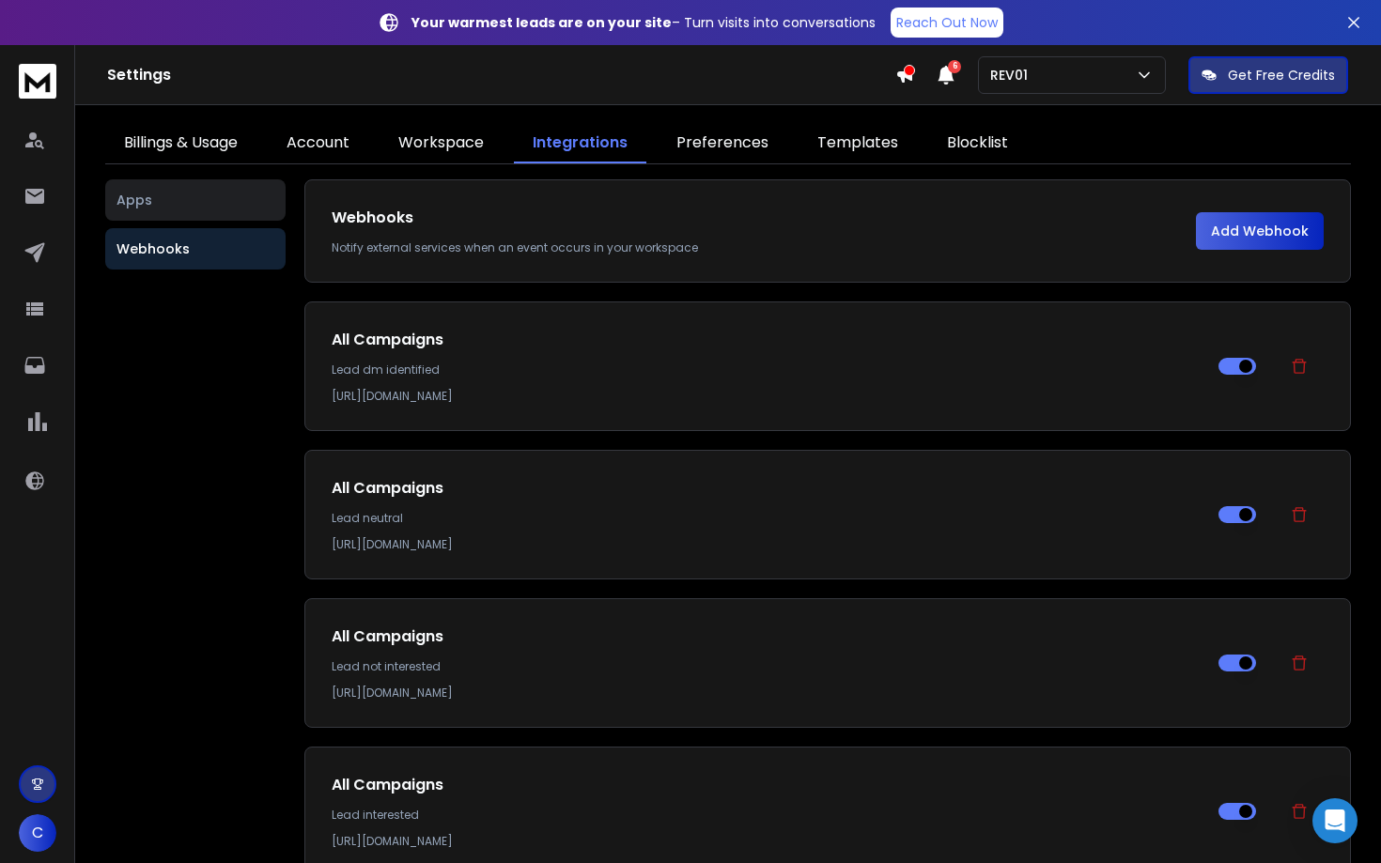
click at [603, 341] on h1 "All Campaigns" at bounding box center [768, 340] width 872 height 23
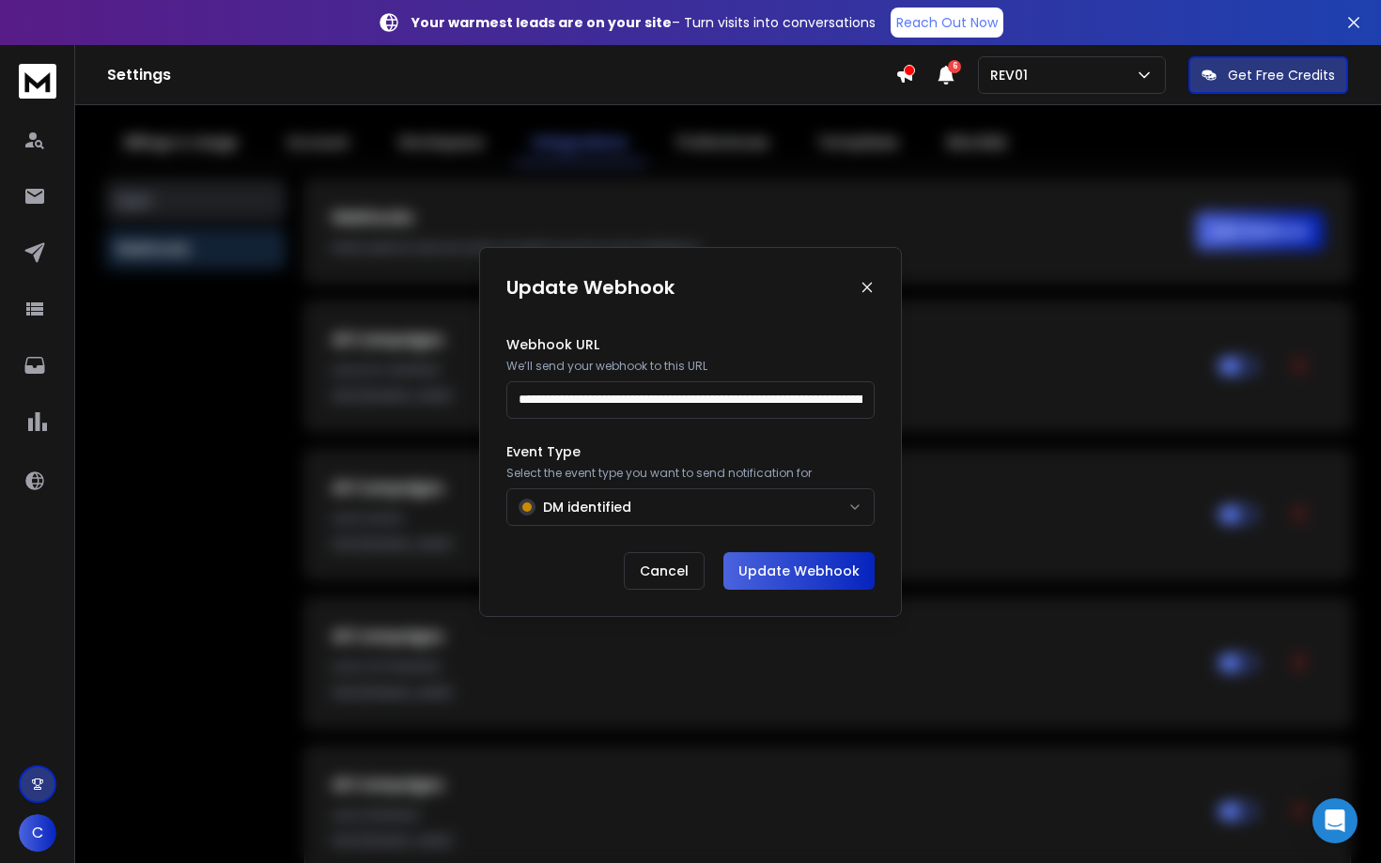
click at [872, 280] on icon at bounding box center [866, 287] width 15 height 15
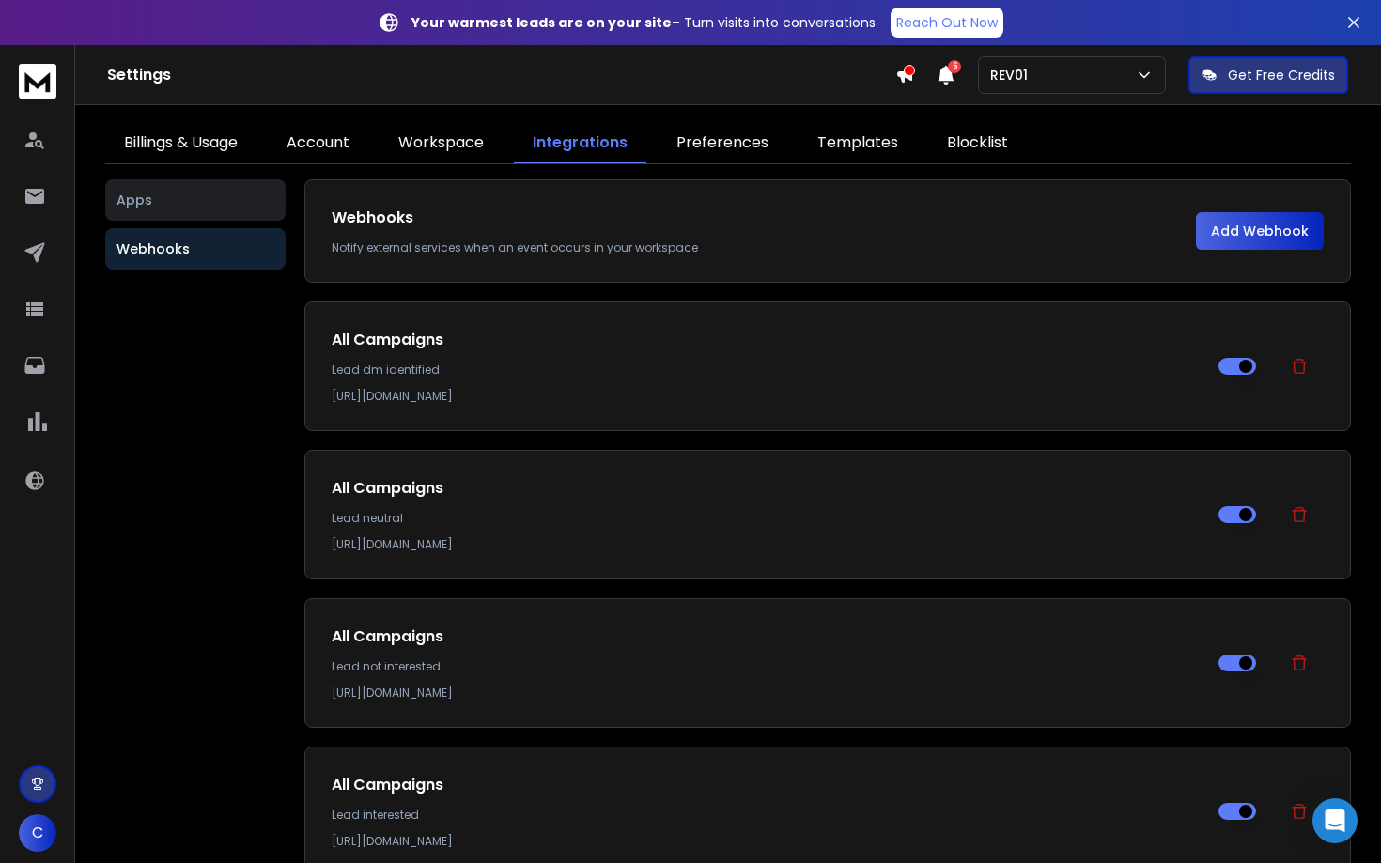
click at [158, 199] on button "Apps" at bounding box center [195, 199] width 180 height 41
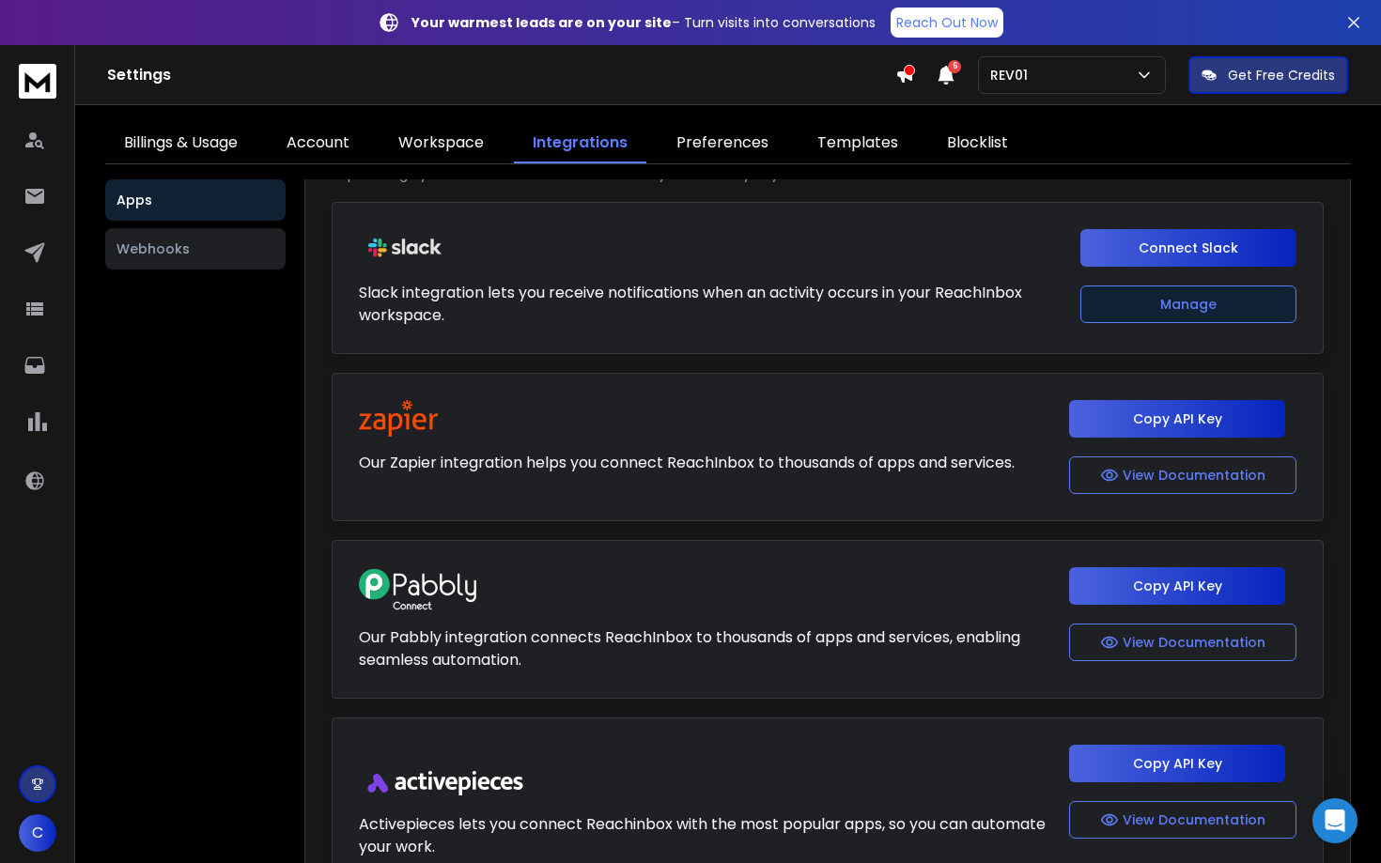
click at [1163, 303] on button "Manage" at bounding box center [1188, 305] width 216 height 38
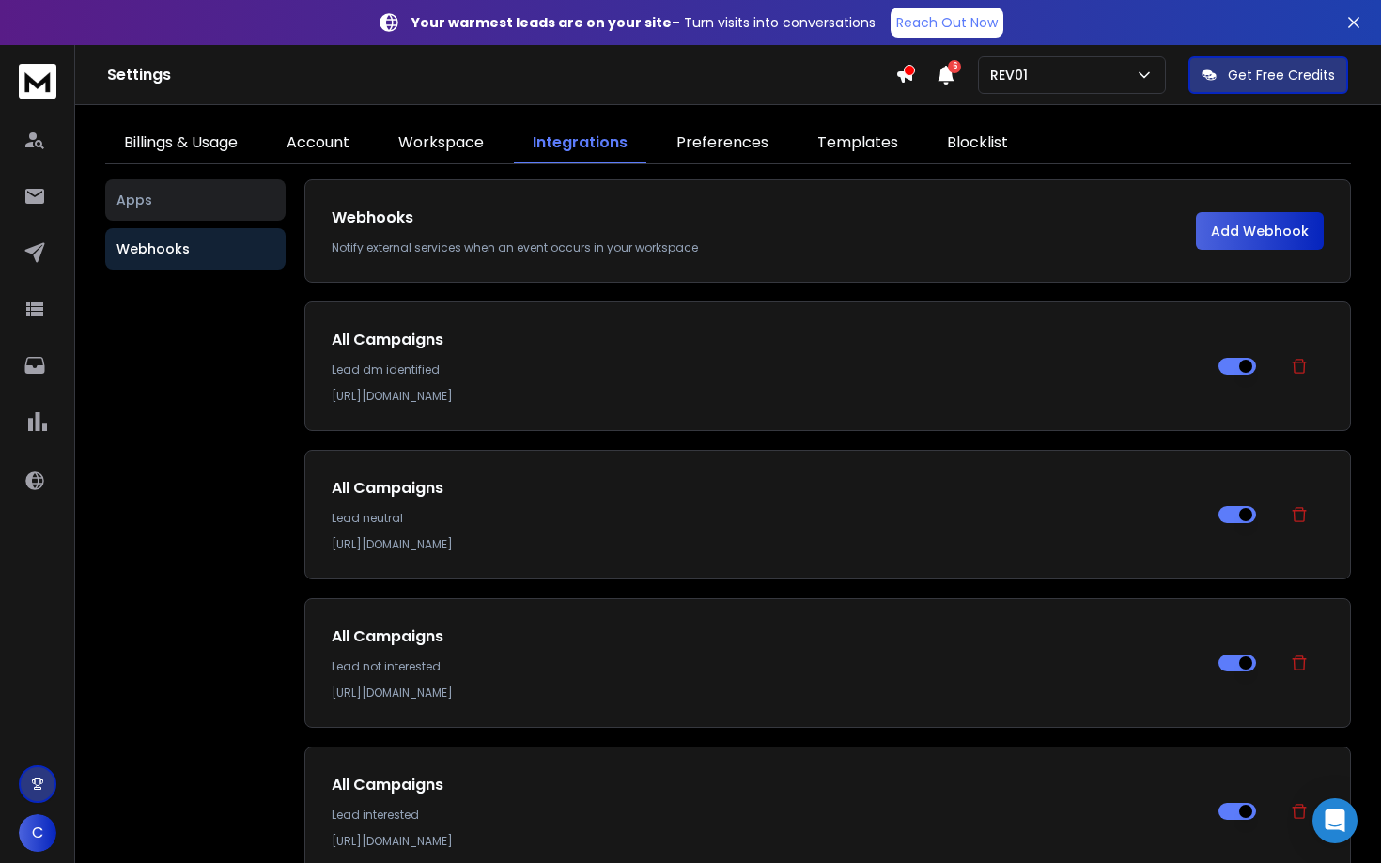
click at [419, 360] on div "All Campaigns Lead dm identified [URL][DOMAIN_NAME]" at bounding box center [768, 366] width 872 height 75
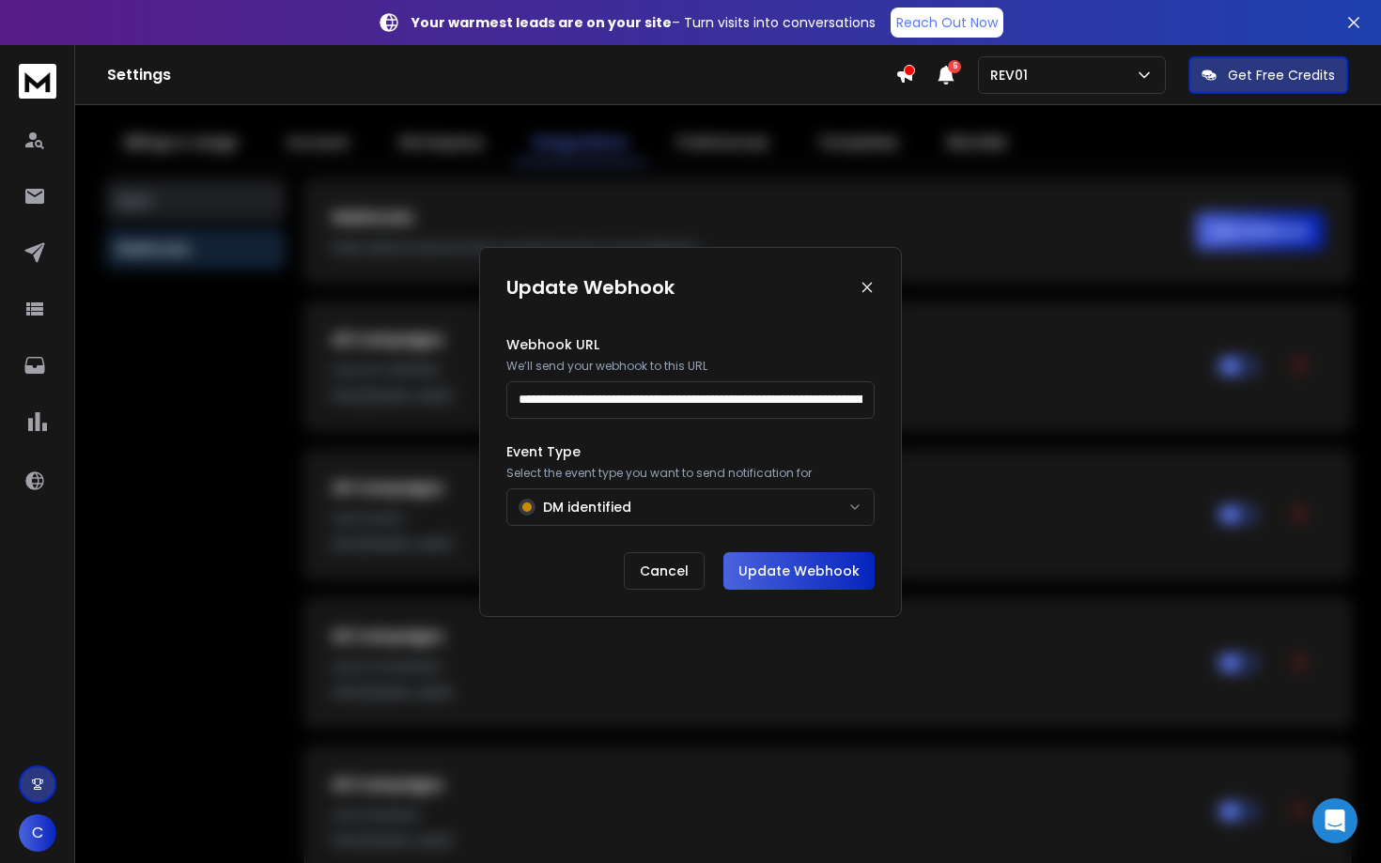
click at [865, 292] on icon at bounding box center [866, 287] width 15 height 15
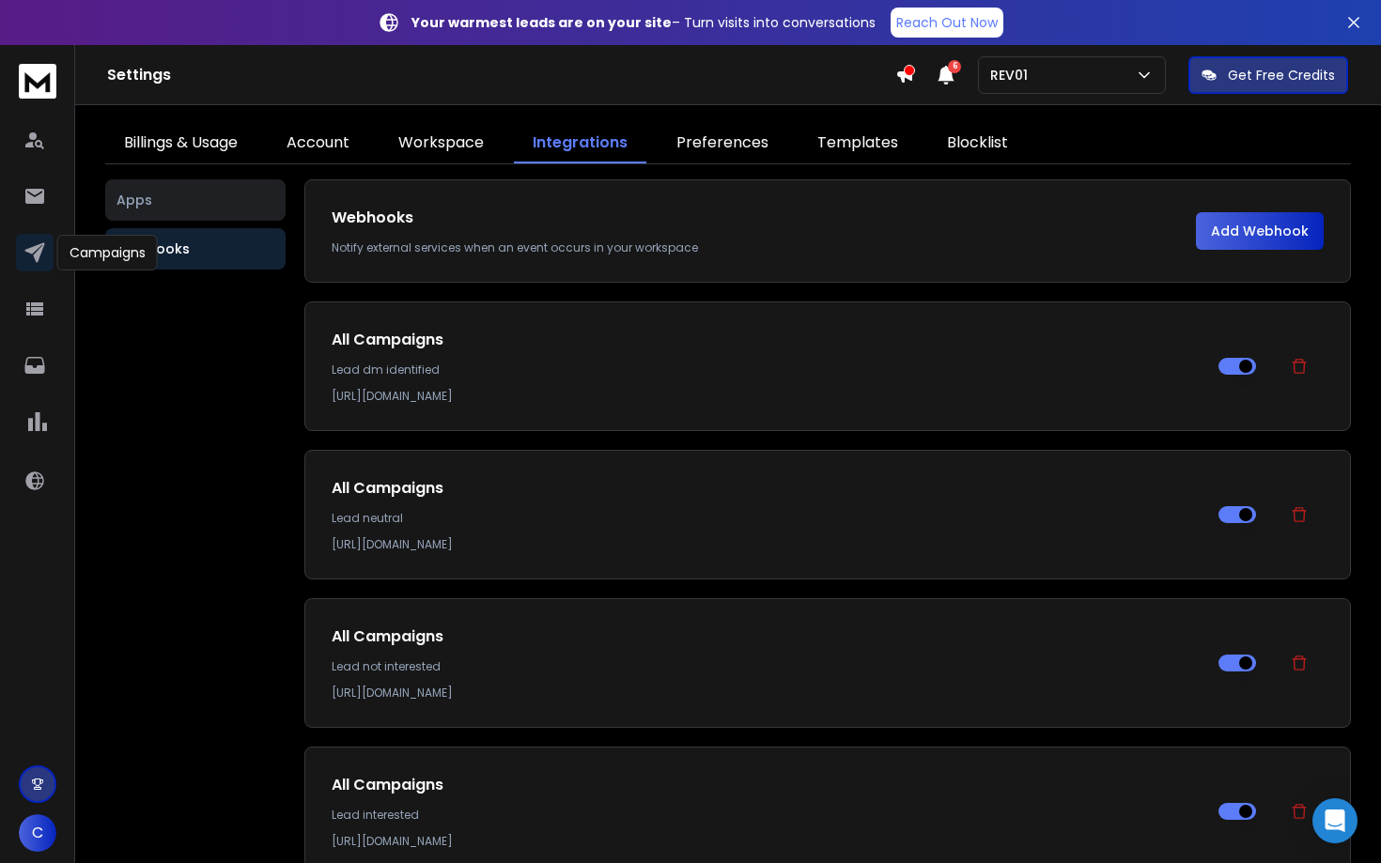
click at [41, 248] on icon at bounding box center [34, 252] width 20 height 20
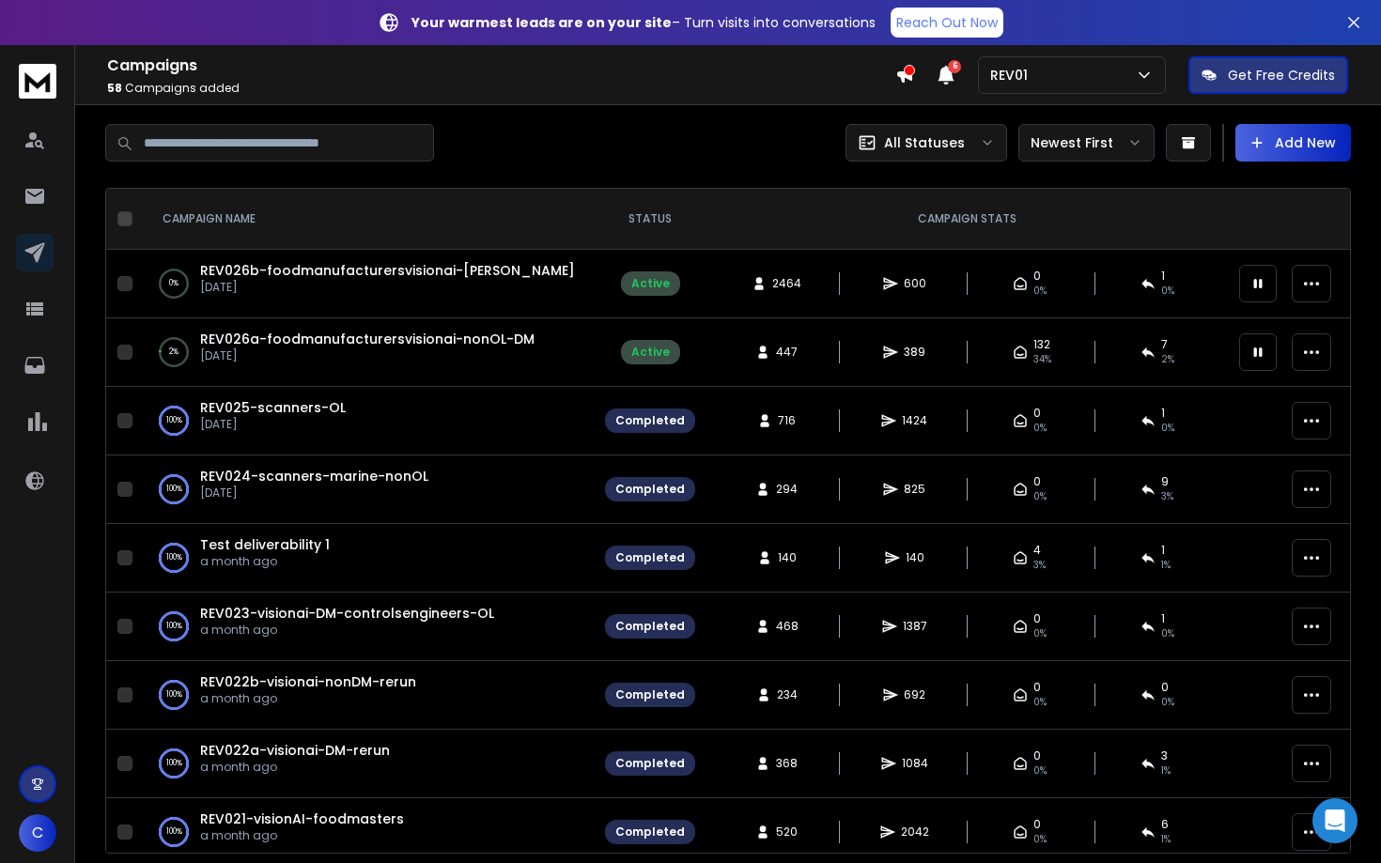
click at [405, 269] on span "REV026b-foodmanufacturersvisionai-[PERSON_NAME]" at bounding box center [387, 270] width 375 height 19
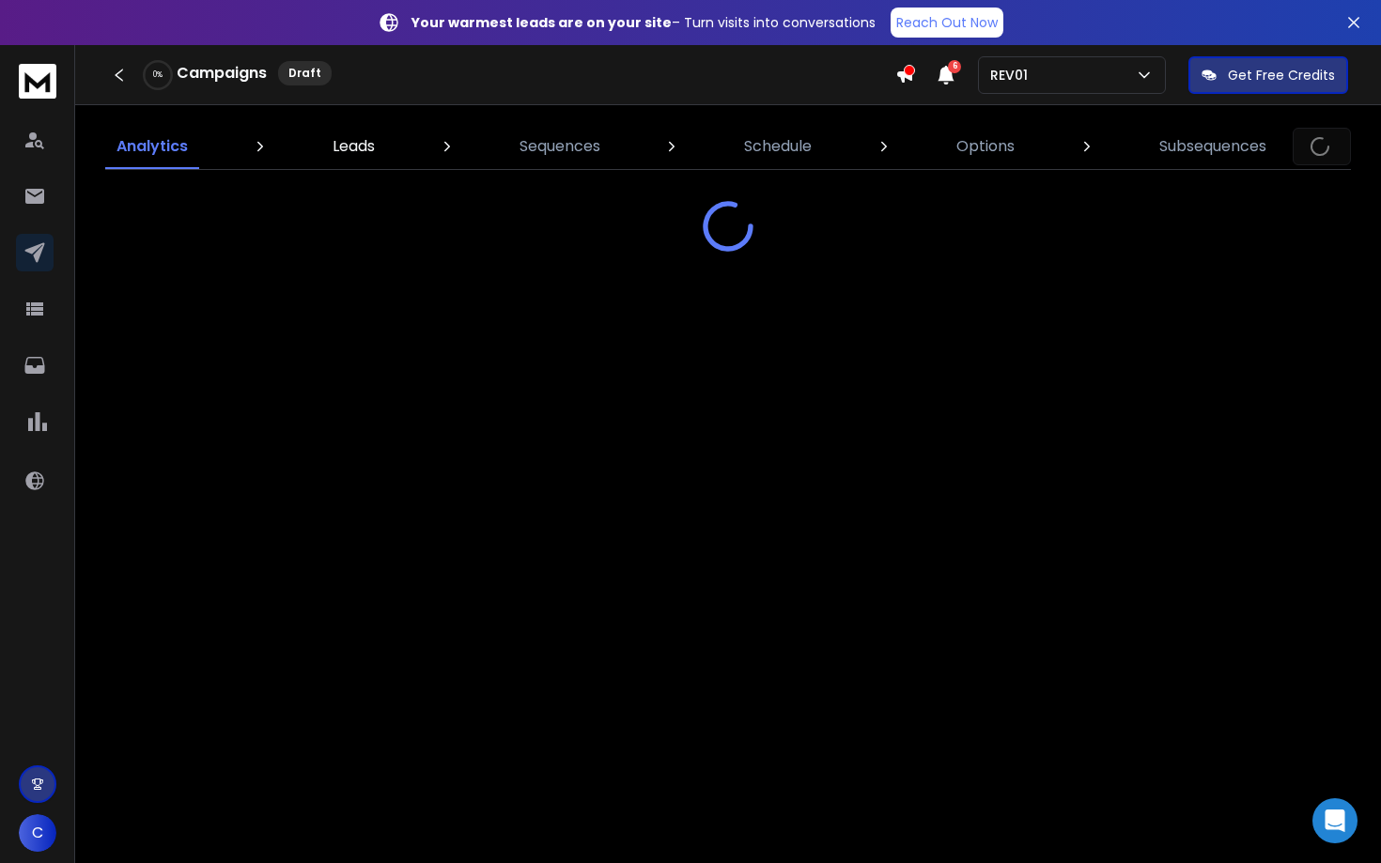
click at [349, 146] on p "Leads" at bounding box center [353, 146] width 42 height 23
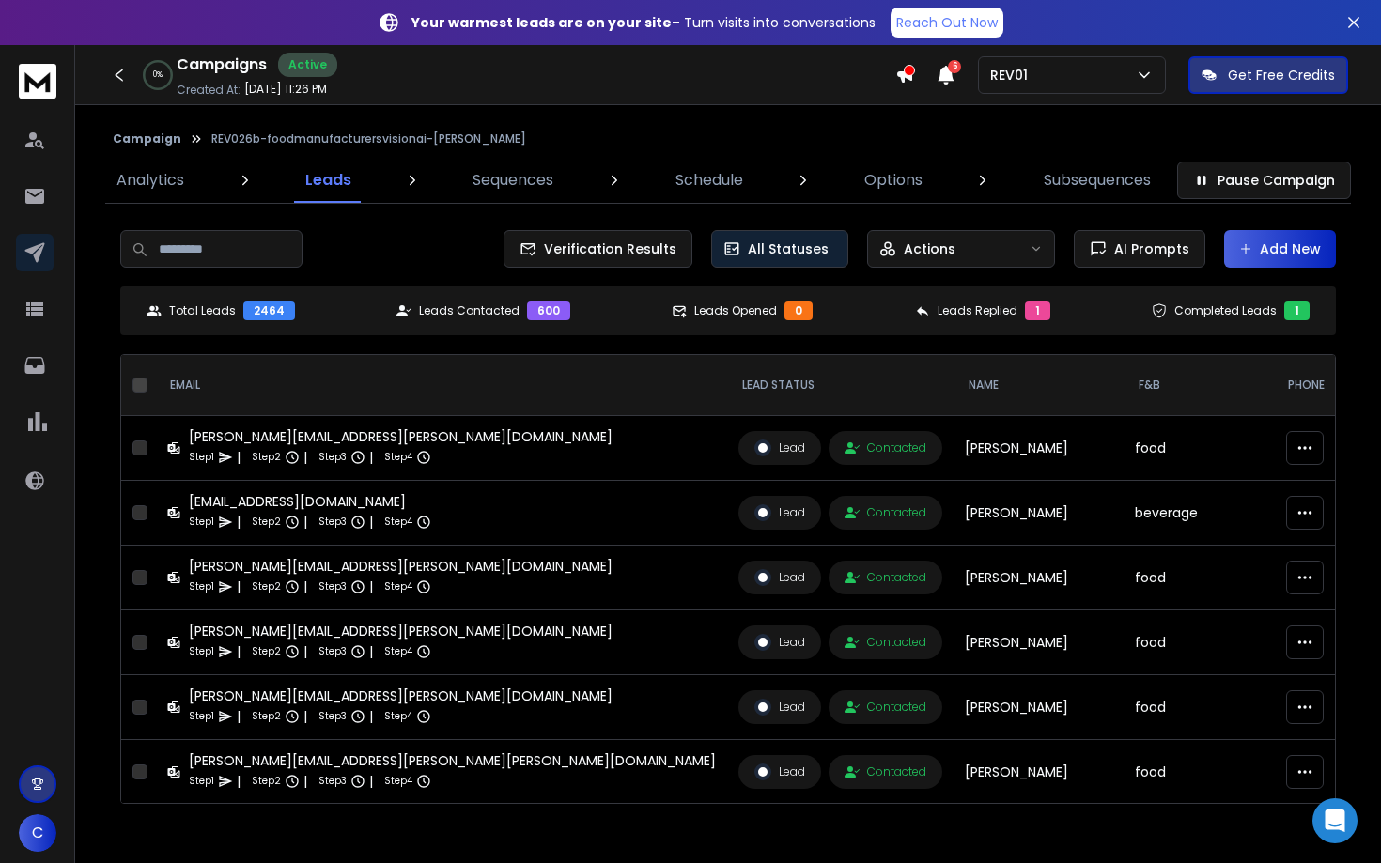
click at [786, 266] on button "All Statuses" at bounding box center [779, 249] width 137 height 38
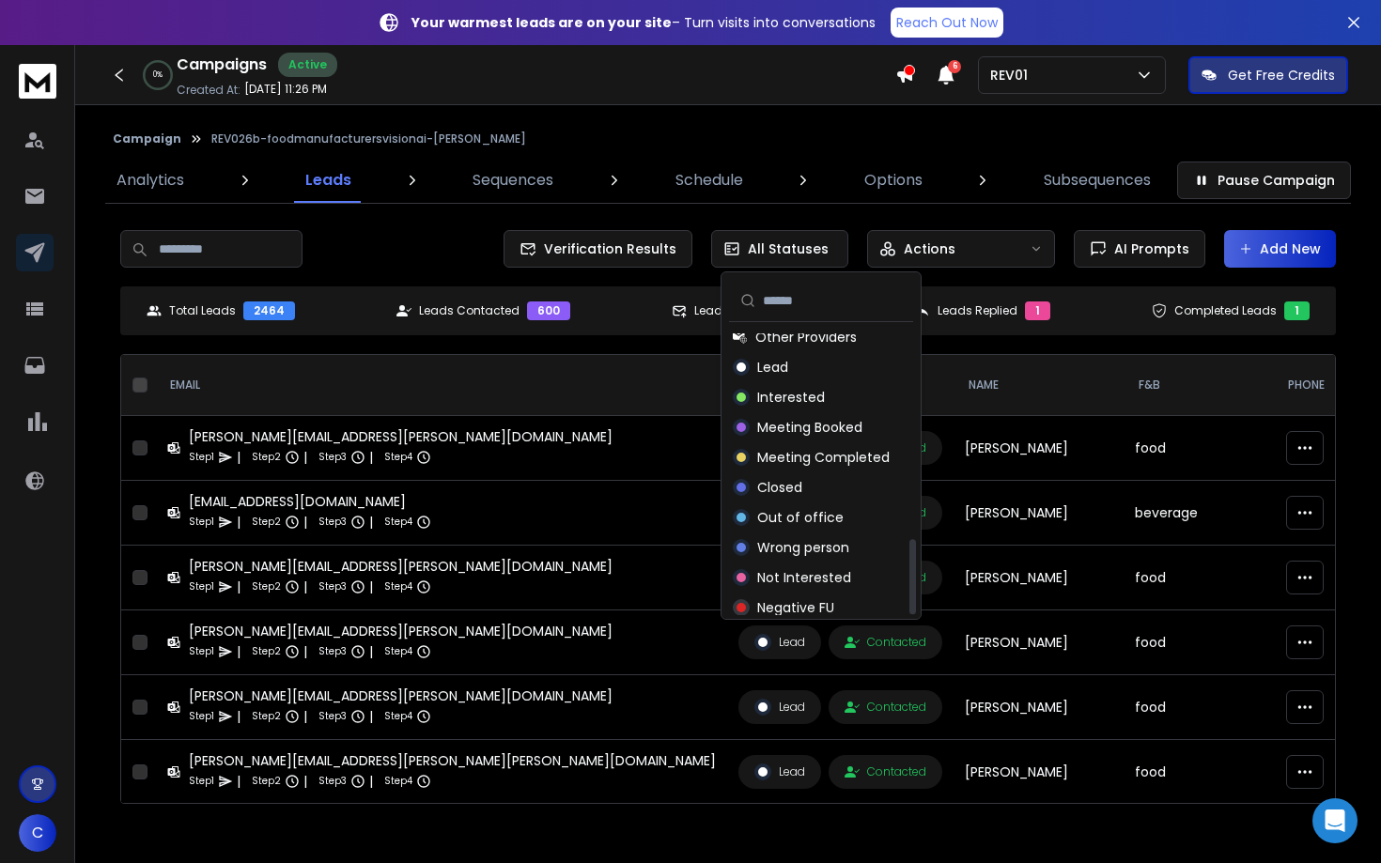
scroll to position [770, 0]
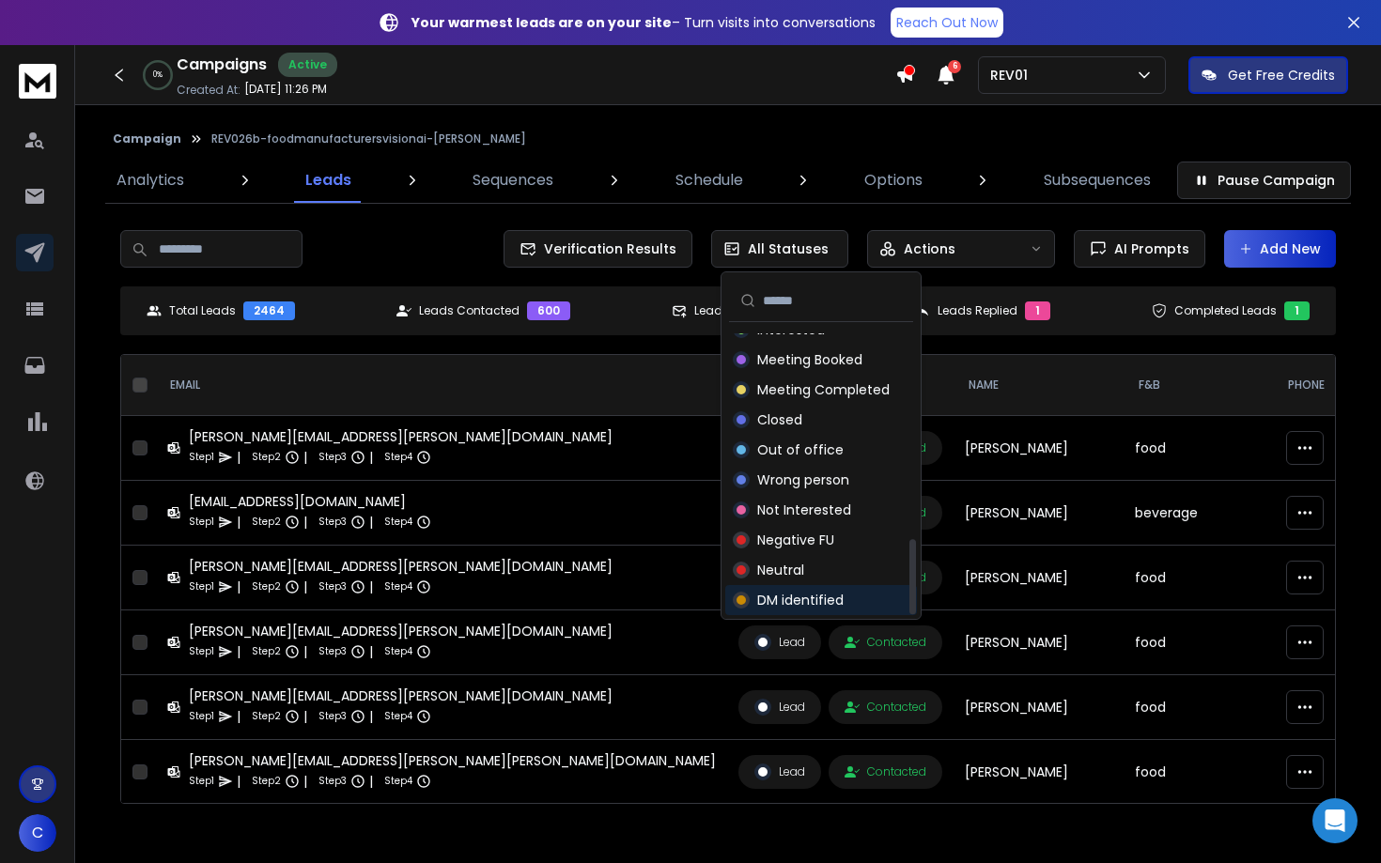
click at [804, 597] on p "DM identified" at bounding box center [800, 600] width 86 height 19
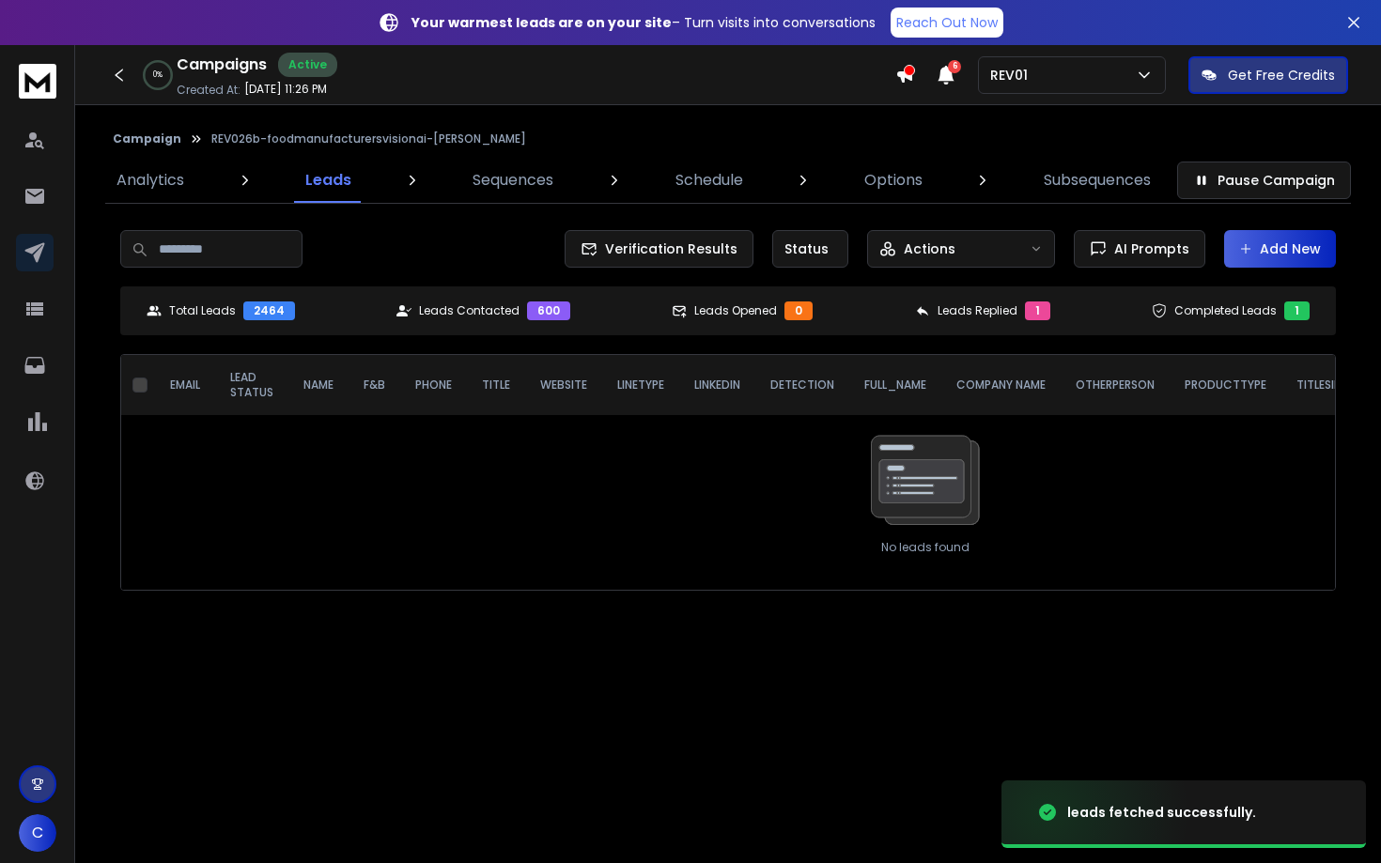
click at [136, 141] on button "Campaign" at bounding box center [147, 138] width 69 height 15
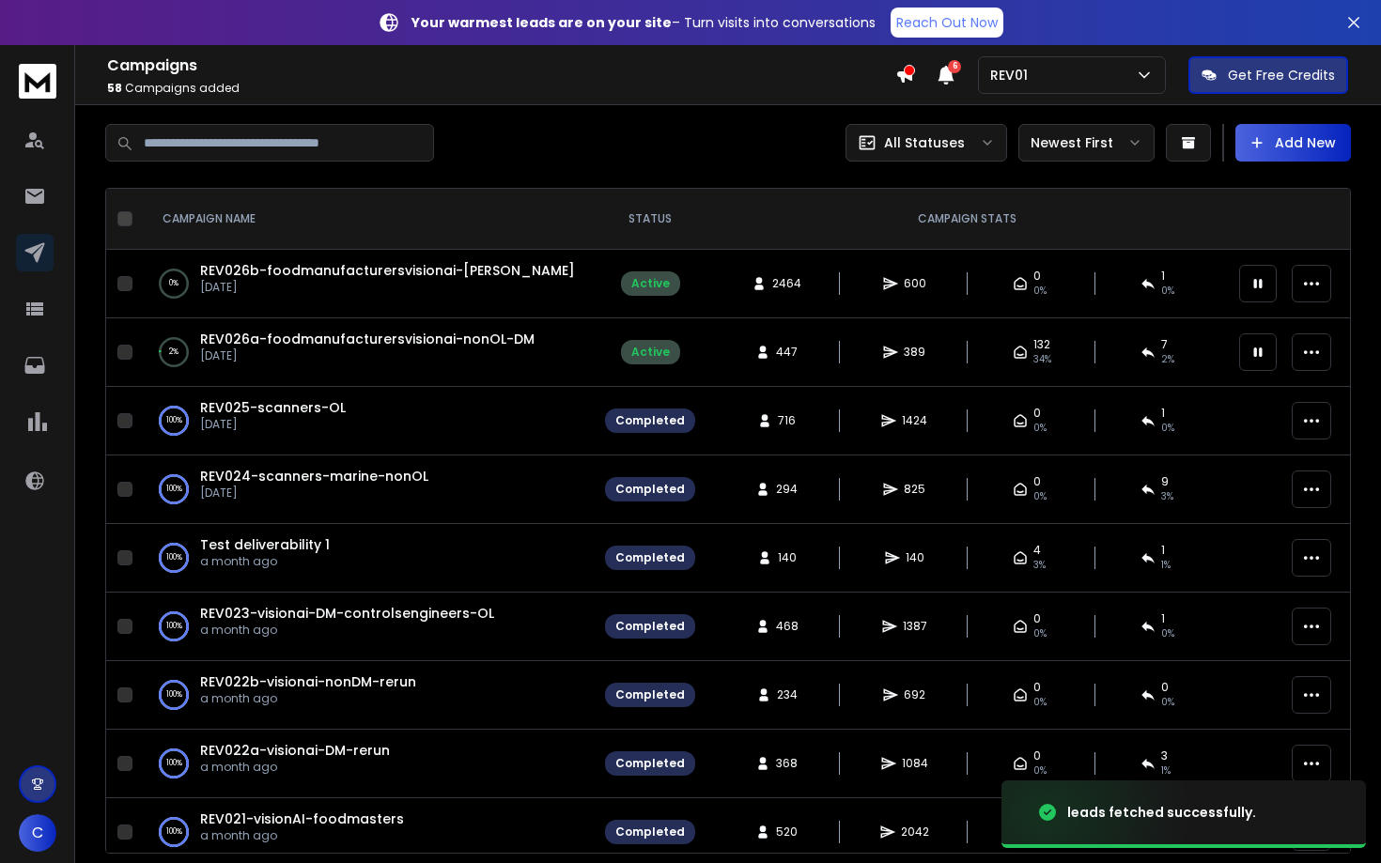
click at [305, 335] on span "REV026a-foodmanufacturersvisionai-nonOL-DM" at bounding box center [367, 339] width 334 height 19
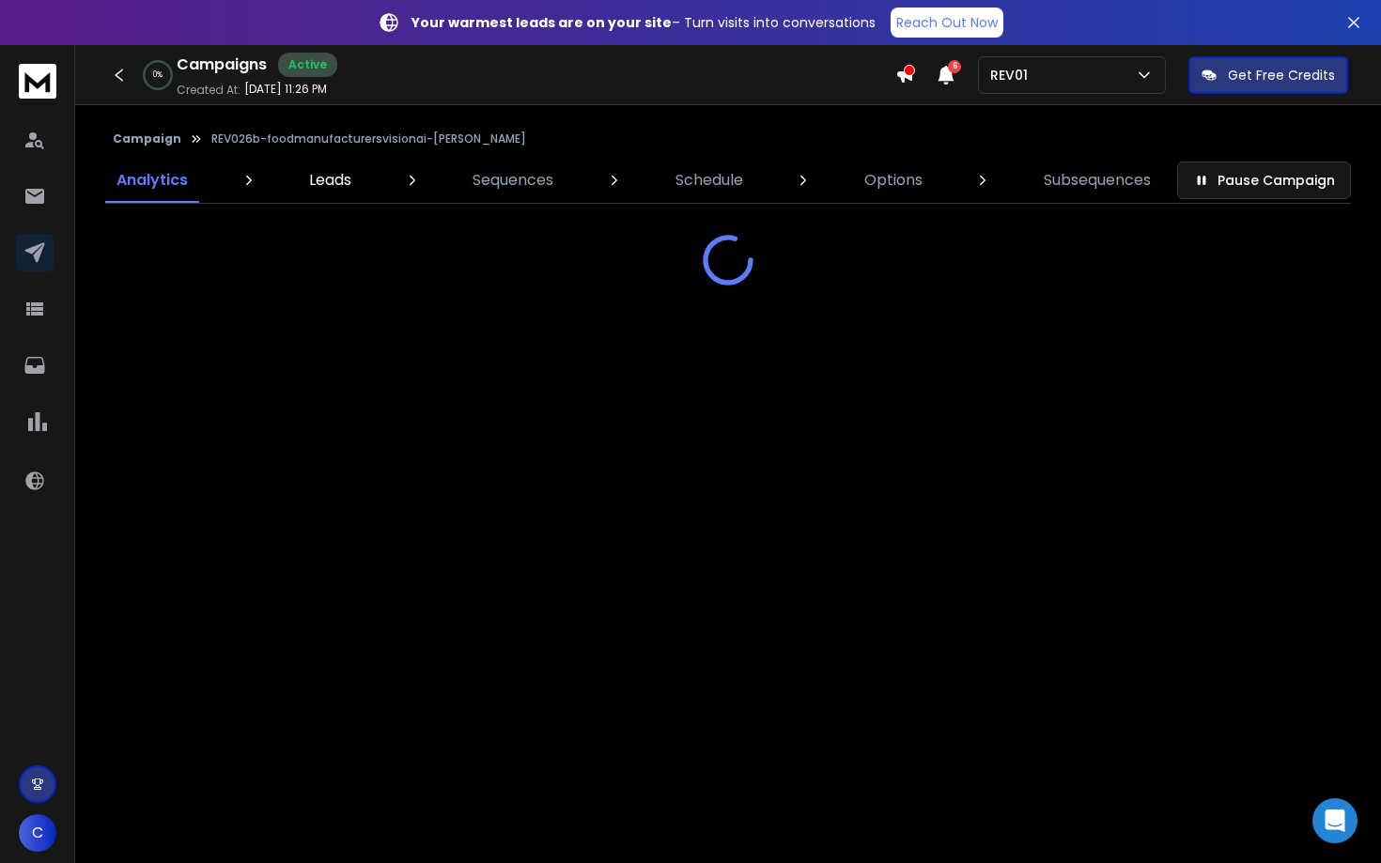
click at [341, 184] on p "Leads" at bounding box center [330, 180] width 42 height 23
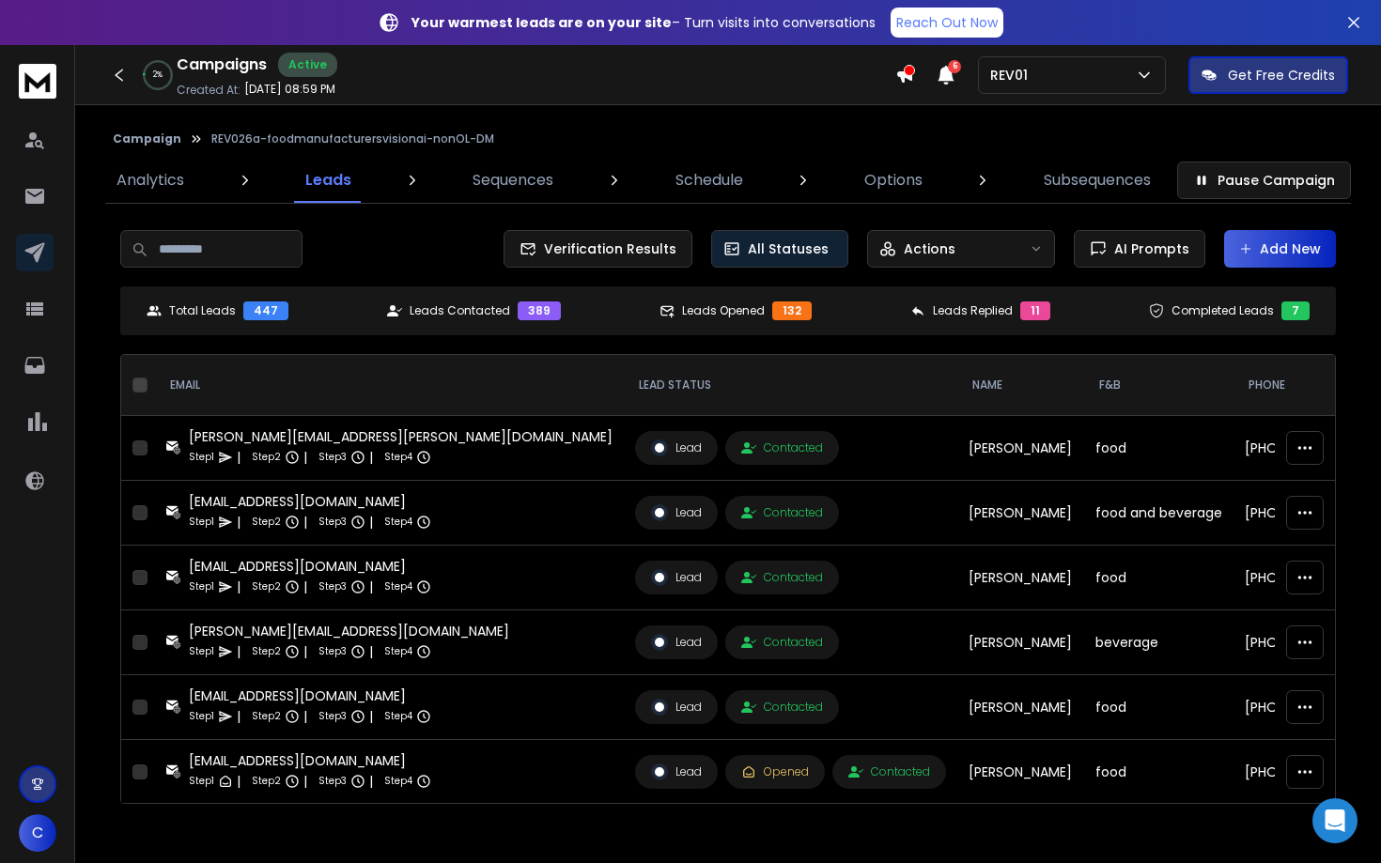
click at [800, 244] on p "All Statuses" at bounding box center [788, 249] width 81 height 19
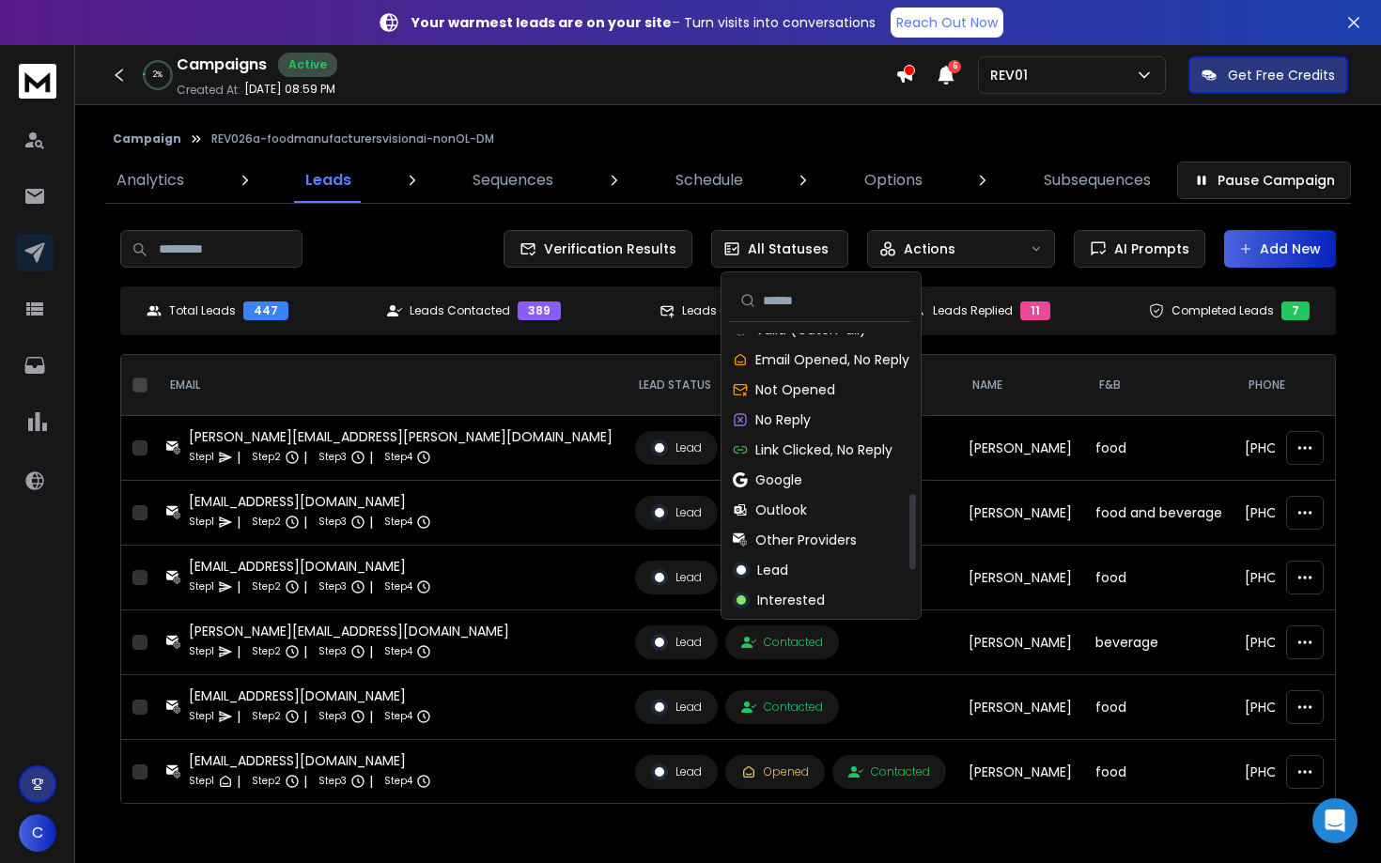
scroll to position [770, 0]
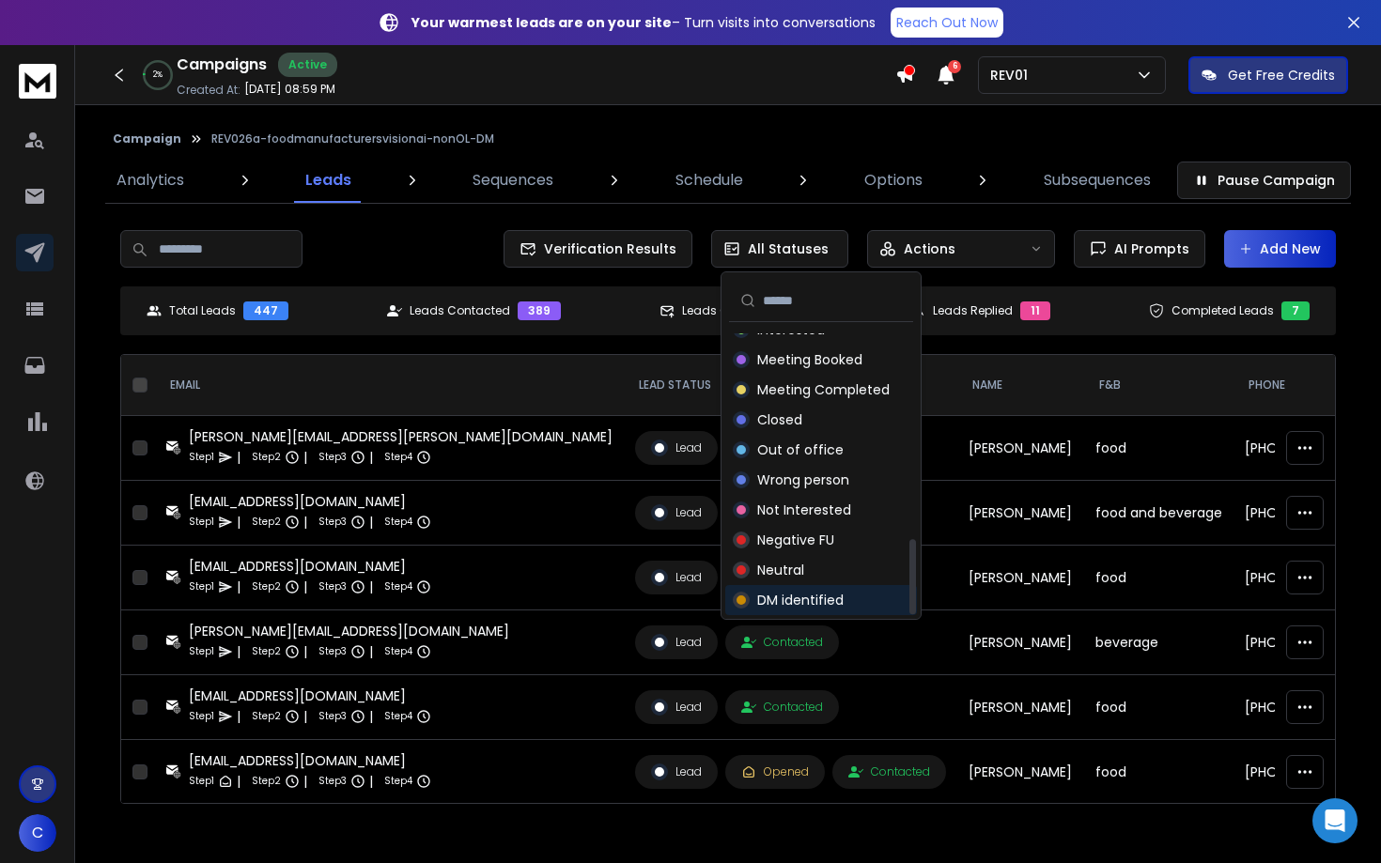
click at [807, 602] on p "DM identified" at bounding box center [800, 600] width 86 height 19
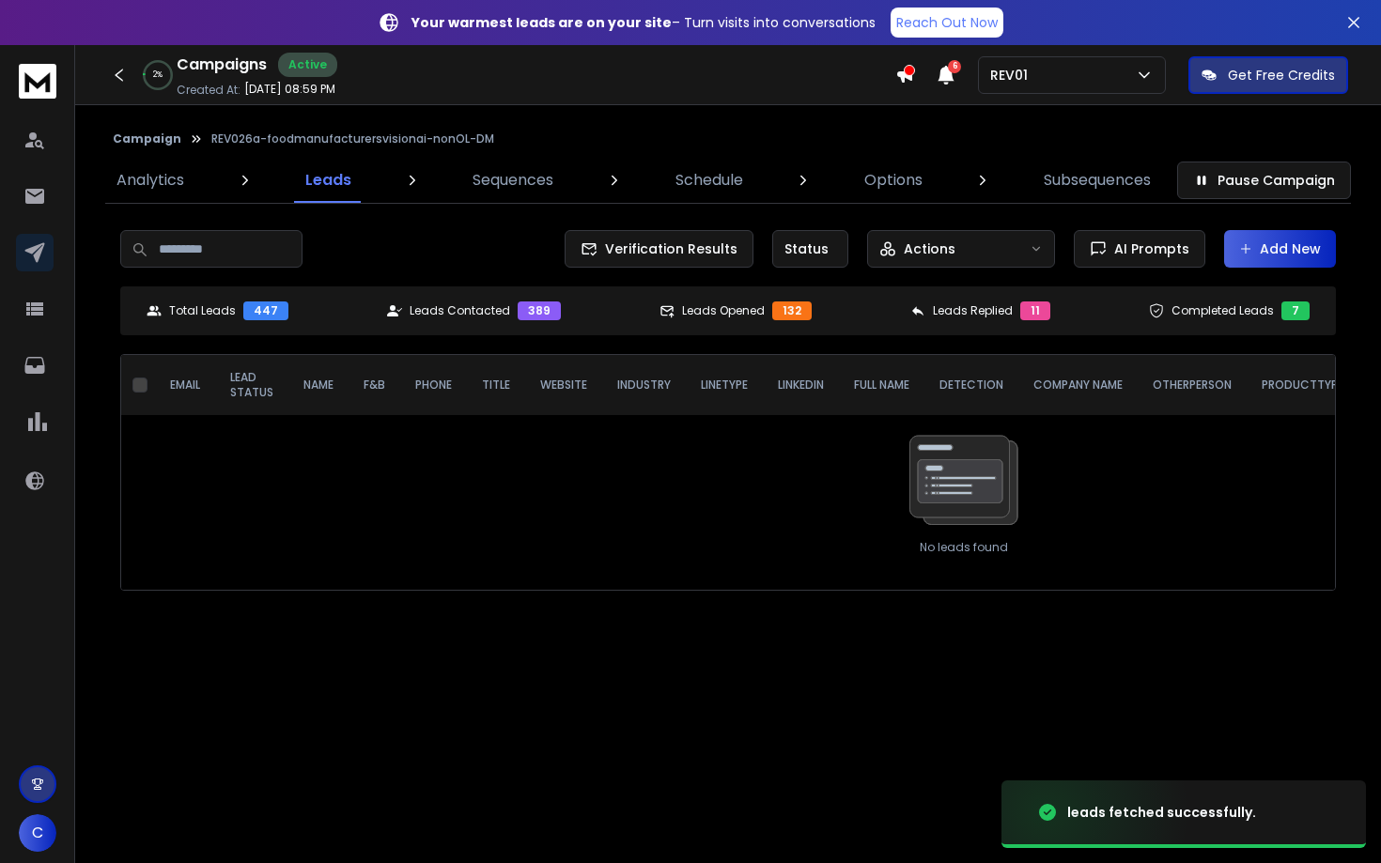
click at [140, 129] on div "Campaign REV026a-foodmanufacturersvisionai-nonOL-DM" at bounding box center [727, 139] width 1245 height 30
click at [140, 140] on button "Campaign" at bounding box center [147, 138] width 69 height 15
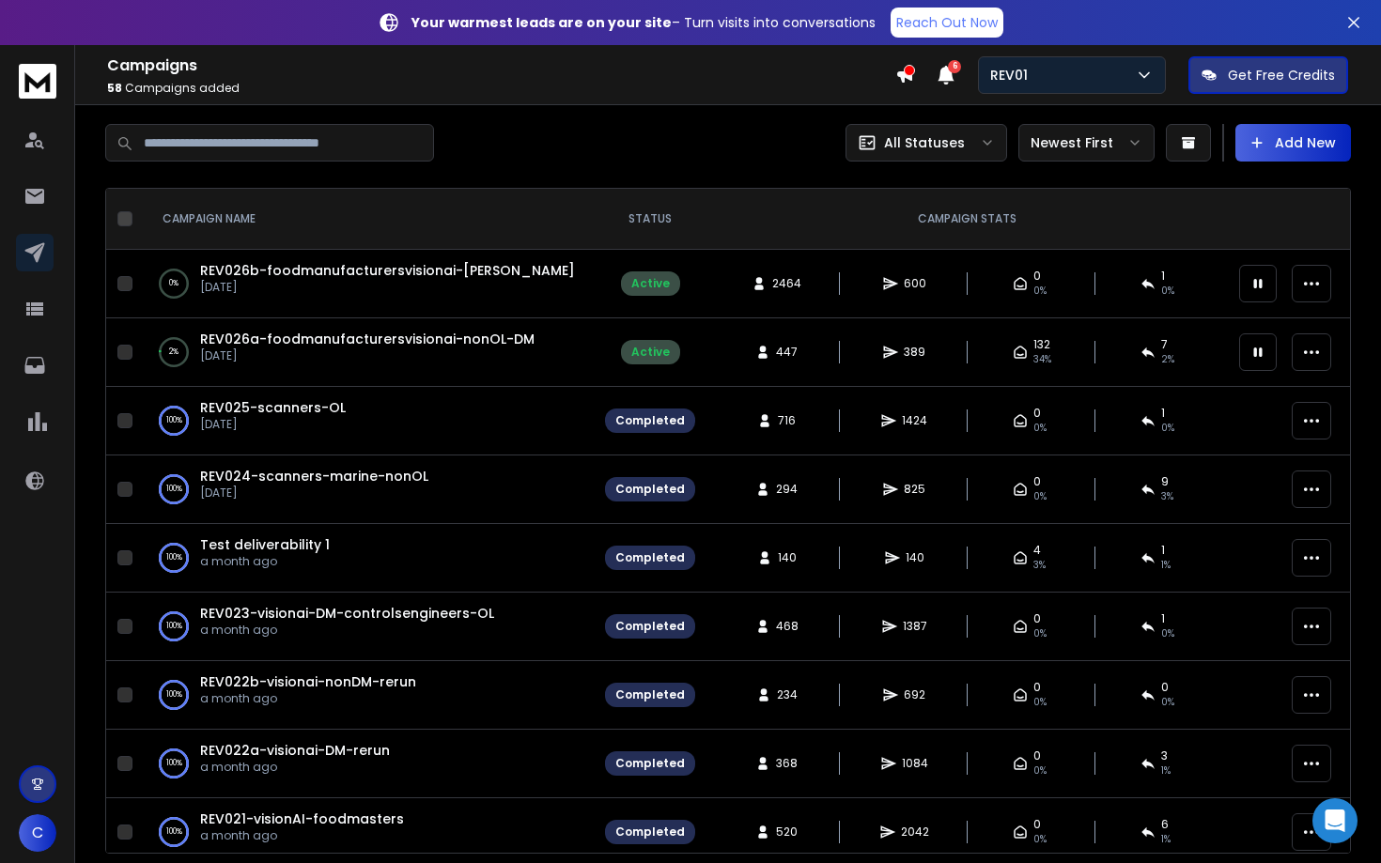
click at [1058, 71] on div "REV01" at bounding box center [1071, 75] width 163 height 19
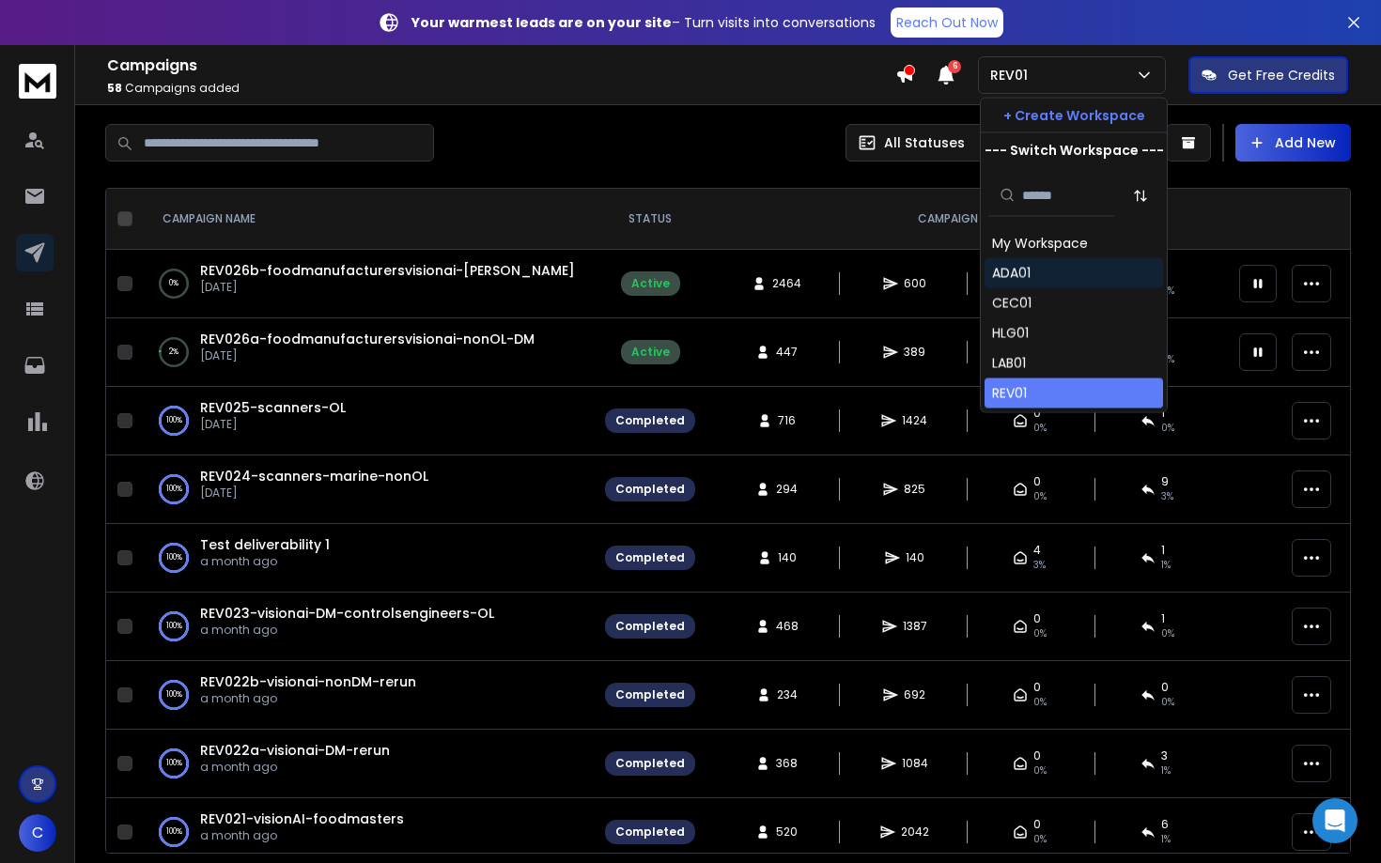
click at [694, 71] on h1 "Campaigns" at bounding box center [501, 65] width 788 height 23
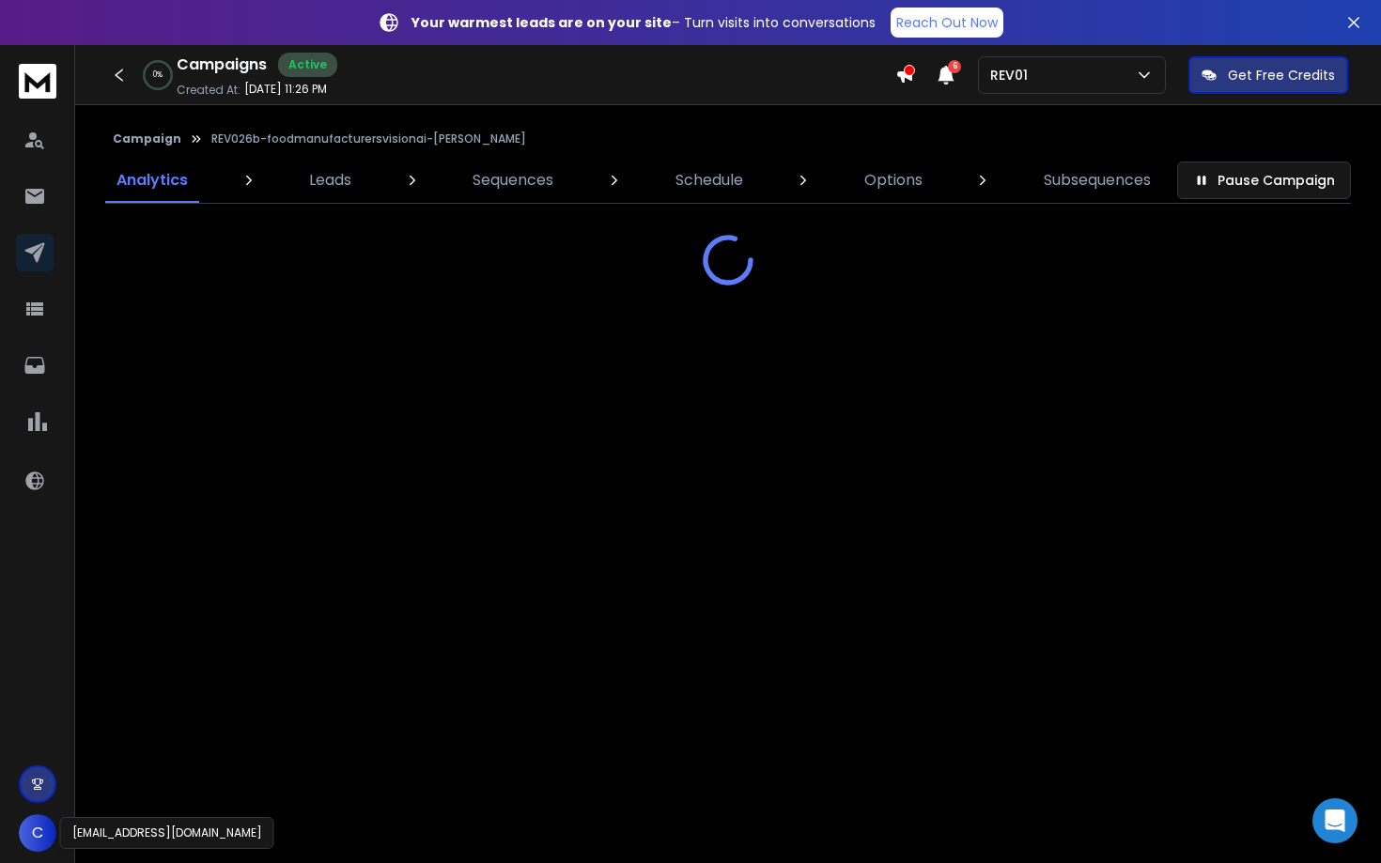
click at [23, 829] on span "C" at bounding box center [38, 833] width 38 height 38
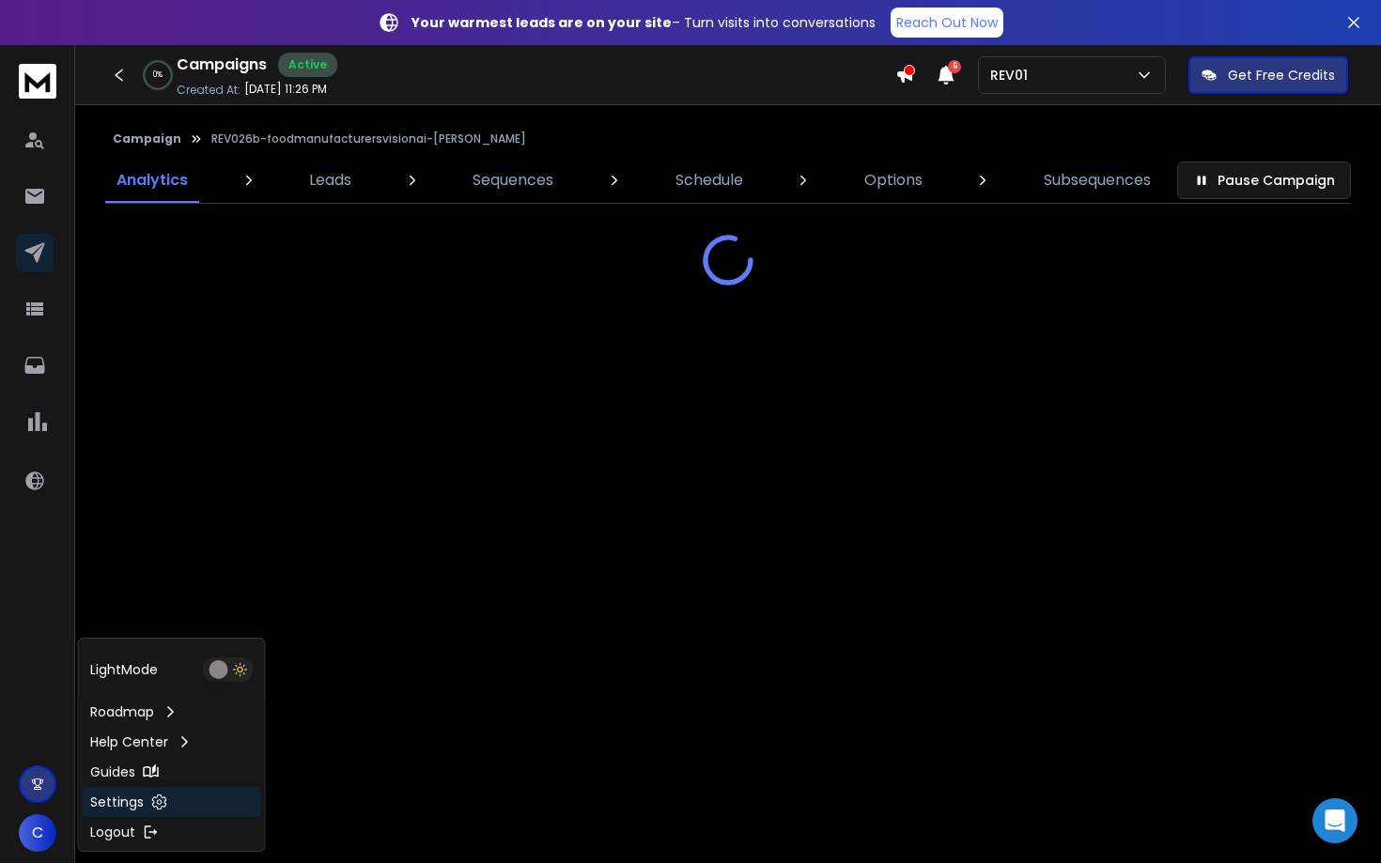
click at [98, 810] on p "Settings" at bounding box center [117, 802] width 54 height 19
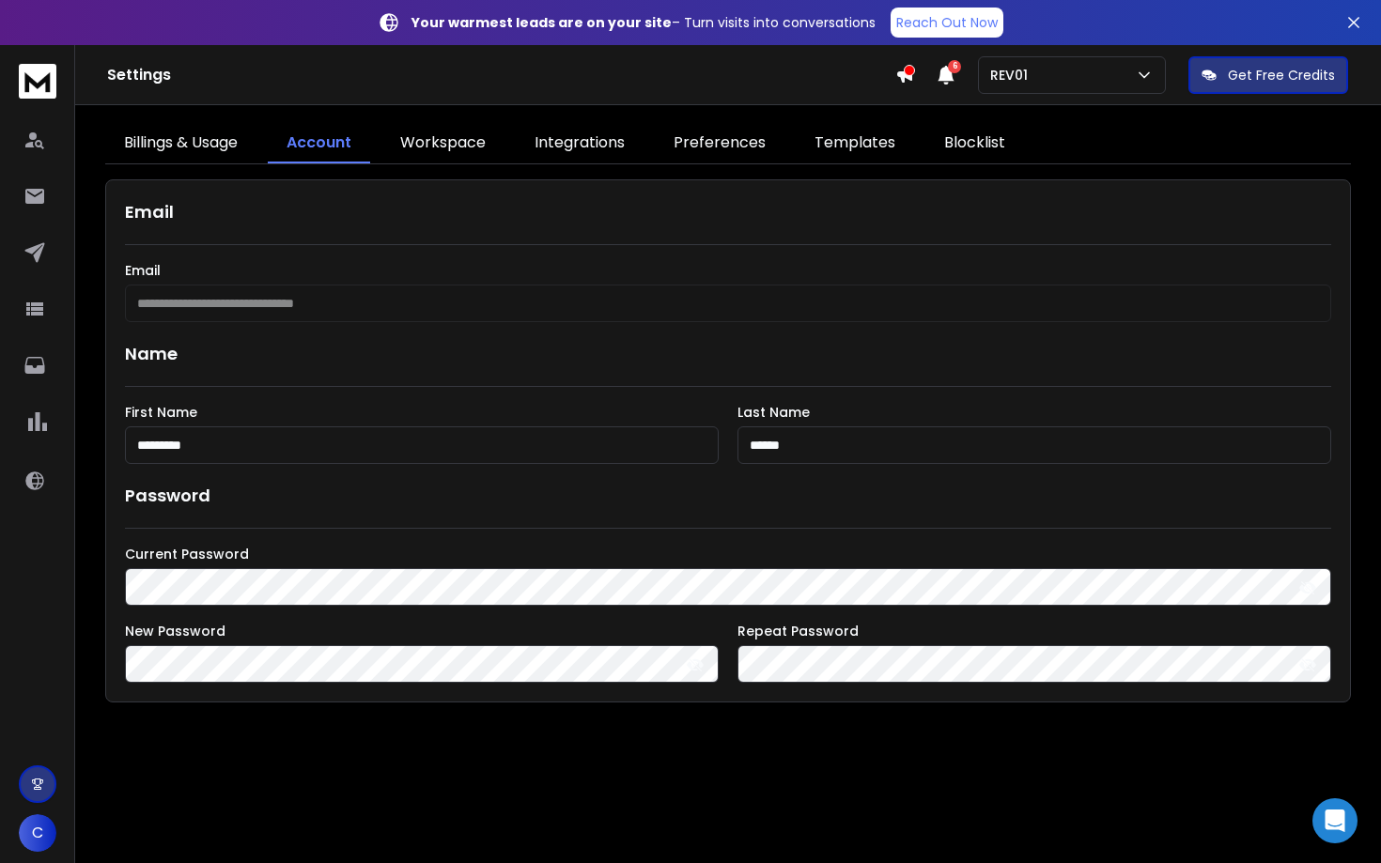
click at [544, 141] on link "Integrations" at bounding box center [580, 143] width 128 height 39
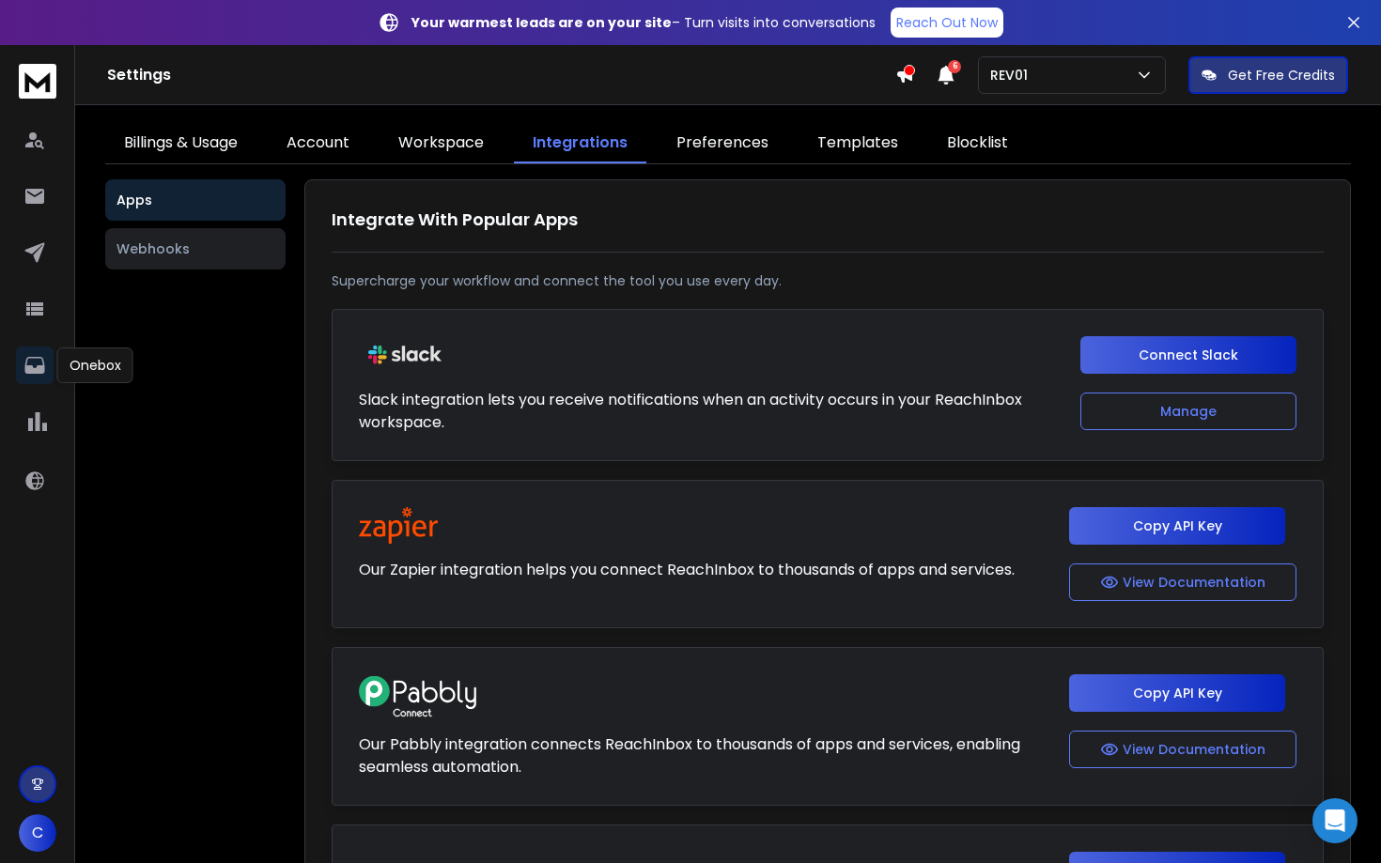
click at [37, 351] on link at bounding box center [35, 366] width 38 height 38
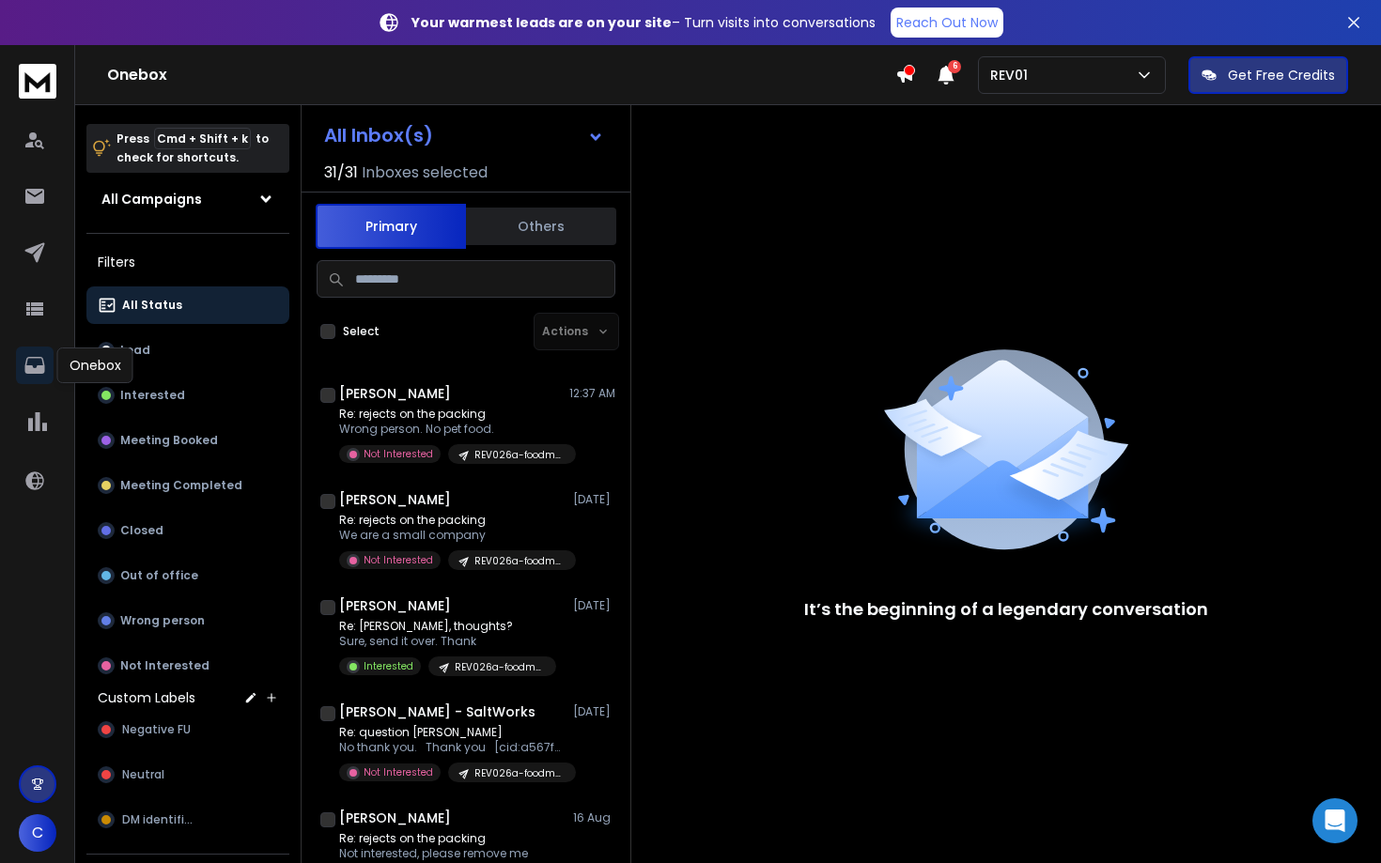
click at [531, 227] on button "Others" at bounding box center [541, 226] width 150 height 41
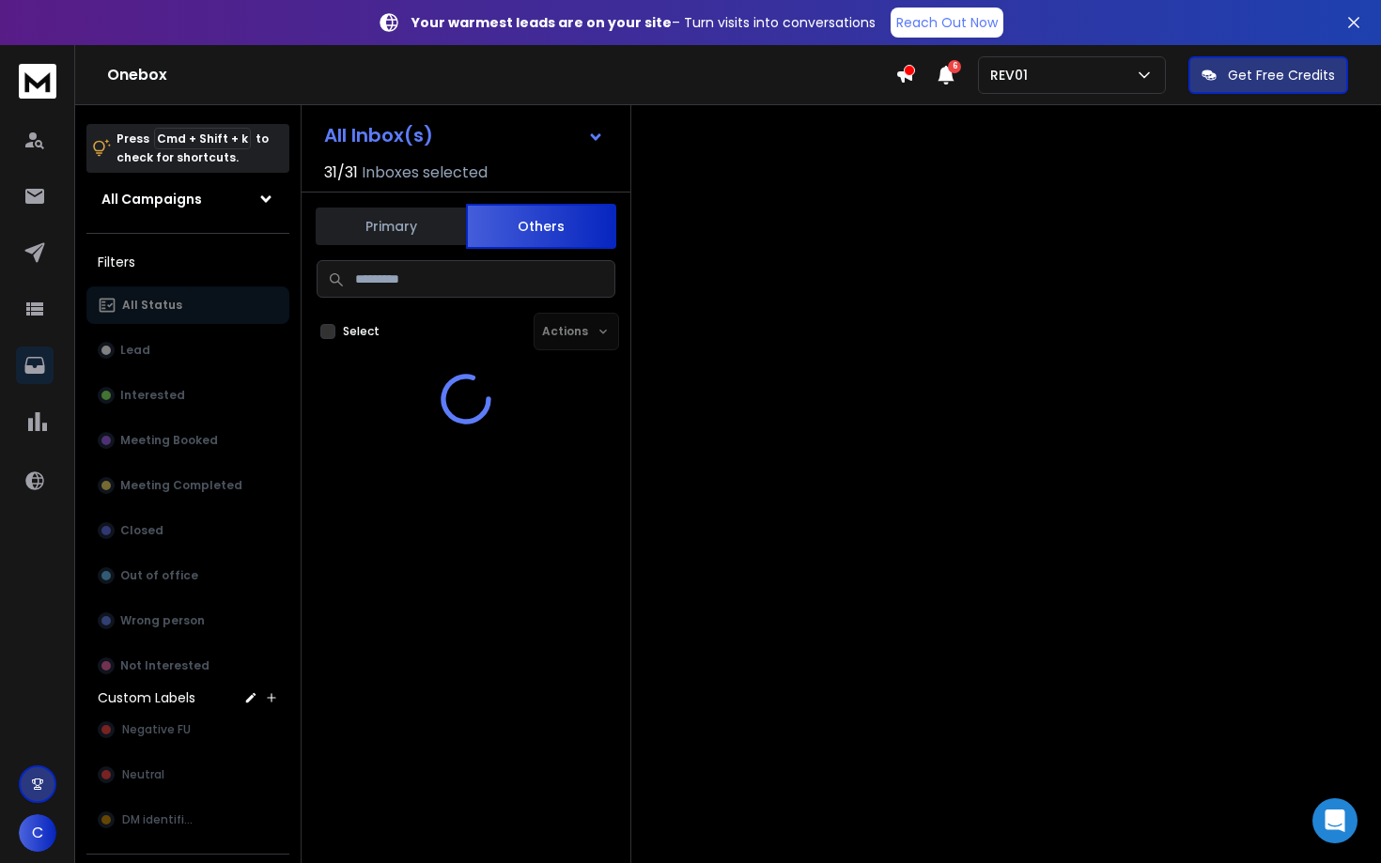
click at [432, 269] on input at bounding box center [466, 279] width 299 height 38
paste input "**********"
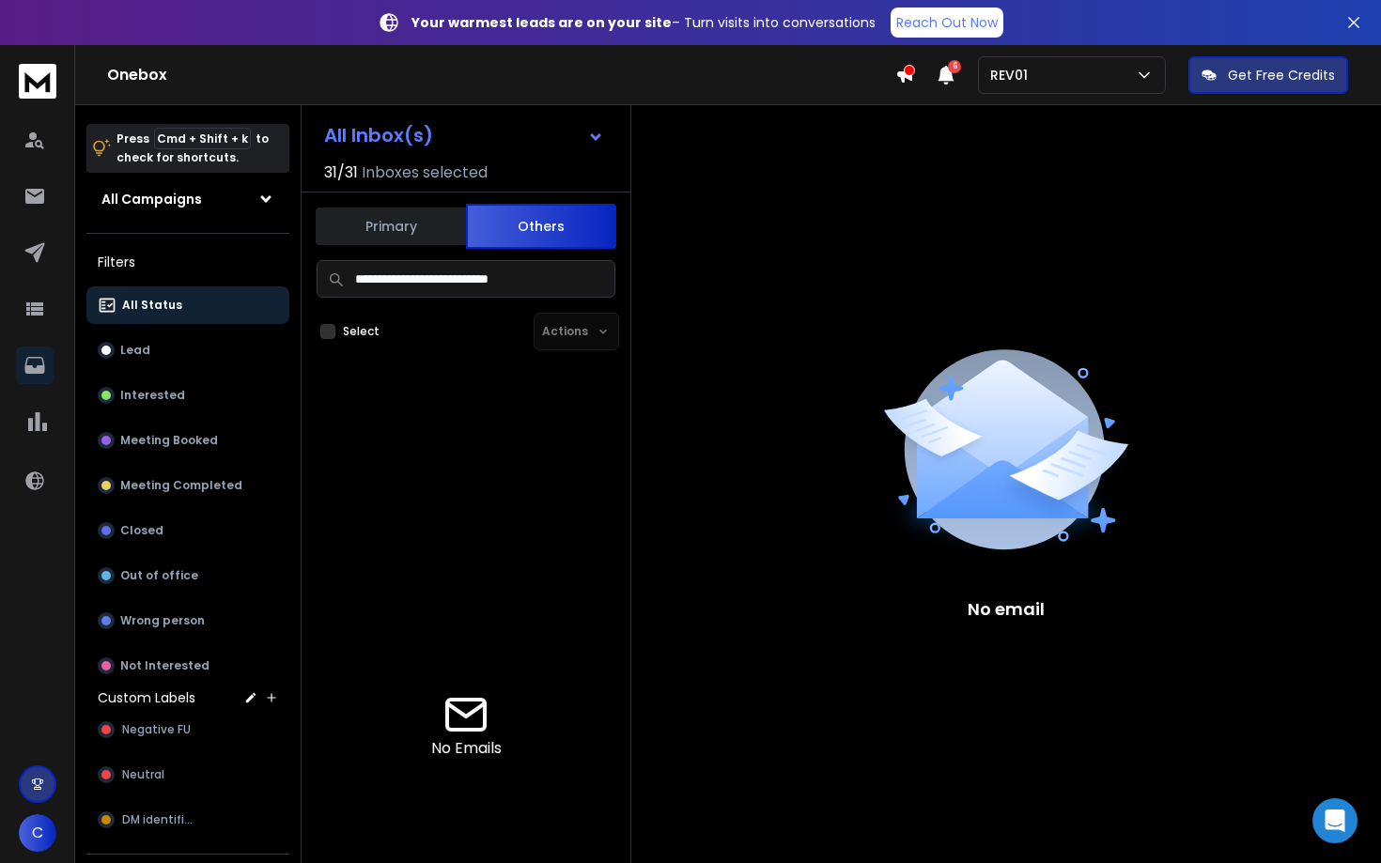
scroll to position [29, 0]
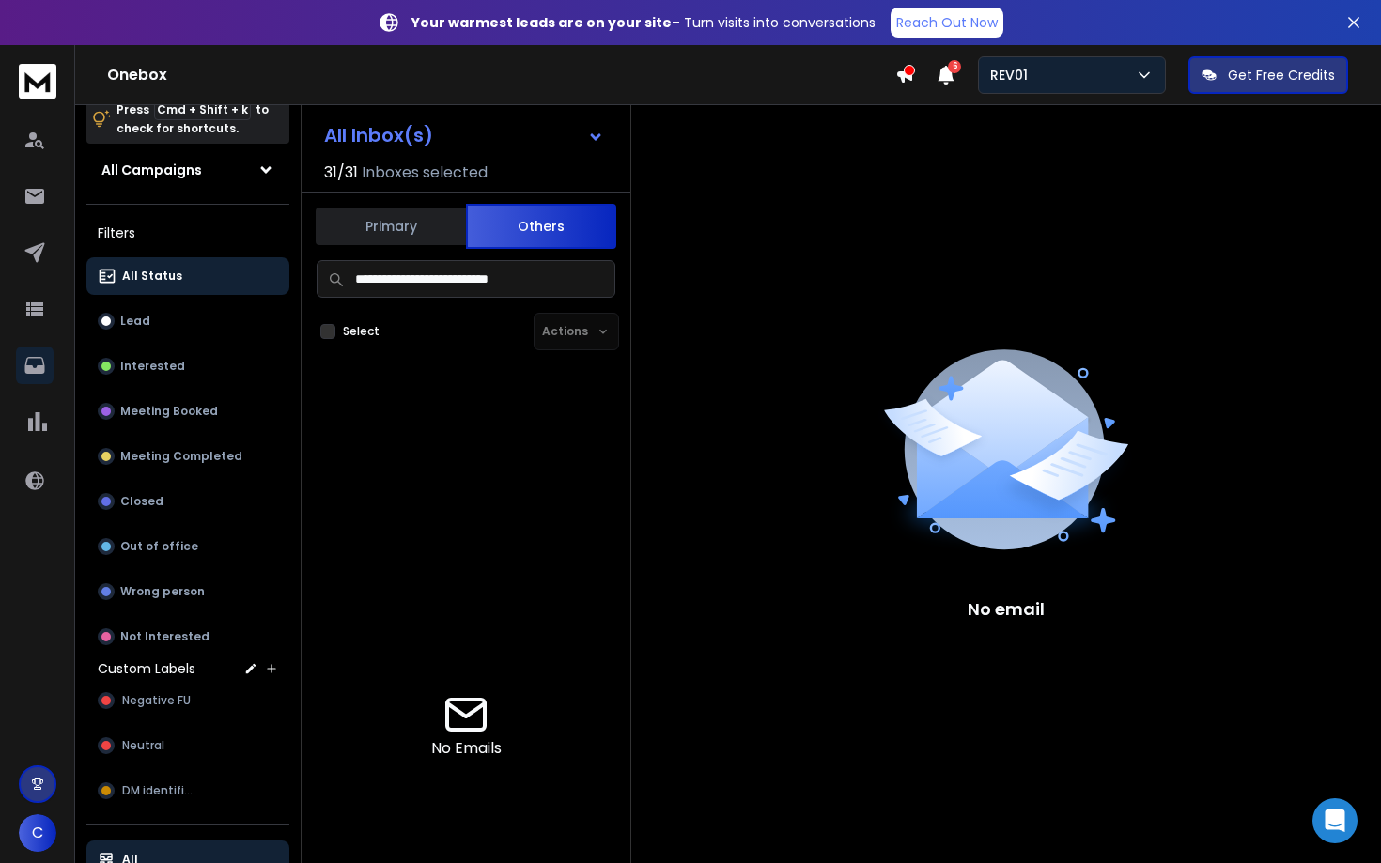
type input "**********"
click at [1006, 90] on button "REV01" at bounding box center [1072, 75] width 188 height 38
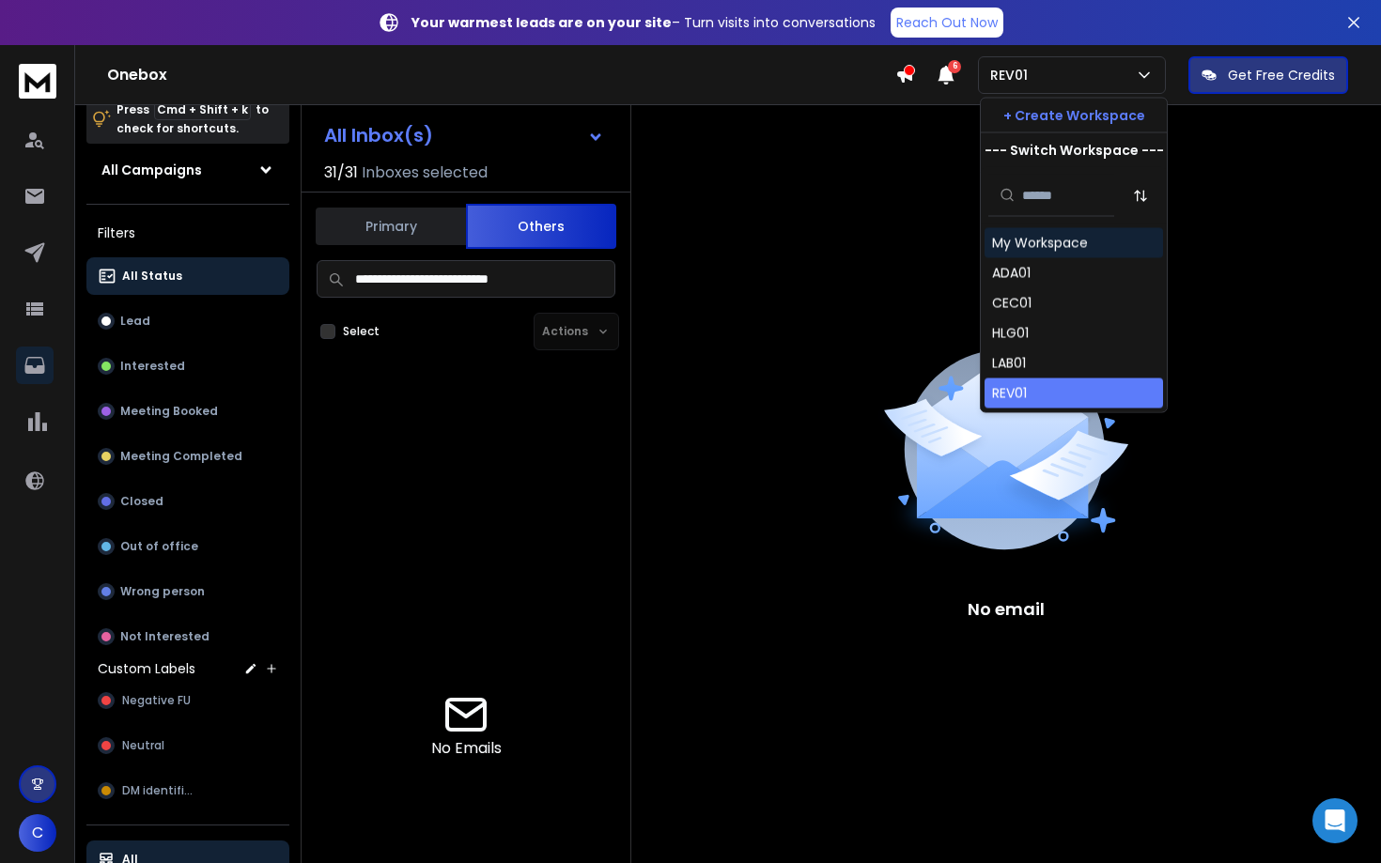
click at [1023, 243] on div "My Workspace" at bounding box center [1040, 243] width 96 height 19
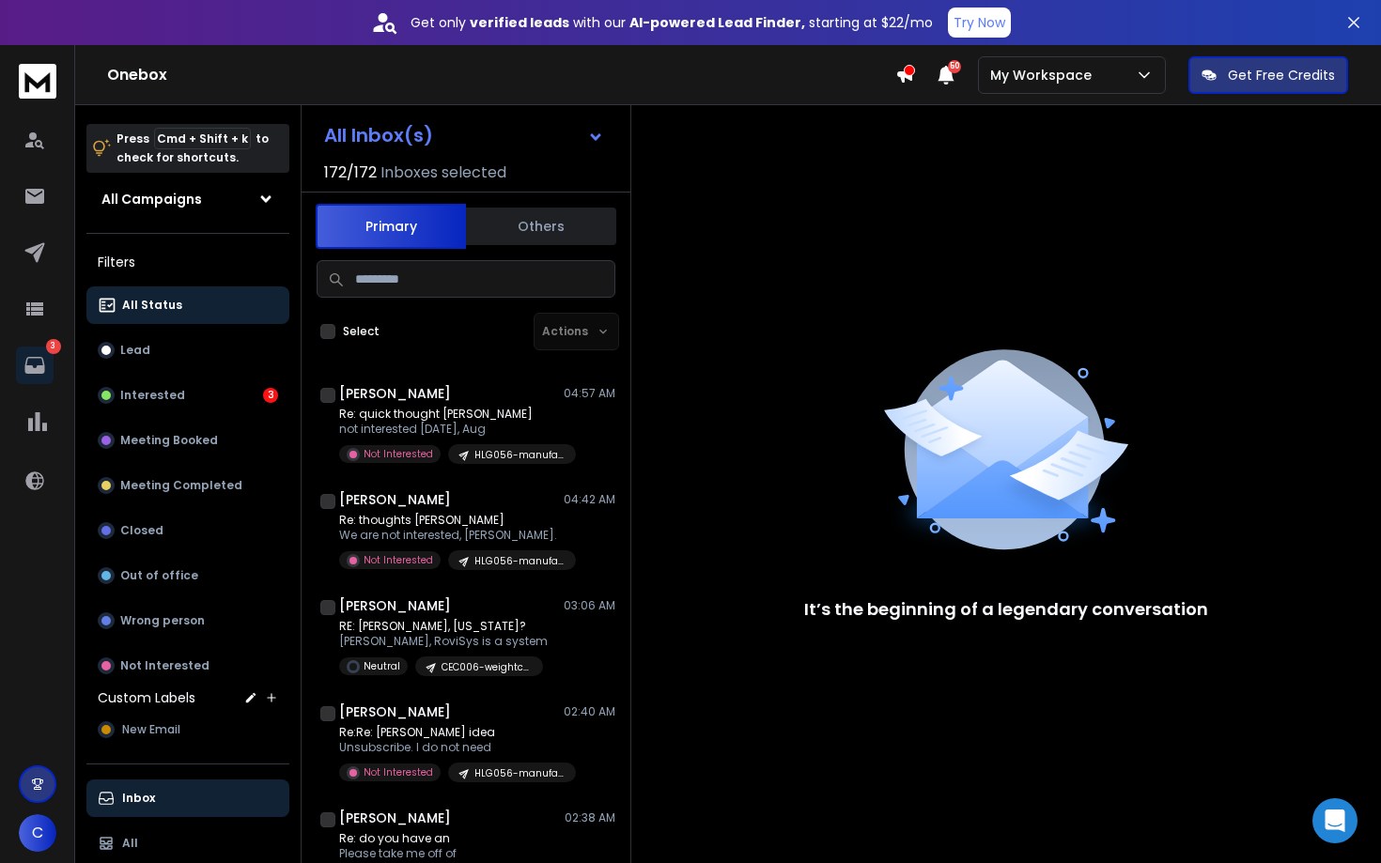
click at [440, 285] on input at bounding box center [466, 279] width 299 height 38
paste input "**********"
type input "**********"
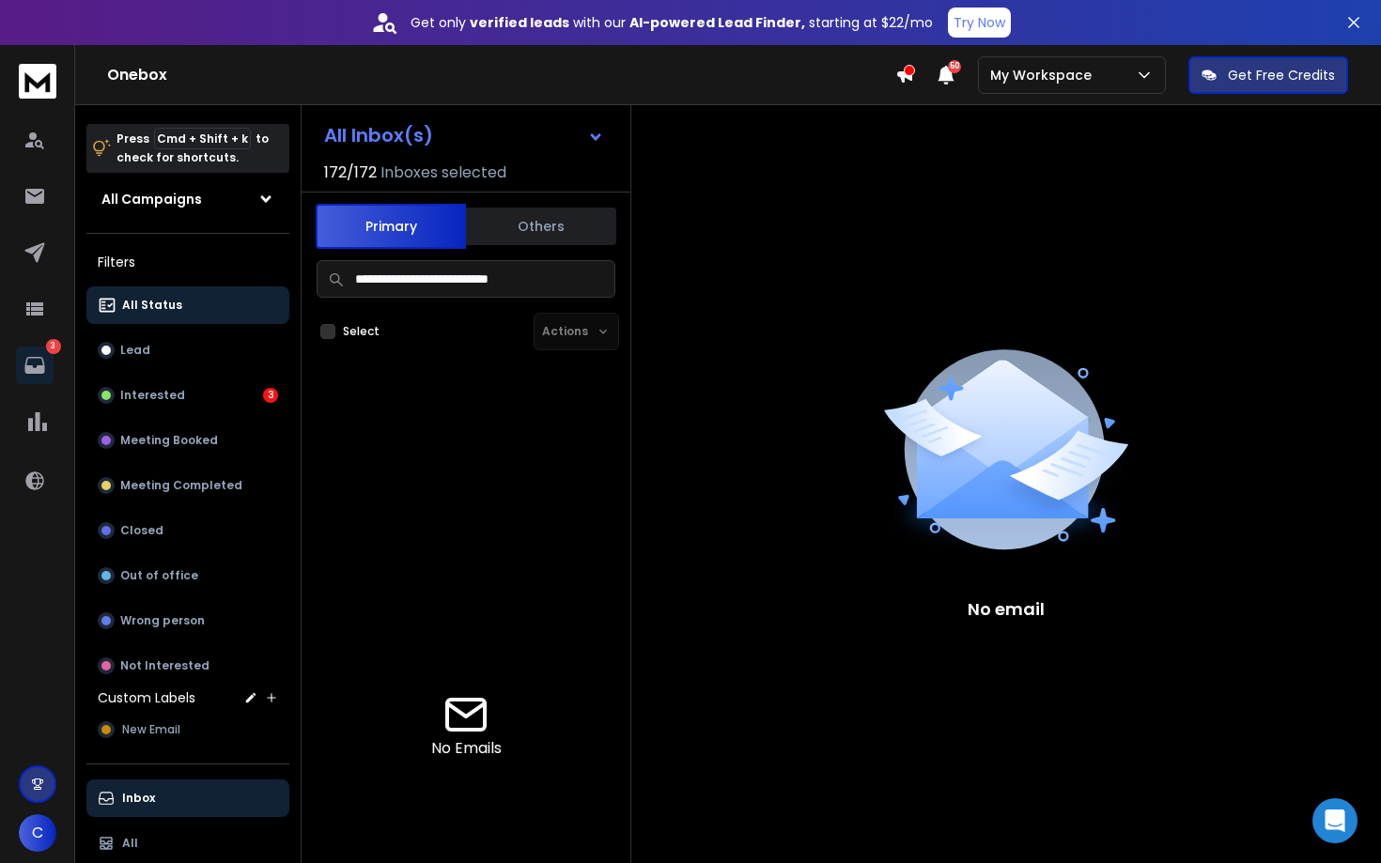
click at [562, 235] on button "Others" at bounding box center [541, 226] width 150 height 41
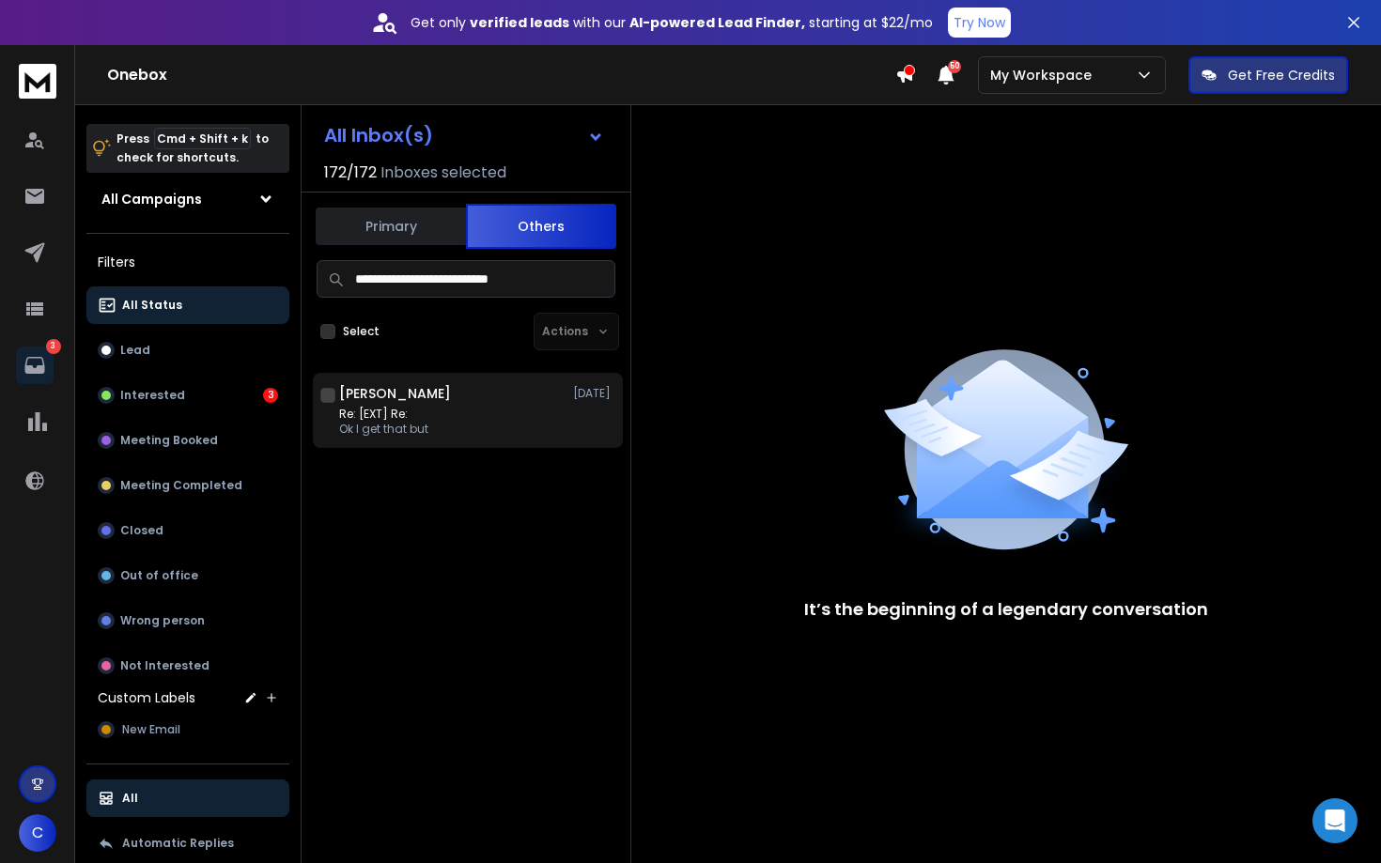
click at [455, 415] on div "Re: [EXT] Re: Ok I get that but" at bounding box center [477, 422] width 276 height 30
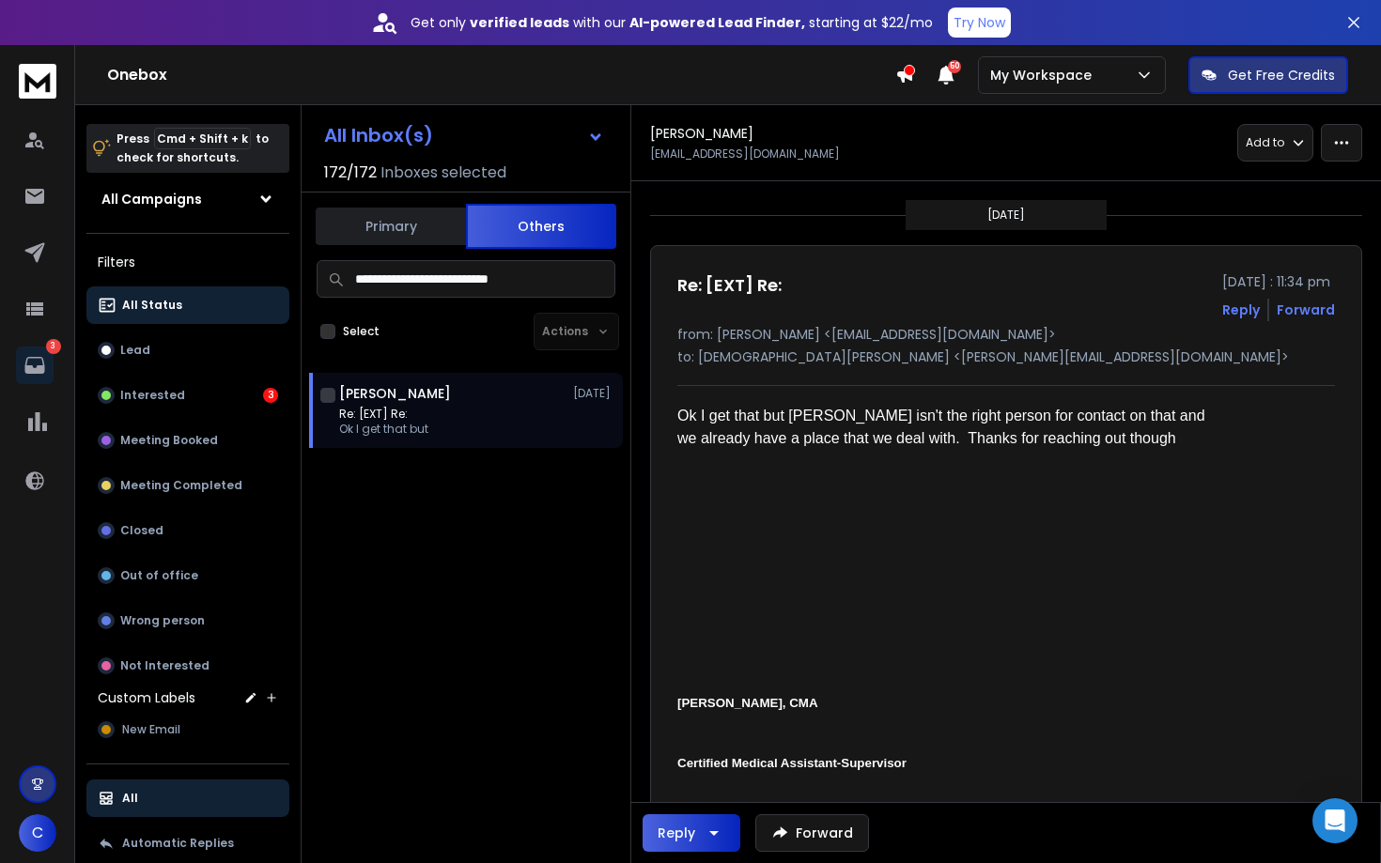
click at [1342, 143] on icon "button" at bounding box center [1342, 142] width 14 height 3
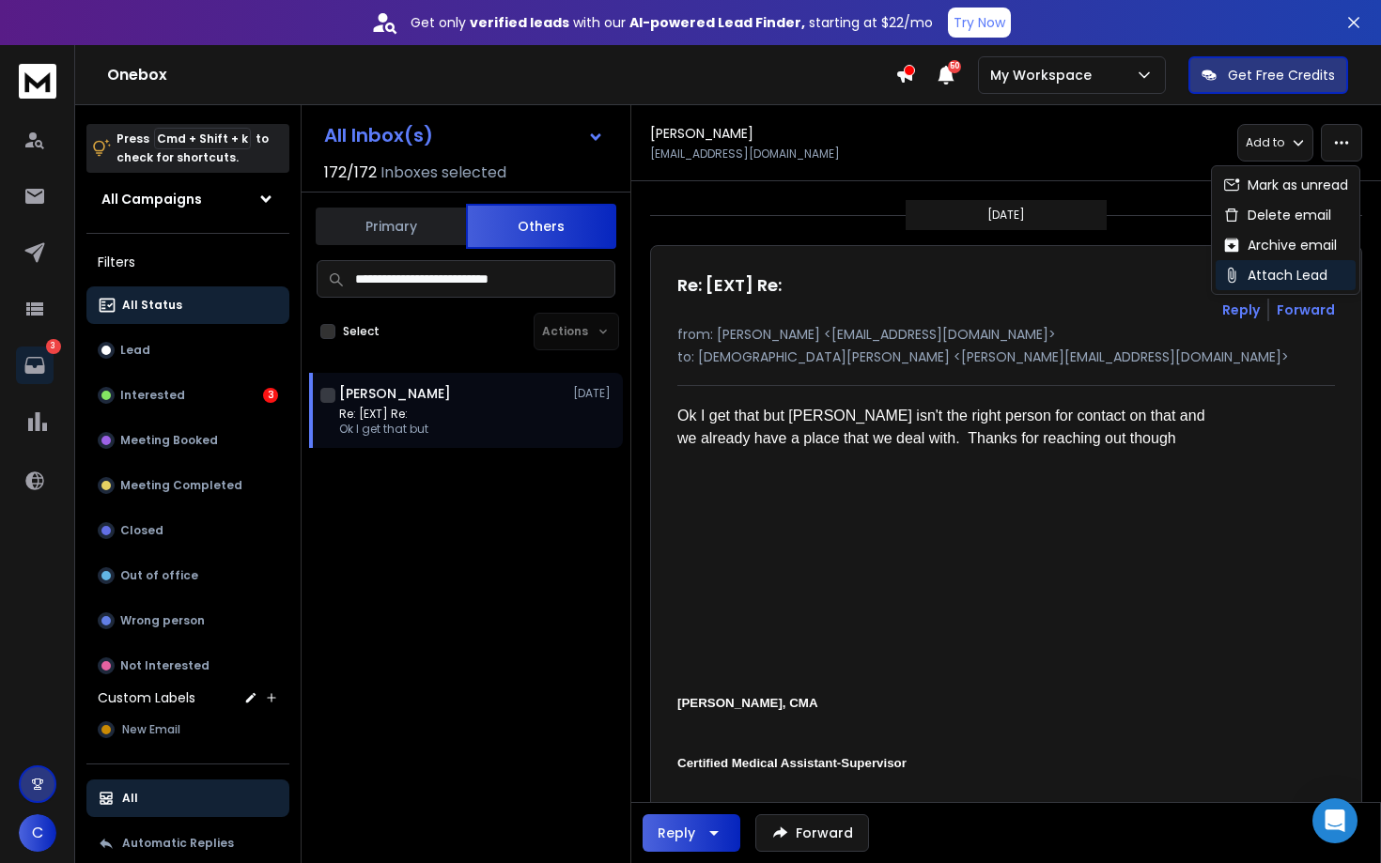
click at [1275, 277] on div "Attach Lead" at bounding box center [1275, 275] width 104 height 19
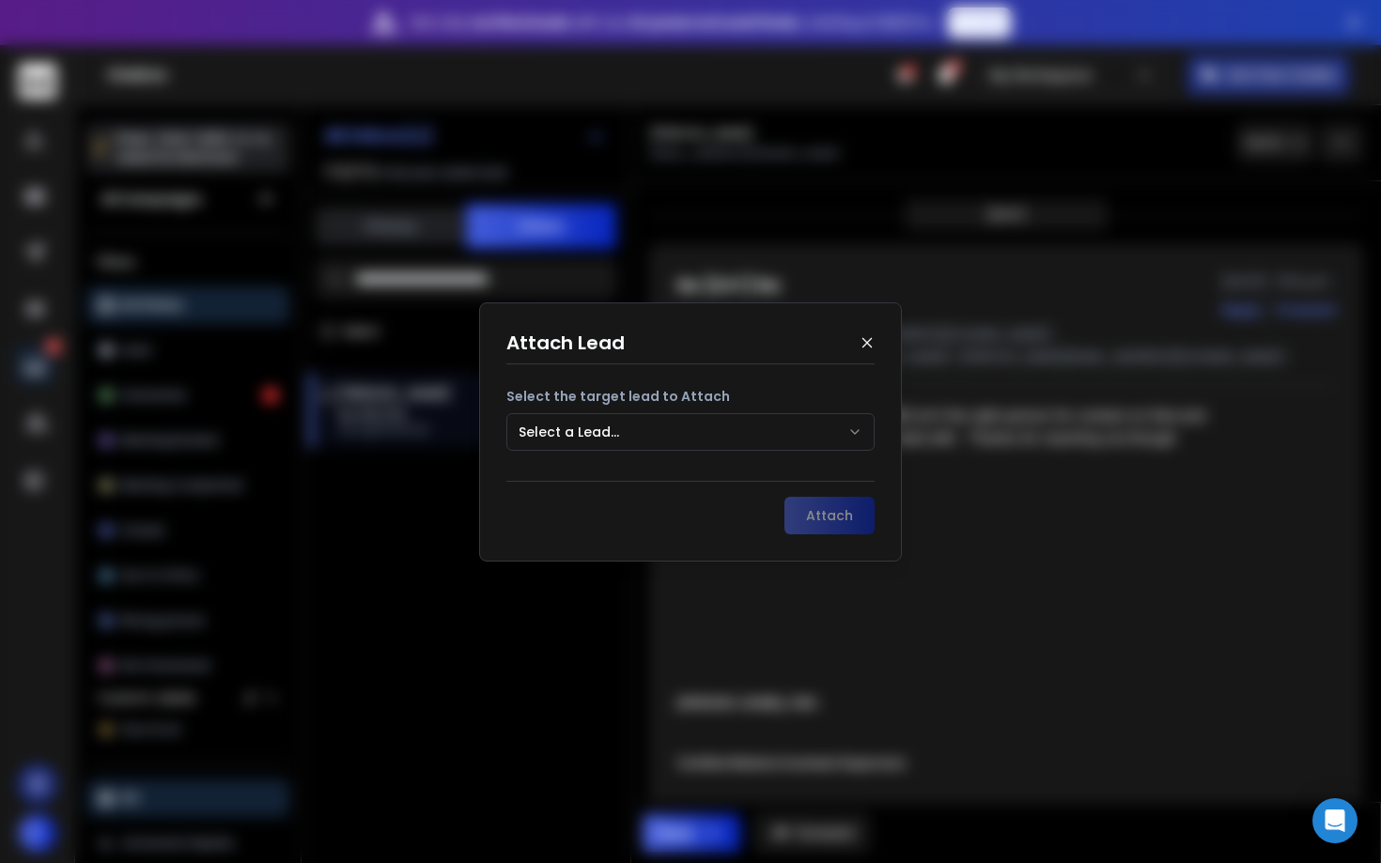
click at [549, 418] on button "Select a Lead..." at bounding box center [690, 432] width 368 height 38
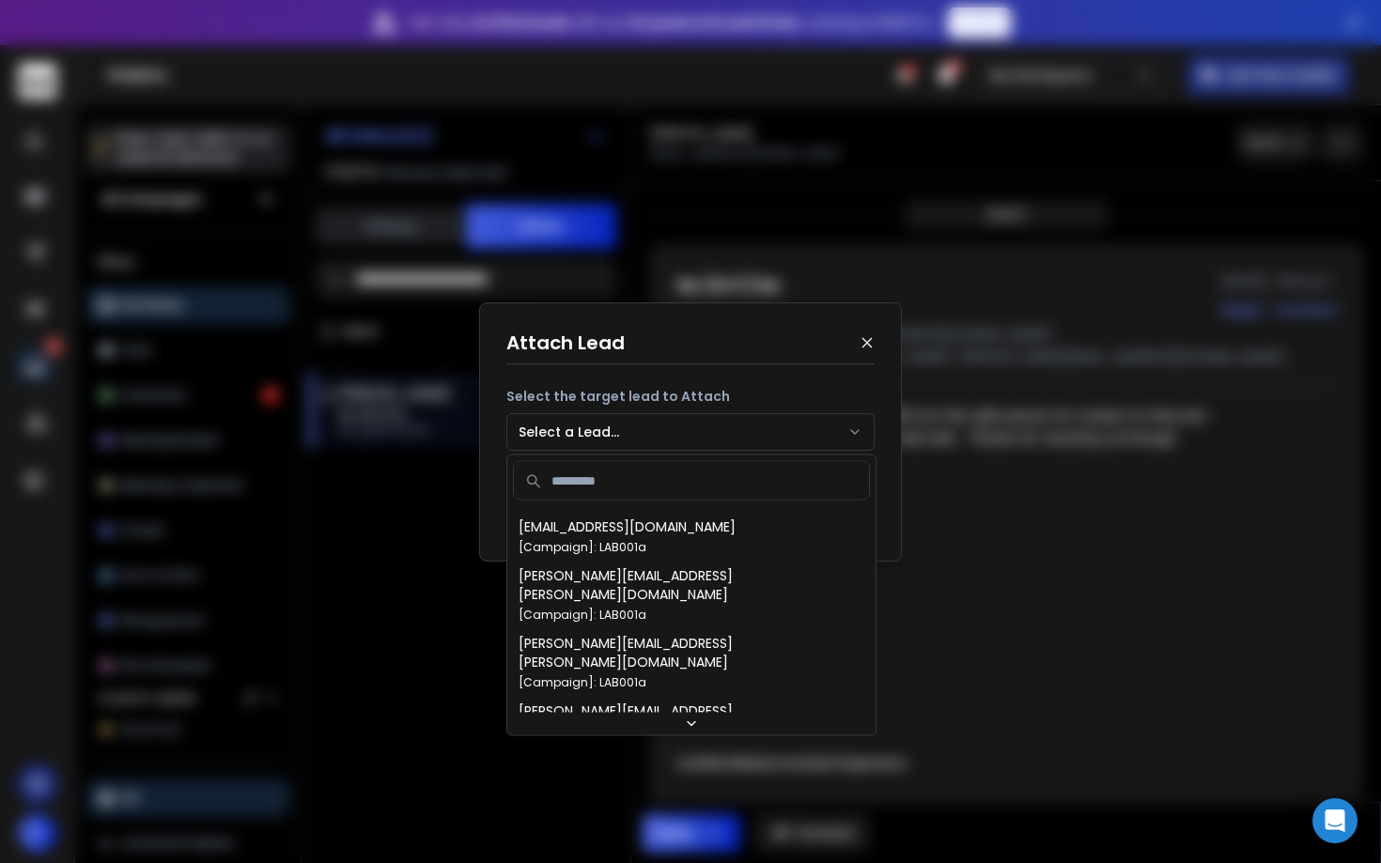
click at [584, 473] on input at bounding box center [691, 481] width 355 height 38
paste input "**********"
type input "**********"
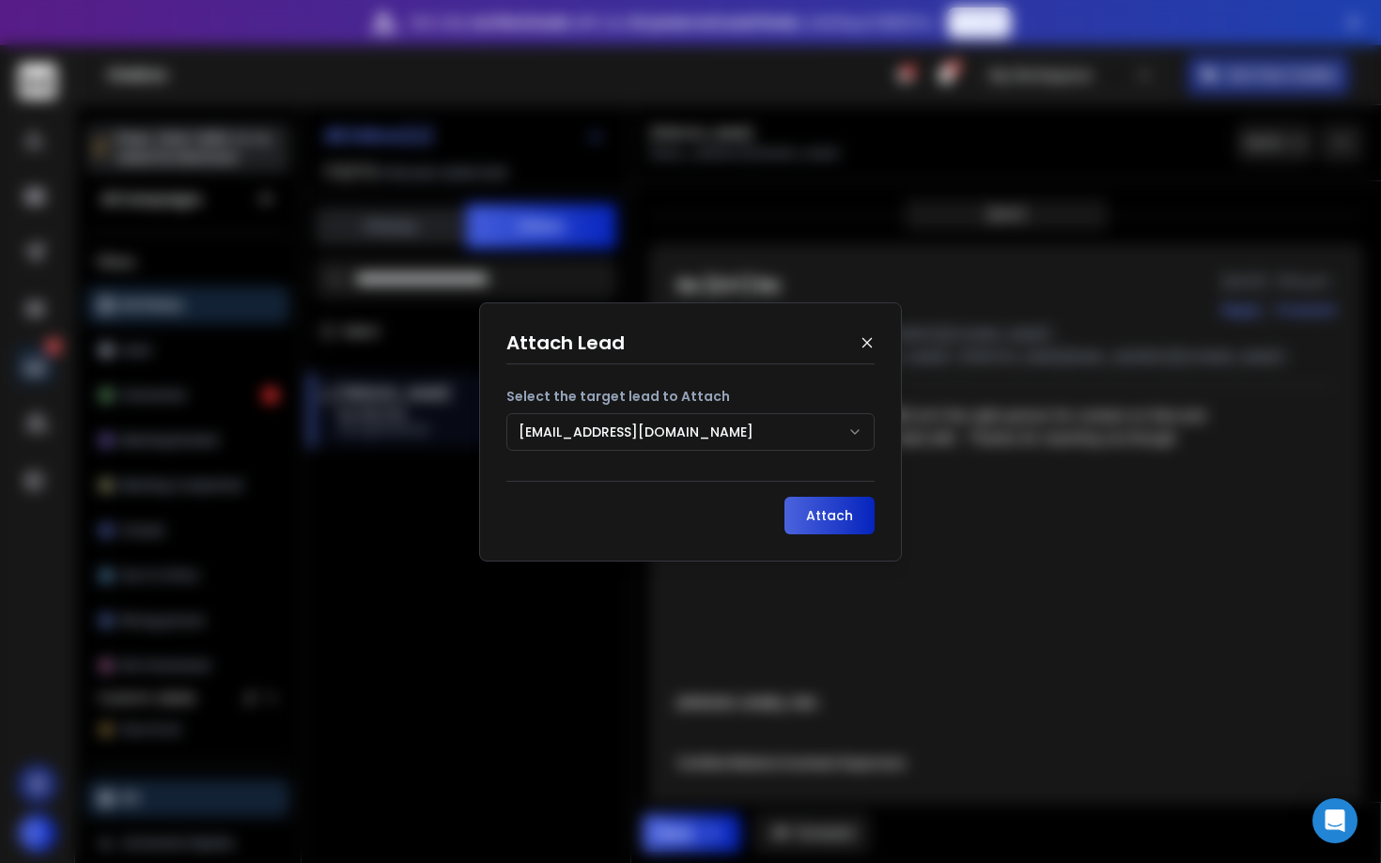
click at [834, 513] on button "Attach" at bounding box center [829, 516] width 90 height 38
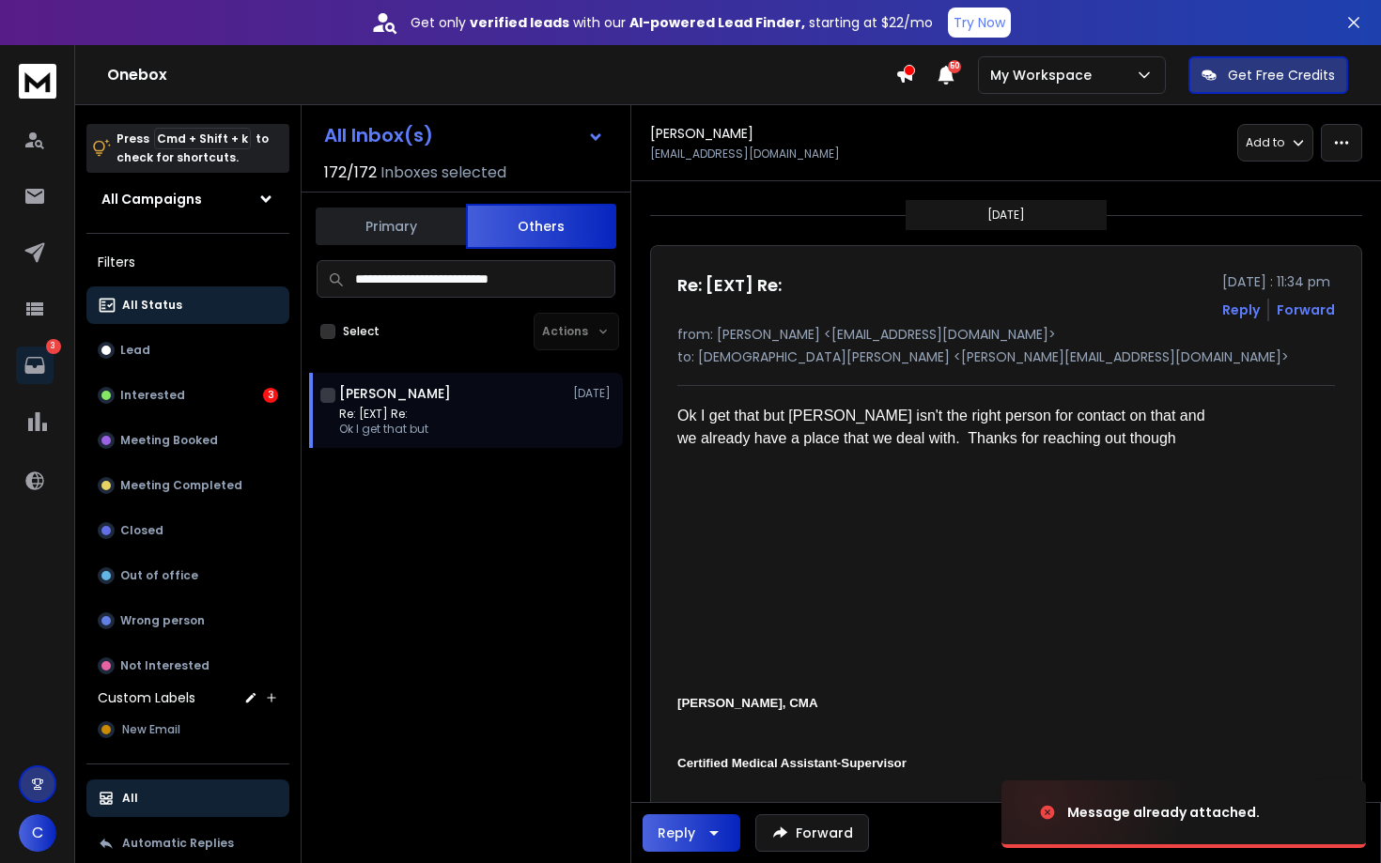
click at [382, 222] on button "Primary" at bounding box center [391, 226] width 150 height 41
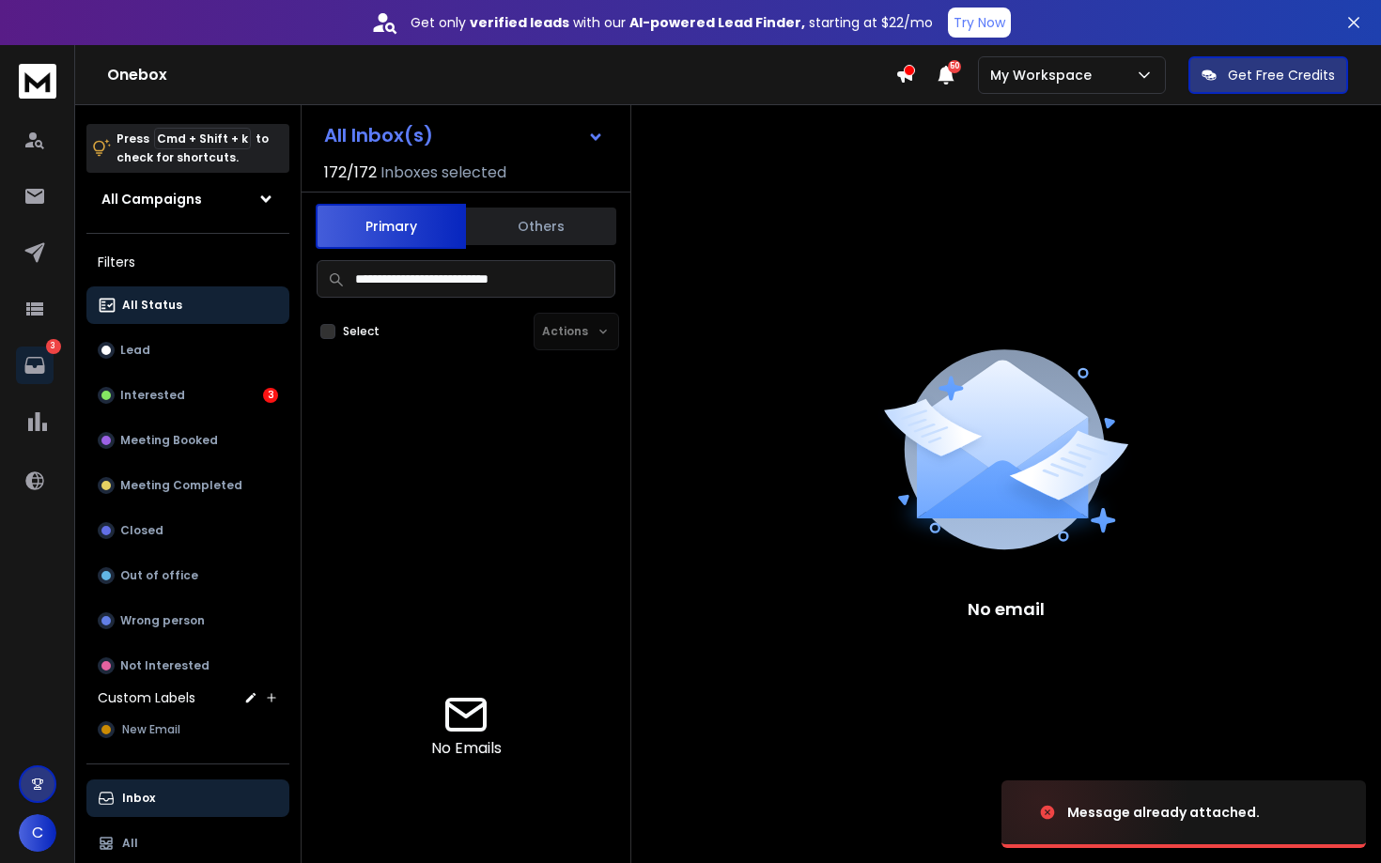
click at [451, 285] on input "**********" at bounding box center [466, 279] width 299 height 38
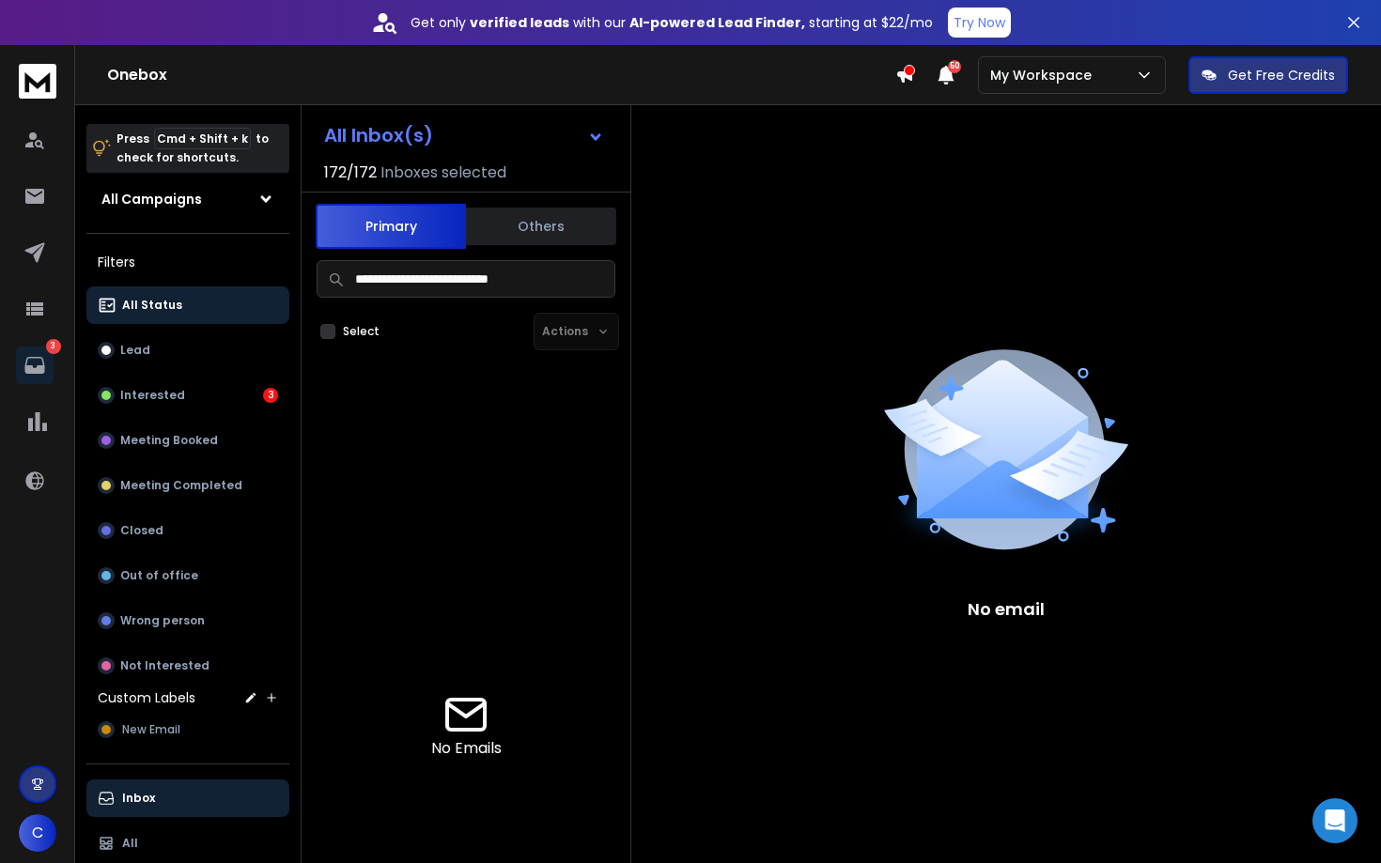
paste input "*"
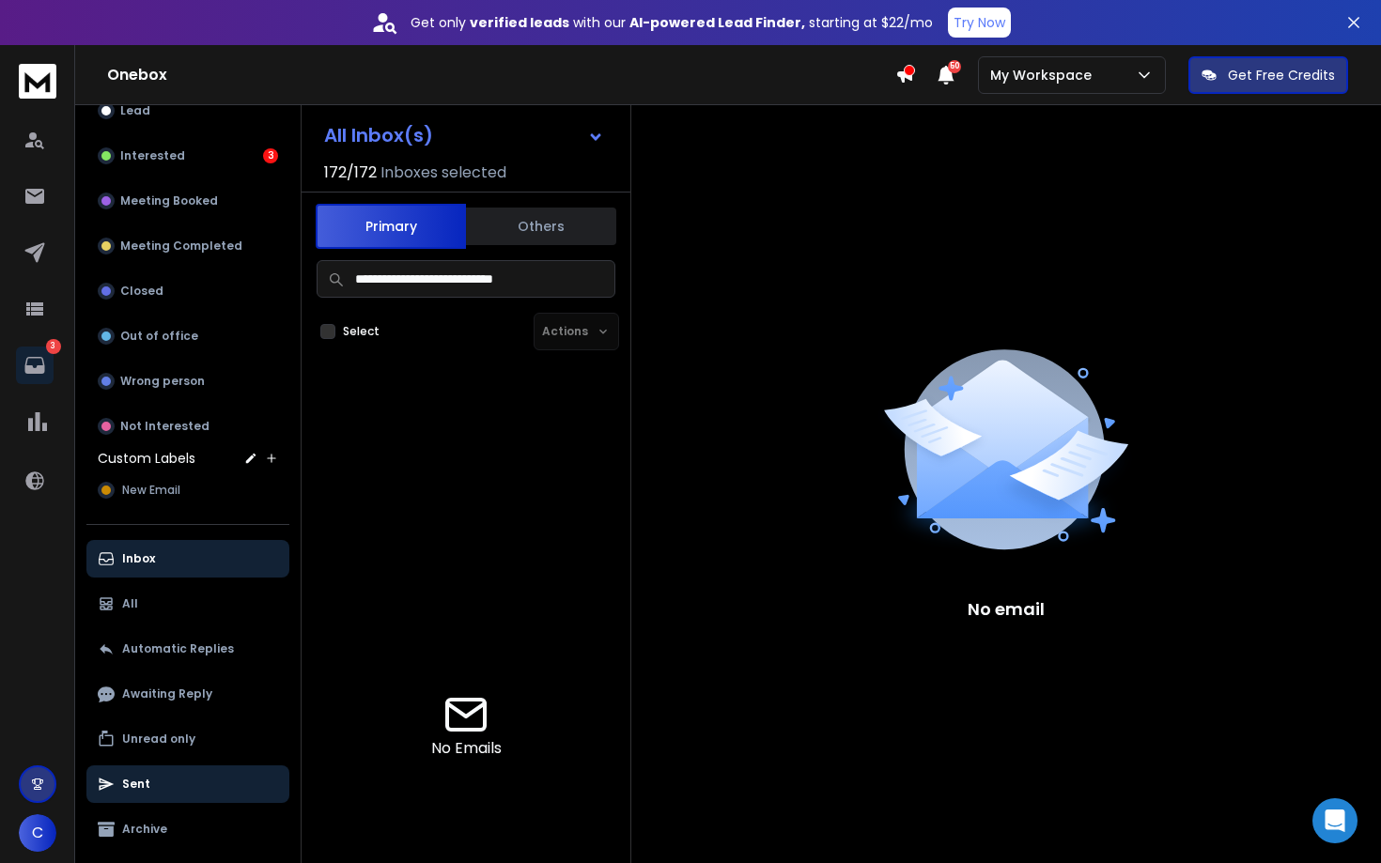
type input "**********"
click at [149, 767] on button "Sent" at bounding box center [187, 784] width 203 height 38
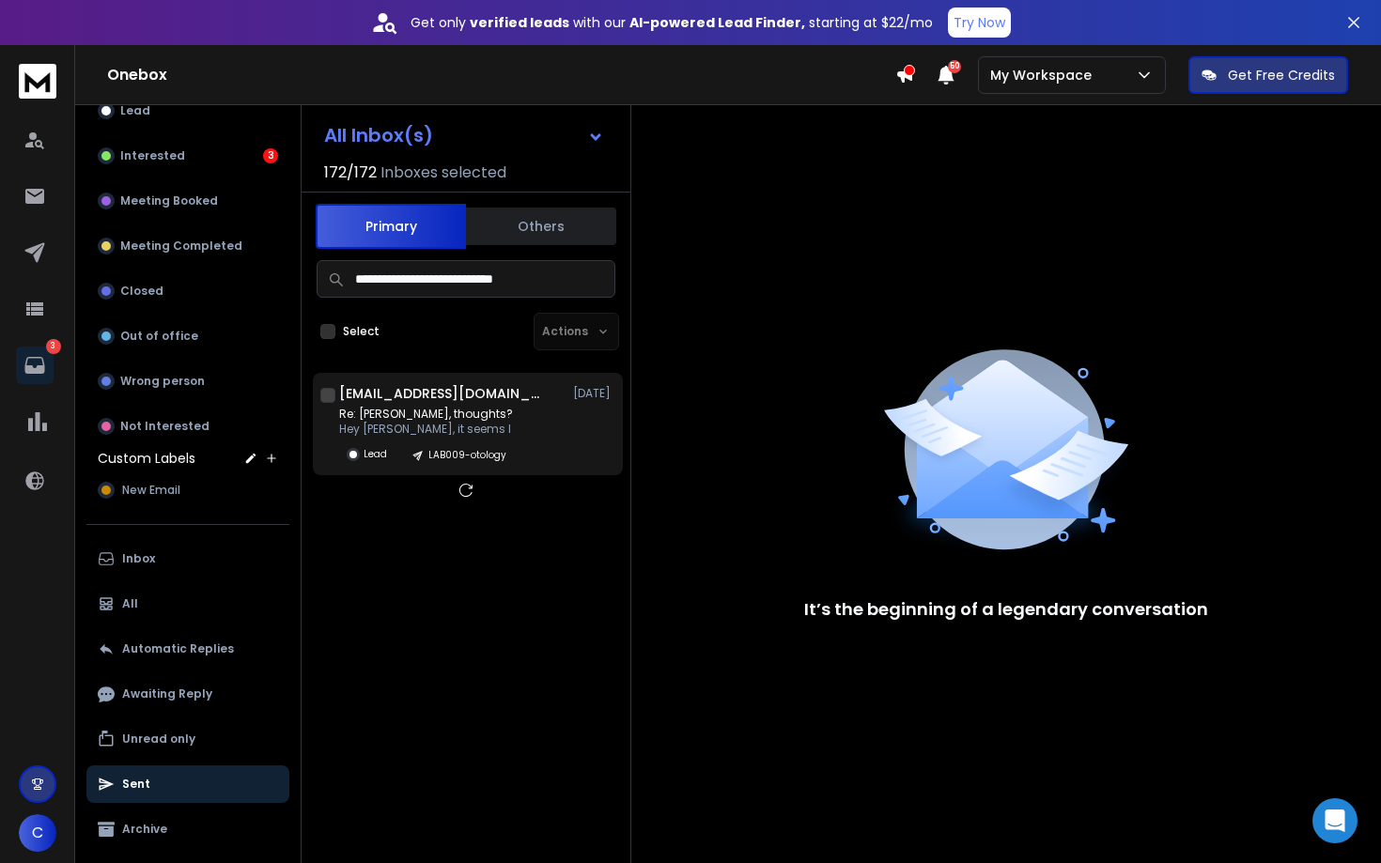
click at [454, 402] on h1 "emclaughlin@capecodhealth.org" at bounding box center [442, 393] width 207 height 19
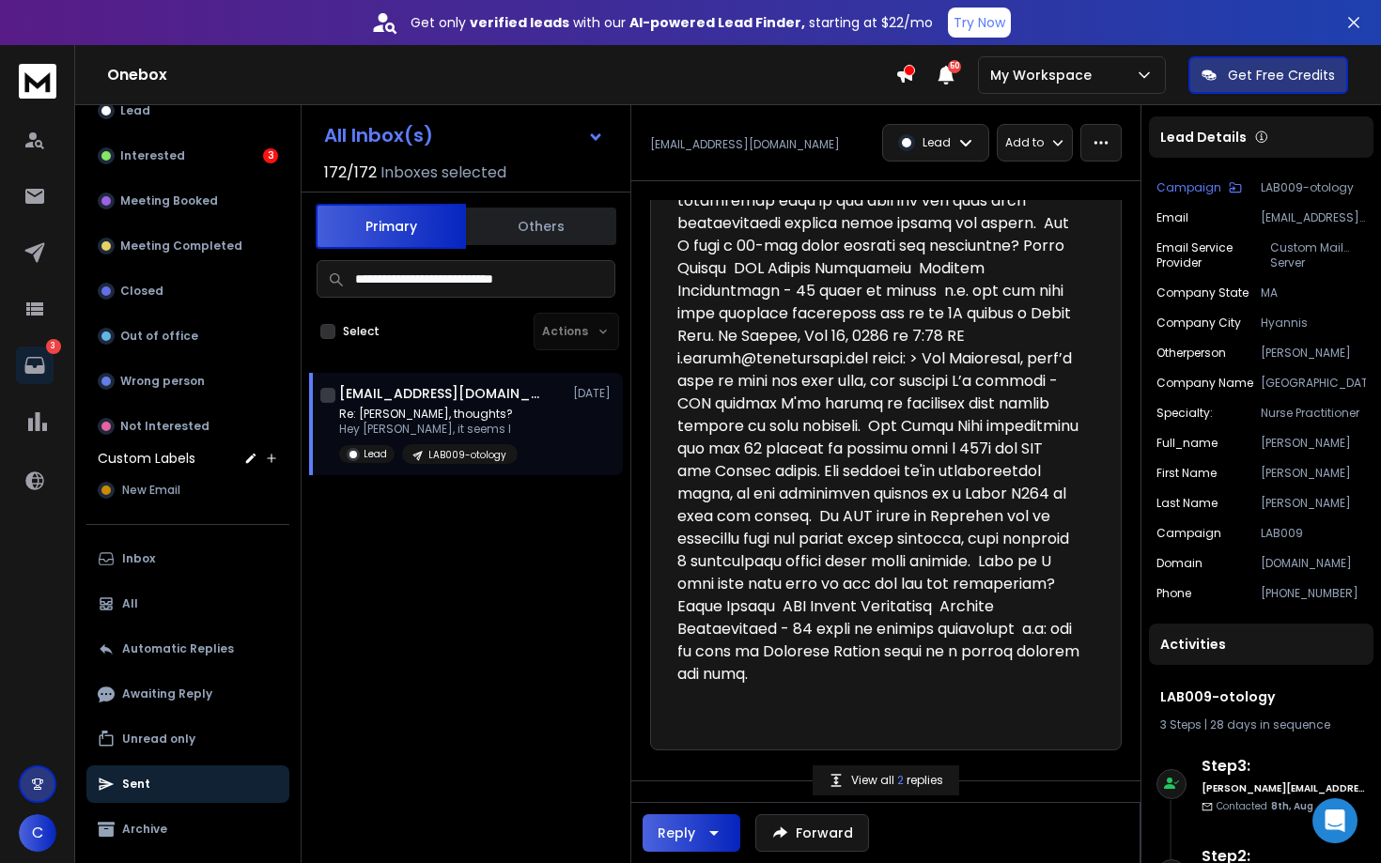
scroll to position [0, 0]
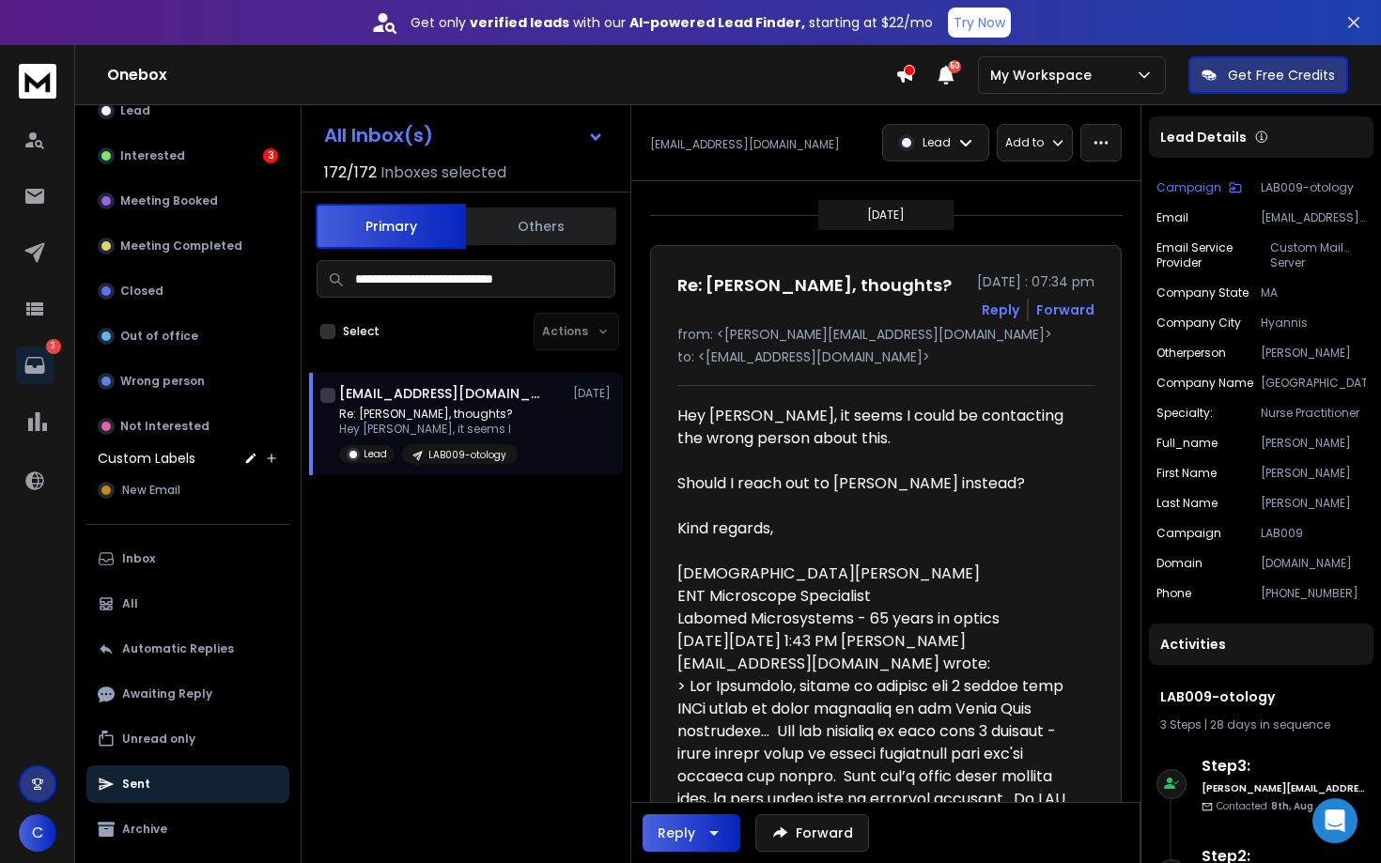
click at [564, 235] on button "Others" at bounding box center [541, 226] width 150 height 41
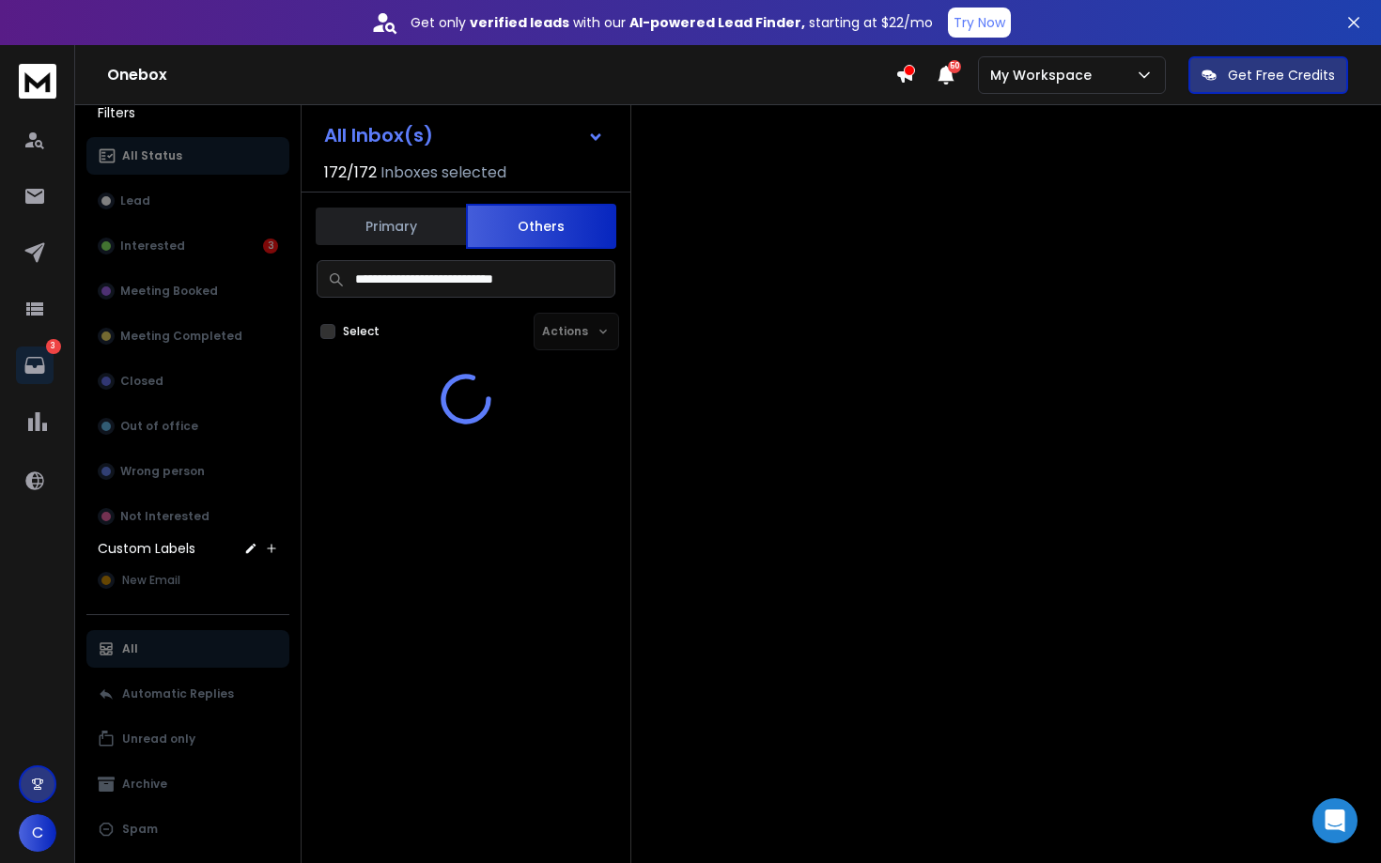
scroll to position [164, 0]
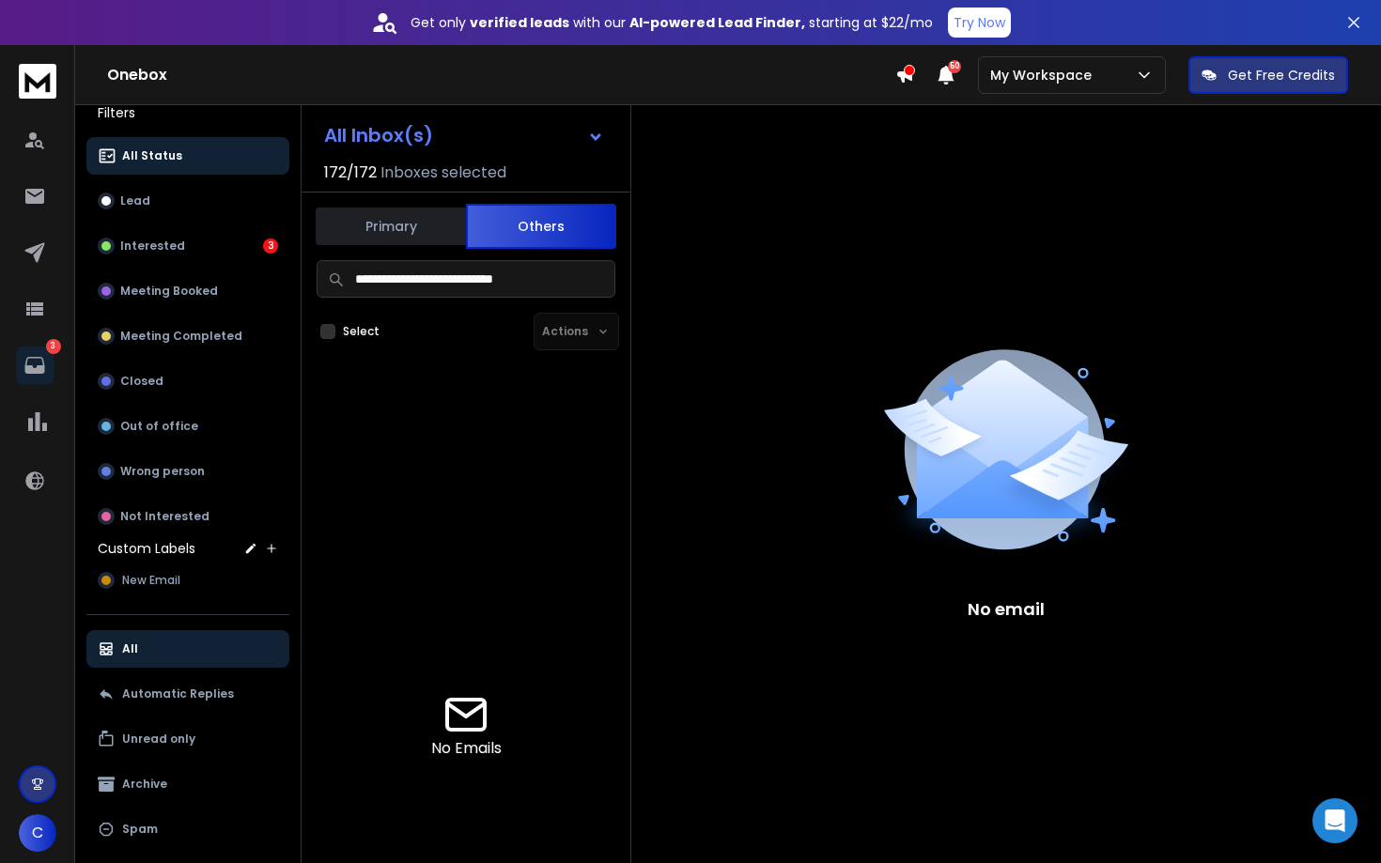
click at [465, 270] on input "**********" at bounding box center [466, 279] width 299 height 38
paste input
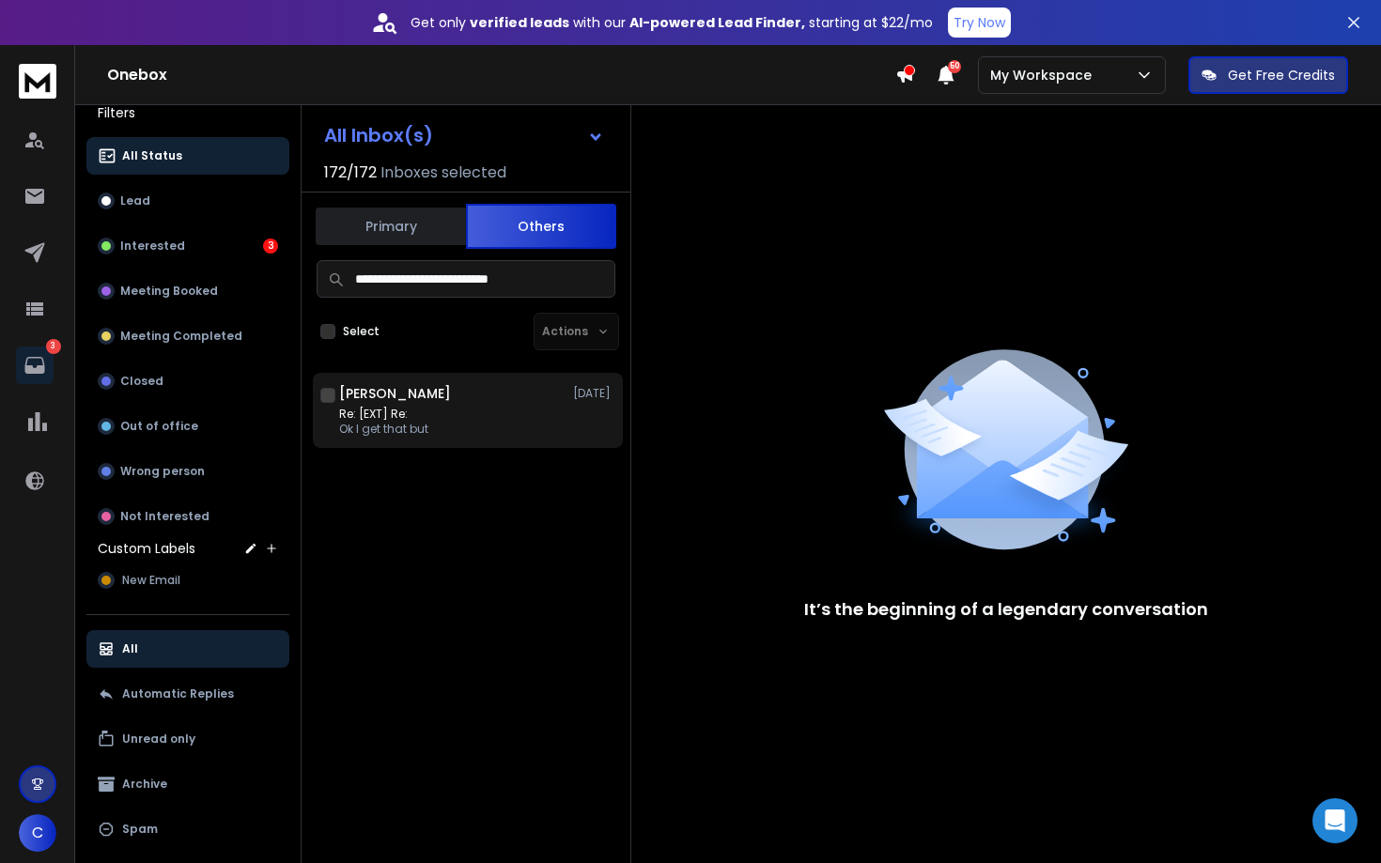
type input "**********"
click at [460, 417] on div "Re: [EXT] Re: Ok I get that but" at bounding box center [477, 422] width 276 height 30
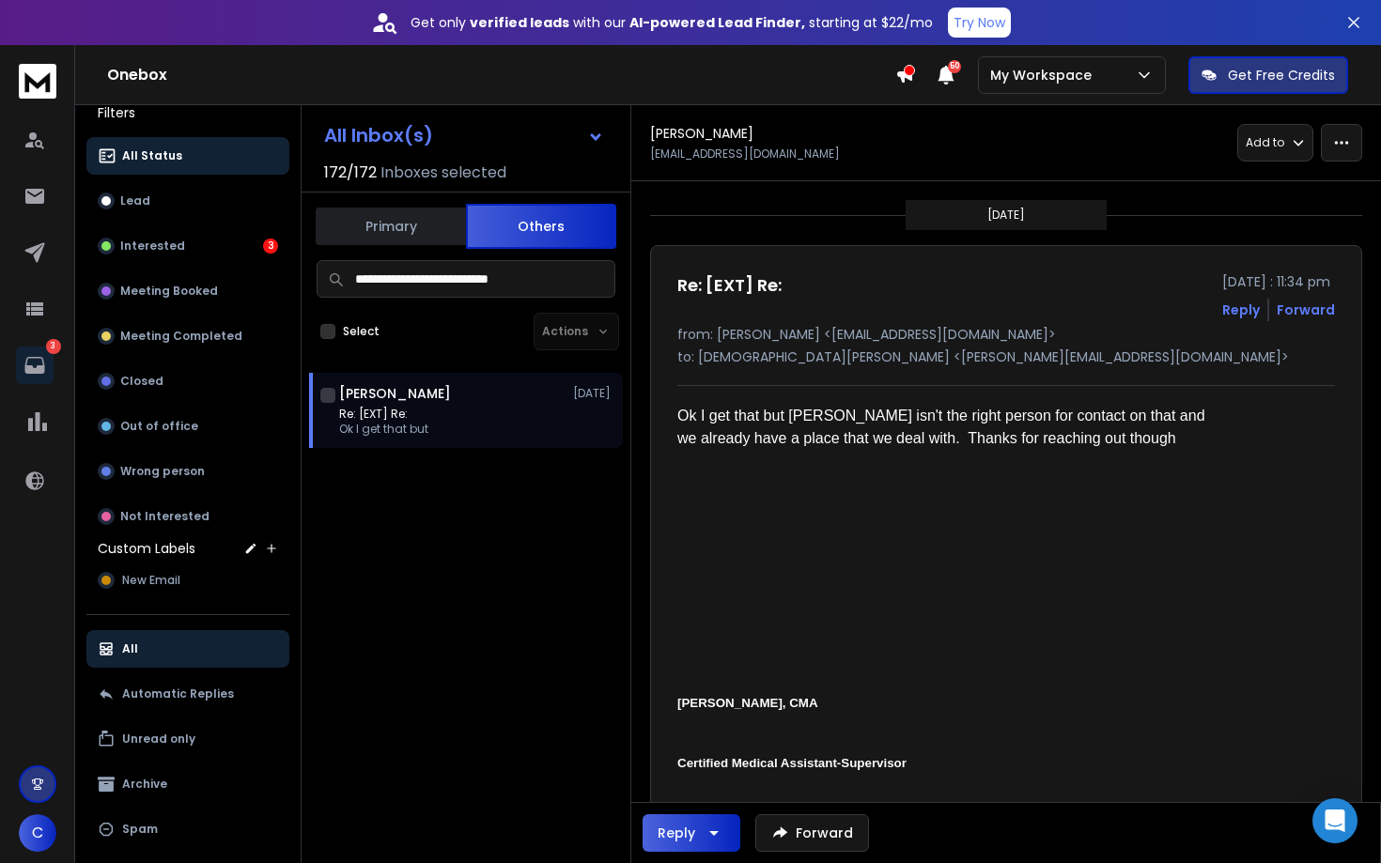
click at [1340, 135] on icon "button" at bounding box center [1341, 142] width 17 height 17
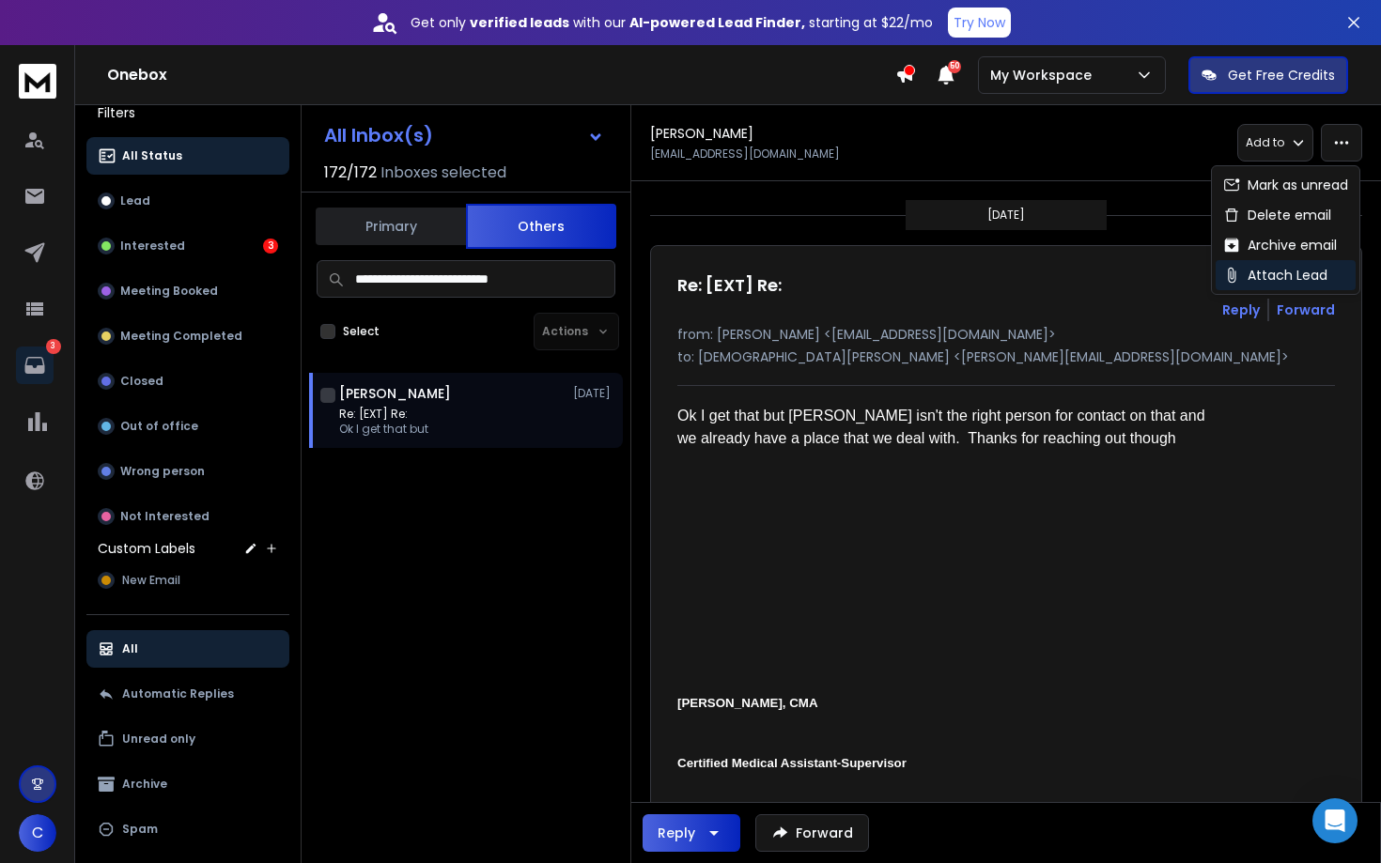
click at [1257, 275] on div "Attach Lead" at bounding box center [1275, 275] width 104 height 19
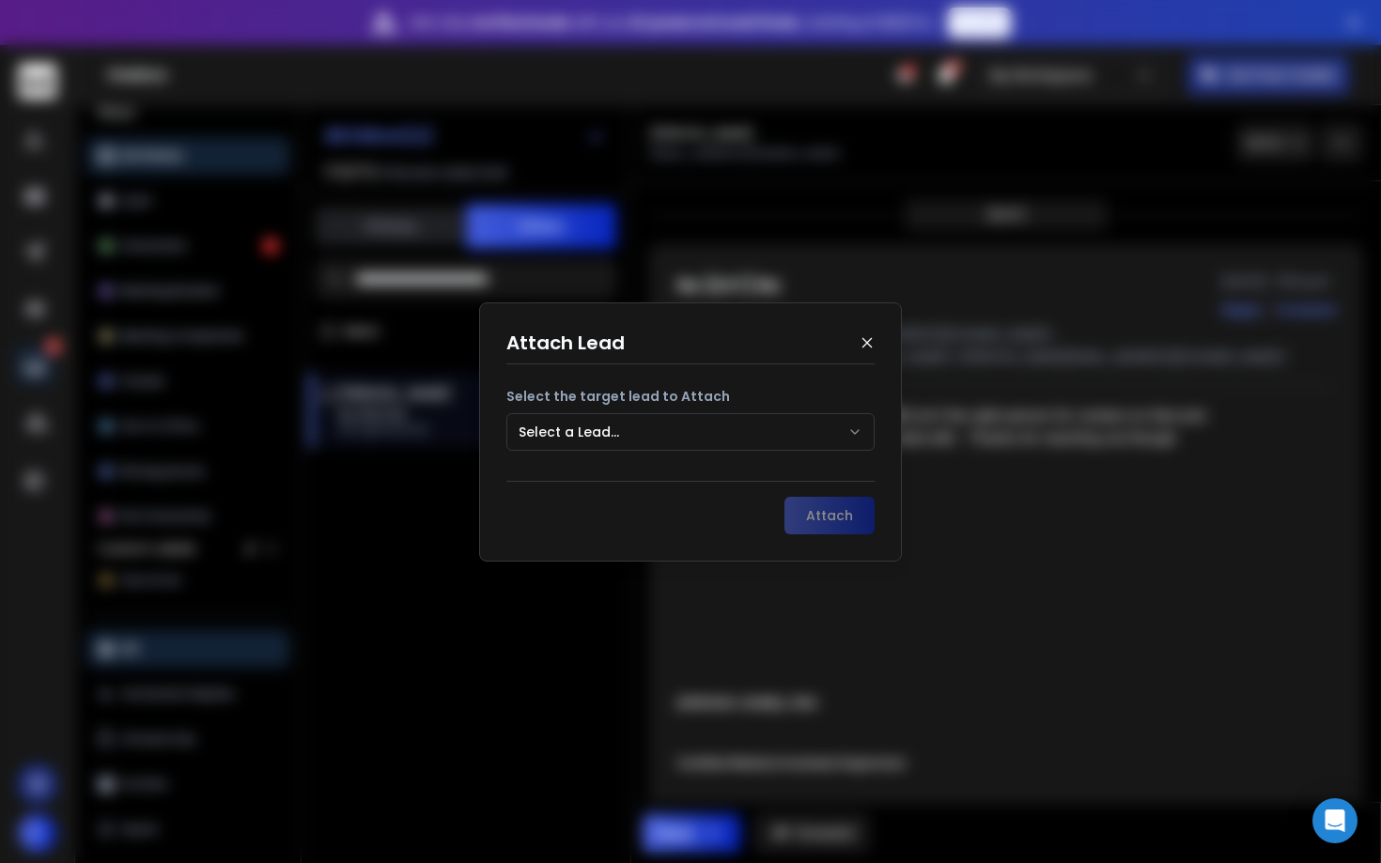
click at [585, 447] on button "Select a Lead..." at bounding box center [690, 432] width 368 height 38
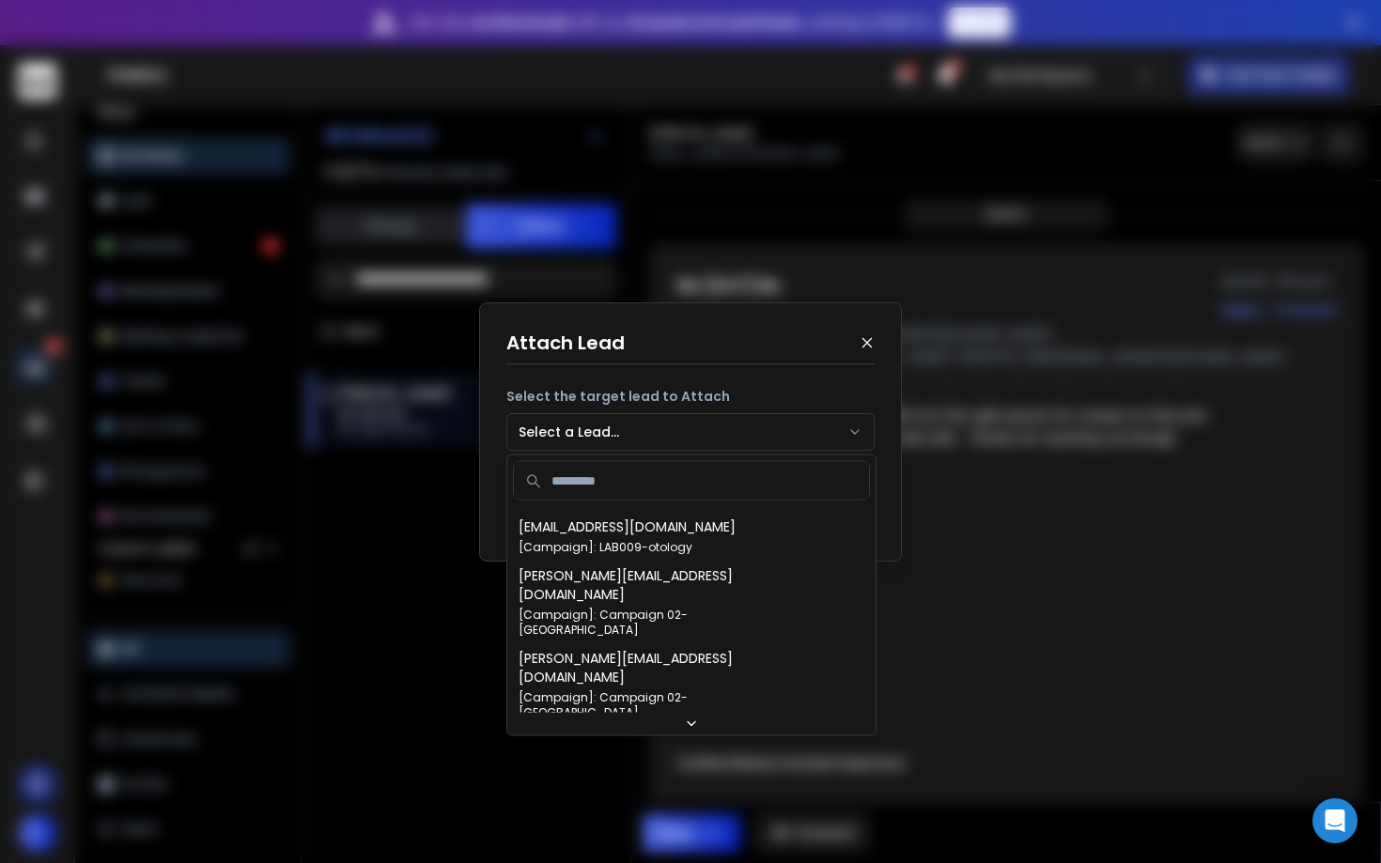
click at [594, 470] on input at bounding box center [691, 481] width 355 height 38
paste input "**********"
type input "**********"
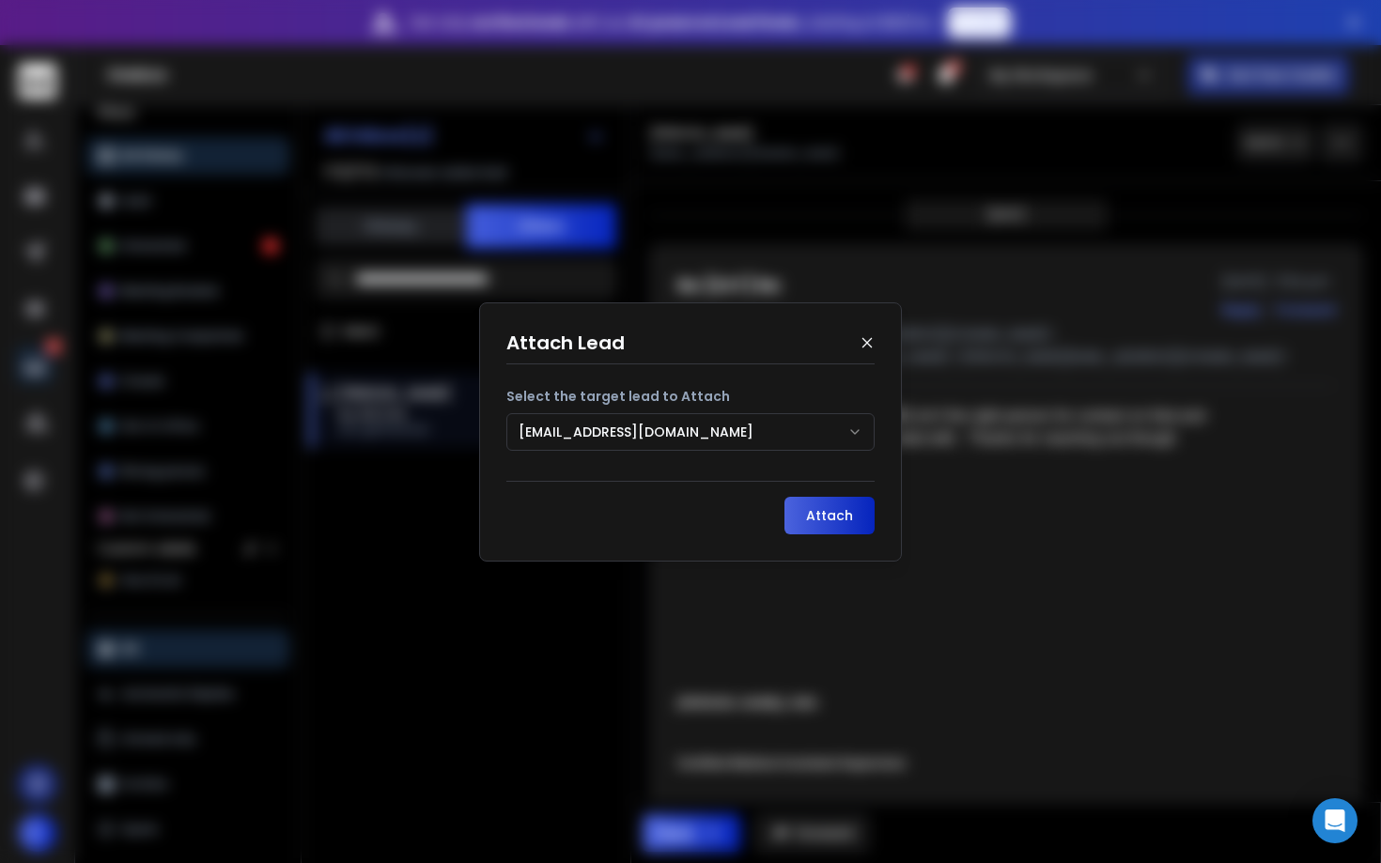
click at [818, 523] on button "Attach" at bounding box center [829, 516] width 90 height 38
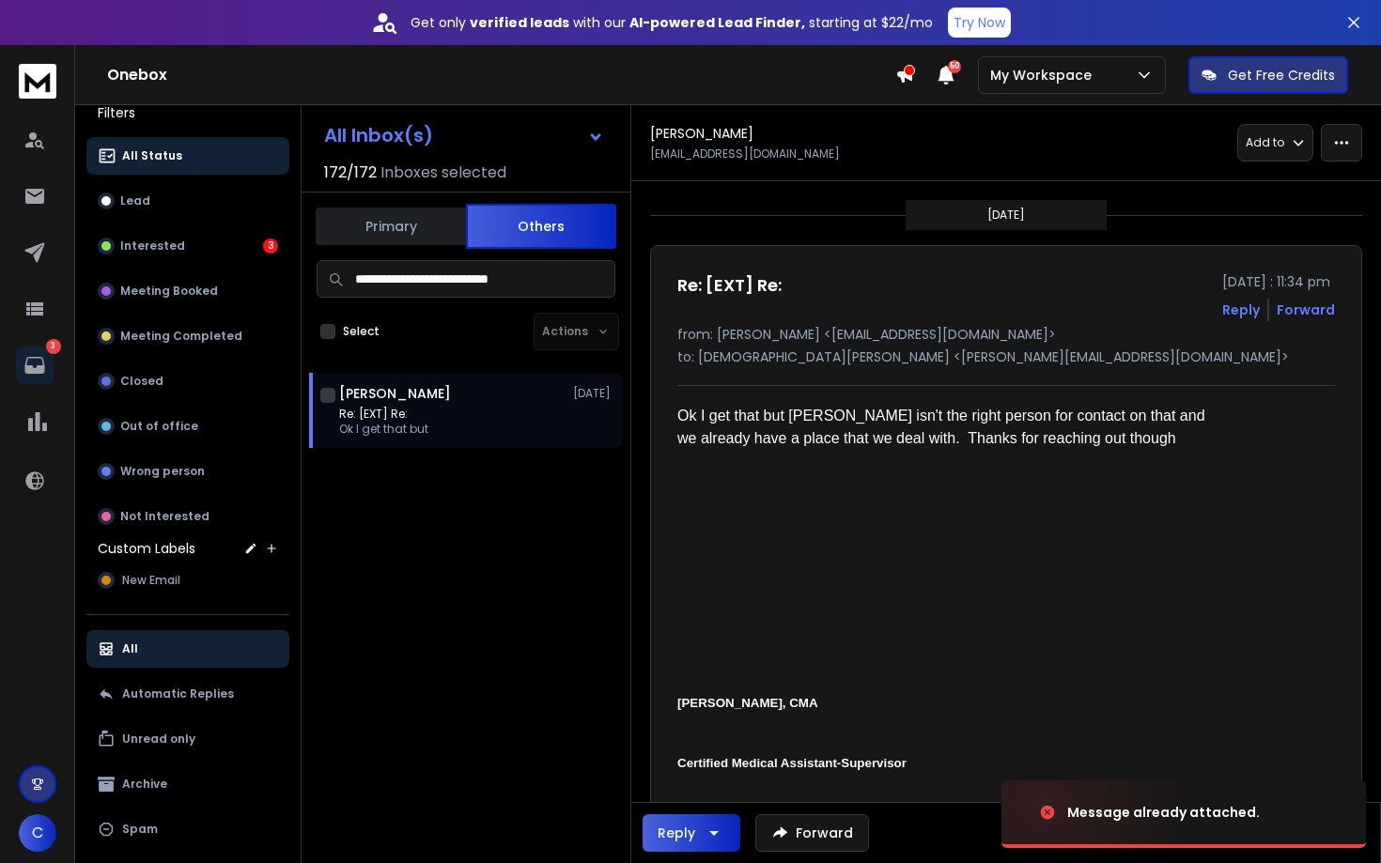
click at [449, 261] on input "**********" at bounding box center [466, 279] width 299 height 38
click at [424, 217] on button "Primary" at bounding box center [391, 226] width 150 height 41
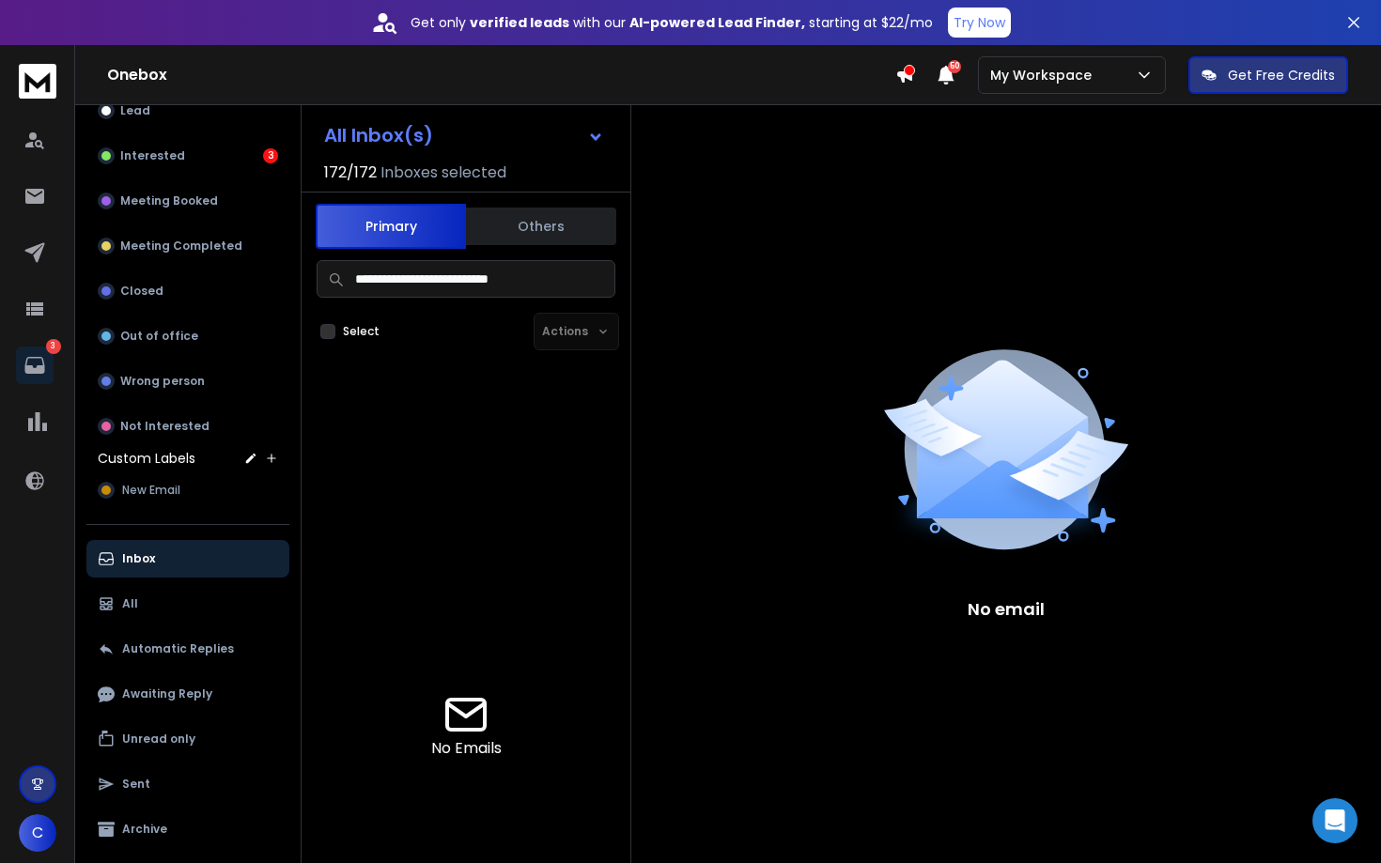
click at [425, 271] on input "**********" at bounding box center [466, 279] width 299 height 38
paste input
type input "**********"
click at [151, 765] on button "Sent" at bounding box center [187, 784] width 203 height 38
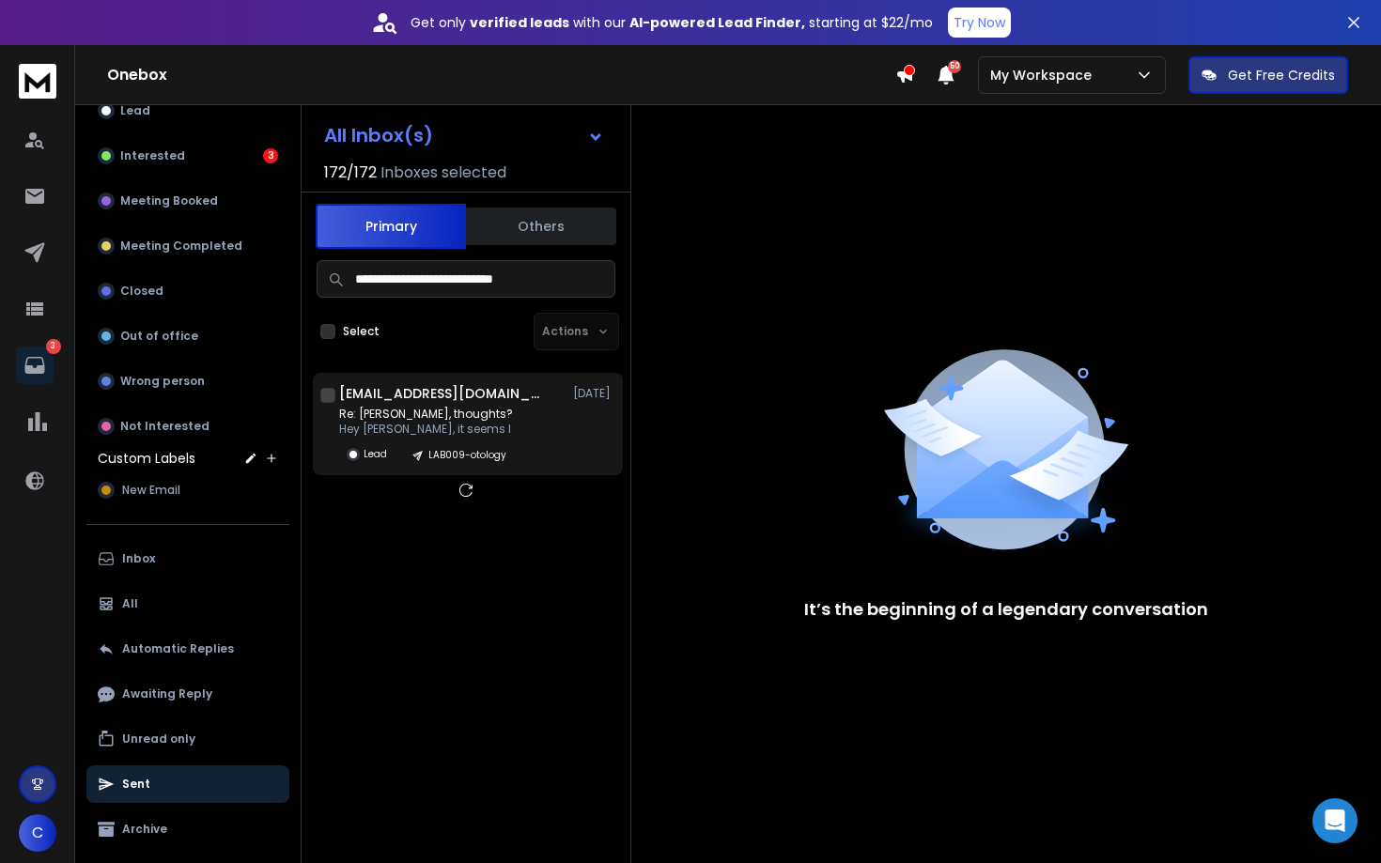
click at [462, 421] on p "Re: Elizabeth, thoughts?" at bounding box center [428, 414] width 178 height 15
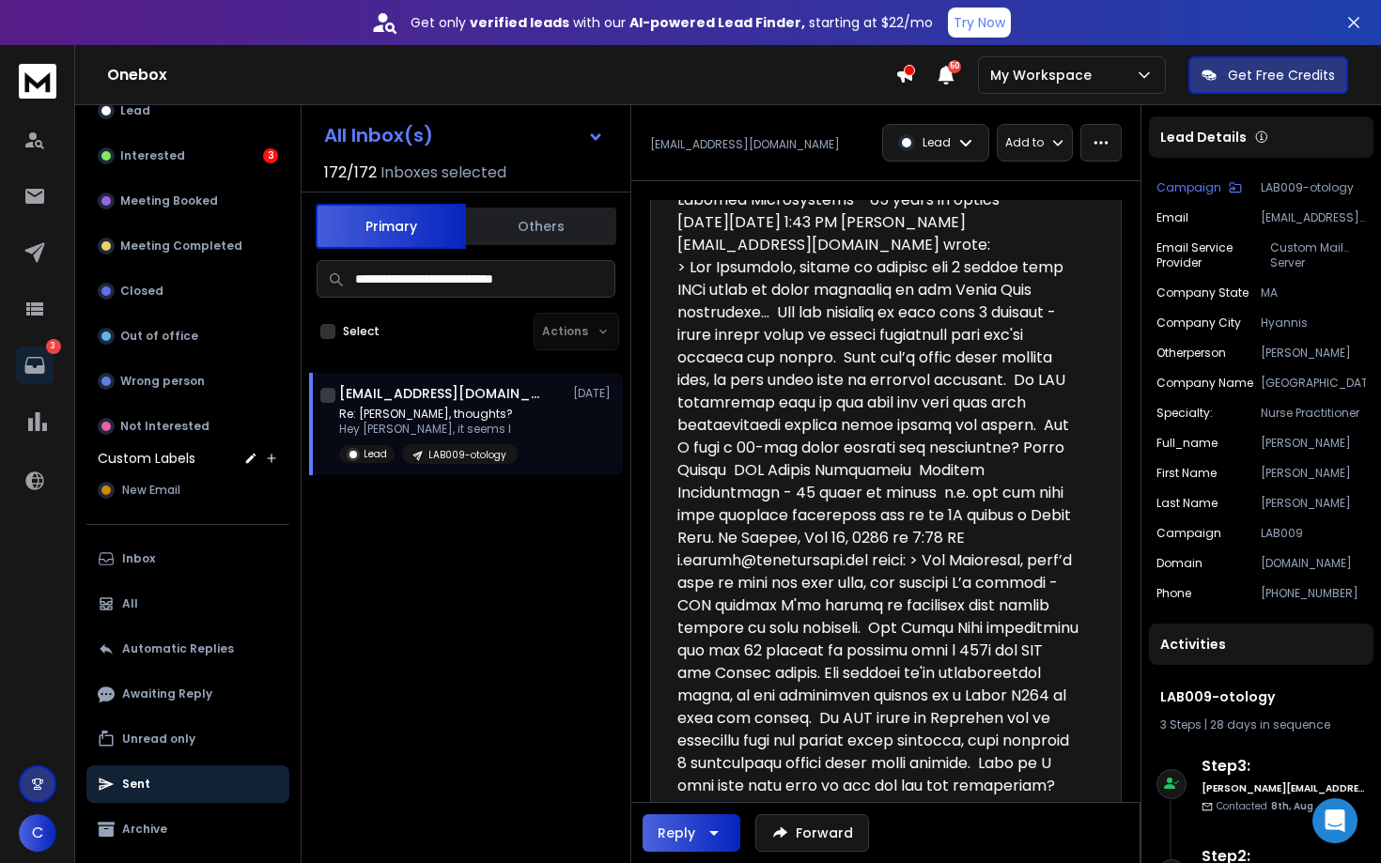
scroll to position [0, 0]
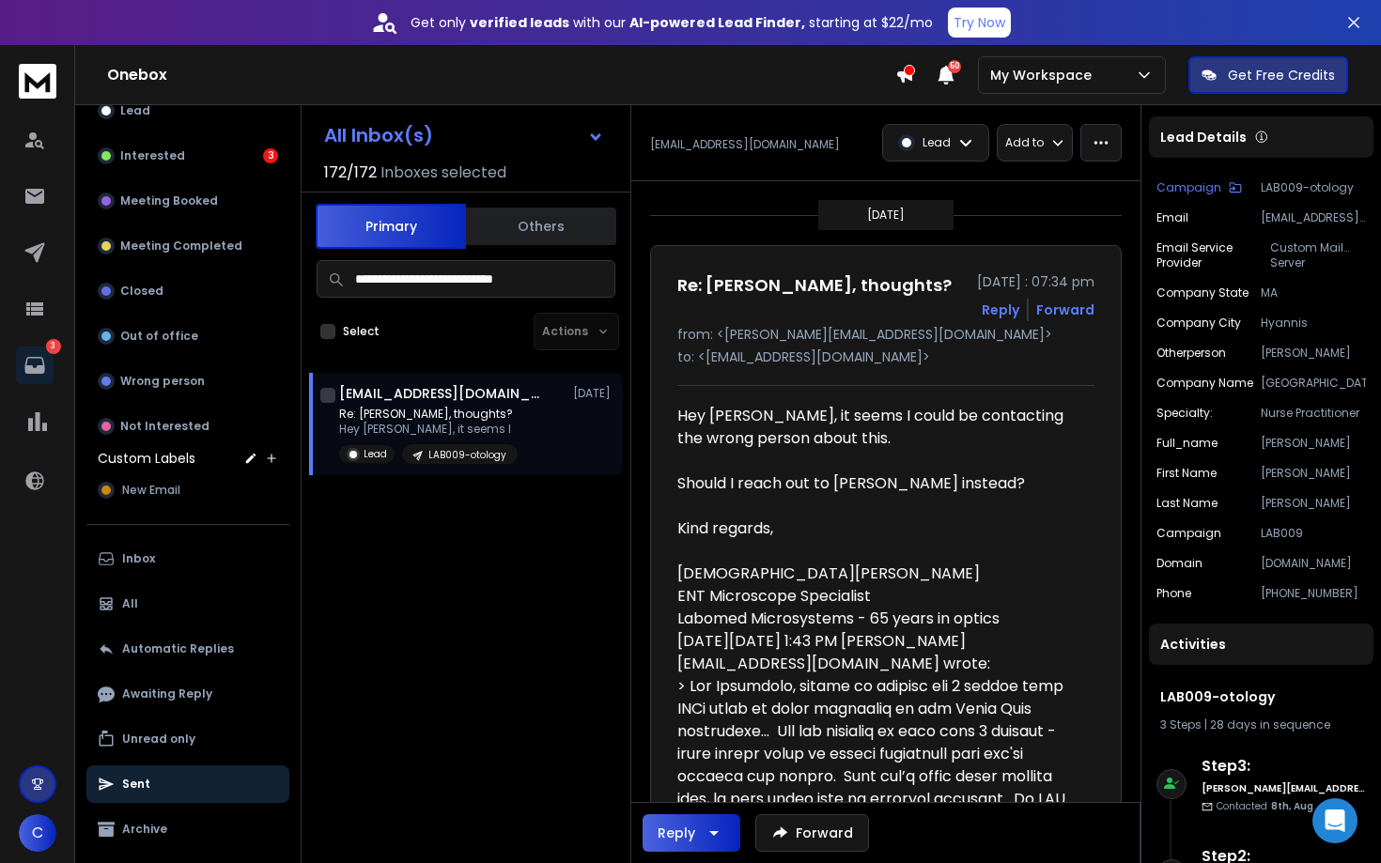
click at [546, 246] on button "Others" at bounding box center [541, 226] width 150 height 41
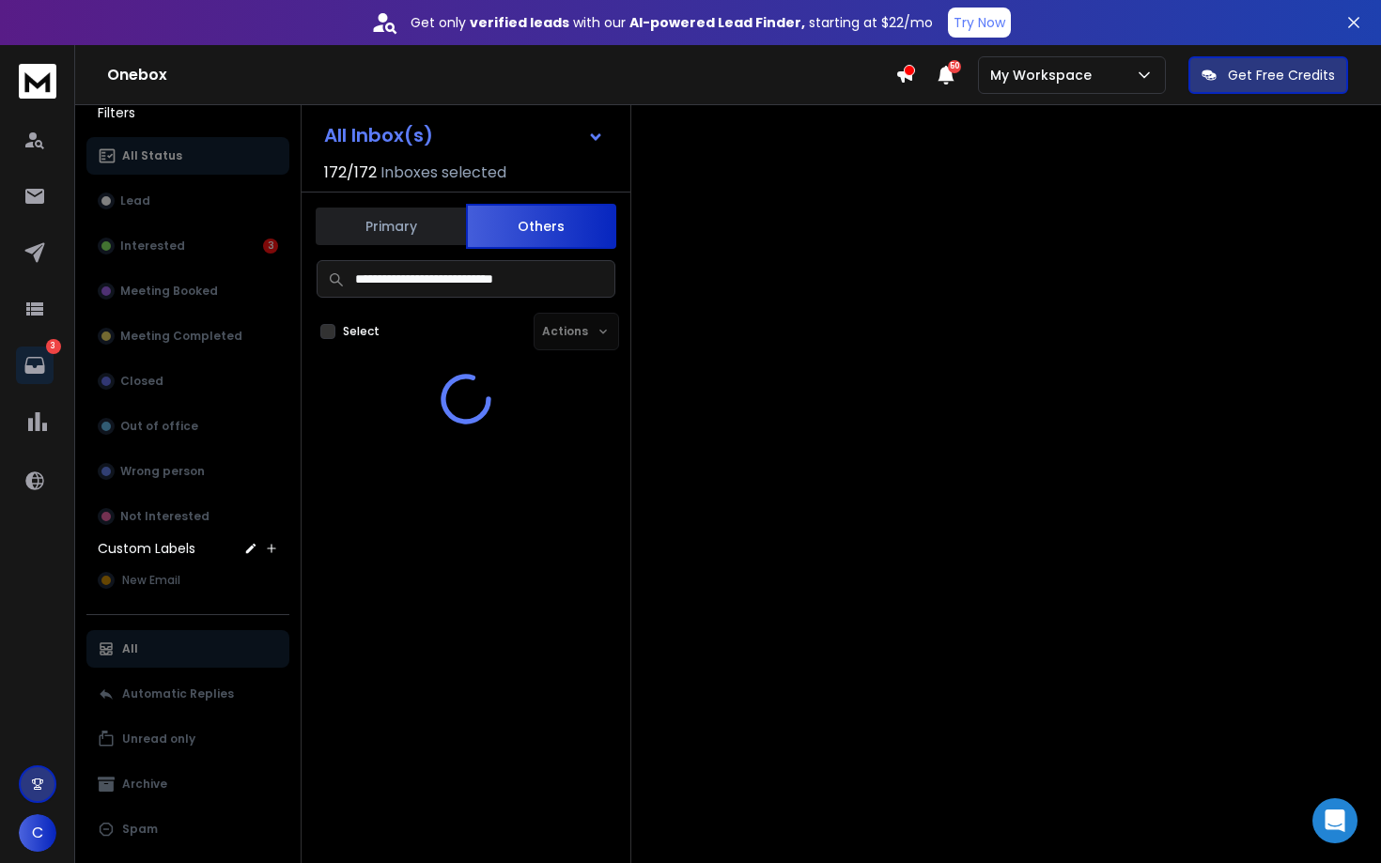
scroll to position [164, 0]
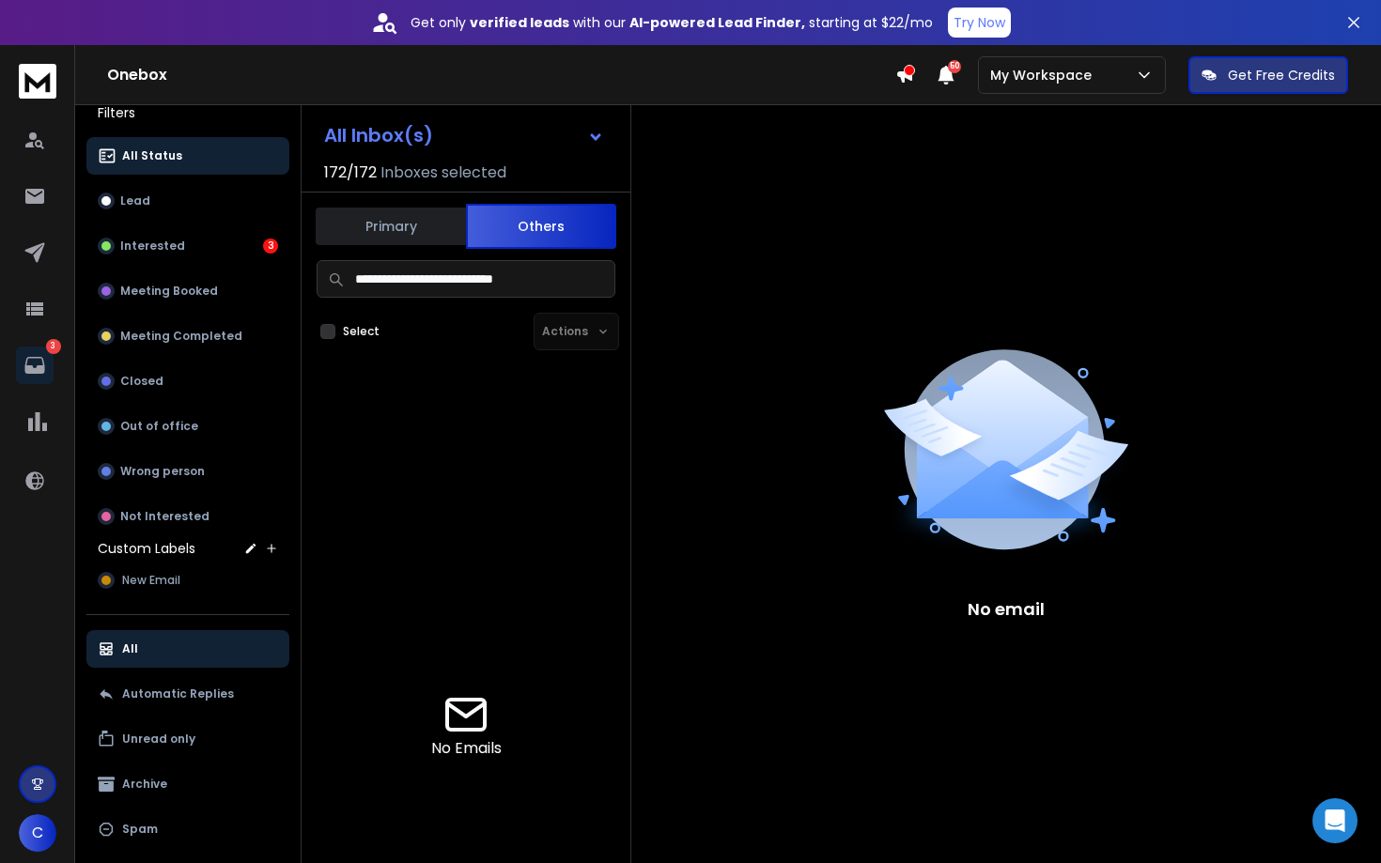
click at [493, 277] on input "**********" at bounding box center [466, 279] width 299 height 38
paste input
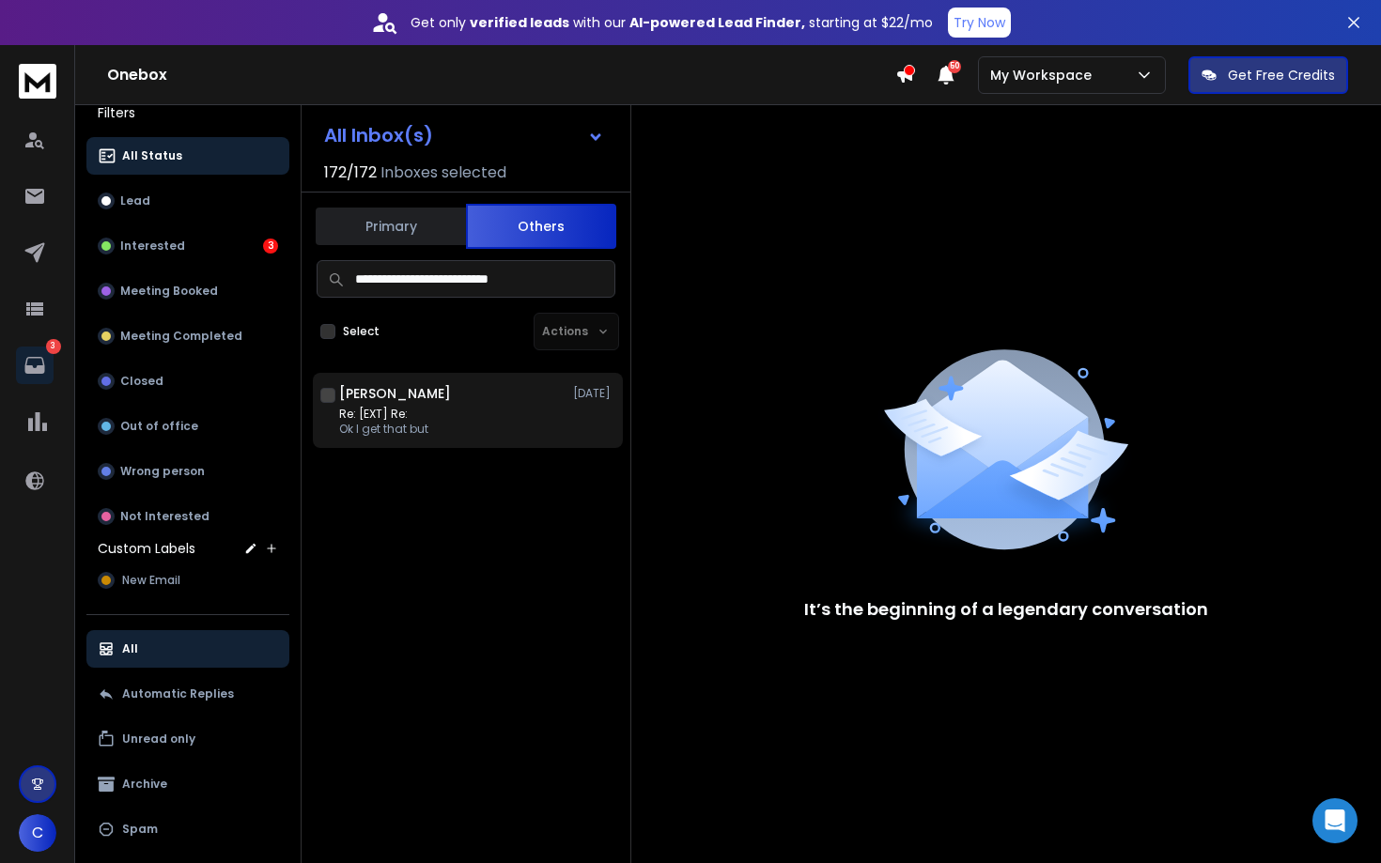
type input "**********"
click at [415, 387] on div "Avallone 18 Aug" at bounding box center [477, 393] width 276 height 19
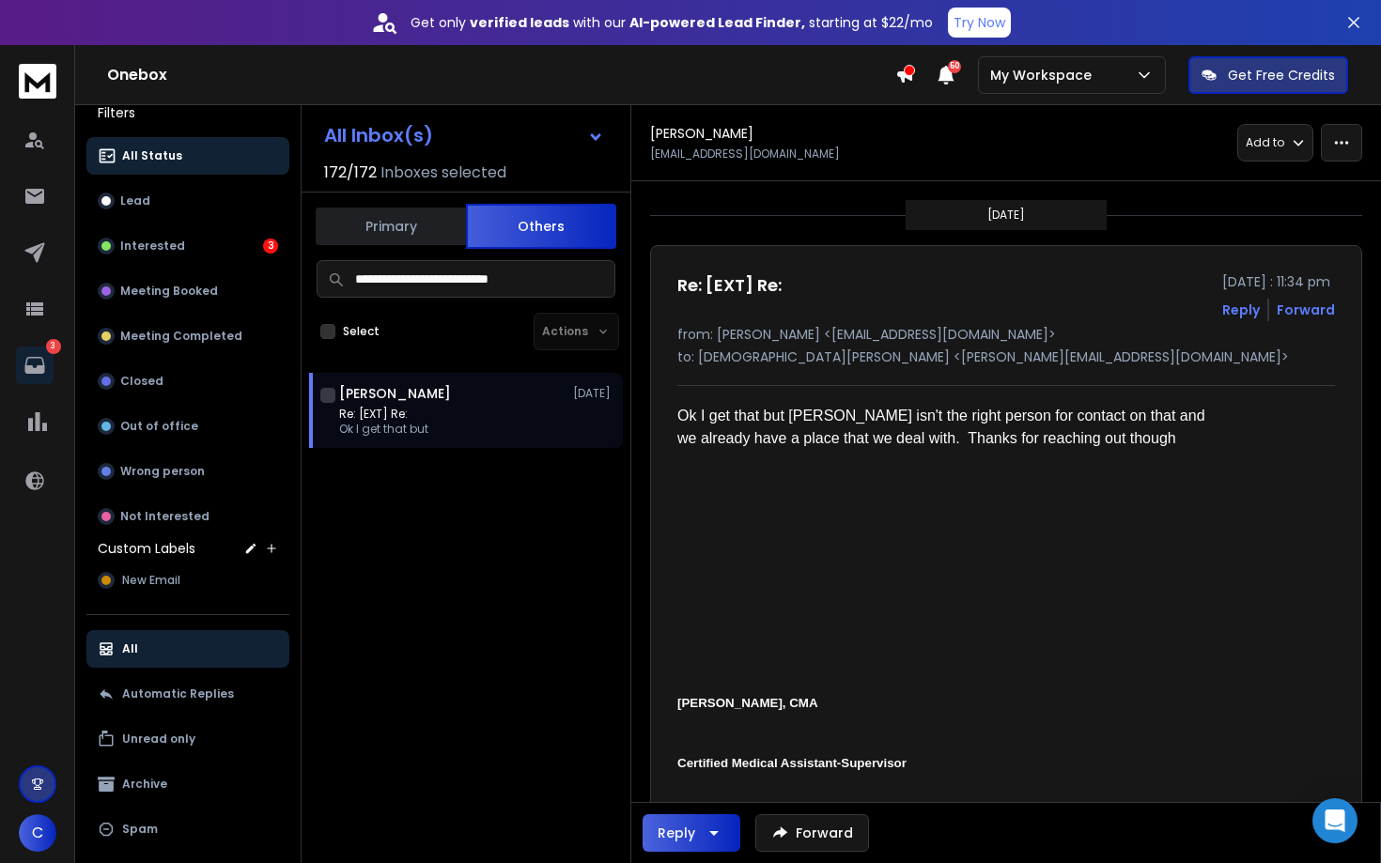
click at [415, 222] on button "Primary" at bounding box center [391, 226] width 150 height 41
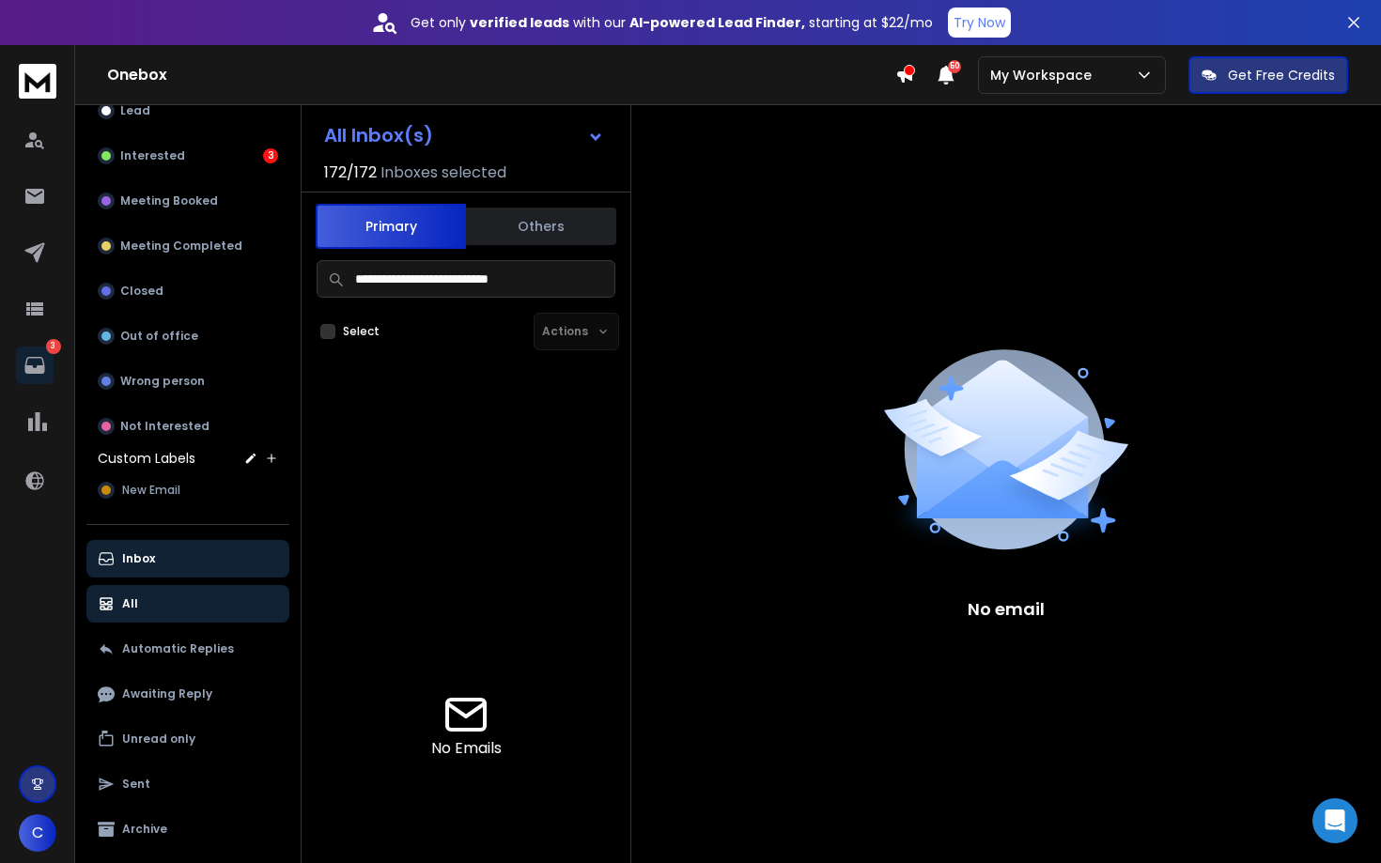
click at [196, 590] on button "All" at bounding box center [187, 604] width 203 height 38
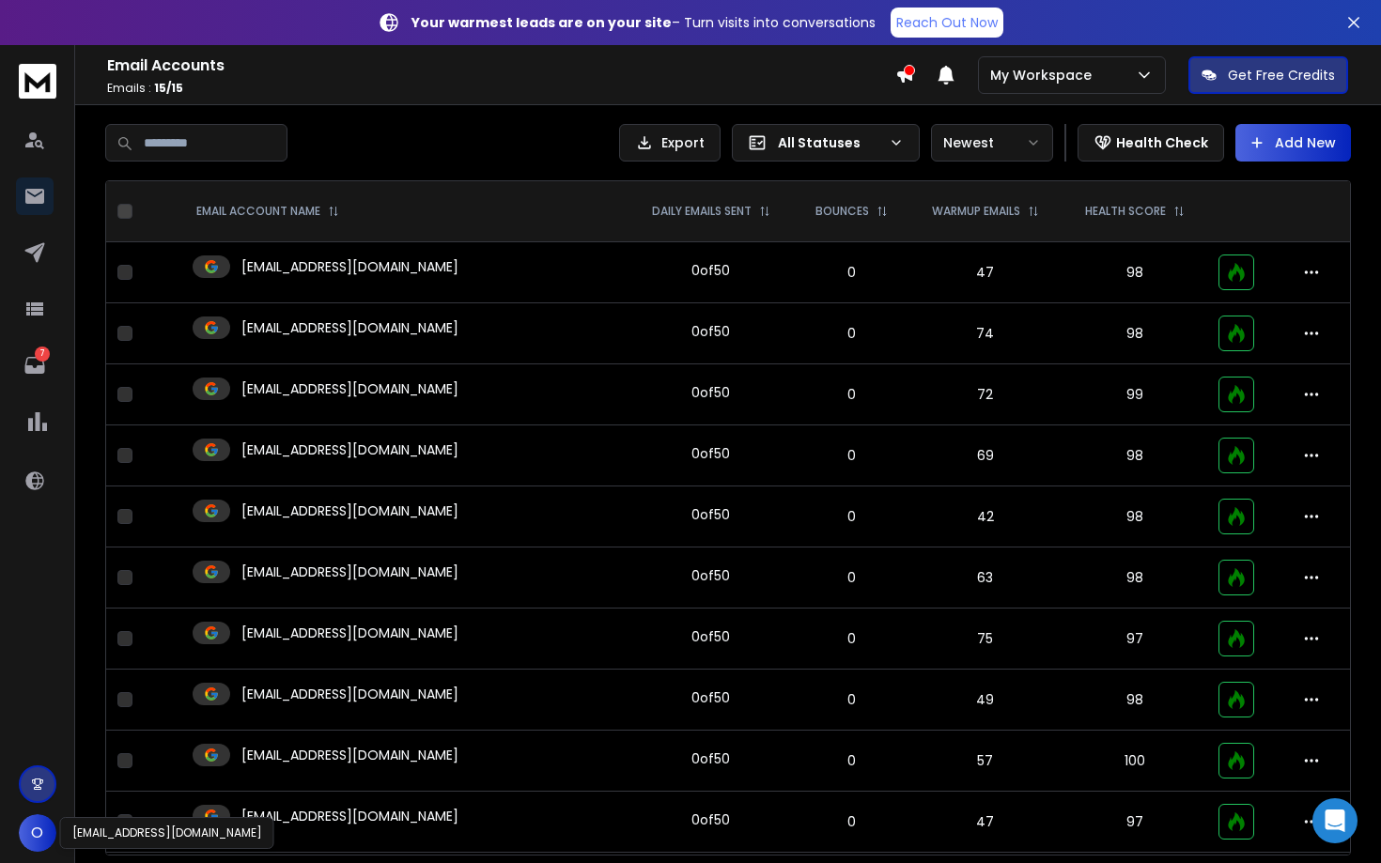
click at [37, 822] on span "O" at bounding box center [38, 833] width 38 height 38
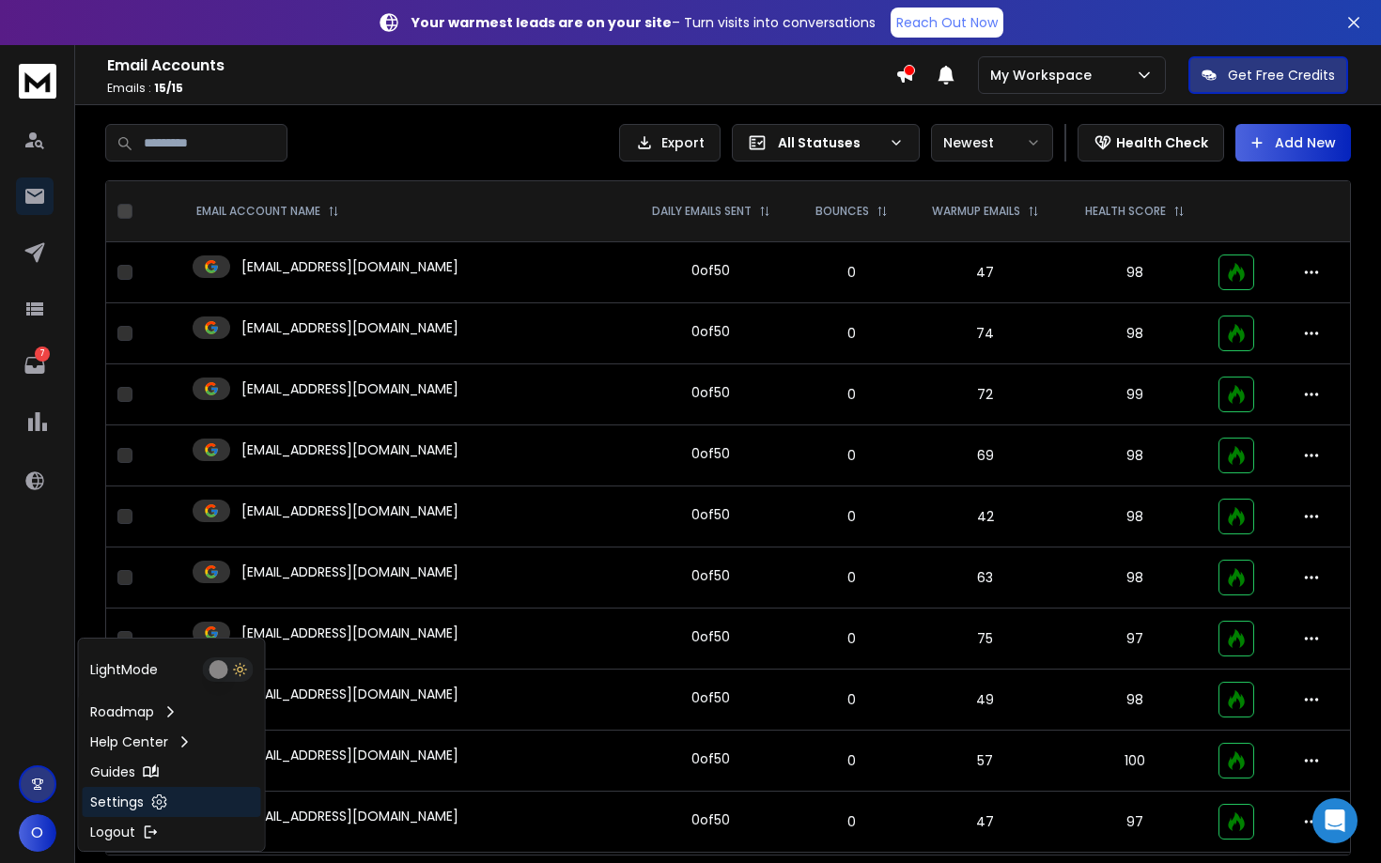
click at [110, 803] on p "Settings" at bounding box center [117, 802] width 54 height 19
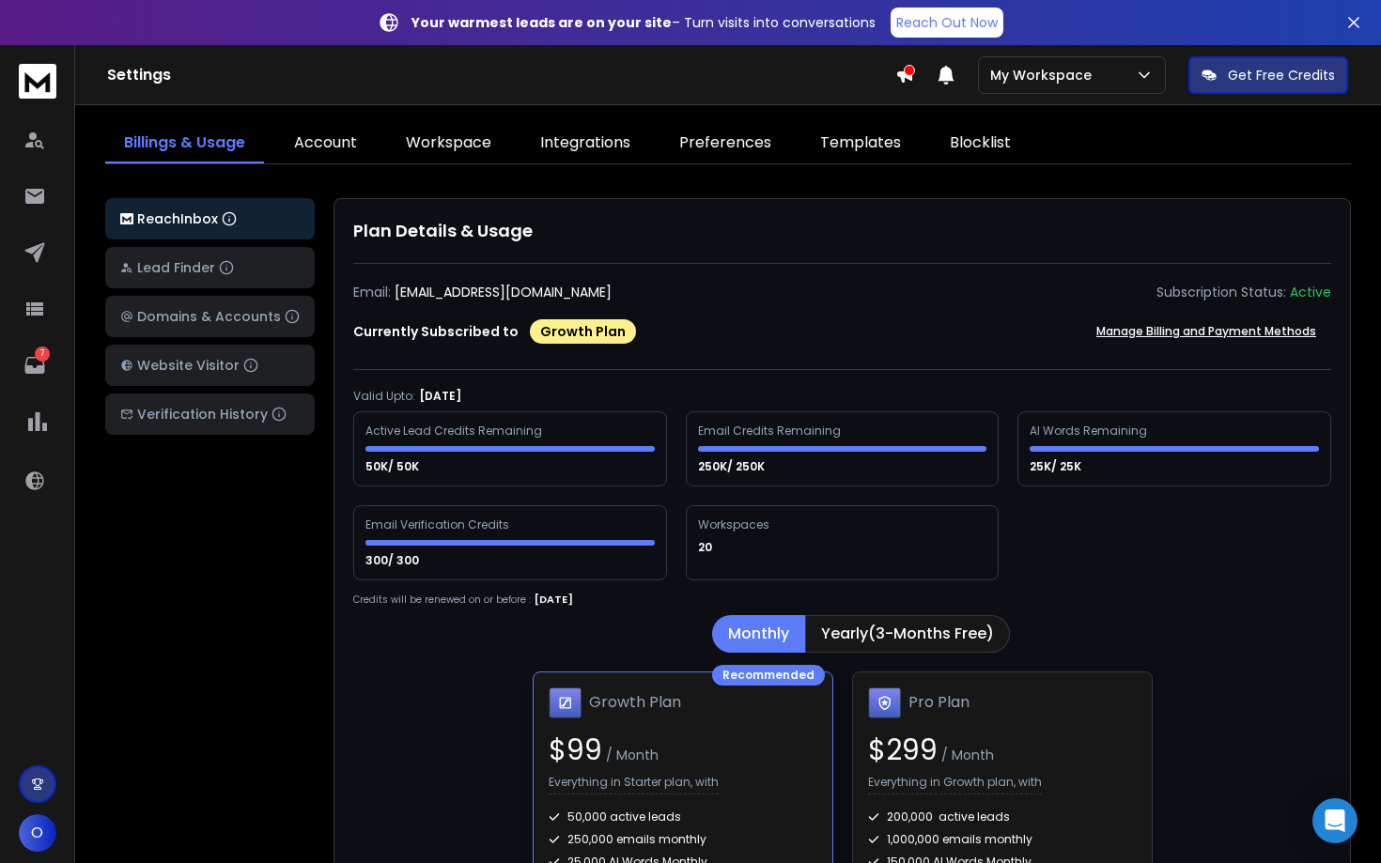
click at [175, 235] on button "ReachInbox" at bounding box center [209, 218] width 209 height 41
click at [174, 257] on button "Lead Finder" at bounding box center [209, 267] width 209 height 41
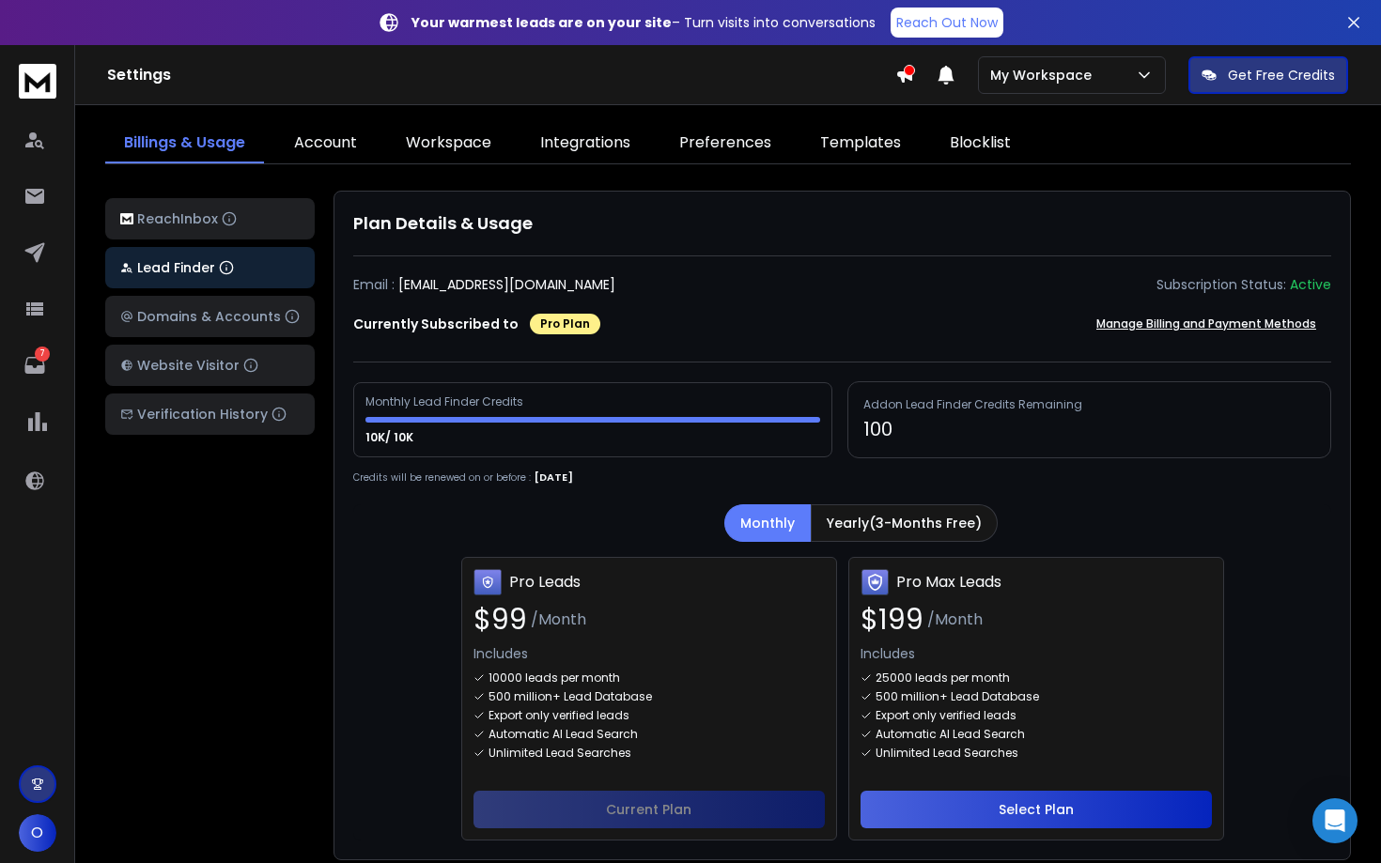
click at [156, 213] on button "ReachInbox" at bounding box center [209, 218] width 209 height 41
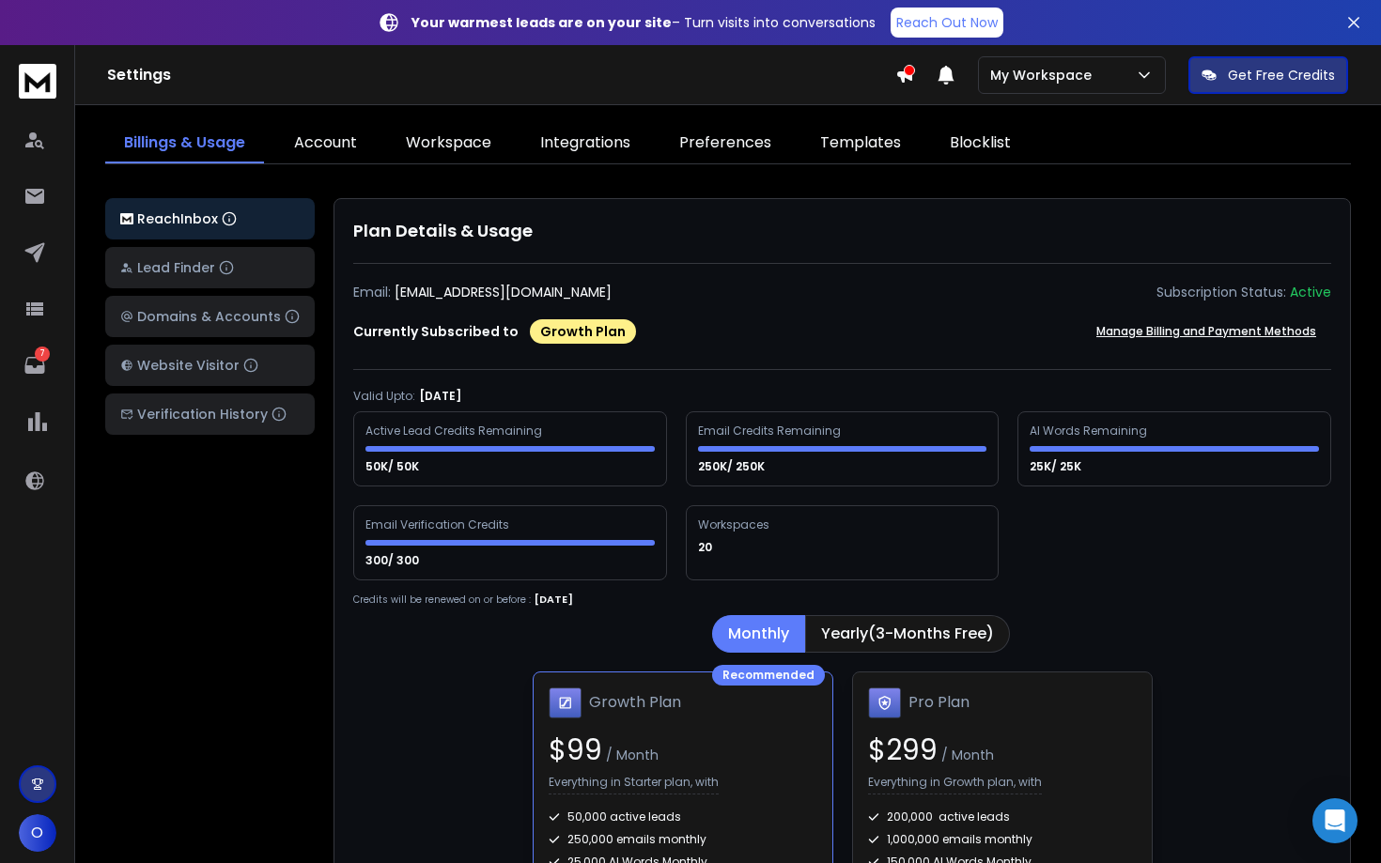
click at [1213, 338] on p "Manage Billing and Payment Methods" at bounding box center [1206, 331] width 220 height 15
click at [419, 690] on div "Recommended Growth Plan $ 99 / Month Everything in Starter plan, with 50,000 ac…" at bounding box center [842, 853] width 978 height 362
